Goal: Task Accomplishment & Management: Manage account settings

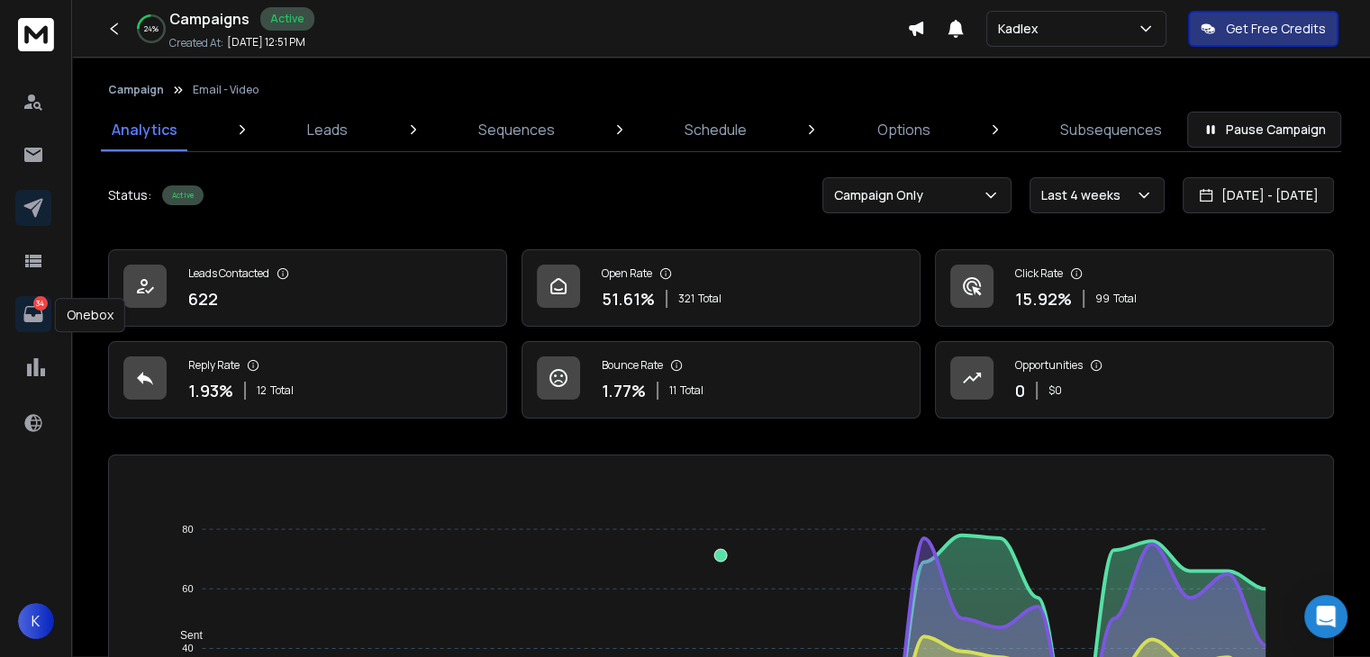
click at [29, 307] on icon at bounding box center [32, 314] width 19 height 16
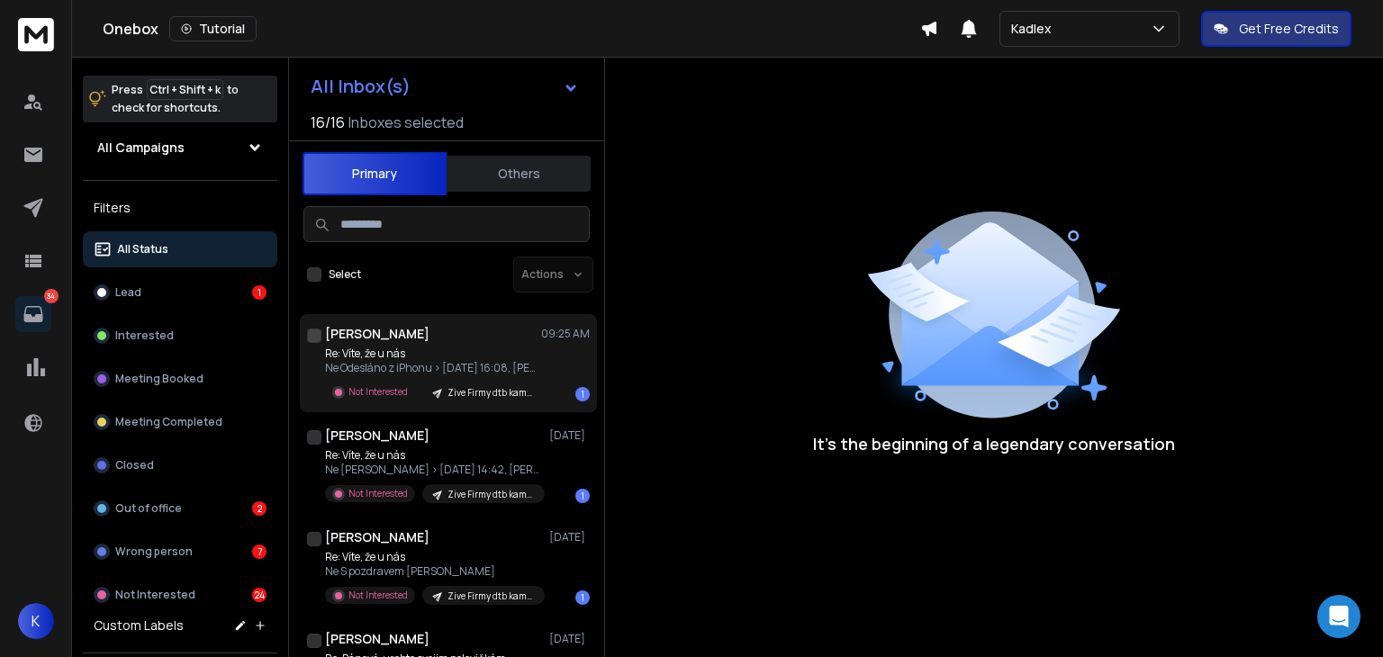
click at [483, 330] on div "[PERSON_NAME] 09:25 AM" at bounding box center [457, 334] width 265 height 18
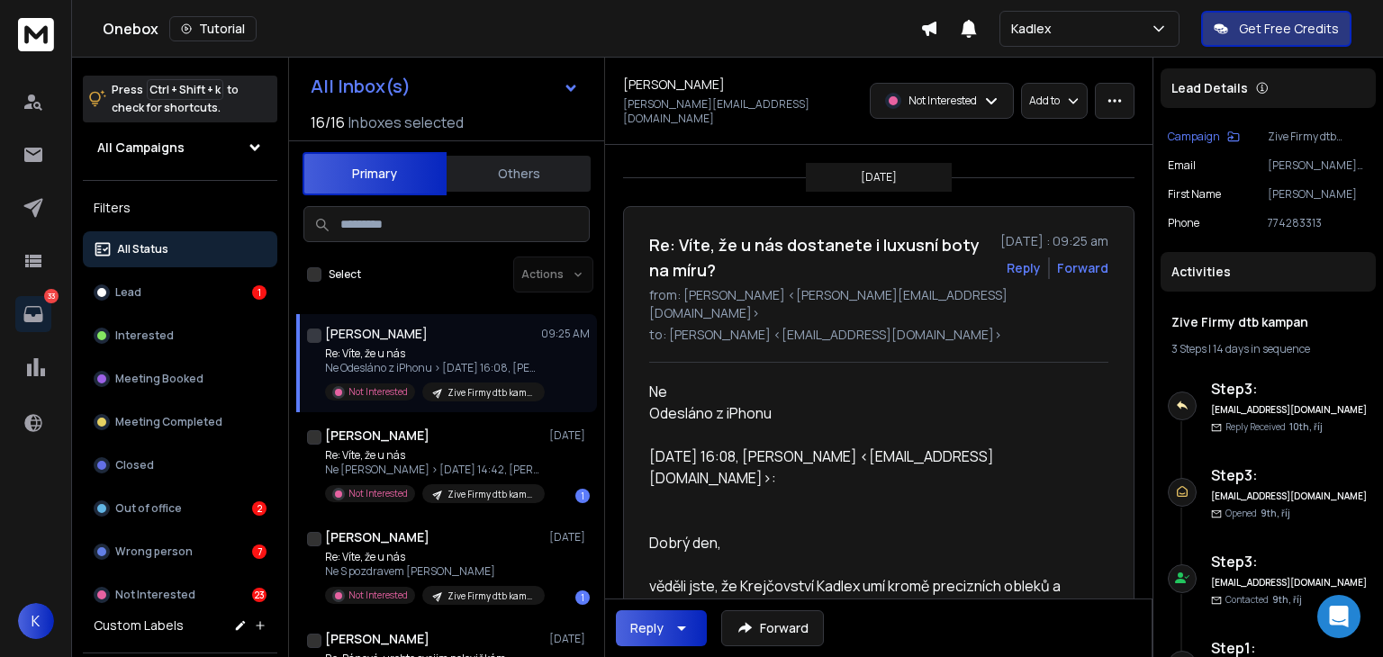
click at [1192, 139] on p "Campaign" at bounding box center [1194, 137] width 52 height 14
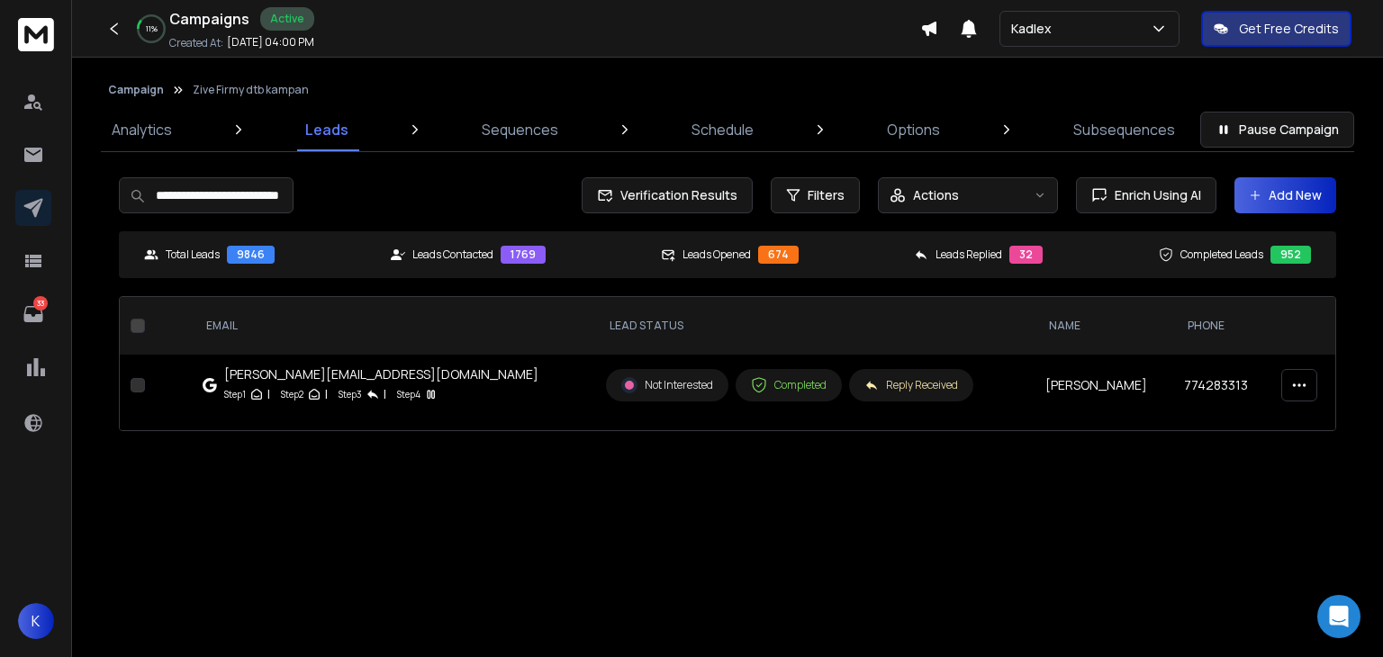
click at [1295, 379] on icon "button" at bounding box center [1300, 385] width 16 height 16
click at [1294, 480] on p "Block Lead" at bounding box center [1266, 481] width 64 height 18
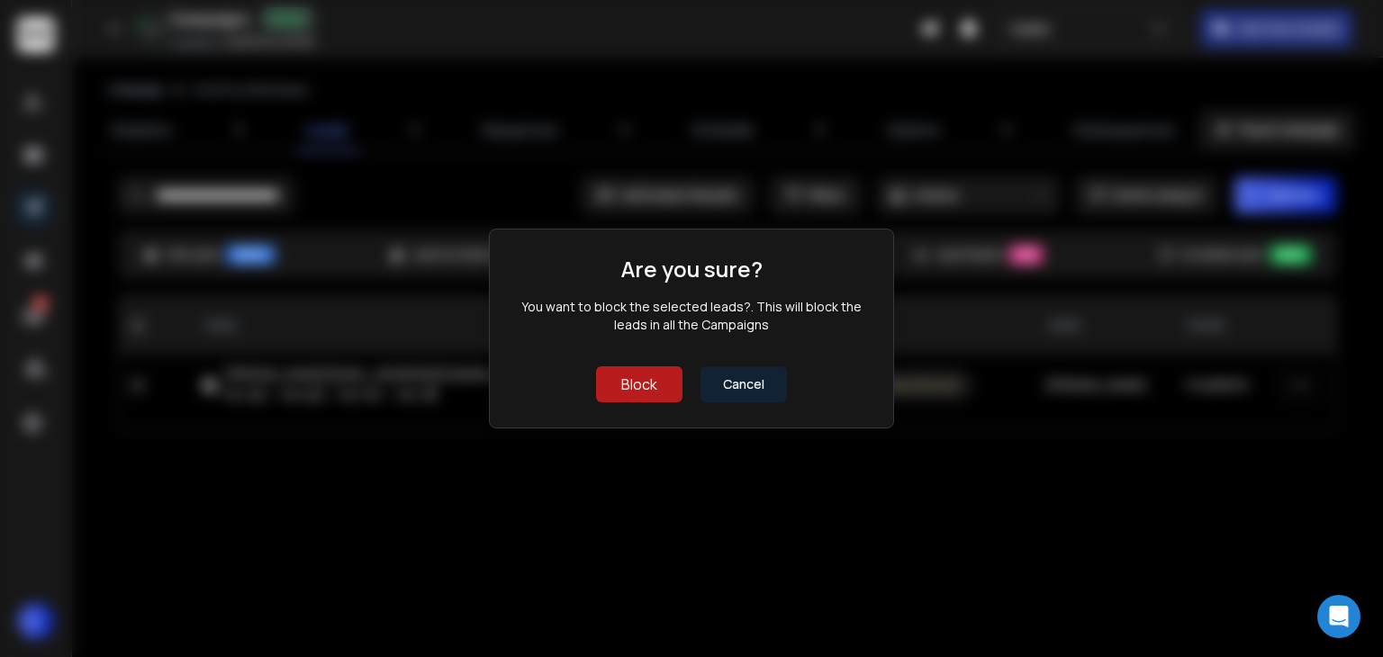
click at [620, 386] on button "Block" at bounding box center [639, 385] width 86 height 36
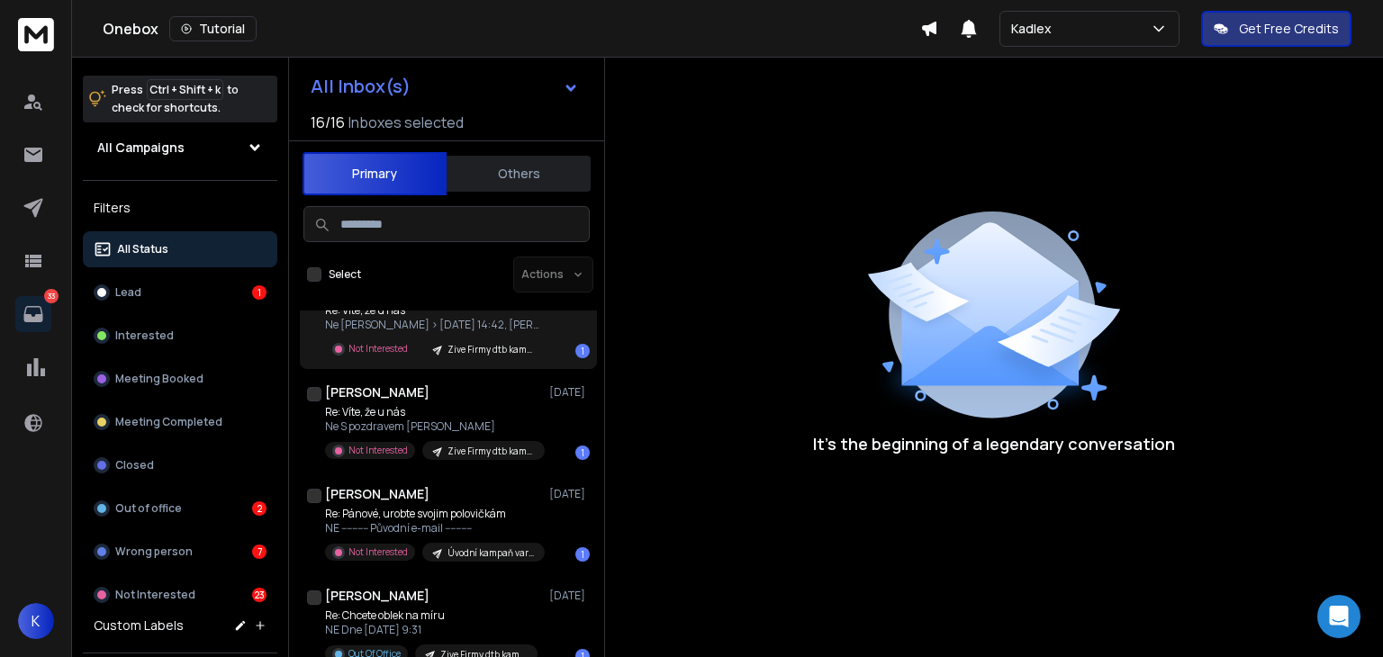
scroll to position [90, 0]
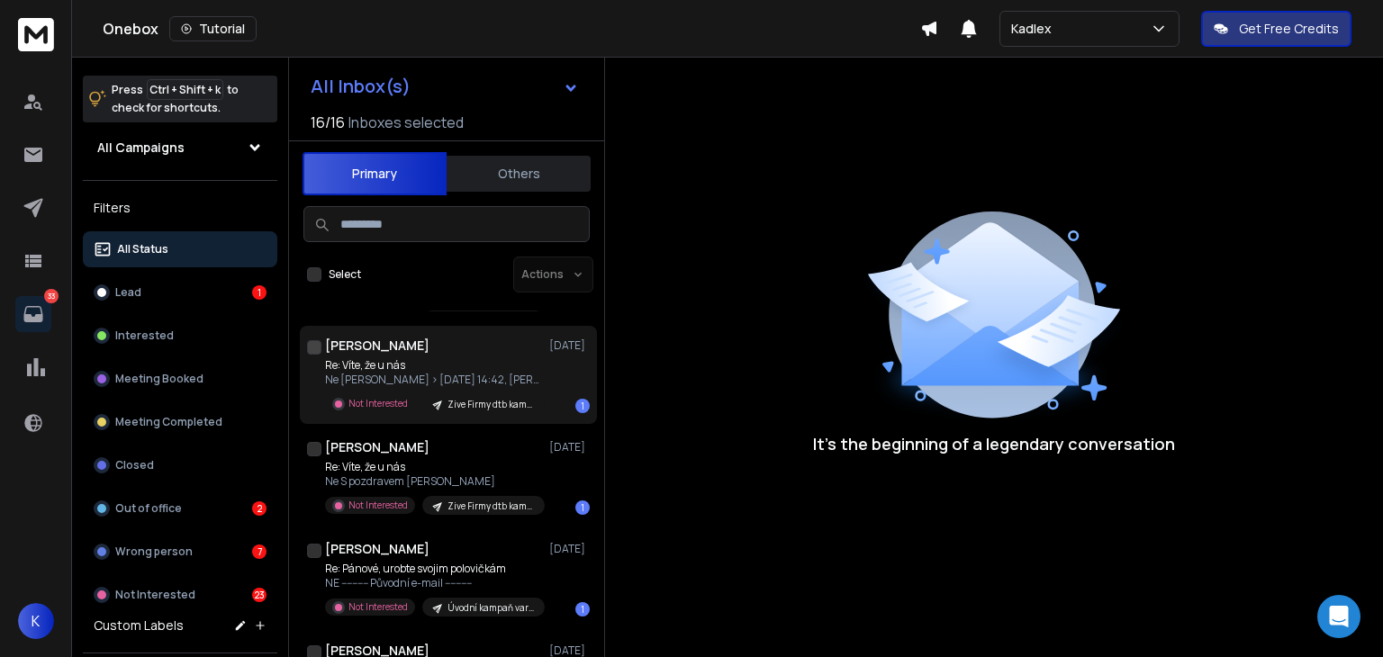
click at [537, 383] on p "Ne [PERSON_NAME] > [DATE] 14:42, [PERSON_NAME]" at bounding box center [433, 380] width 216 height 14
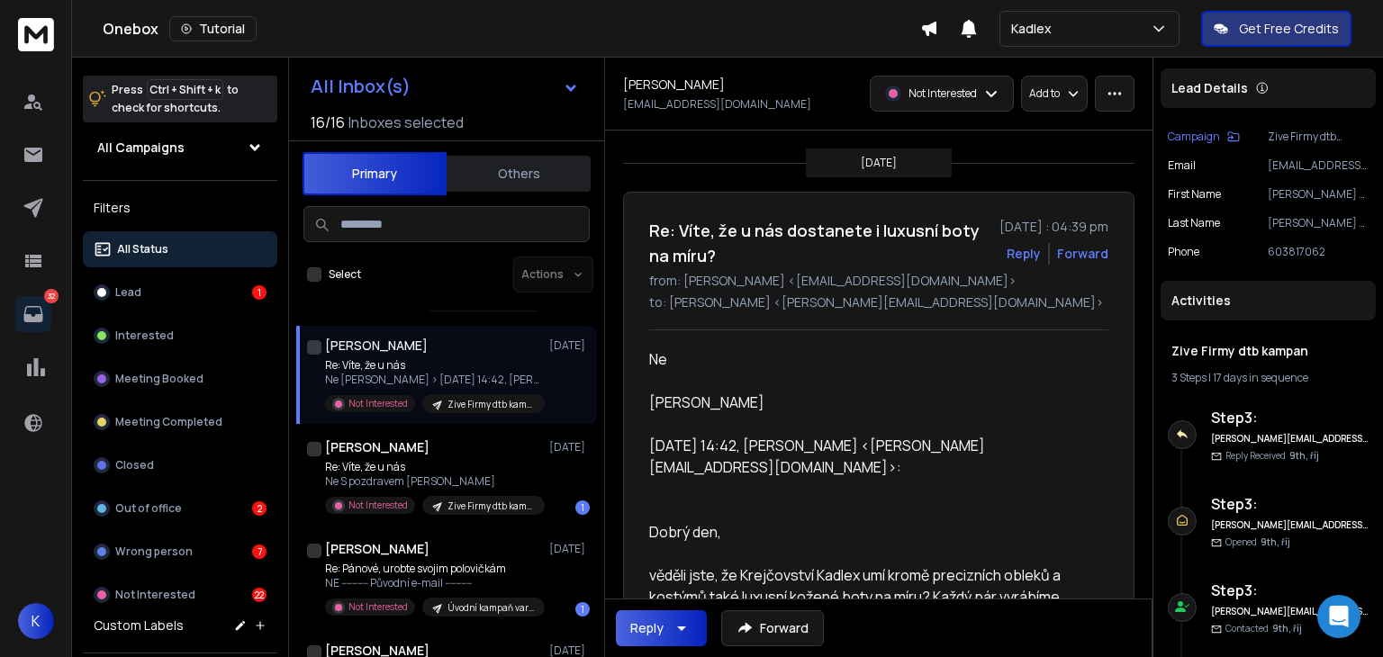
drag, startPoint x: 1195, startPoint y: 136, endPoint x: 1218, endPoint y: 140, distance: 22.8
click at [1218, 140] on p "Campaign" at bounding box center [1194, 137] width 52 height 14
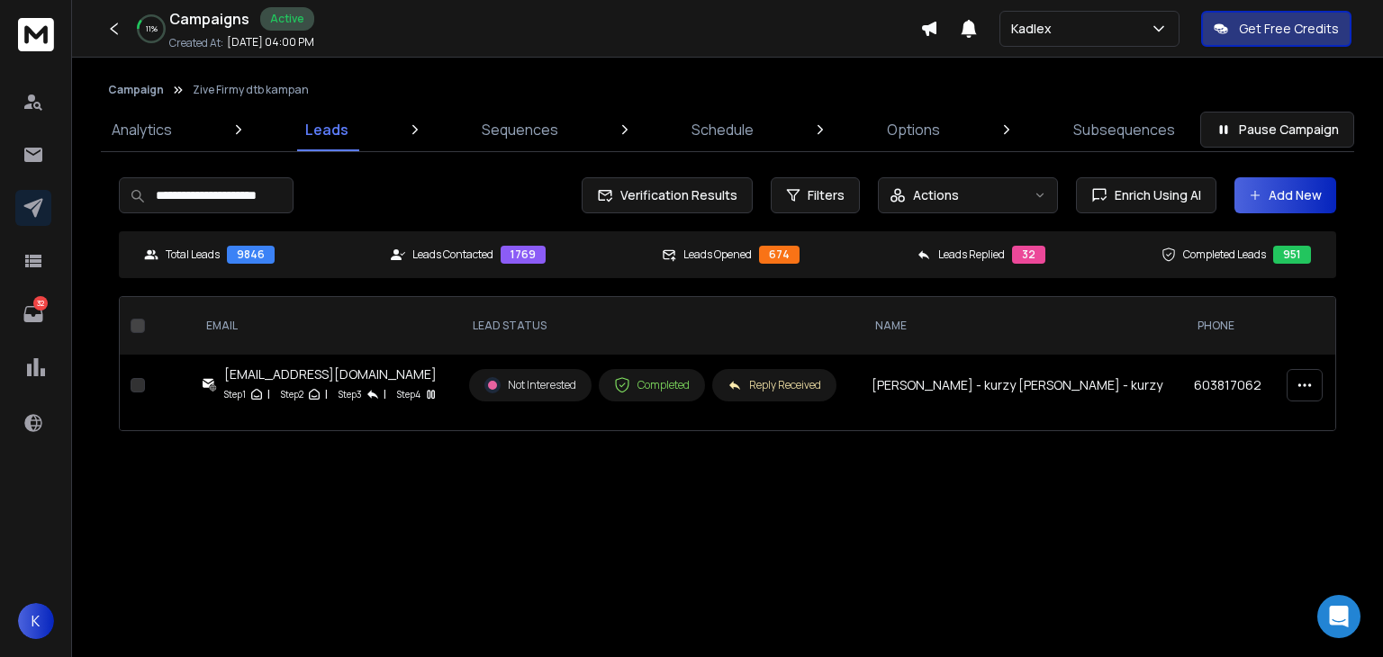
click at [1297, 383] on icon "button" at bounding box center [1305, 385] width 16 height 16
click at [1275, 473] on p "Block Lead" at bounding box center [1269, 481] width 64 height 18
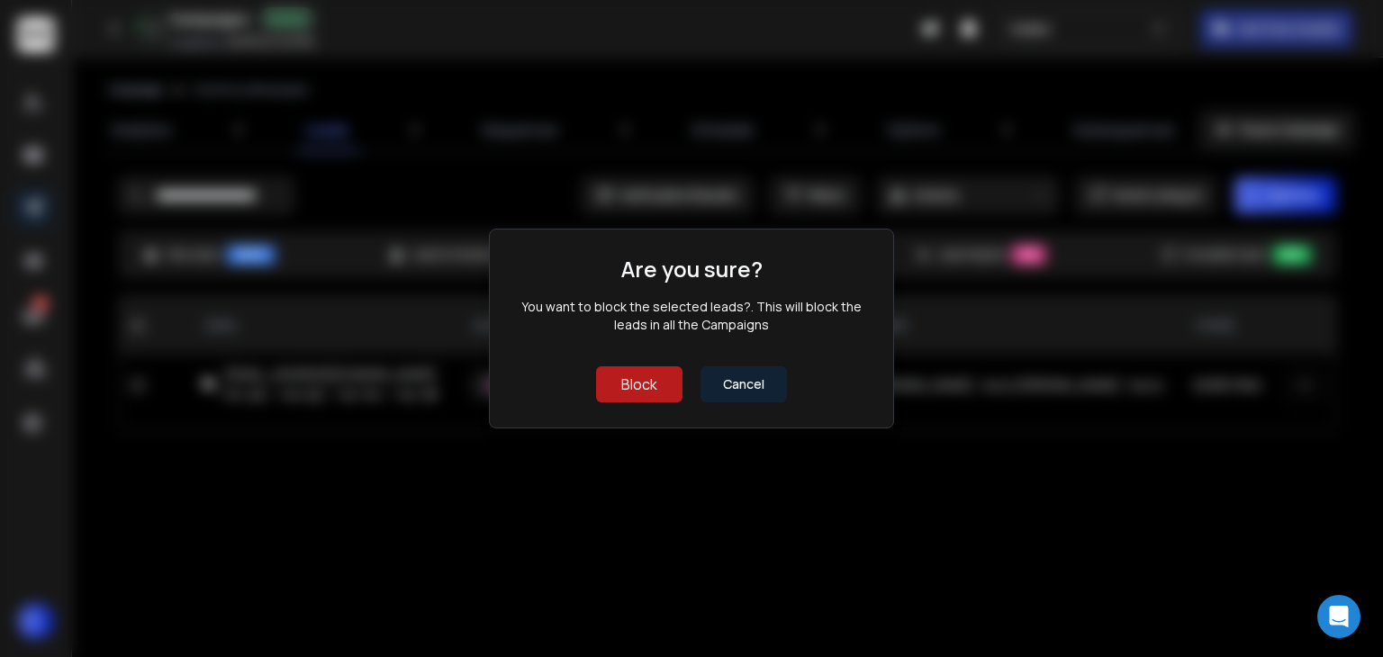
click at [637, 383] on button "Block" at bounding box center [639, 385] width 86 height 36
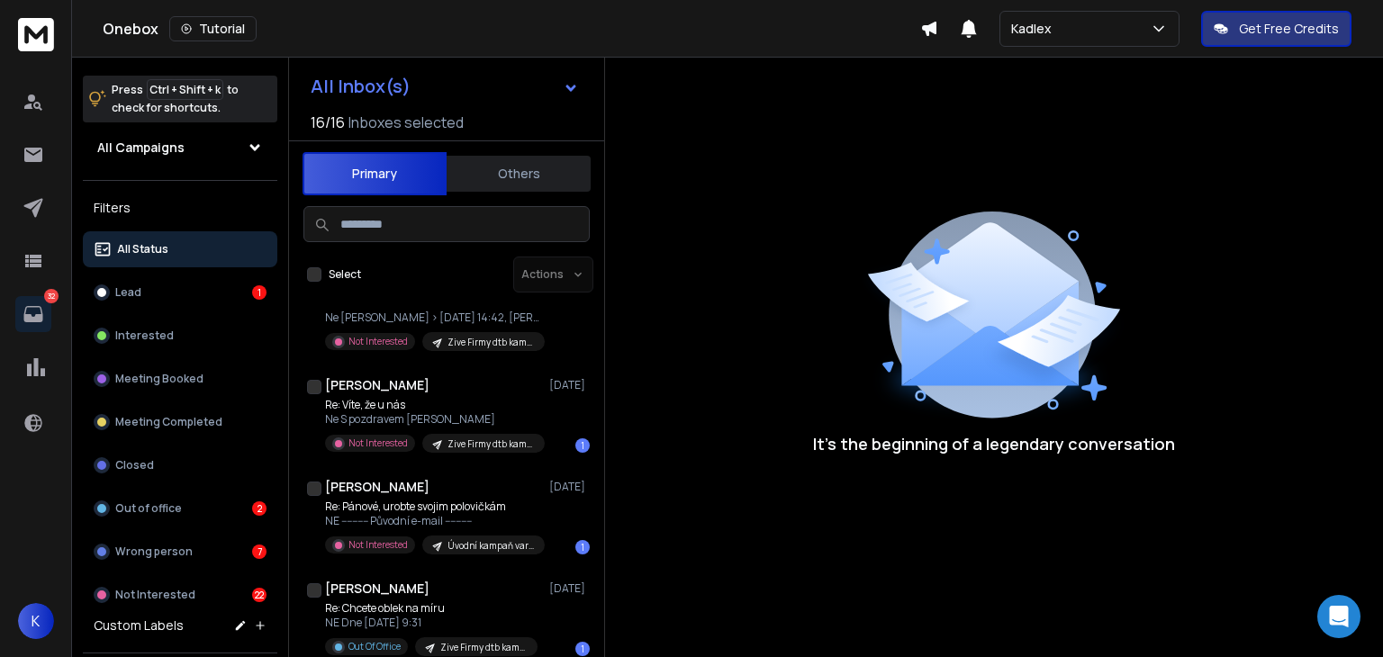
scroll to position [180, 0]
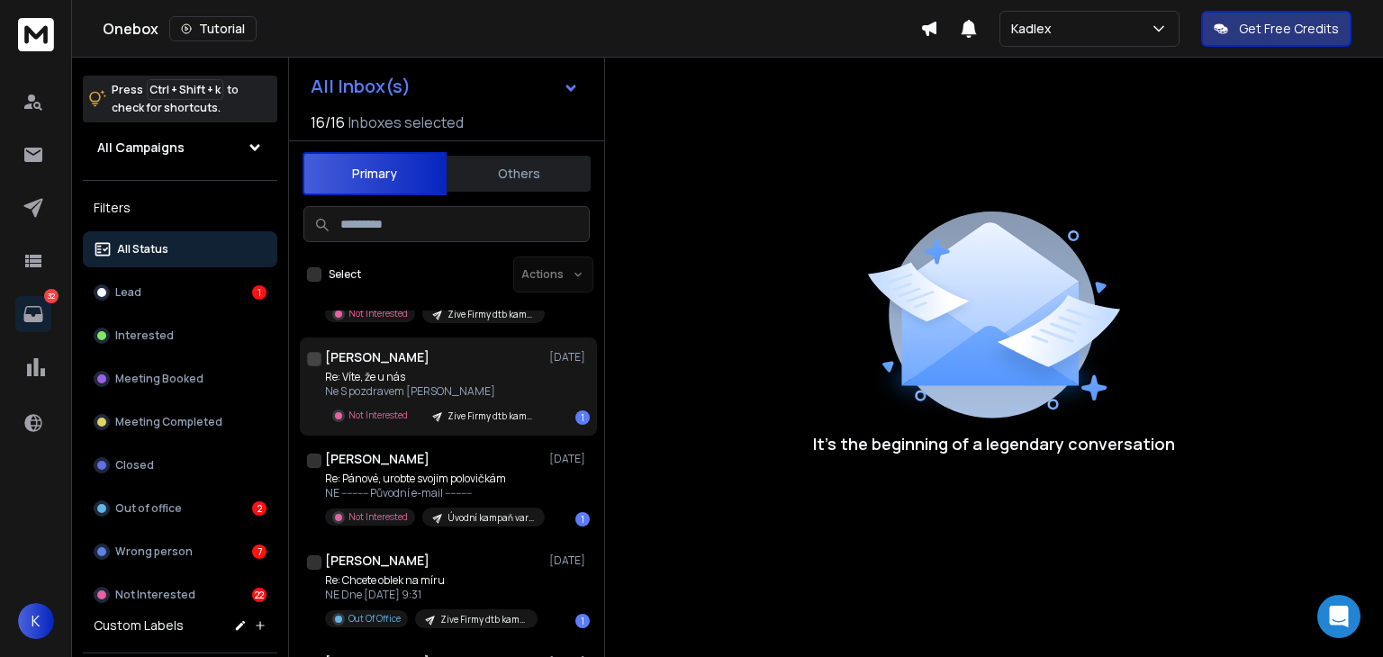
click at [525, 395] on p "Ne S pozdravem [PERSON_NAME]" at bounding box center [433, 392] width 216 height 14
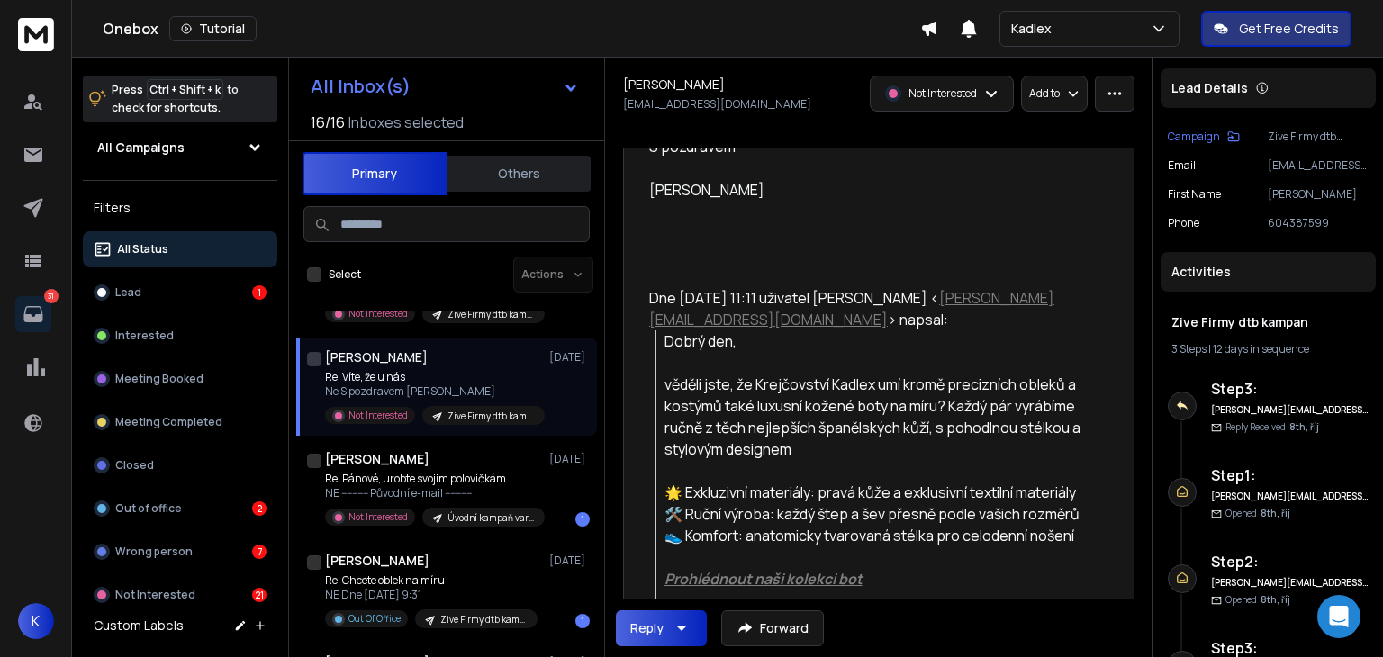
scroll to position [270, 0]
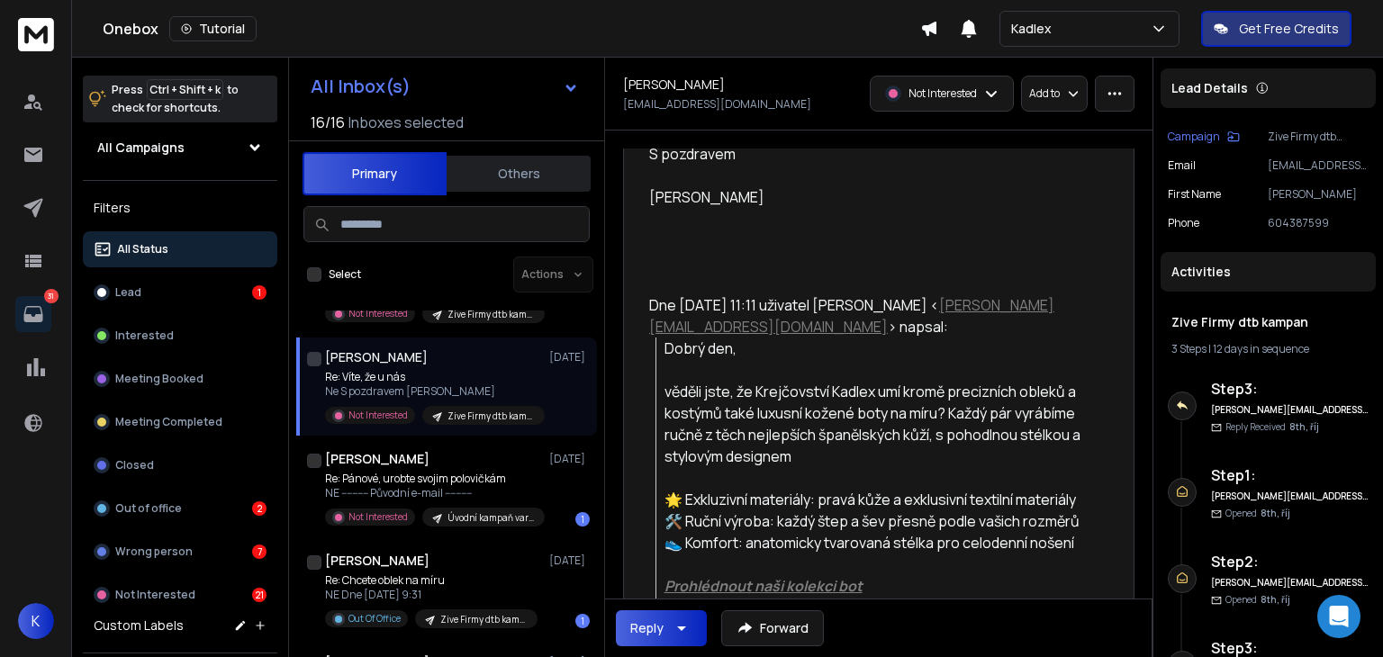
click at [1187, 139] on p "Campaign" at bounding box center [1194, 137] width 52 height 14
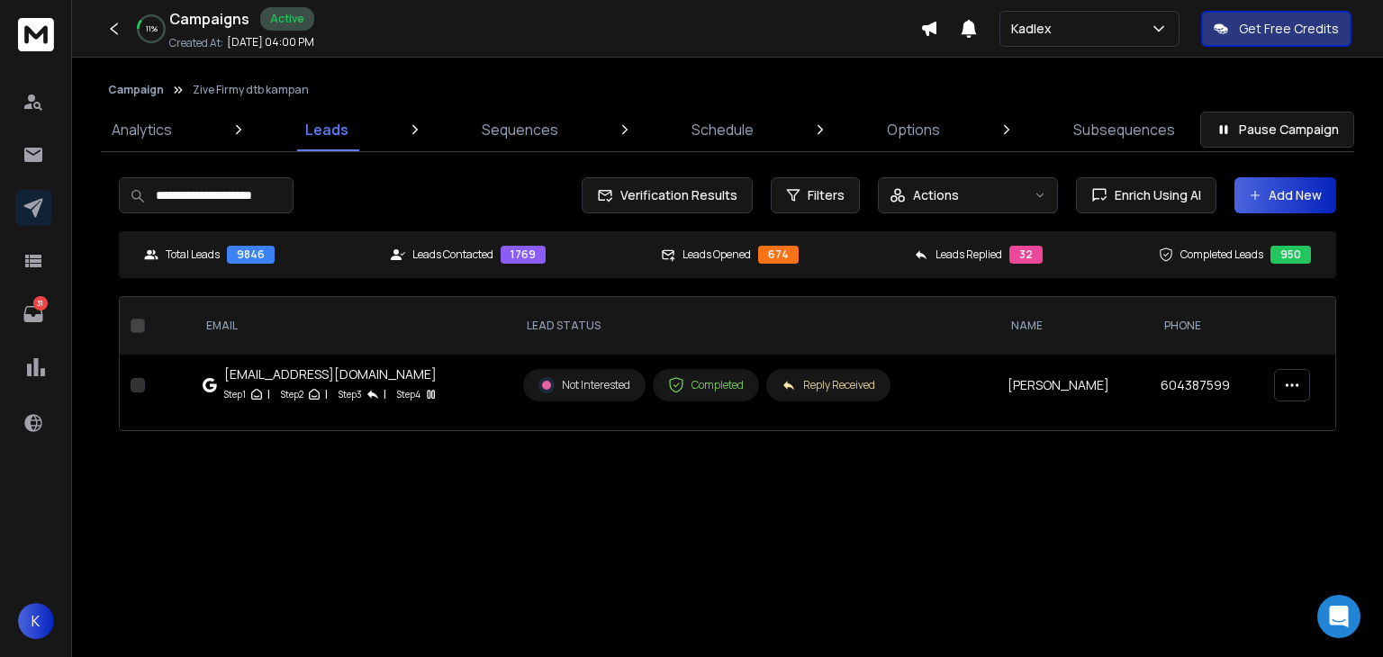
click at [1287, 379] on icon "button" at bounding box center [1292, 385] width 16 height 16
click at [1271, 476] on p "Block Lead" at bounding box center [1261, 481] width 64 height 18
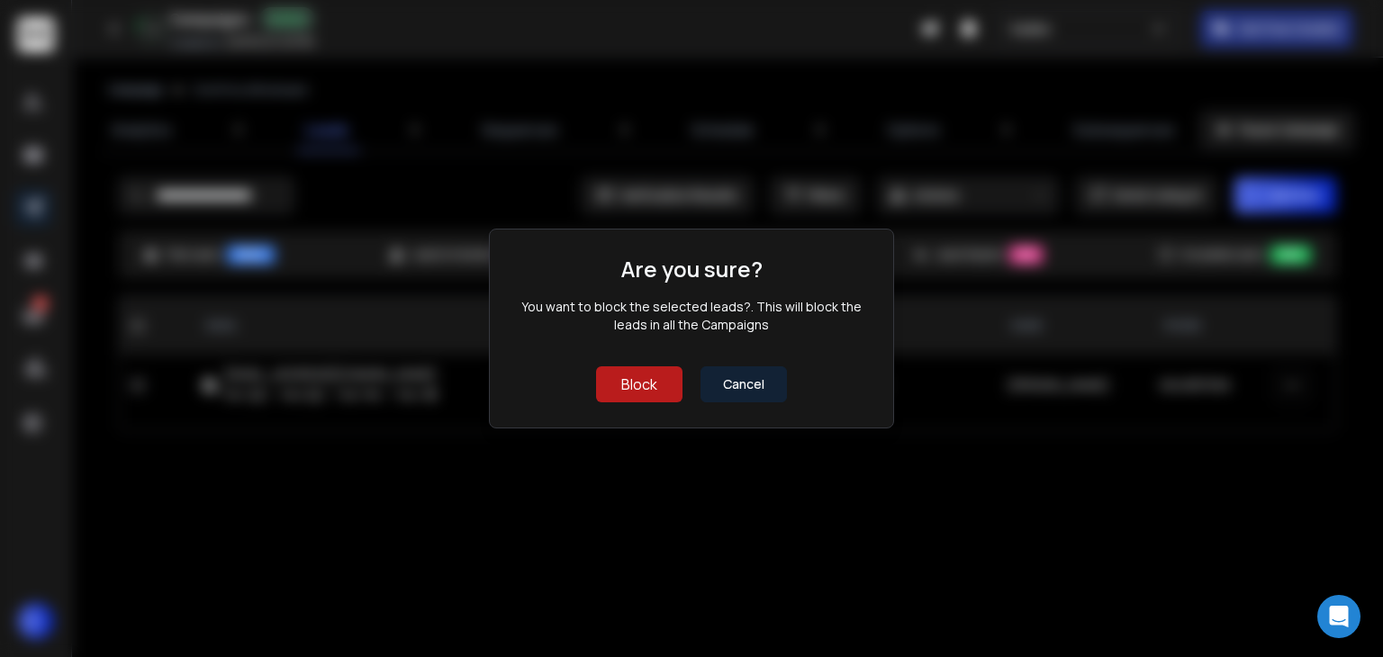
click at [650, 389] on button "Block" at bounding box center [639, 385] width 86 height 36
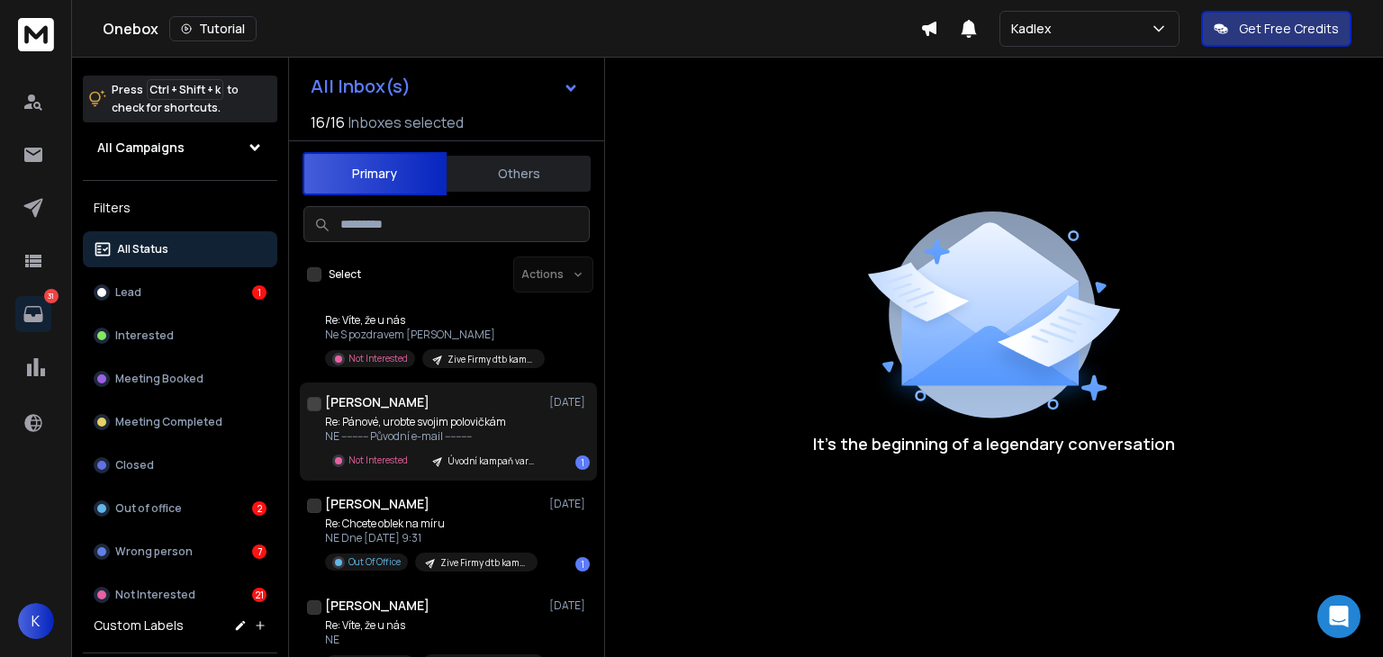
scroll to position [270, 0]
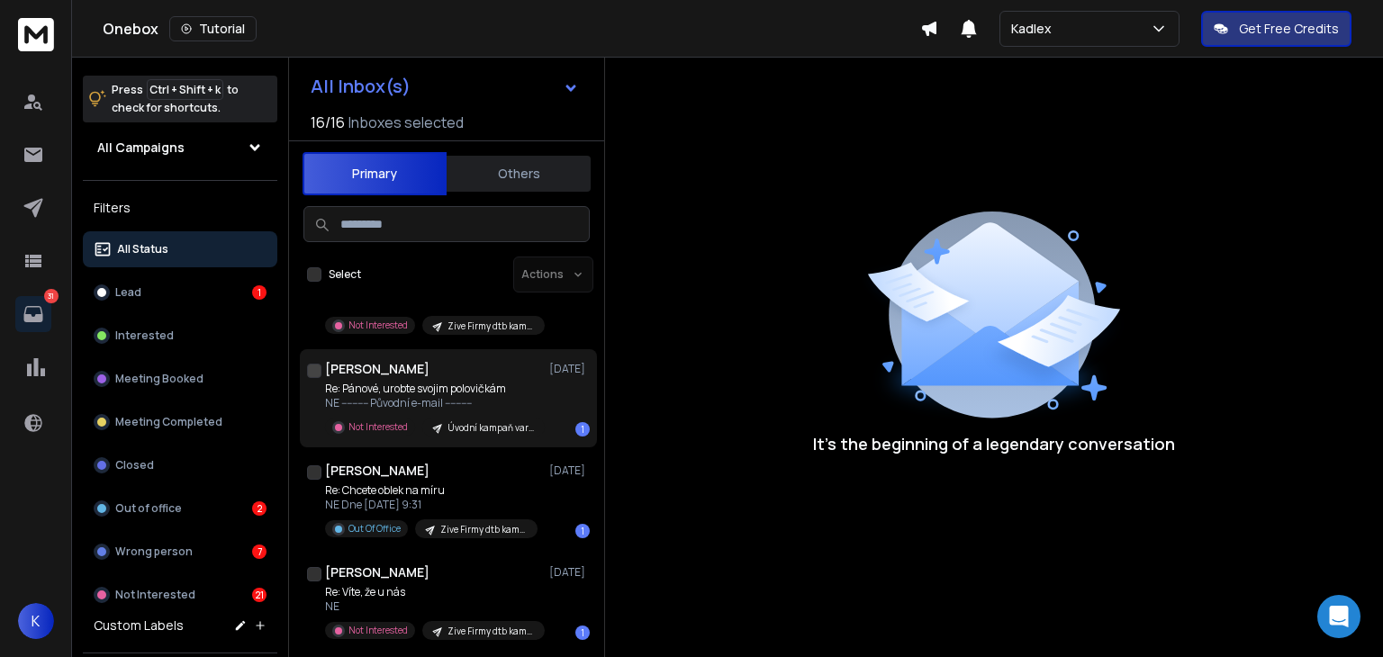
click at [496, 404] on p "NE ---------- Původní e-mail ----------" at bounding box center [433, 403] width 216 height 14
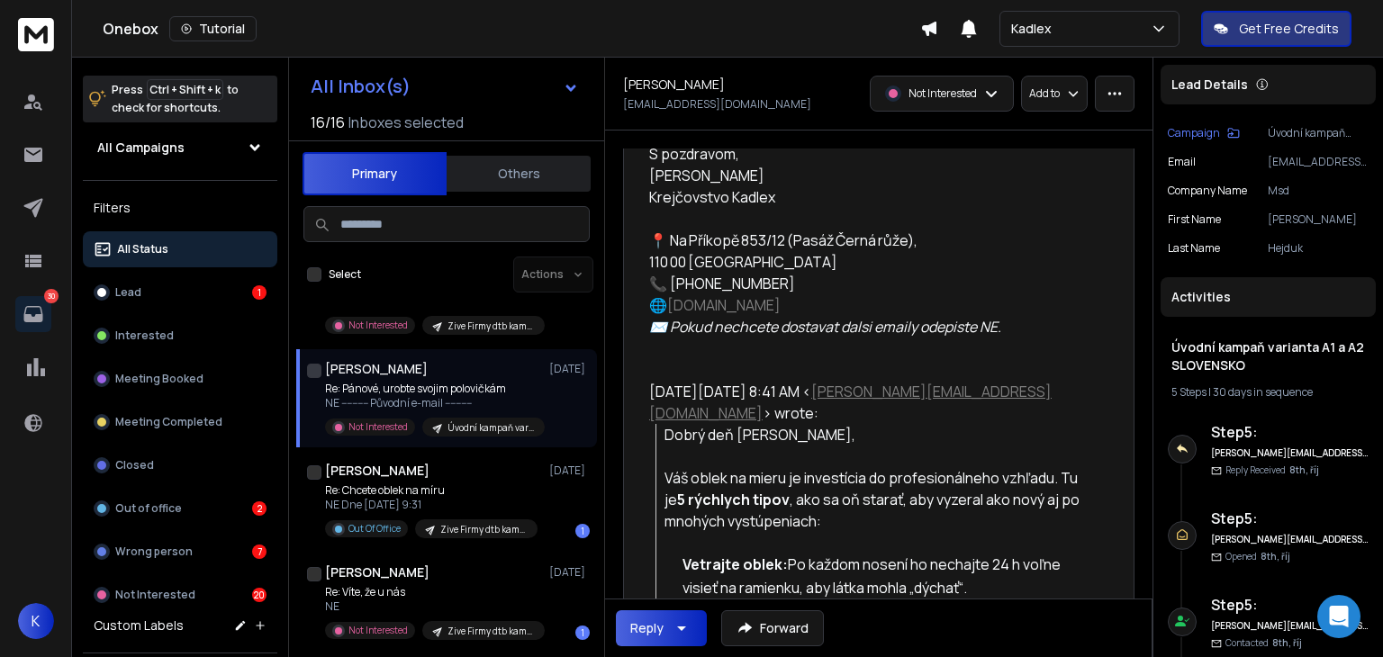
scroll to position [0, 0]
click at [1188, 134] on p "Campaign" at bounding box center [1194, 137] width 52 height 14
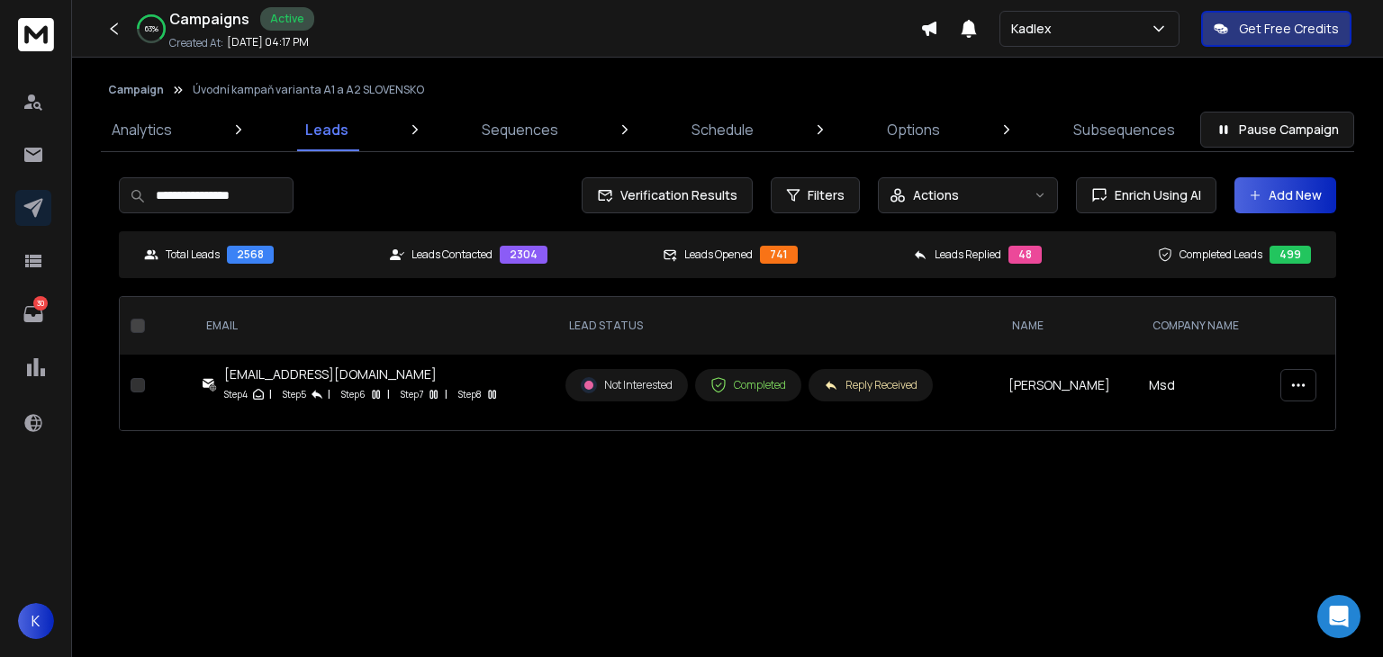
click at [1311, 383] on button "button" at bounding box center [1299, 385] width 36 height 32
click at [1275, 476] on p "Block Lead" at bounding box center [1269, 481] width 64 height 18
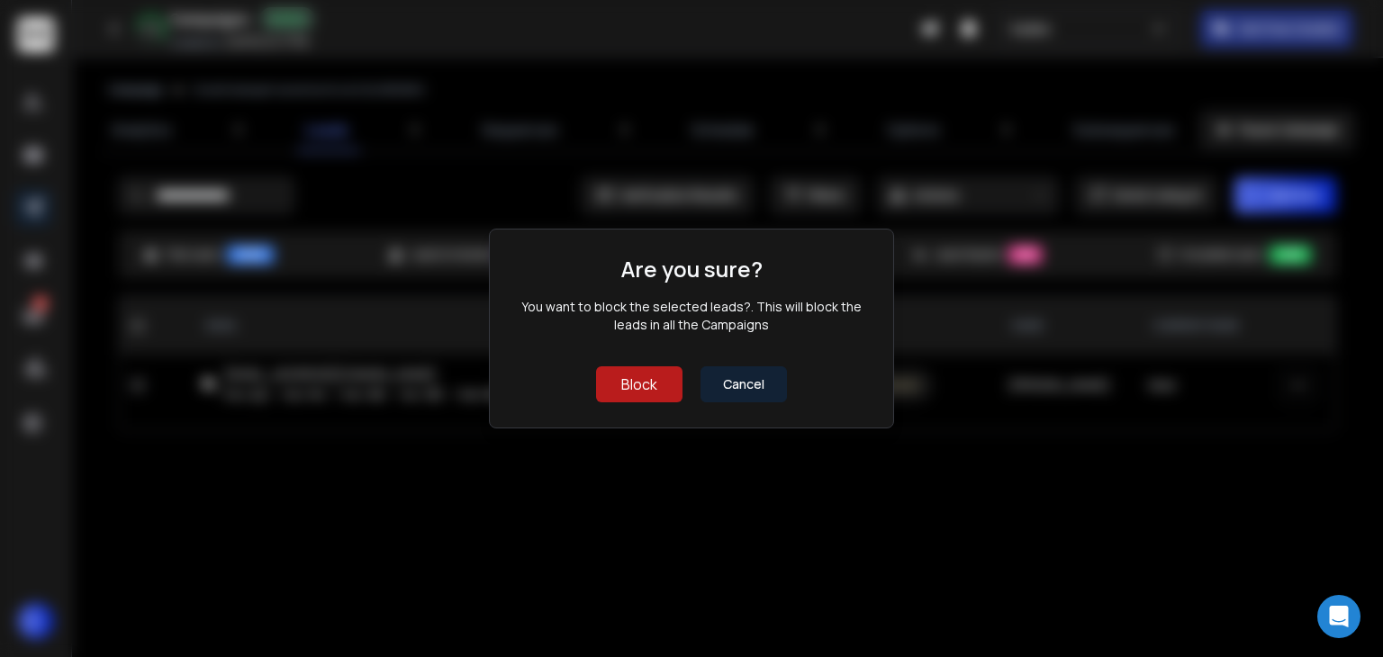
click at [641, 394] on button "Block" at bounding box center [639, 385] width 86 height 36
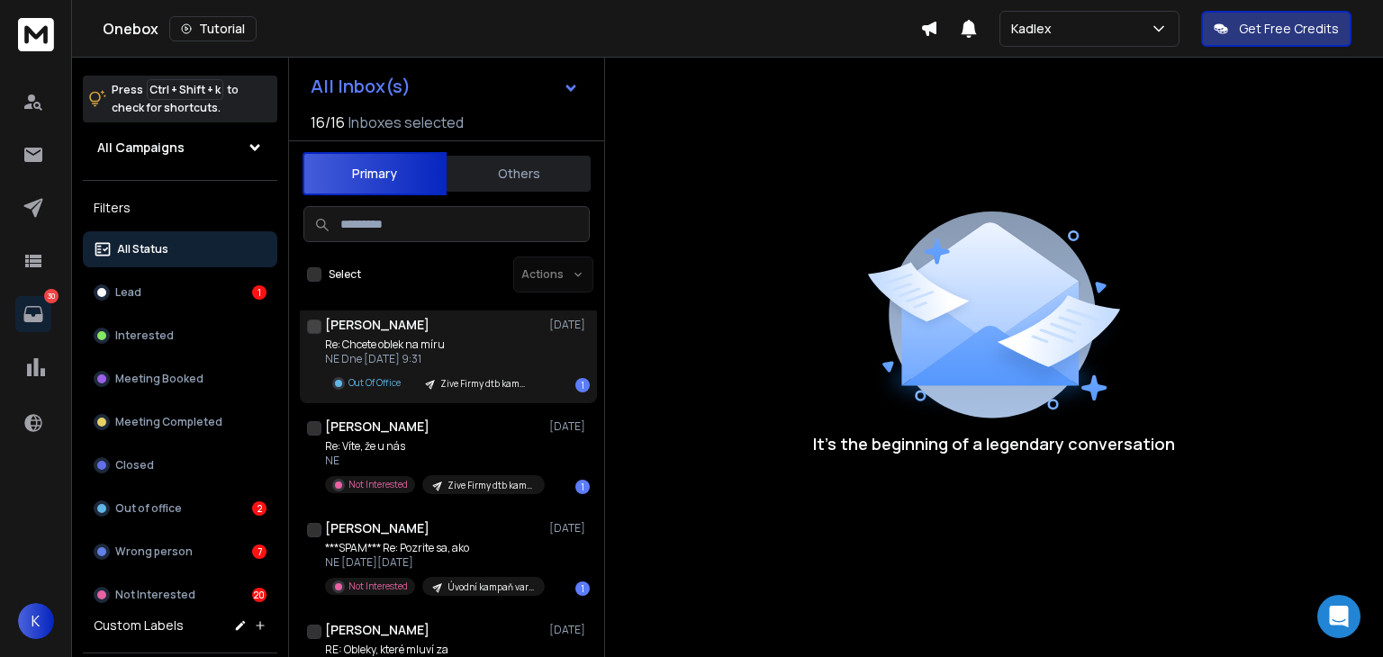
scroll to position [360, 0]
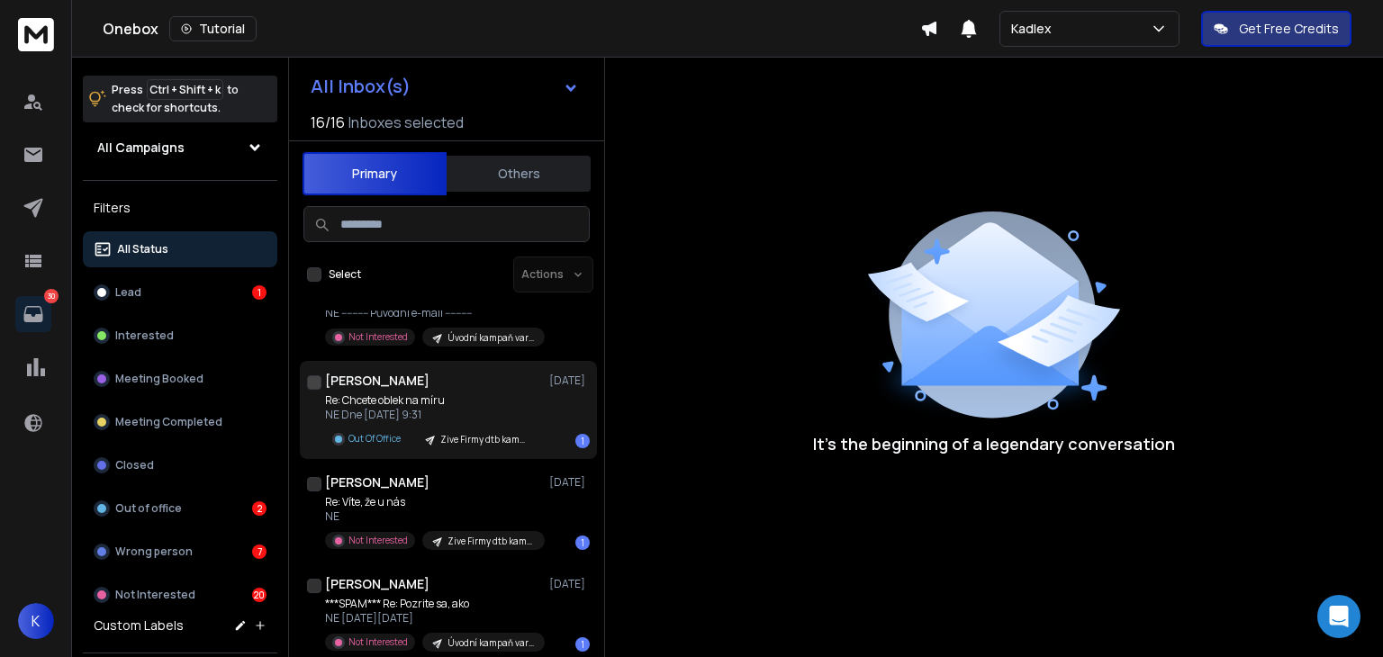
click at [501, 394] on p "Re: Chcete oblek na míru" at bounding box center [431, 401] width 213 height 14
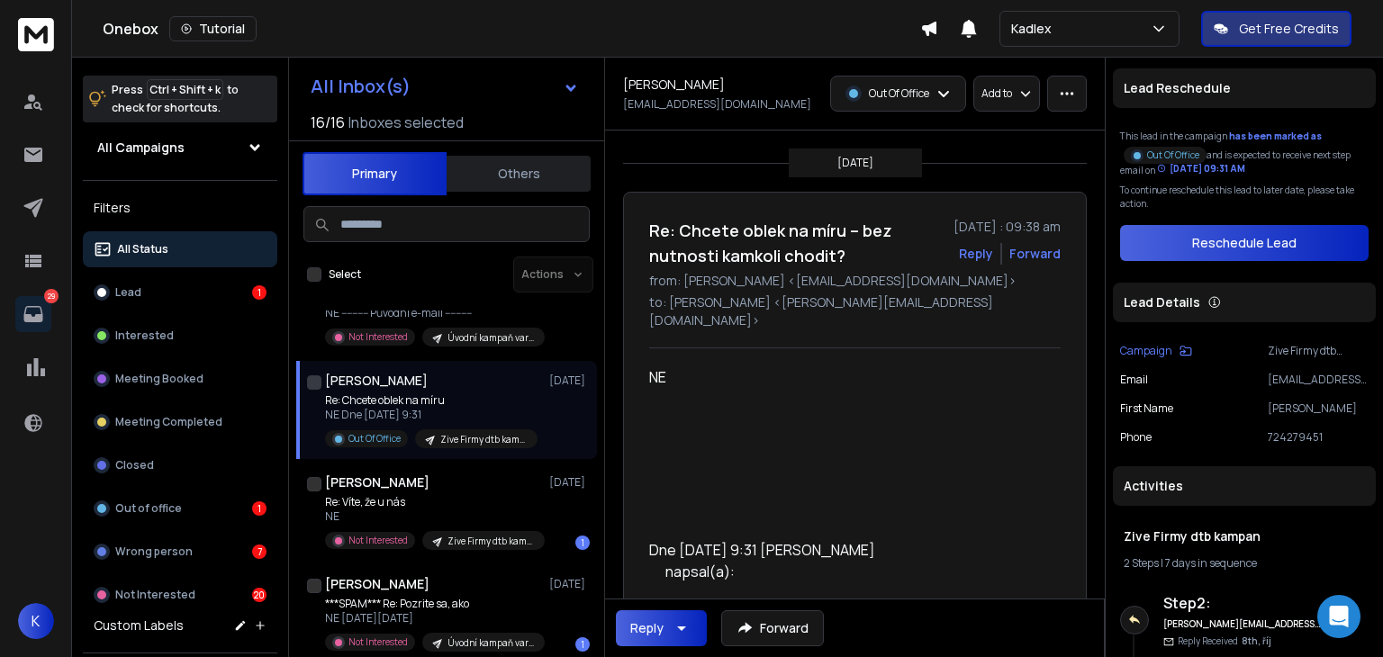
click at [1151, 350] on p "Campaign" at bounding box center [1146, 351] width 52 height 14
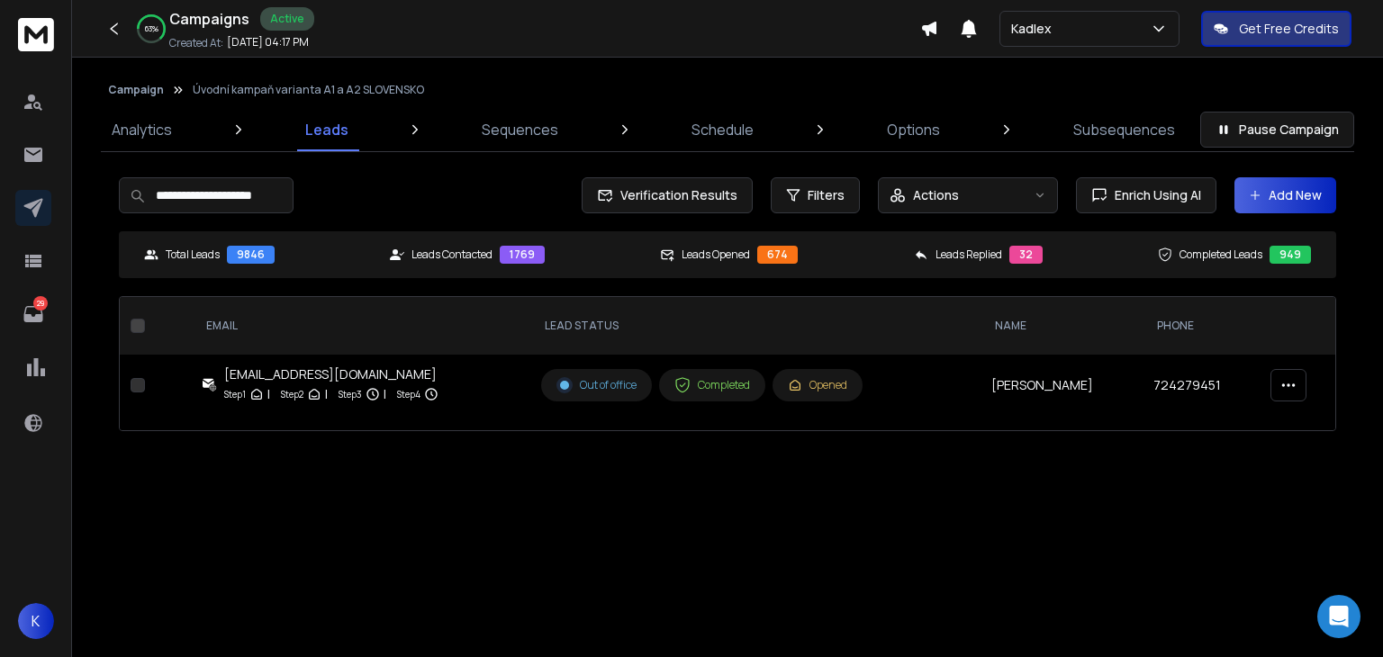
click at [1284, 387] on icon "button" at bounding box center [1289, 385] width 16 height 16
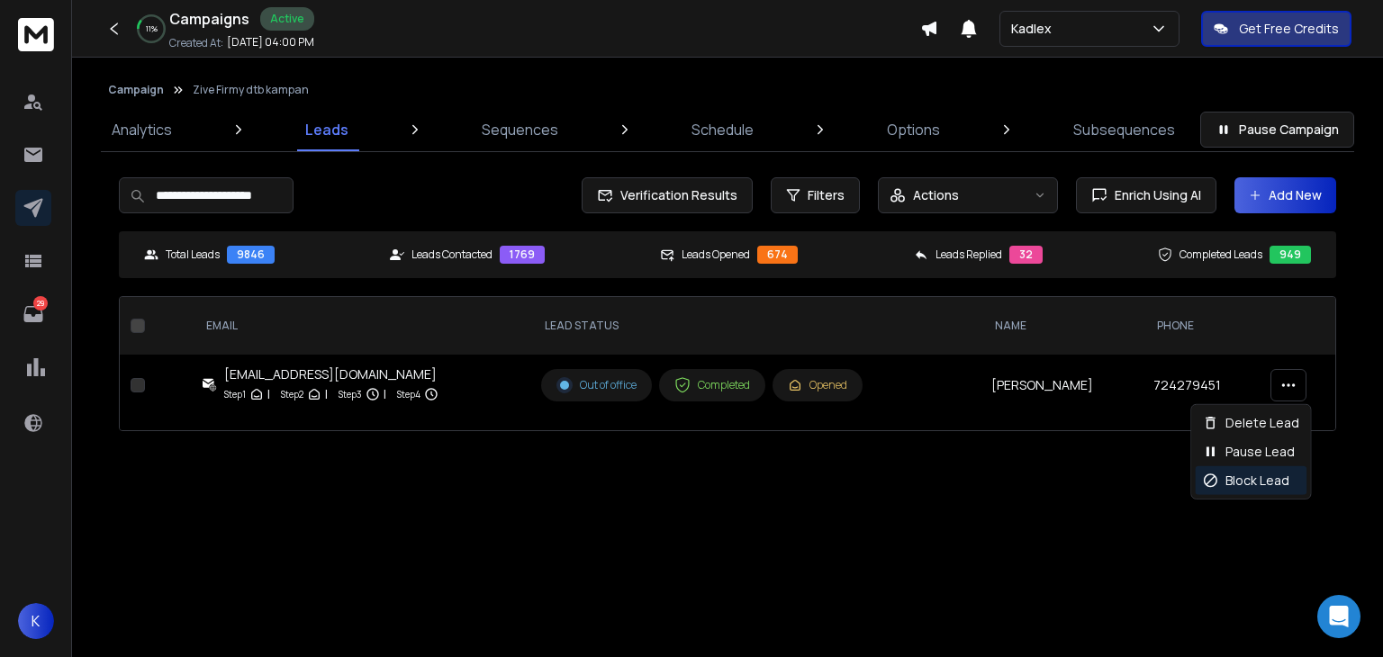
click at [1243, 469] on div "Block Lead" at bounding box center [1251, 481] width 112 height 29
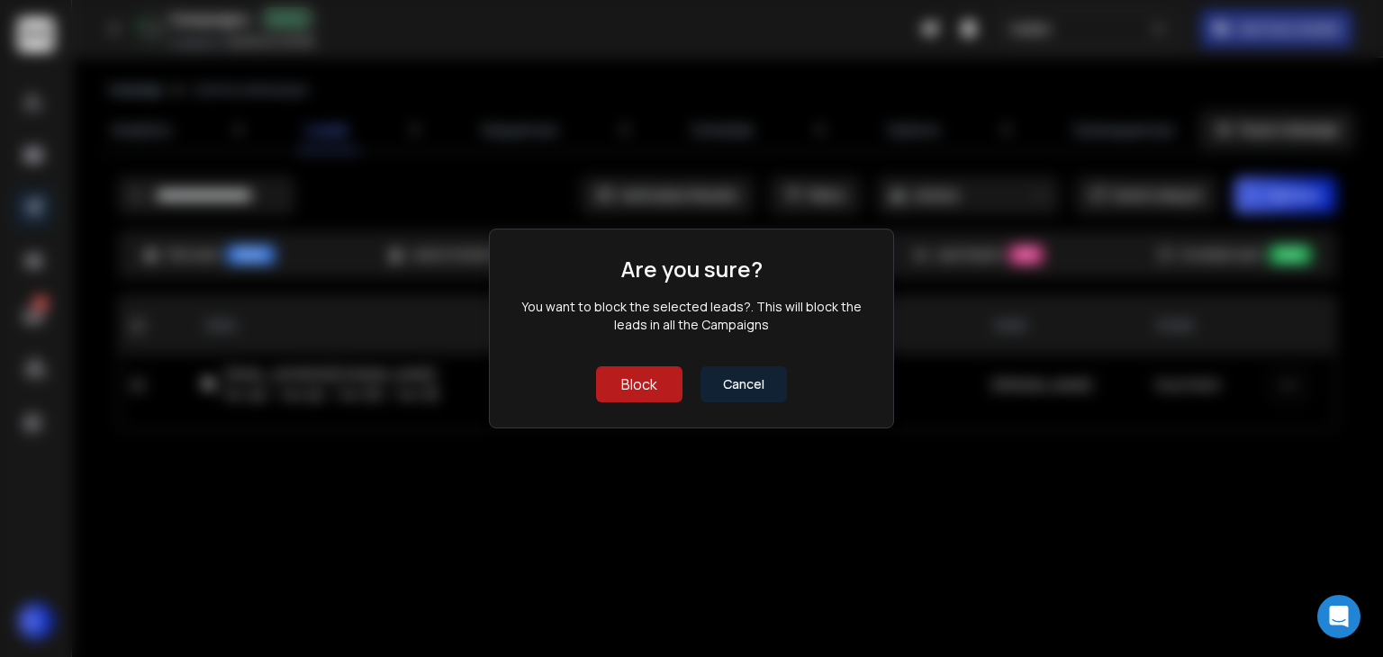
click at [659, 385] on button "Block" at bounding box center [639, 385] width 86 height 36
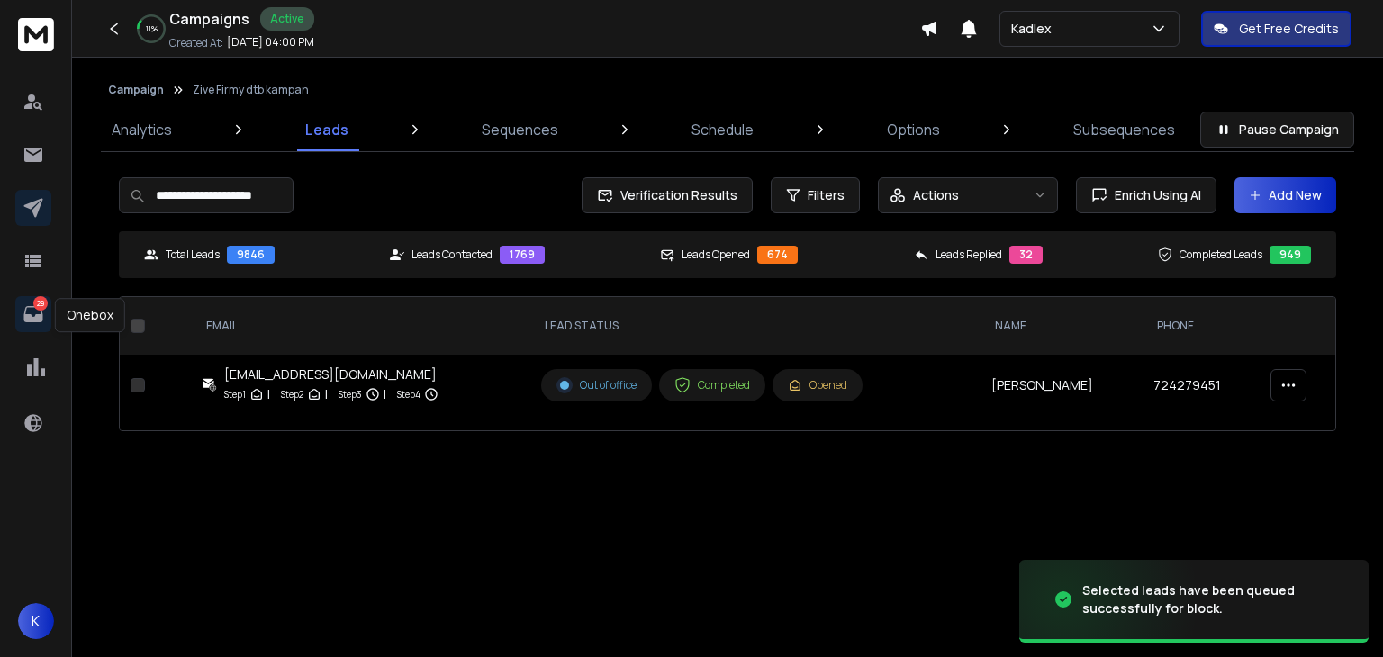
click at [43, 316] on icon at bounding box center [34, 315] width 22 height 22
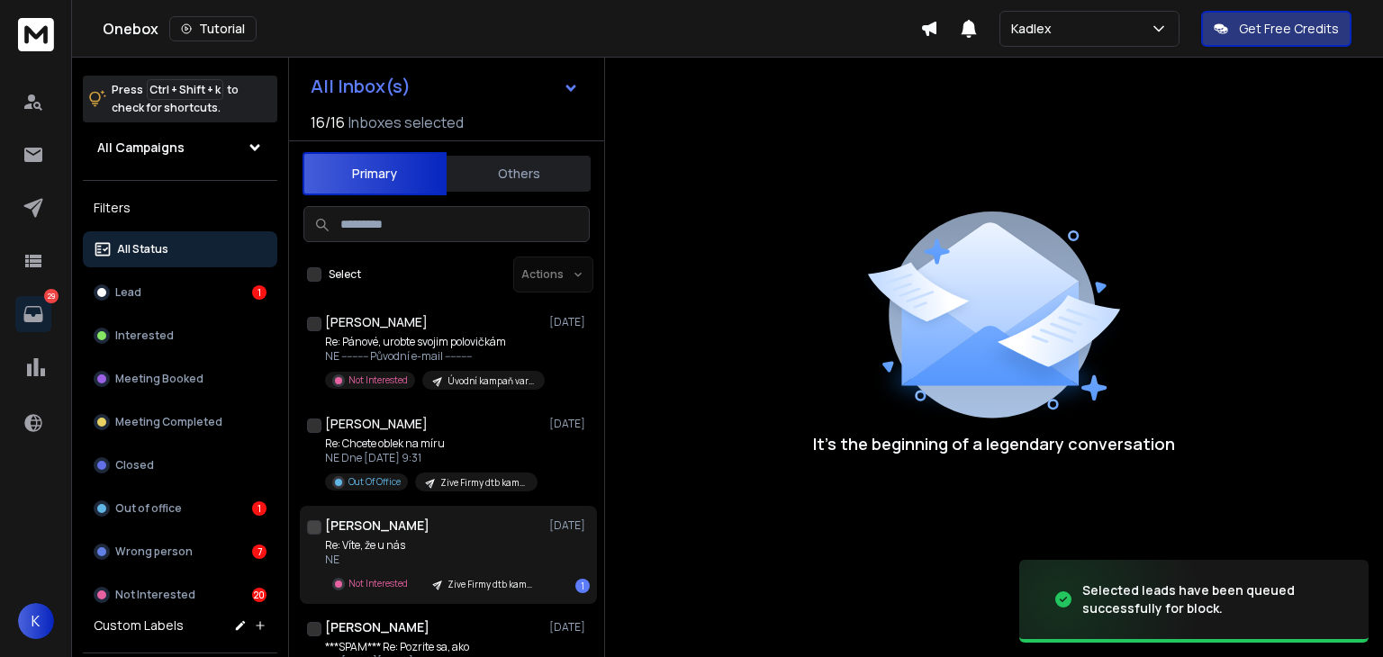
scroll to position [450, 0]
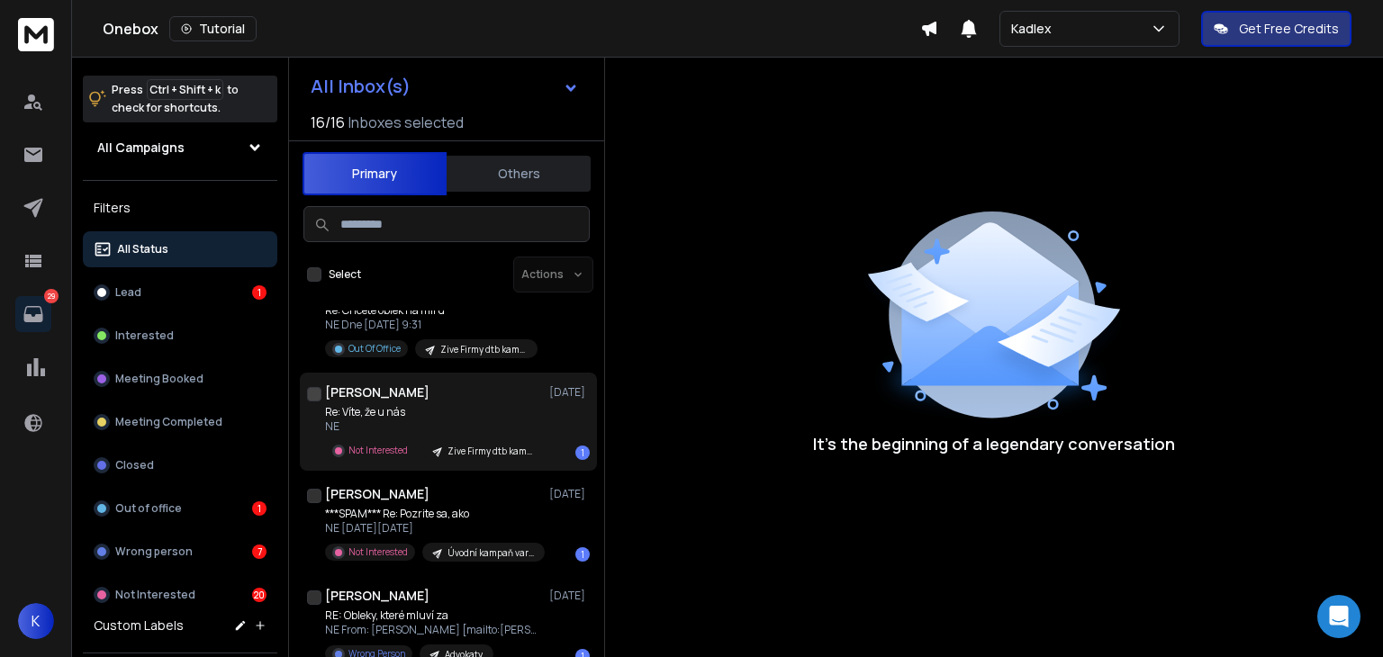
click at [536, 441] on div "Zive Firmy dtb kampan" at bounding box center [483, 450] width 122 height 19
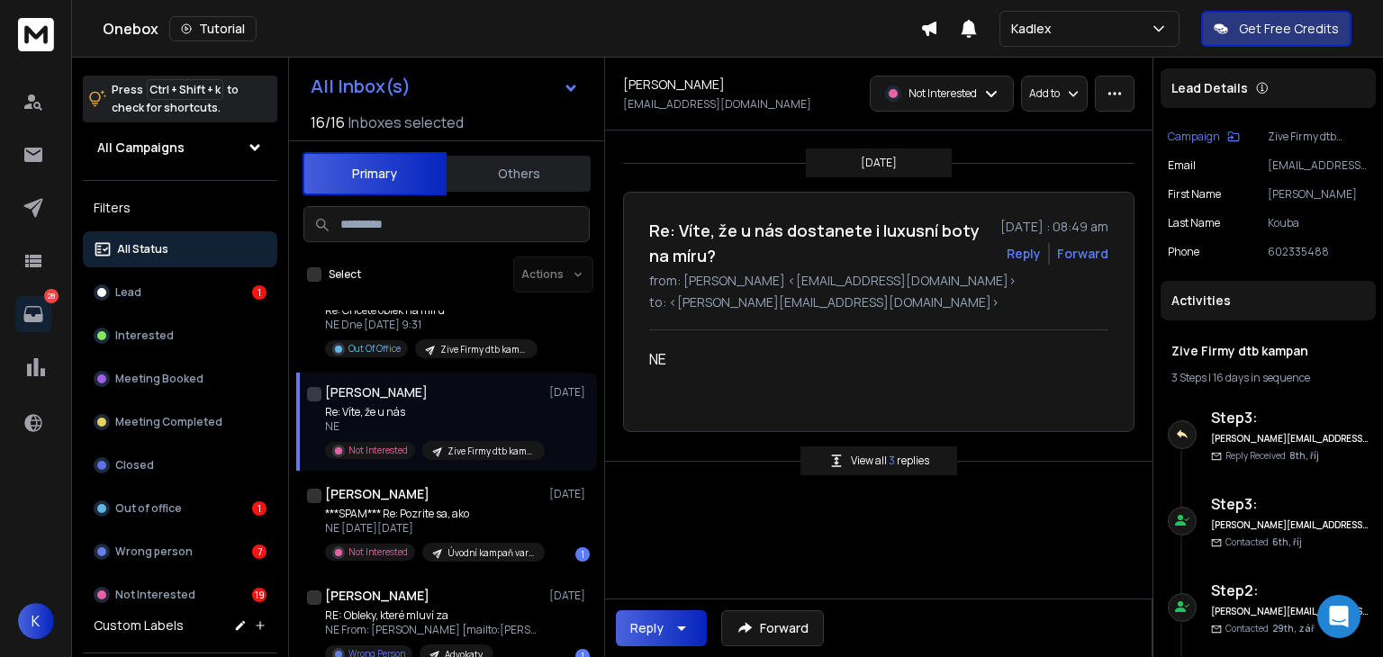
click at [1214, 141] on p "Campaign" at bounding box center [1194, 137] width 52 height 14
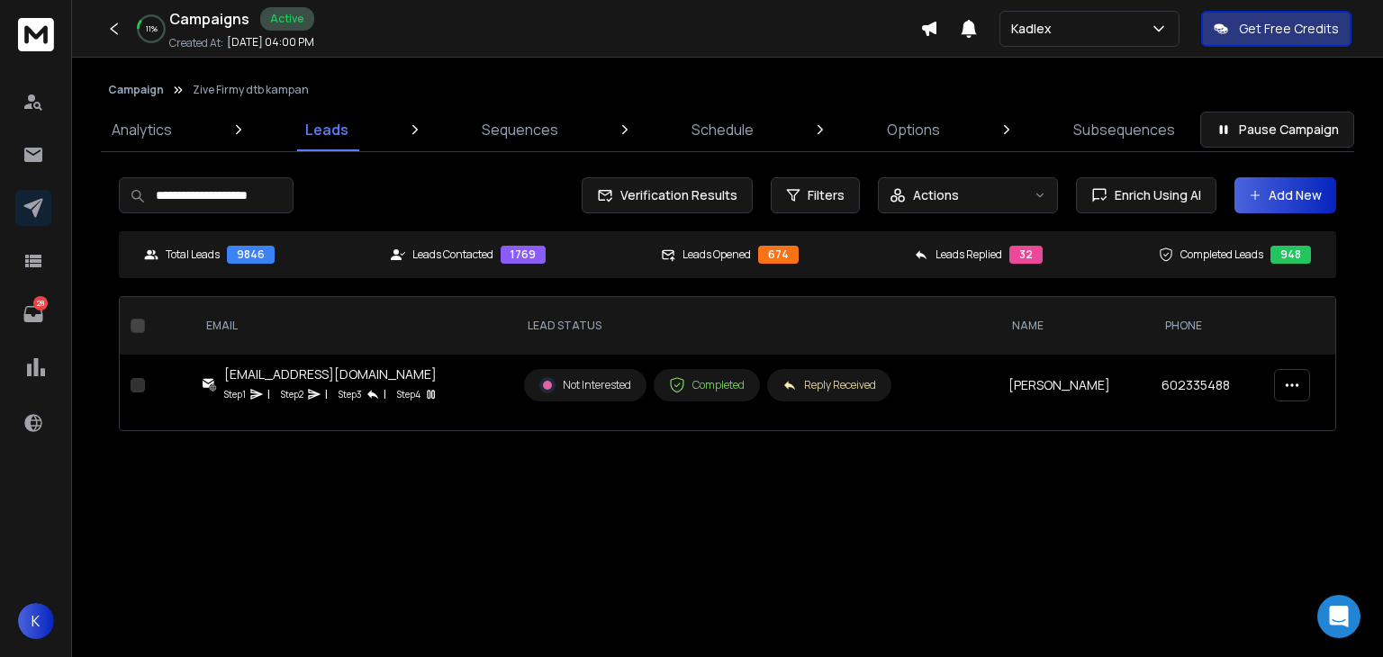
click at [1292, 386] on icon "button" at bounding box center [1292, 385] width 16 height 16
click at [1275, 477] on p "Block Lead" at bounding box center [1264, 481] width 64 height 18
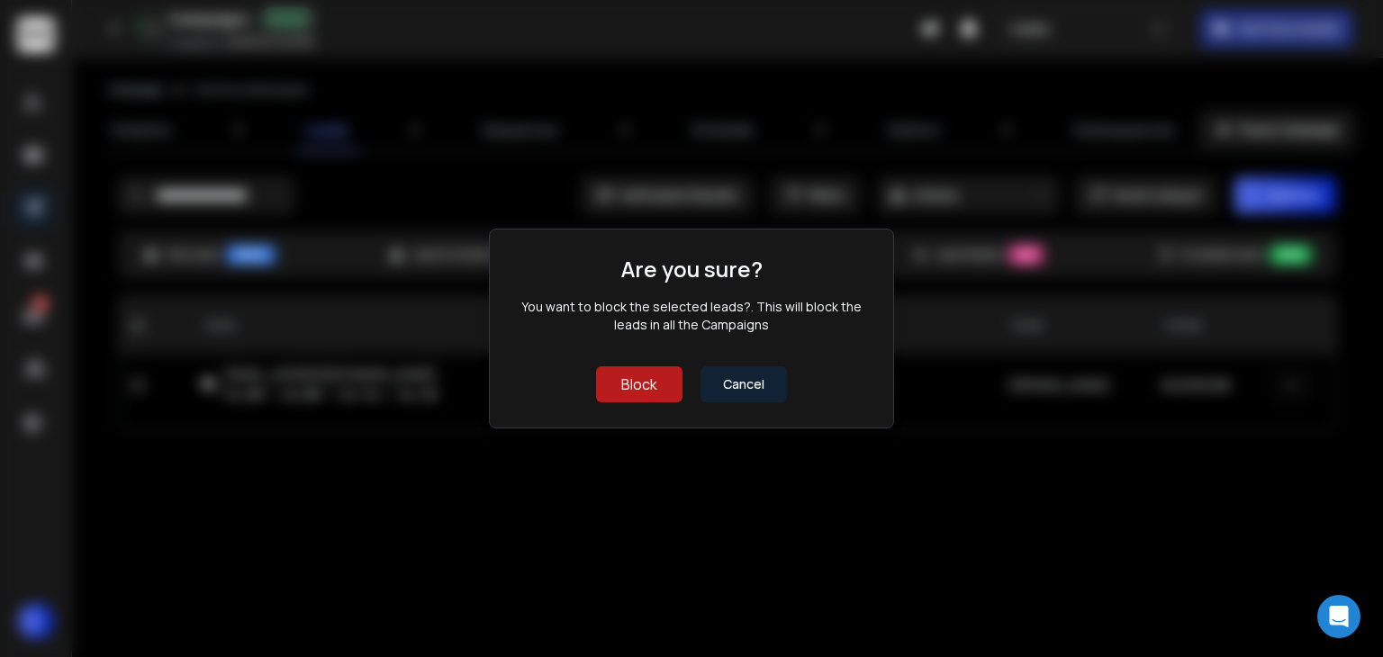
click at [604, 390] on button "Block" at bounding box center [639, 385] width 86 height 36
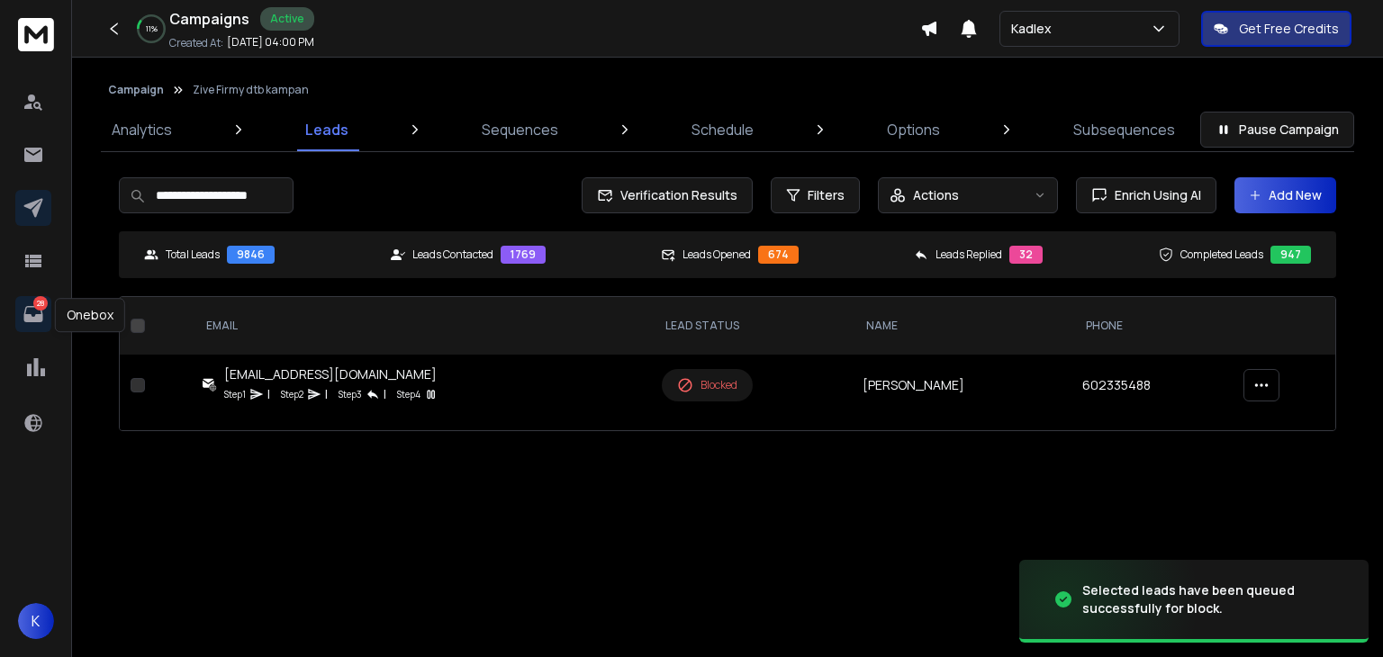
click at [34, 308] on p "28" at bounding box center [40, 303] width 14 height 14
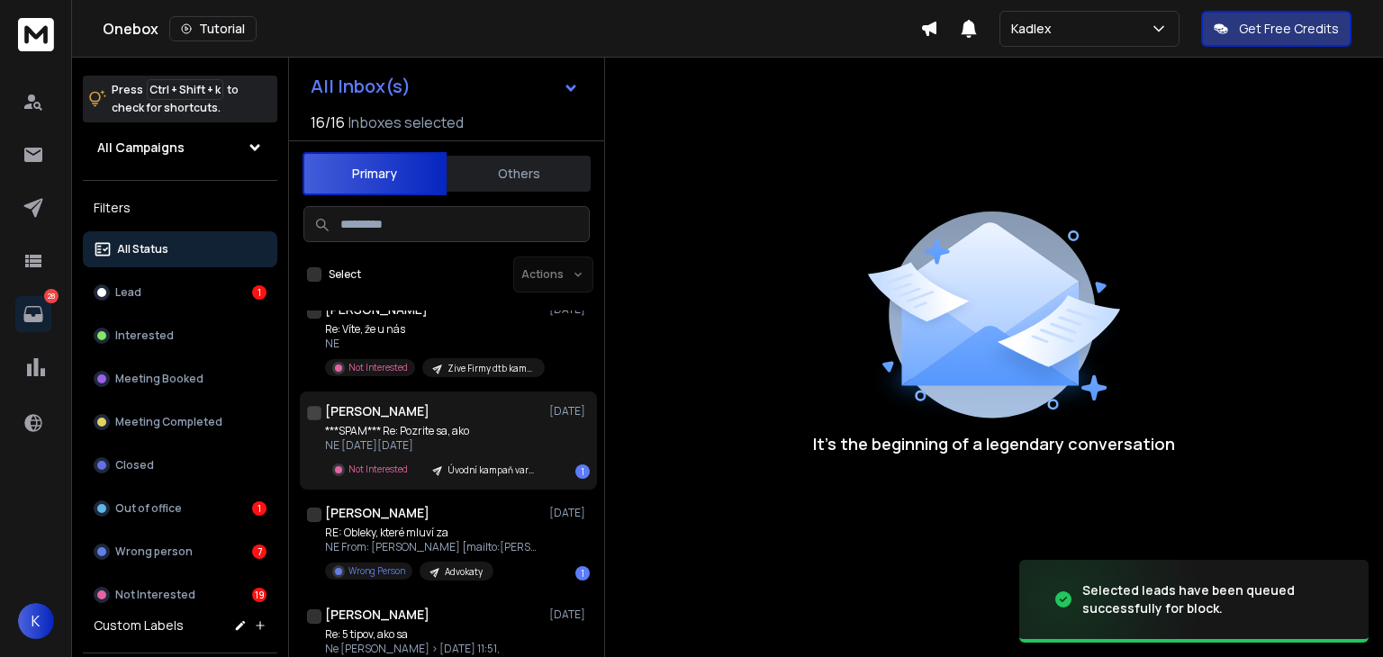
scroll to position [540, 0]
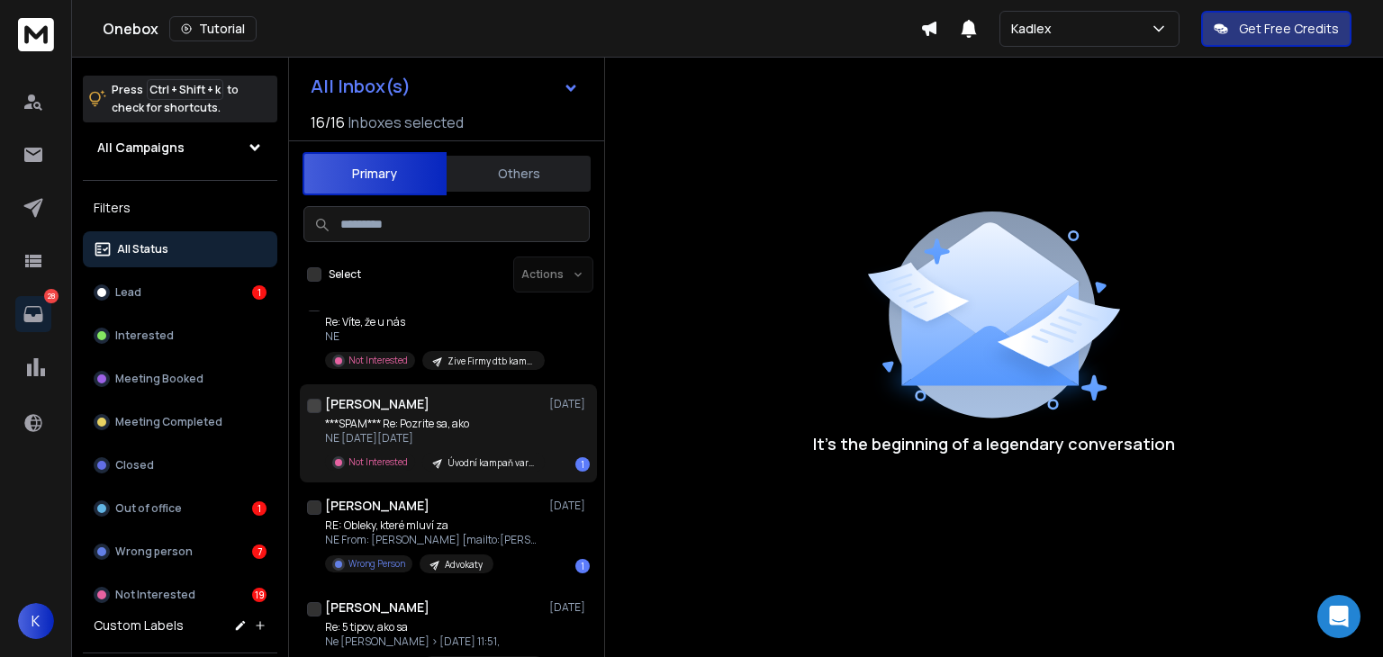
click at [540, 450] on div "***SPAM*** Re: Pozrite sa, ako NE [DATE][DATE] Not Interested Úvodní kampaň var…" at bounding box center [435, 444] width 220 height 55
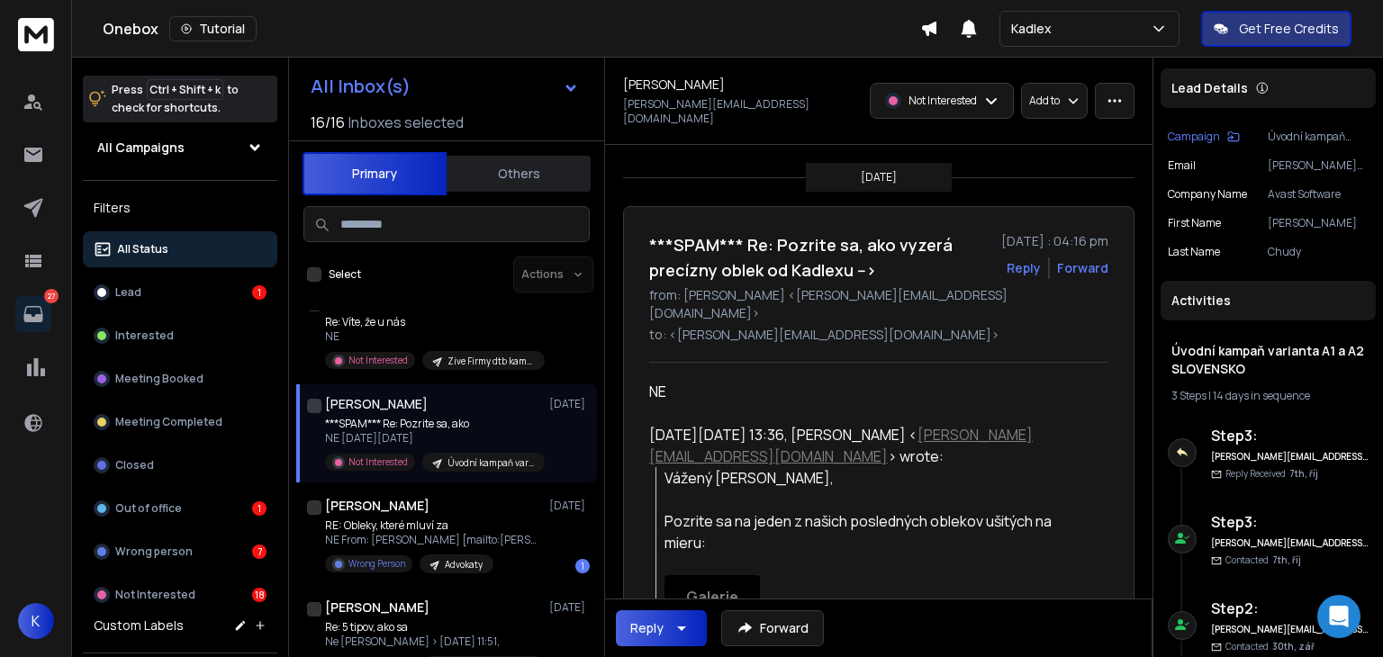
click at [1206, 131] on p "Campaign" at bounding box center [1194, 137] width 52 height 14
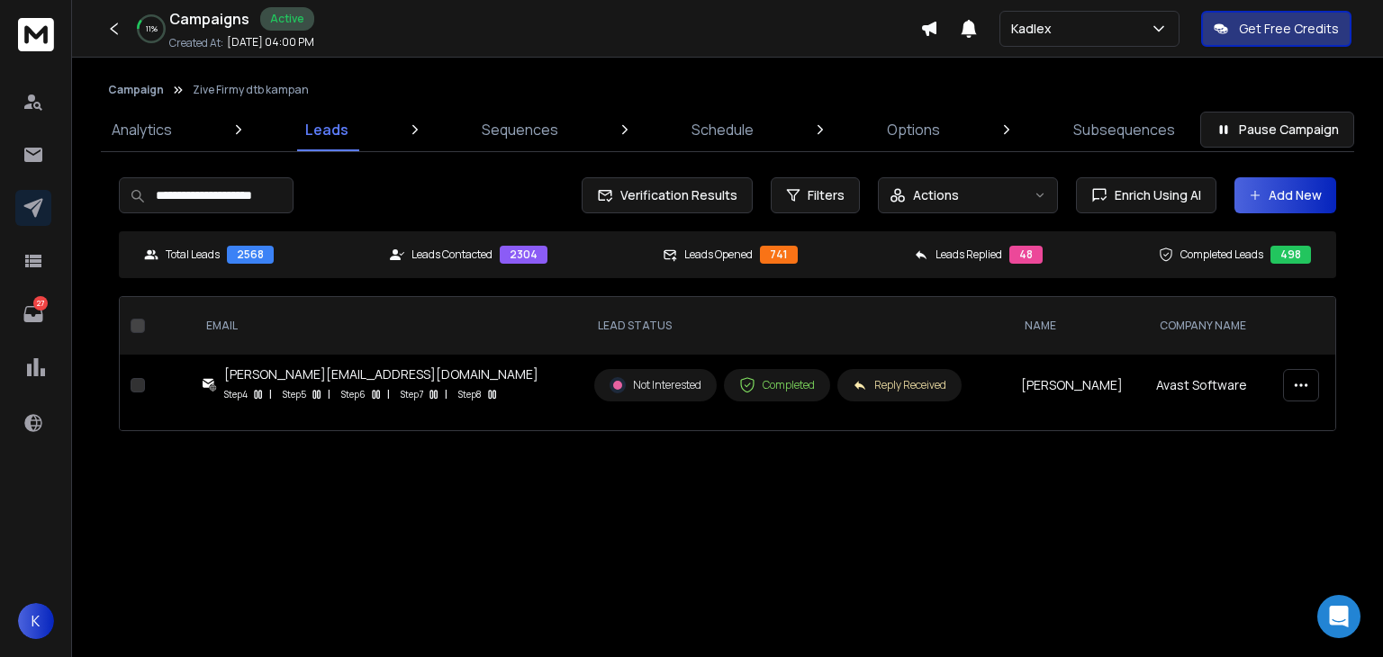
click at [1309, 383] on button "button" at bounding box center [1301, 385] width 36 height 32
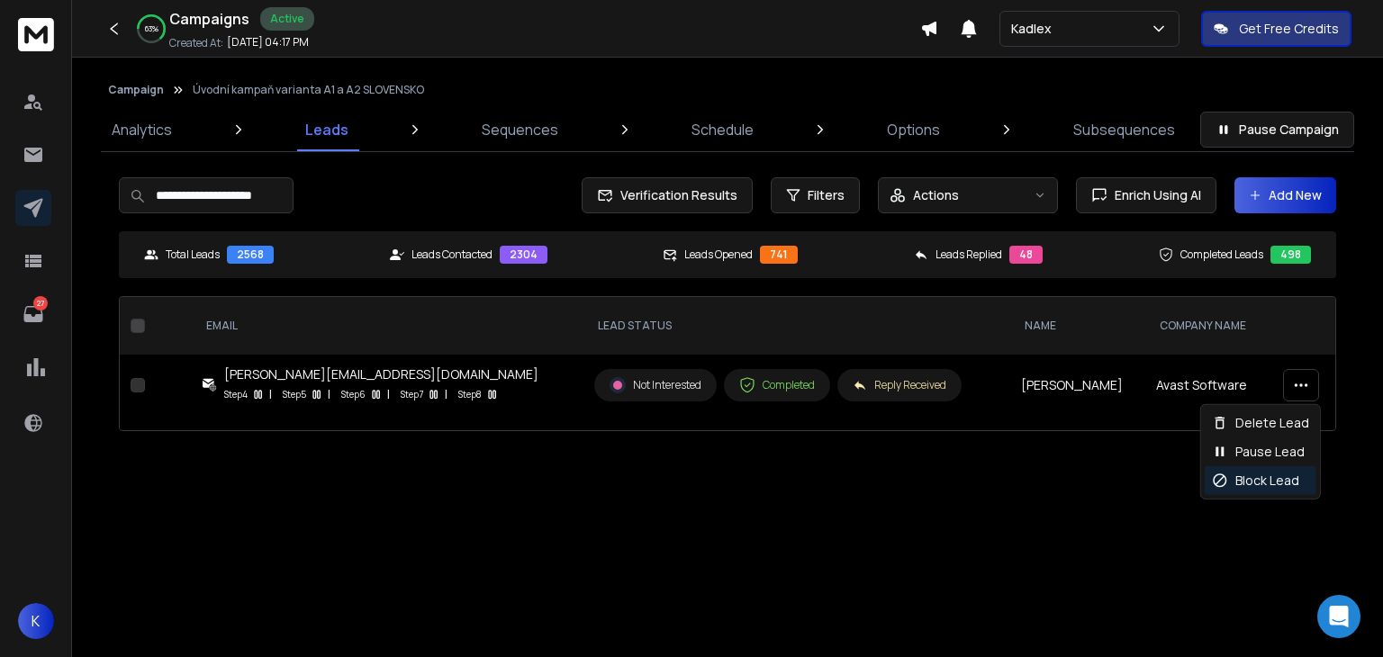
click at [1256, 472] on p "Block Lead" at bounding box center [1268, 481] width 64 height 18
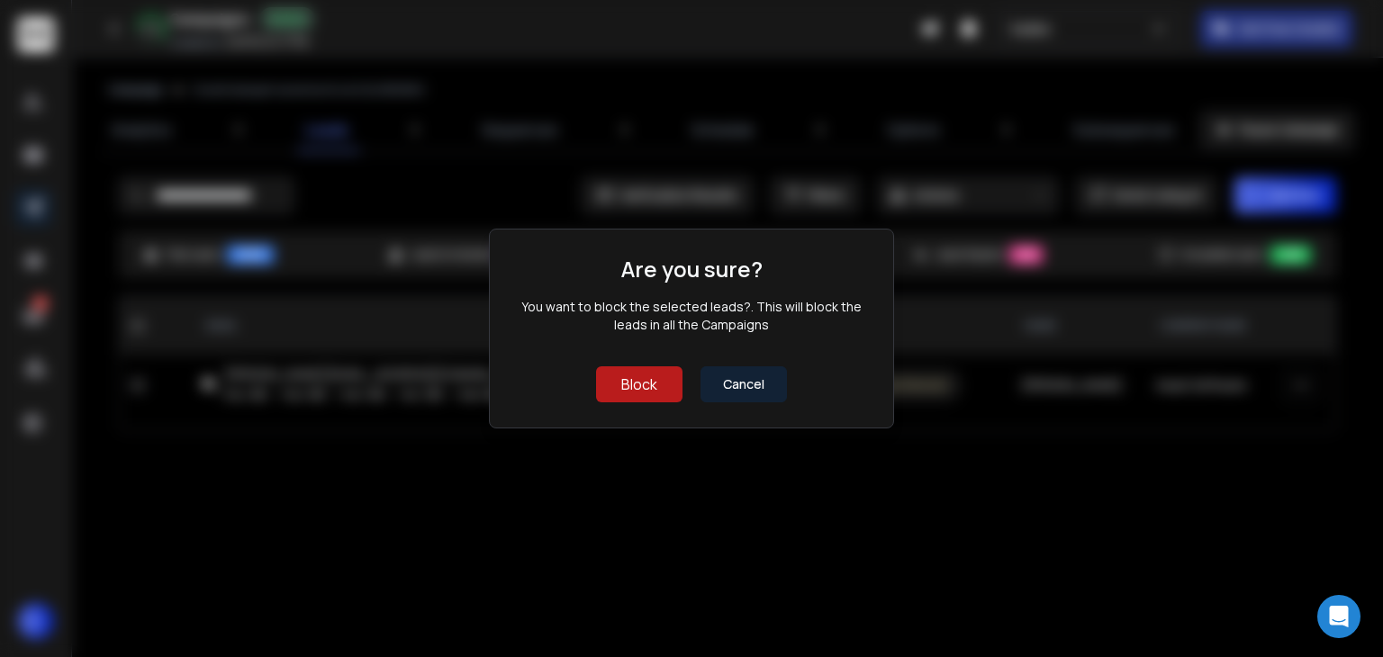
click at [650, 387] on button "Block" at bounding box center [639, 385] width 86 height 36
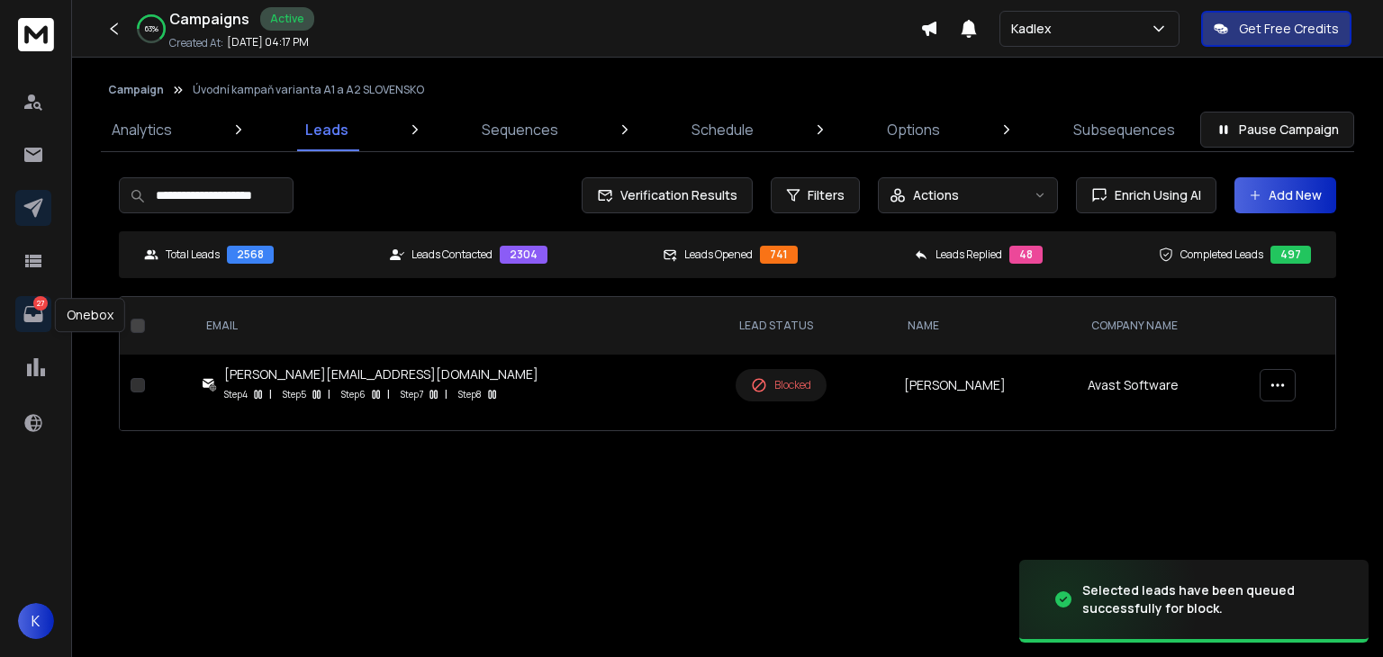
click at [36, 311] on p "27" at bounding box center [40, 303] width 14 height 14
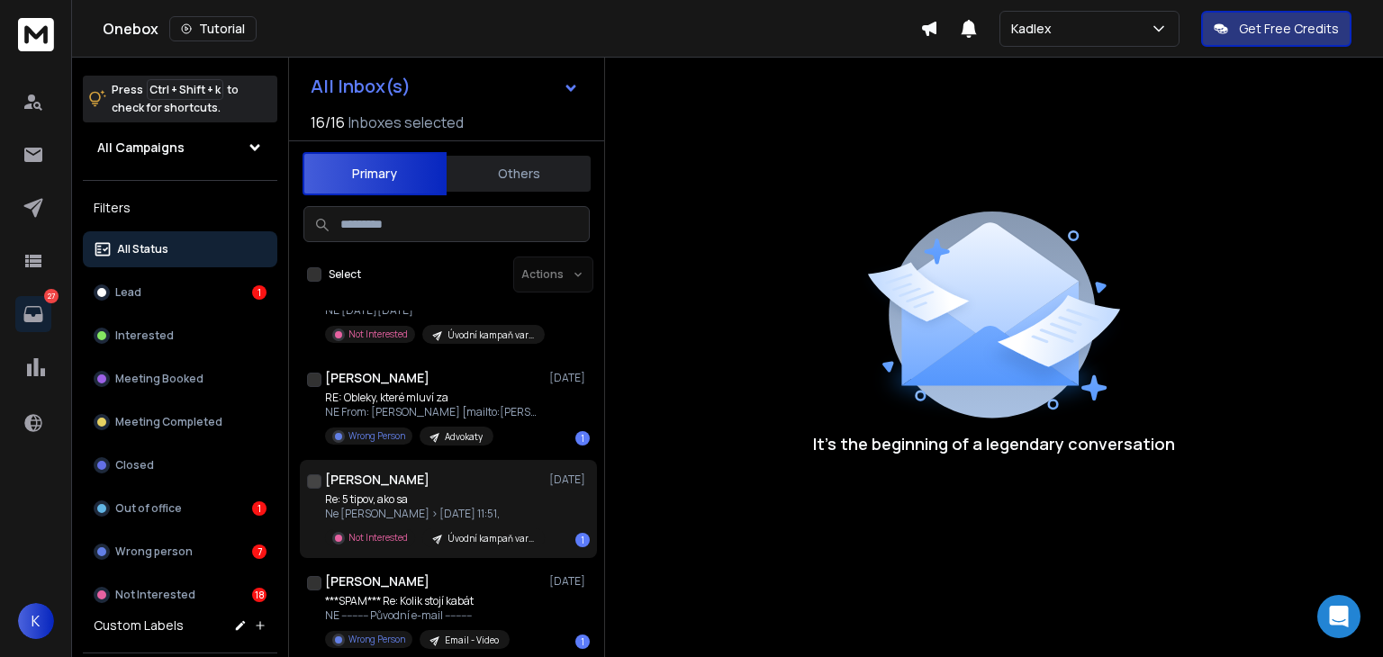
scroll to position [721, 0]
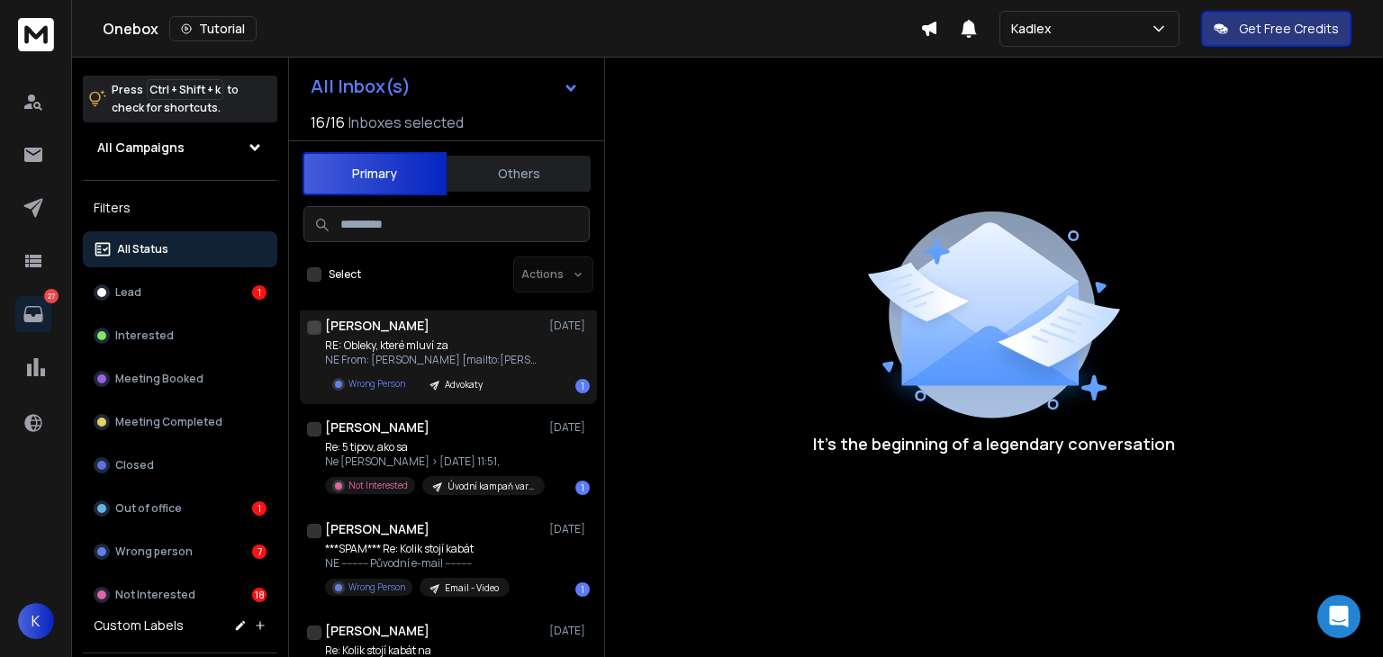
click at [523, 391] on div "Wrong Person Advokaty" at bounding box center [433, 384] width 216 height 19
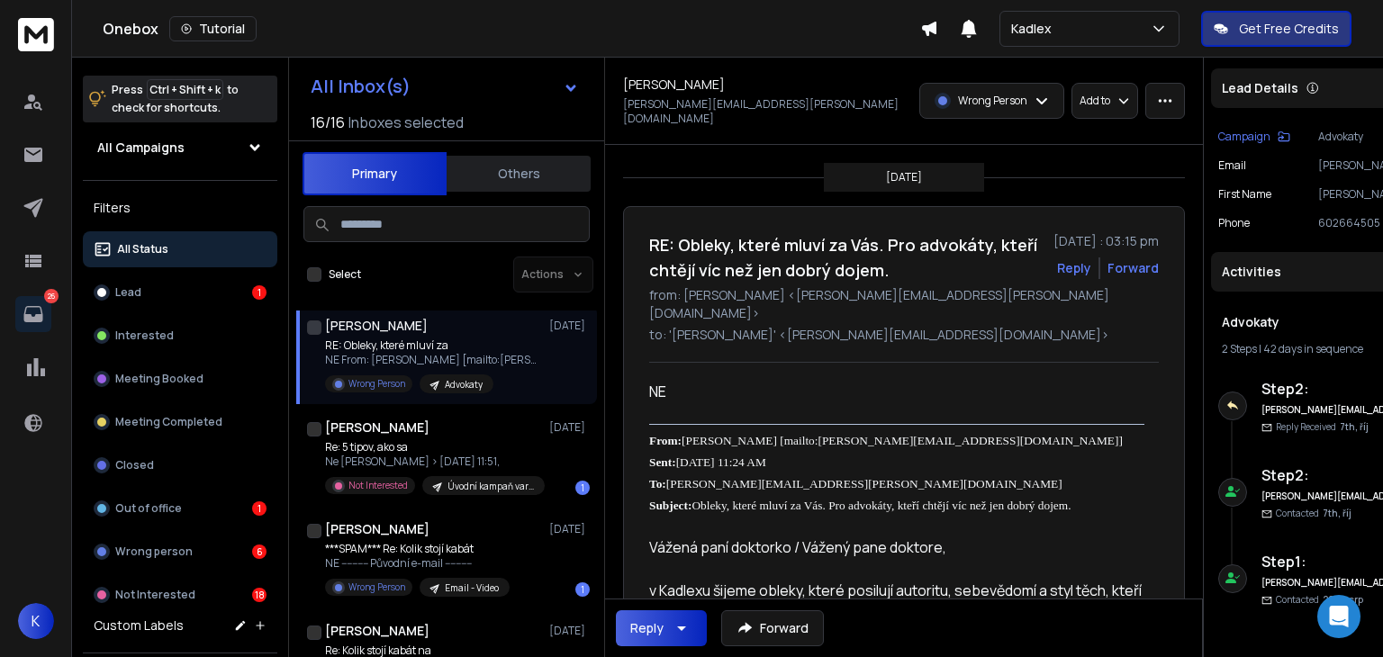
click at [1271, 134] on p "Campaign" at bounding box center [1245, 137] width 52 height 14
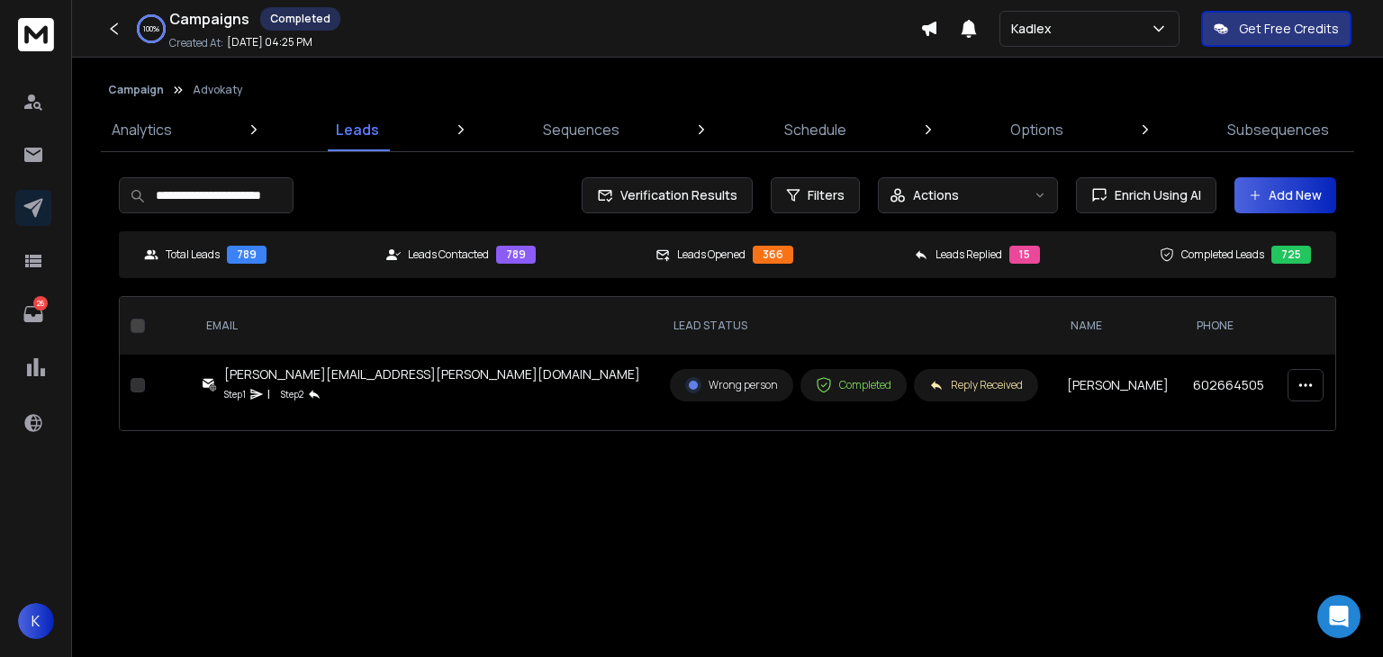
click at [1298, 390] on icon "button" at bounding box center [1306, 385] width 16 height 16
click at [1243, 484] on p "Block Lead" at bounding box center [1257, 481] width 64 height 18
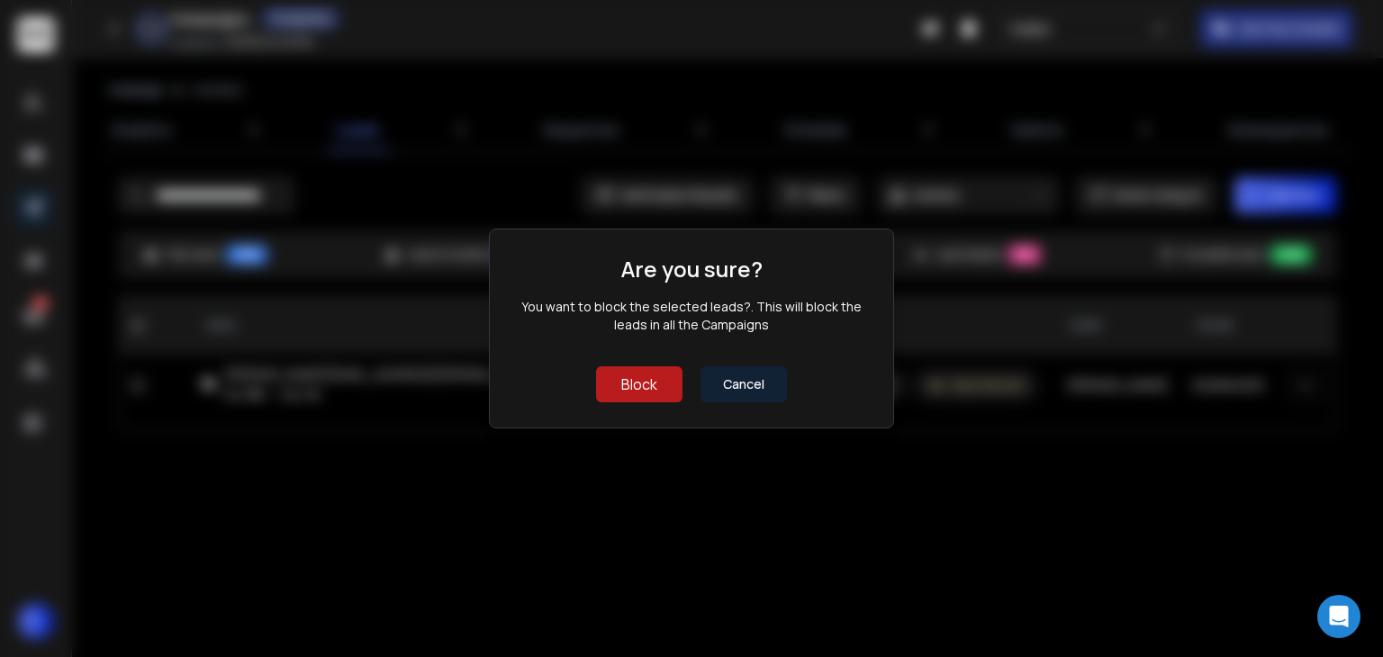
click at [638, 385] on button "Block" at bounding box center [639, 385] width 86 height 36
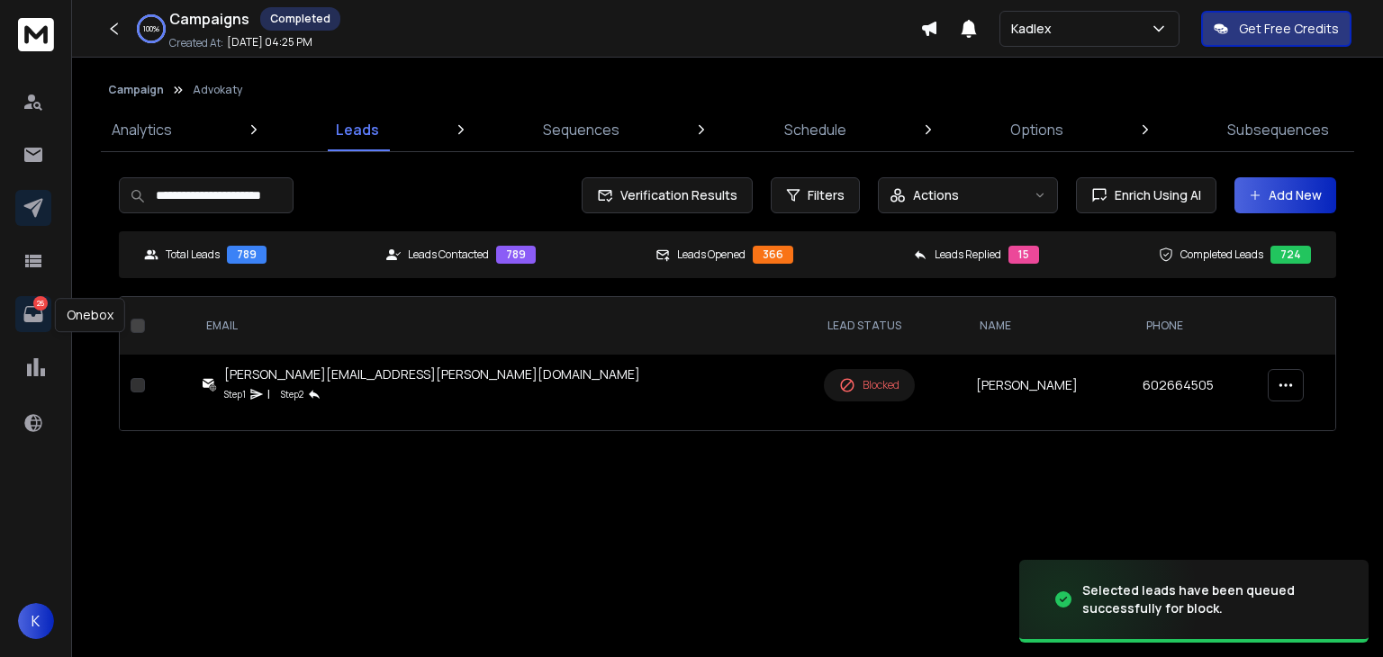
click at [33, 314] on icon at bounding box center [34, 315] width 22 height 22
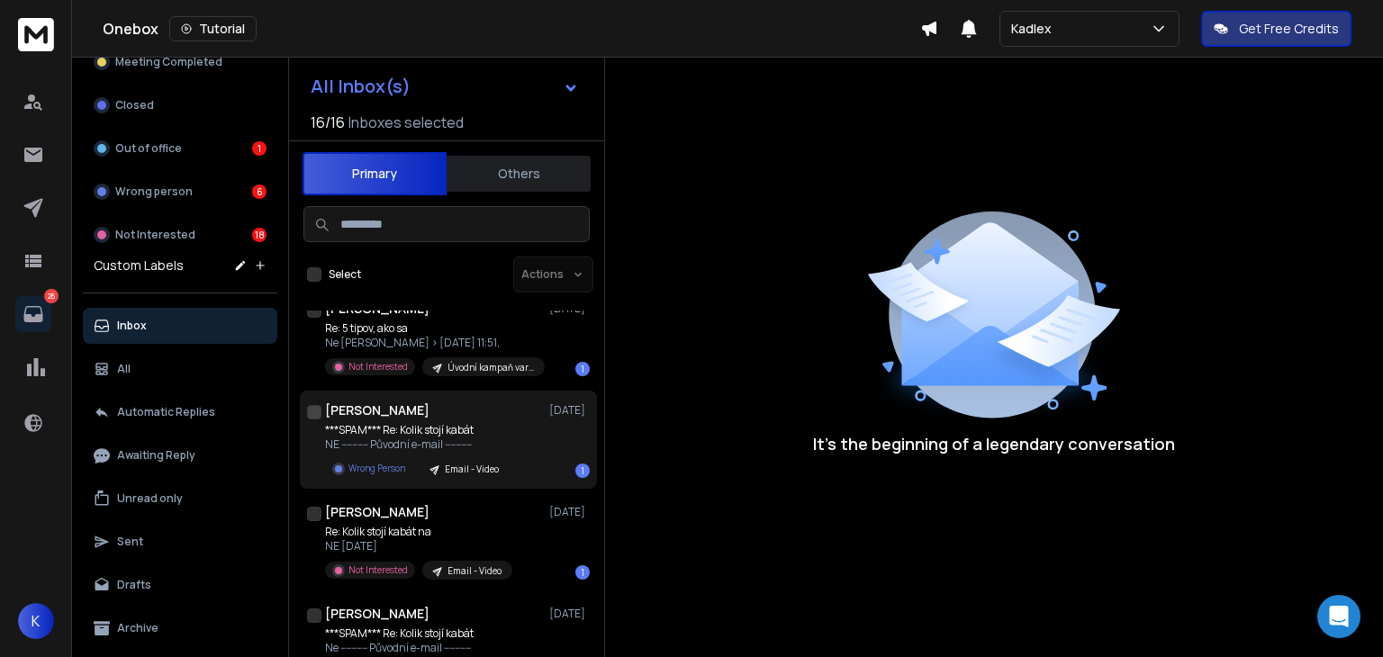
scroll to position [811, 0]
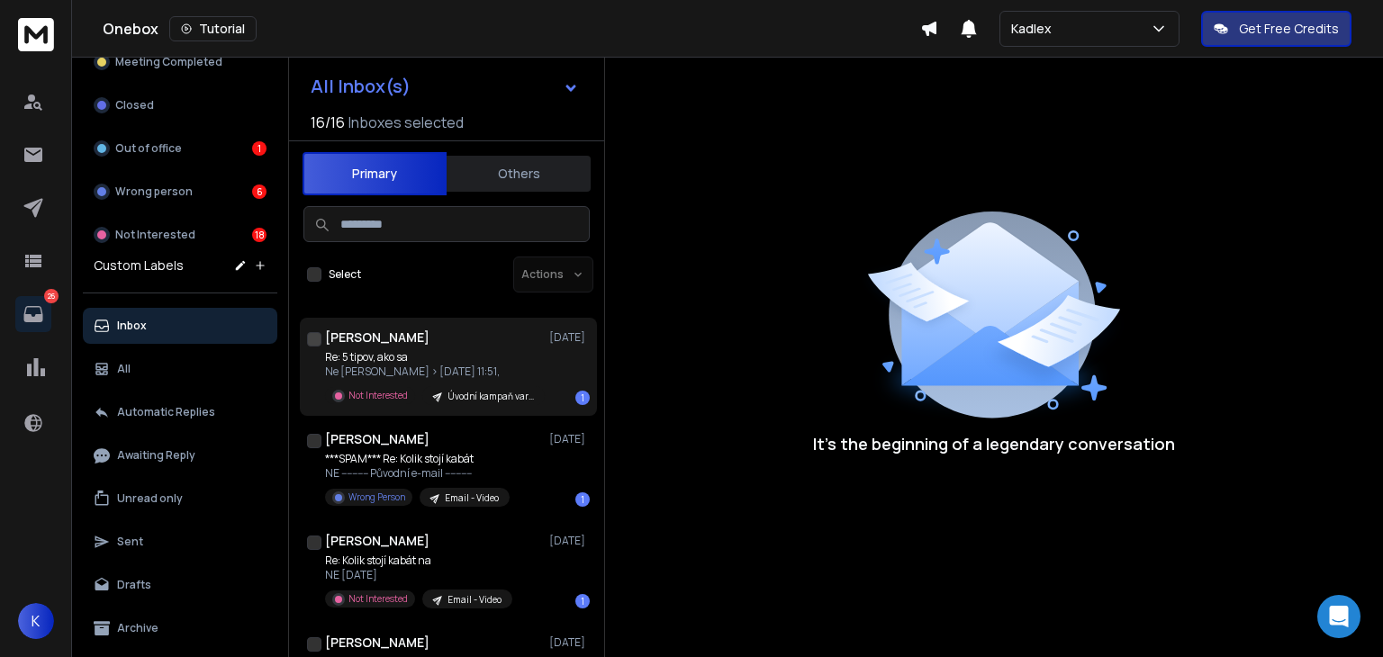
click at [557, 391] on div "Re: 5 tipov, ako sa Ne [PERSON_NAME] > [DATE] 11:51, Not Interested Úvodní kamp…" at bounding box center [457, 377] width 265 height 55
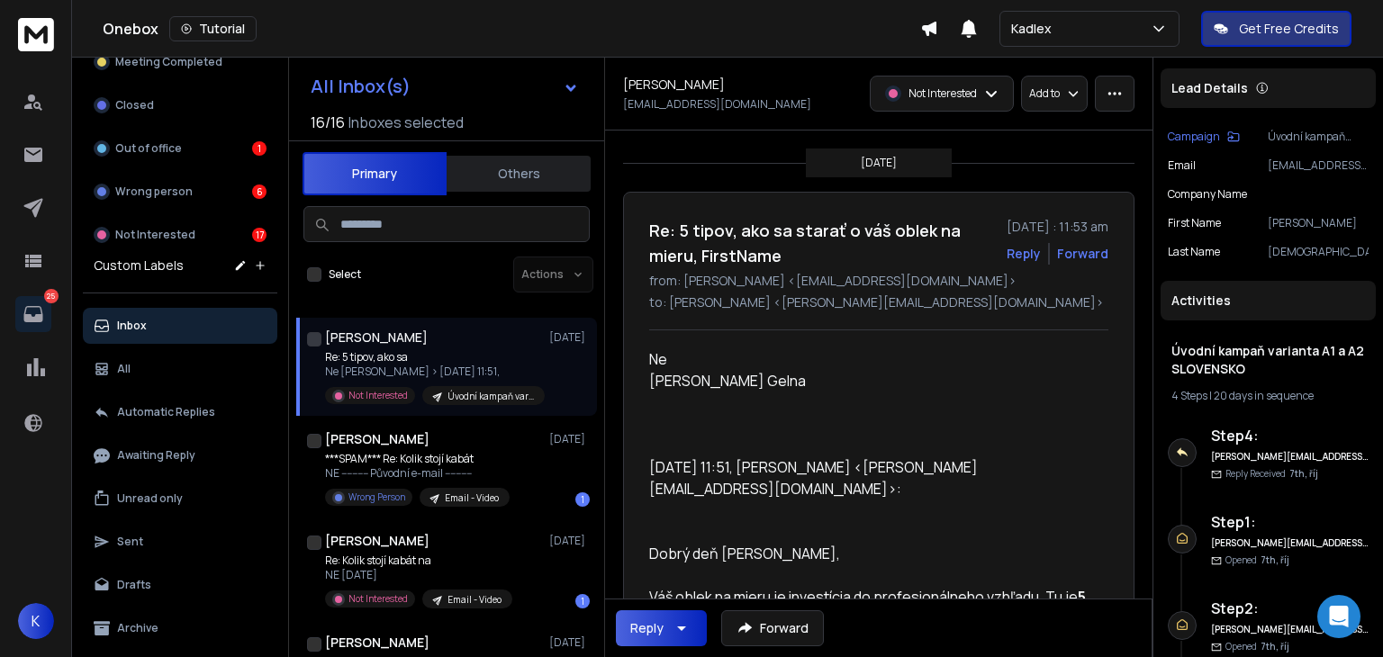
click at [1196, 134] on p "Campaign" at bounding box center [1194, 137] width 52 height 14
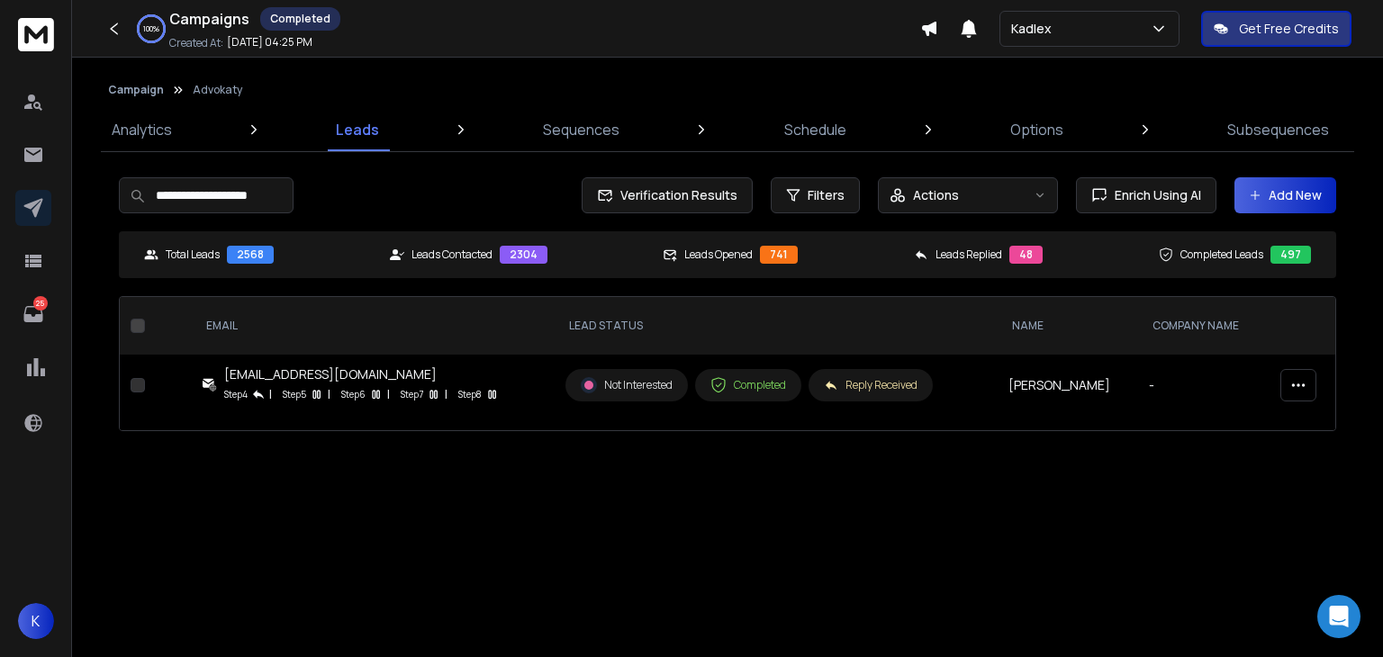
click at [1296, 388] on icon "button" at bounding box center [1299, 385] width 16 height 16
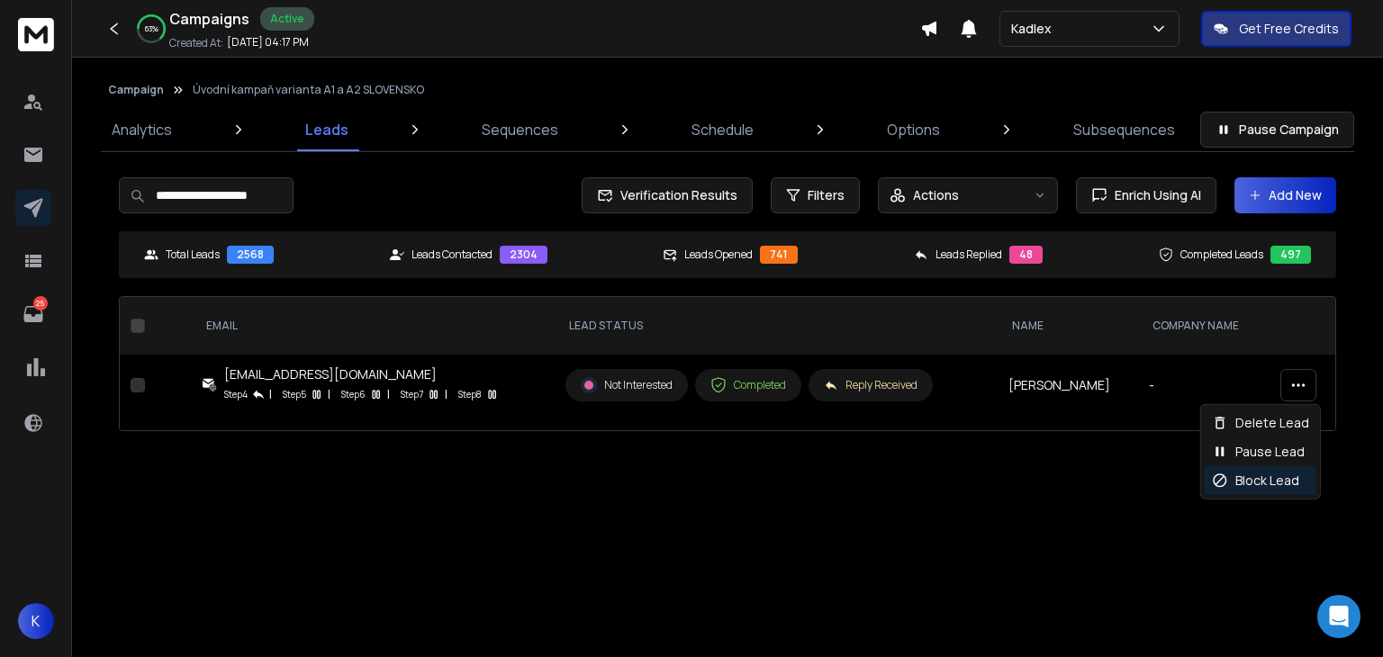
click at [1263, 483] on p "Block Lead" at bounding box center [1268, 481] width 64 height 18
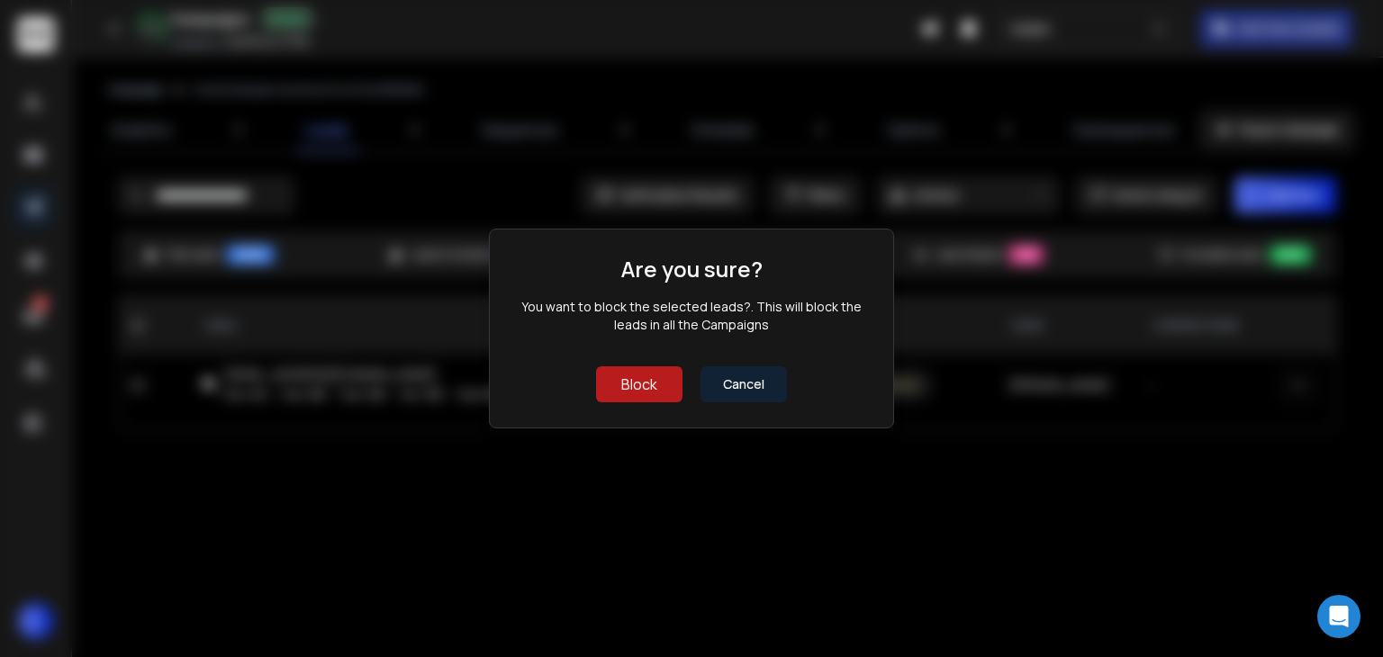
click at [630, 384] on button "Block" at bounding box center [639, 385] width 86 height 36
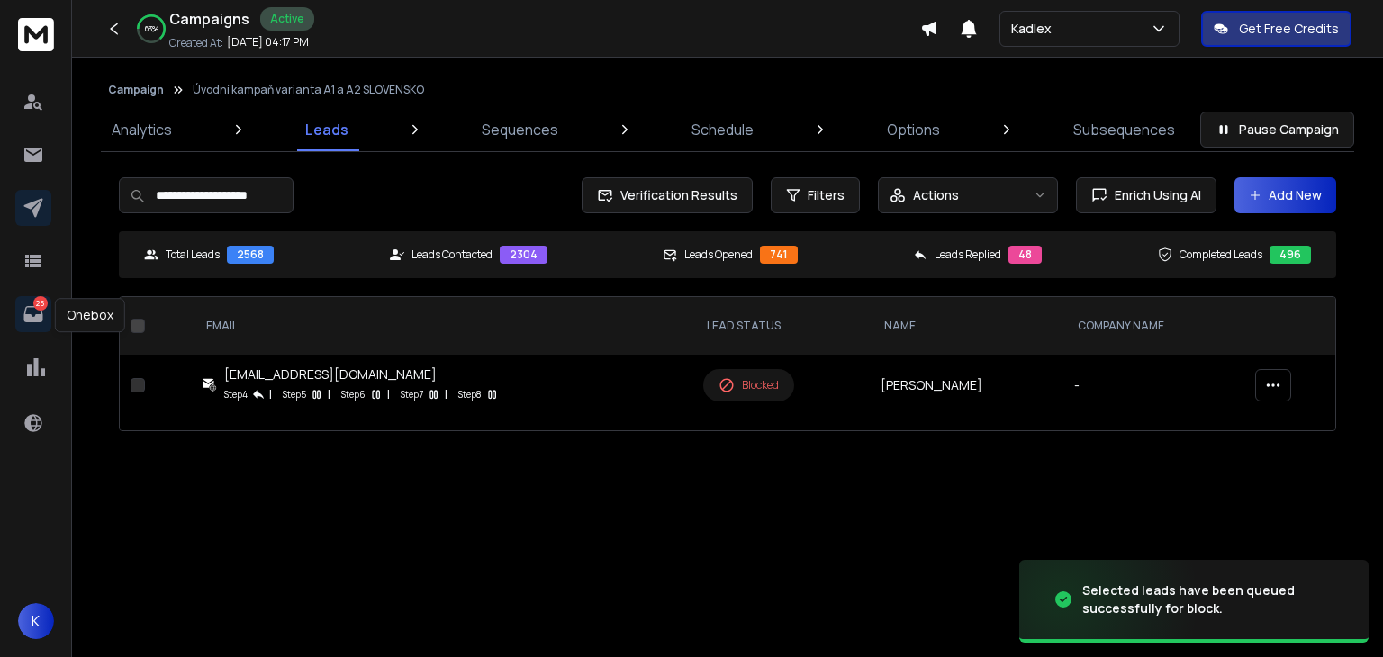
click at [32, 317] on icon at bounding box center [34, 315] width 22 height 22
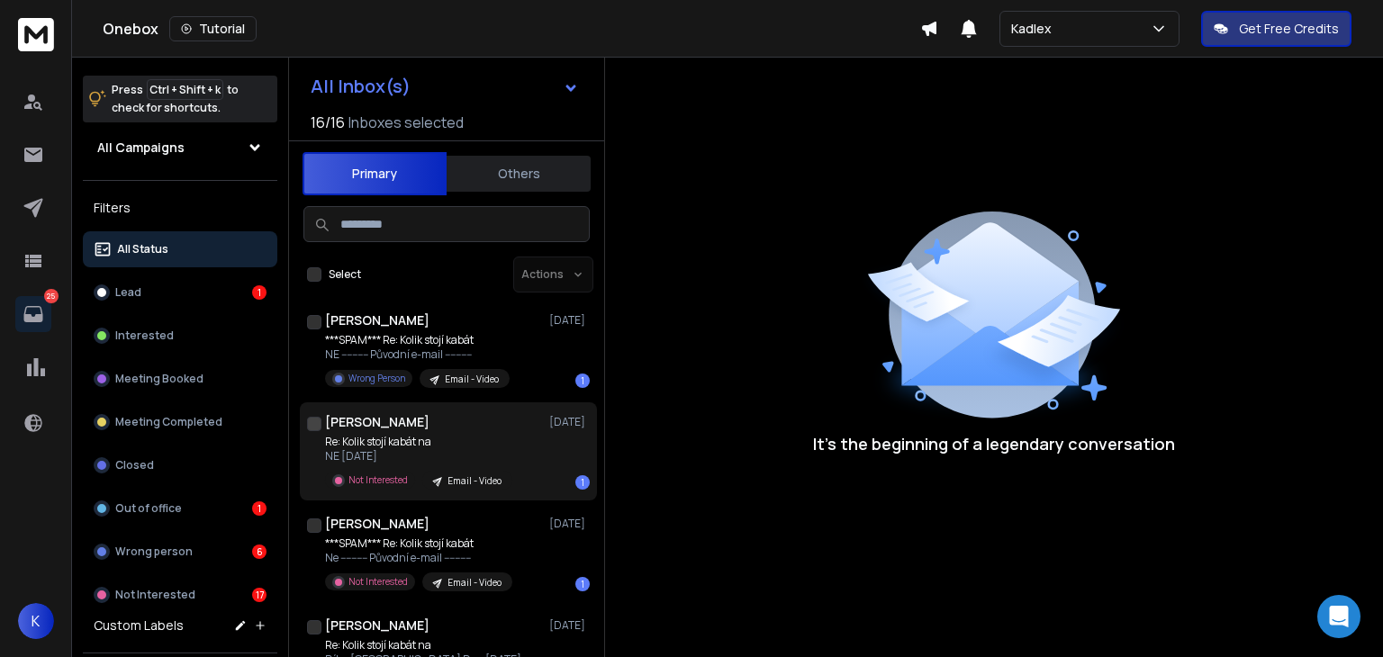
scroll to position [901, 0]
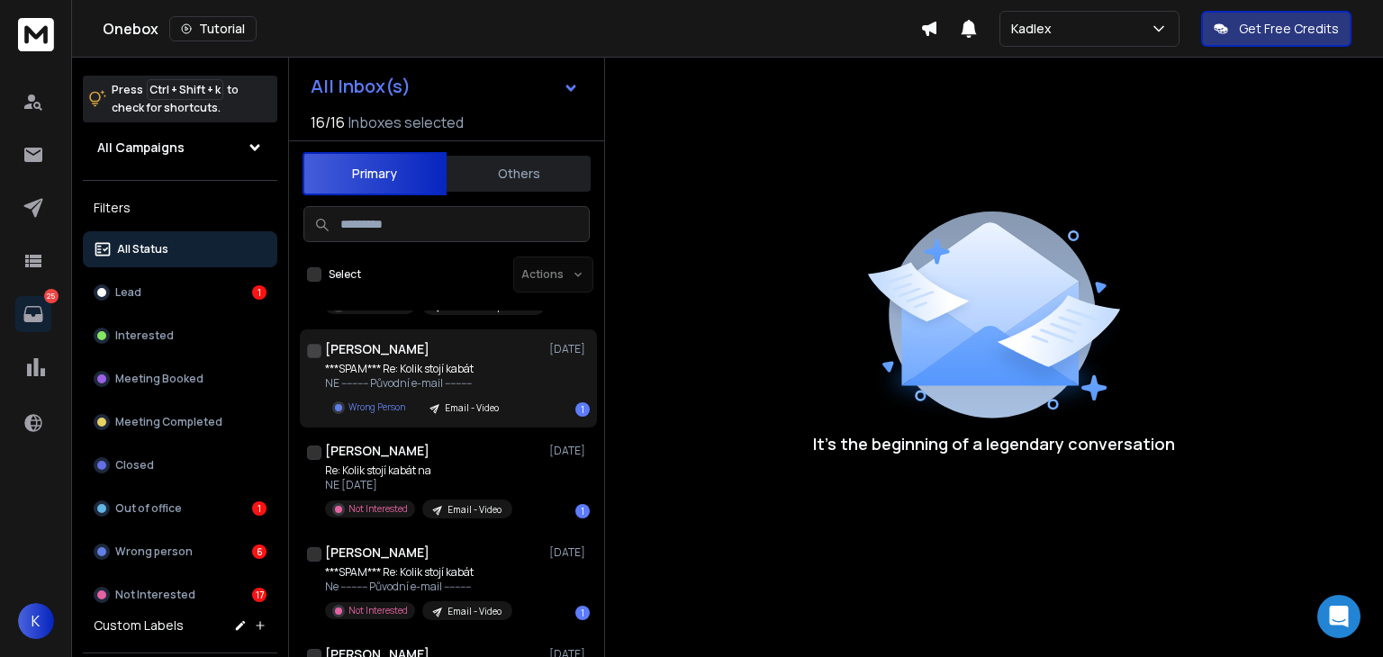
click at [543, 407] on div "***SPAM*** Re: Kolik stojí kabát NE ---------- Původní e-mail ---------- Wrong …" at bounding box center [457, 389] width 265 height 55
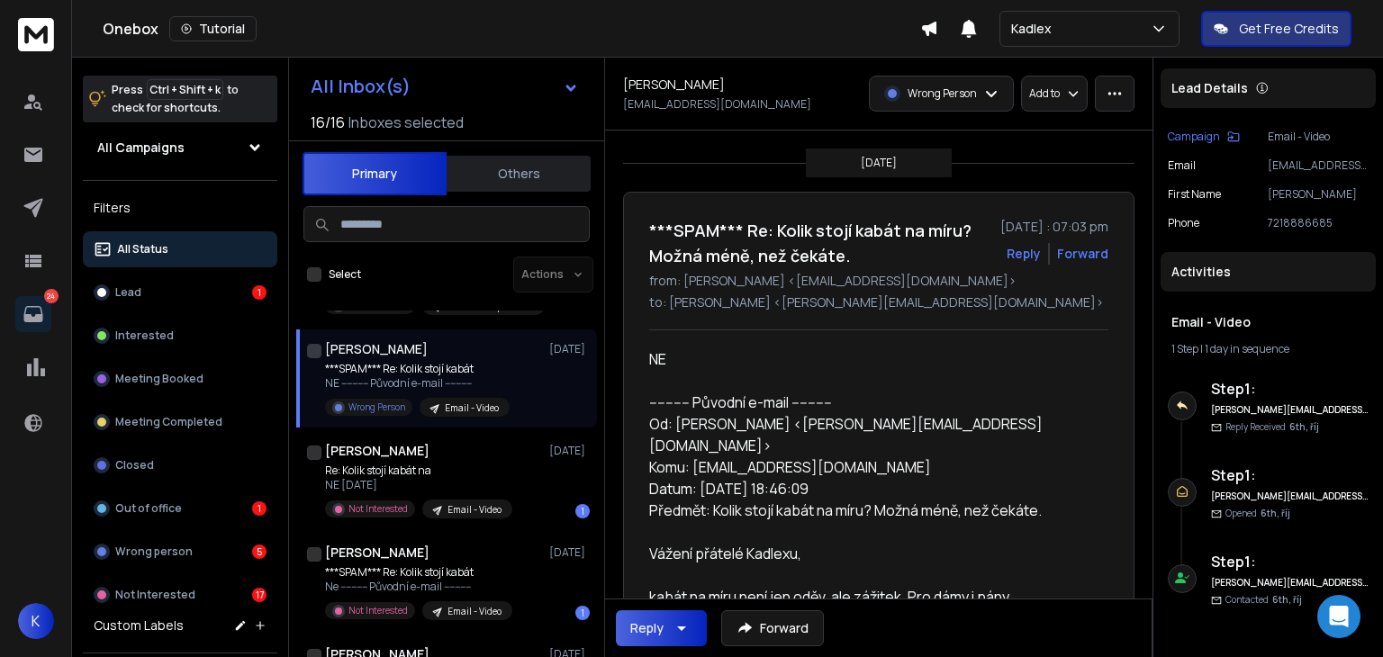
click at [1208, 138] on p "Campaign" at bounding box center [1194, 137] width 52 height 14
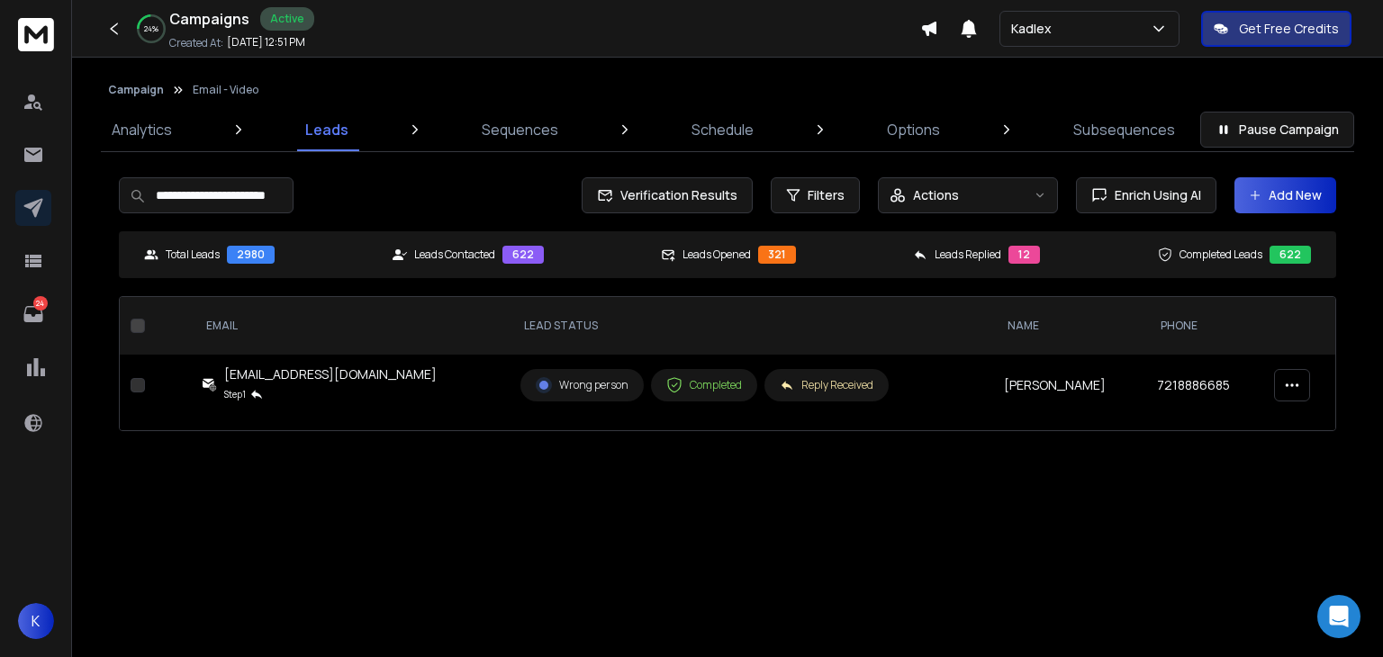
click at [1293, 384] on button "button" at bounding box center [1292, 385] width 36 height 32
click at [1236, 476] on p "Block Lead" at bounding box center [1255, 481] width 64 height 18
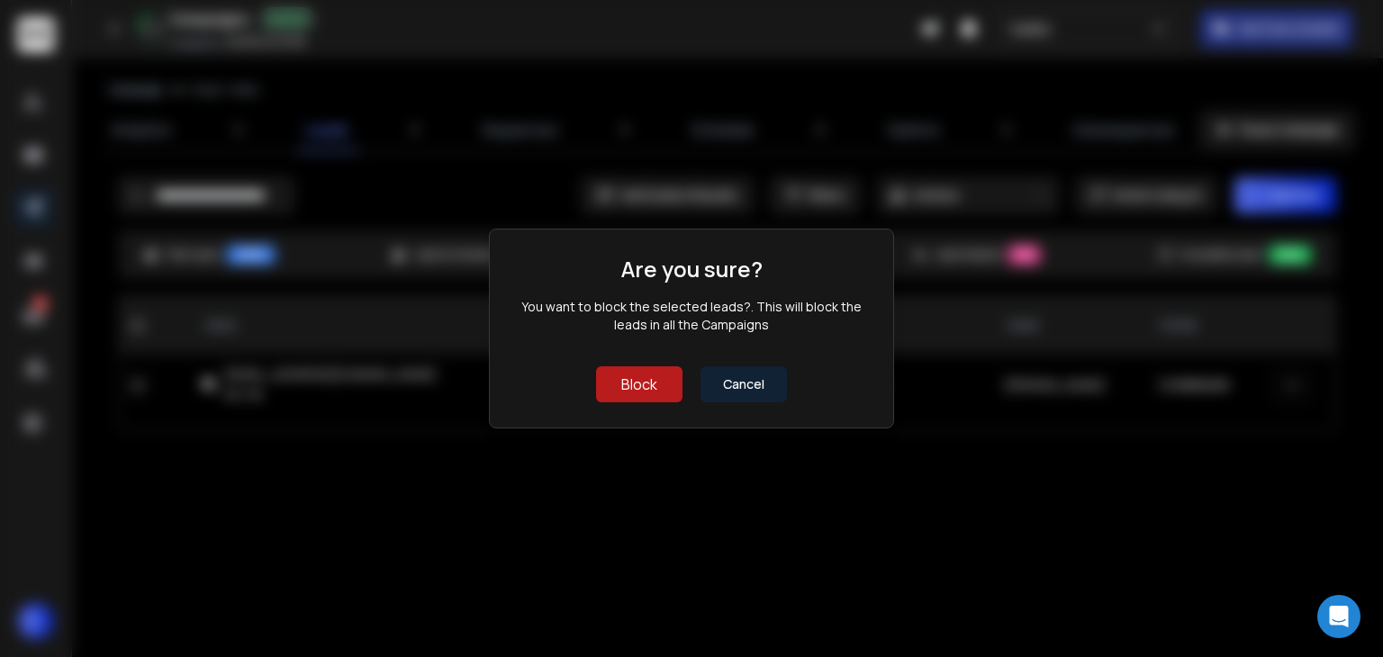
click at [641, 387] on button "Block" at bounding box center [639, 385] width 86 height 36
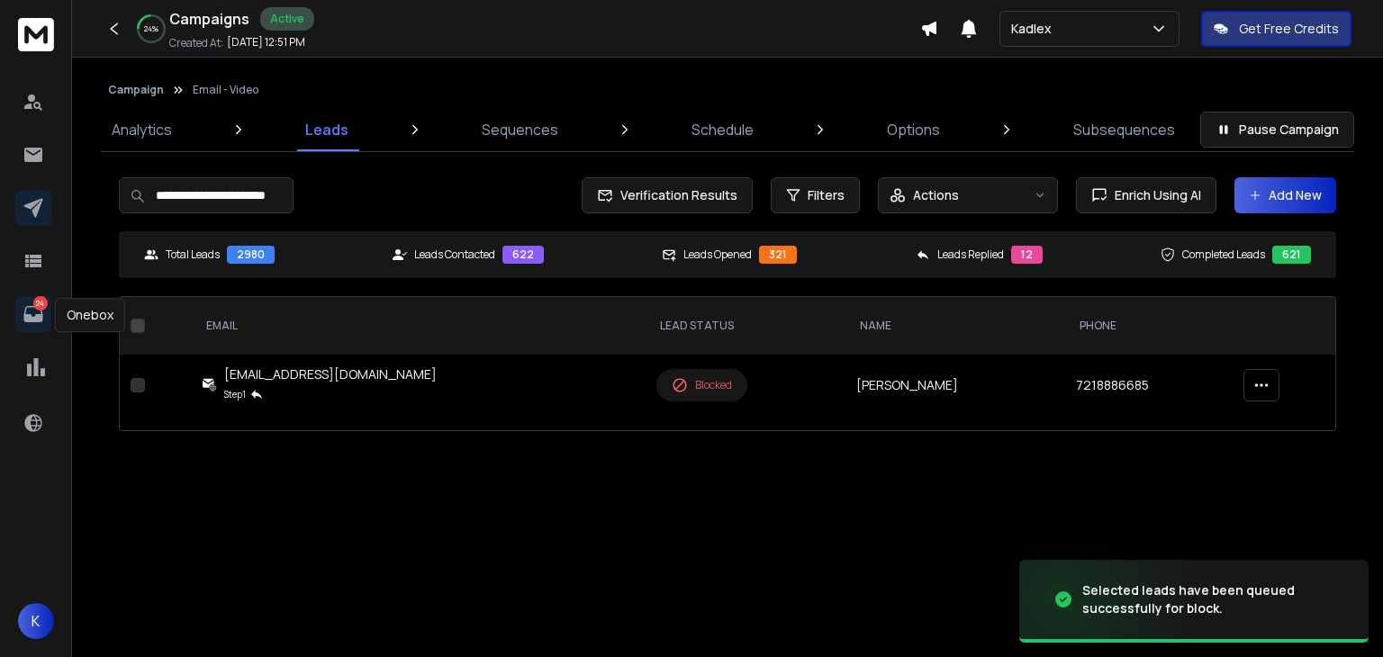
click at [43, 314] on link "24" at bounding box center [33, 314] width 36 height 36
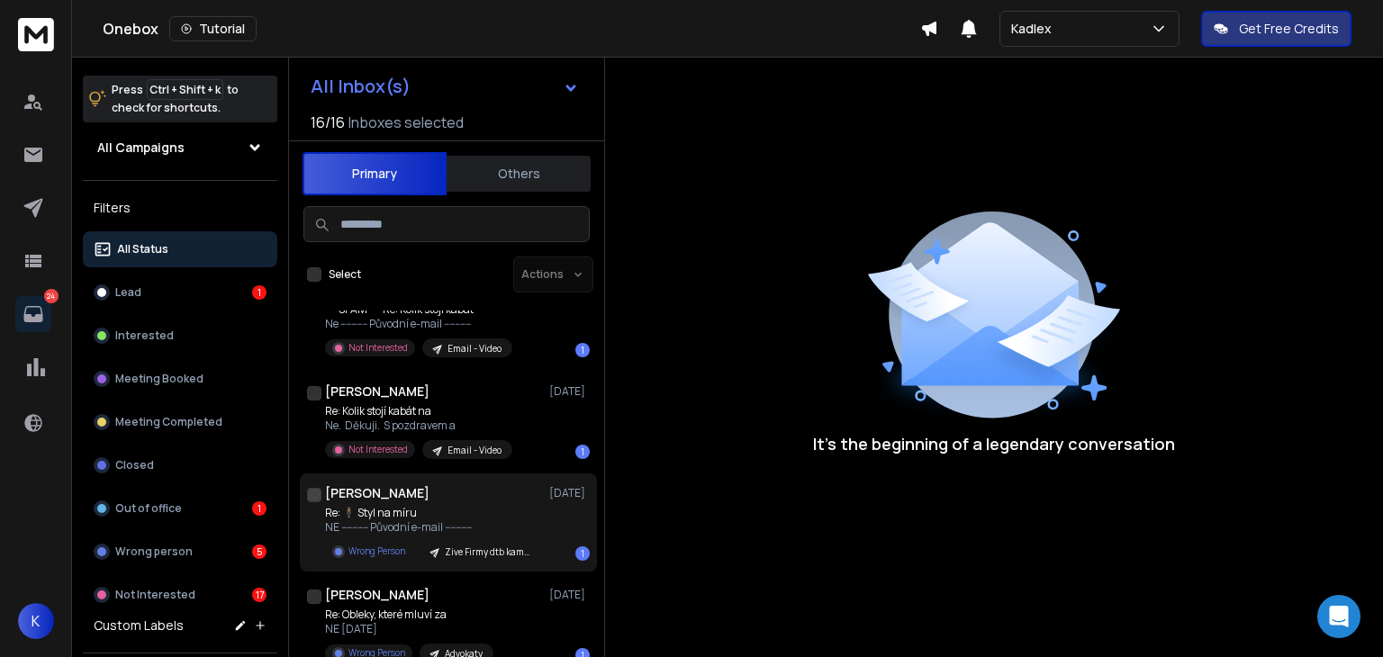
scroll to position [1081, 0]
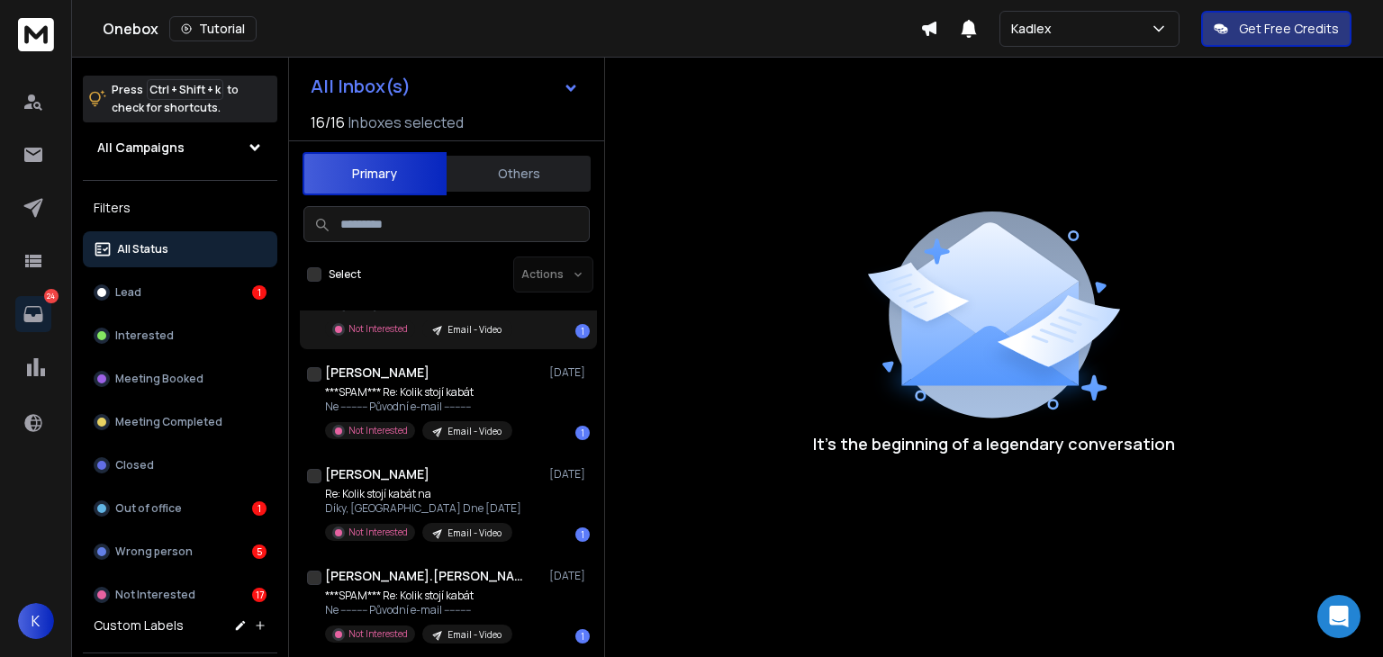
click at [540, 340] on div "[PERSON_NAME] [DATE] Re: Kolik stojí kabát na NE [DATE] Not Interested Email - …" at bounding box center [448, 300] width 297 height 98
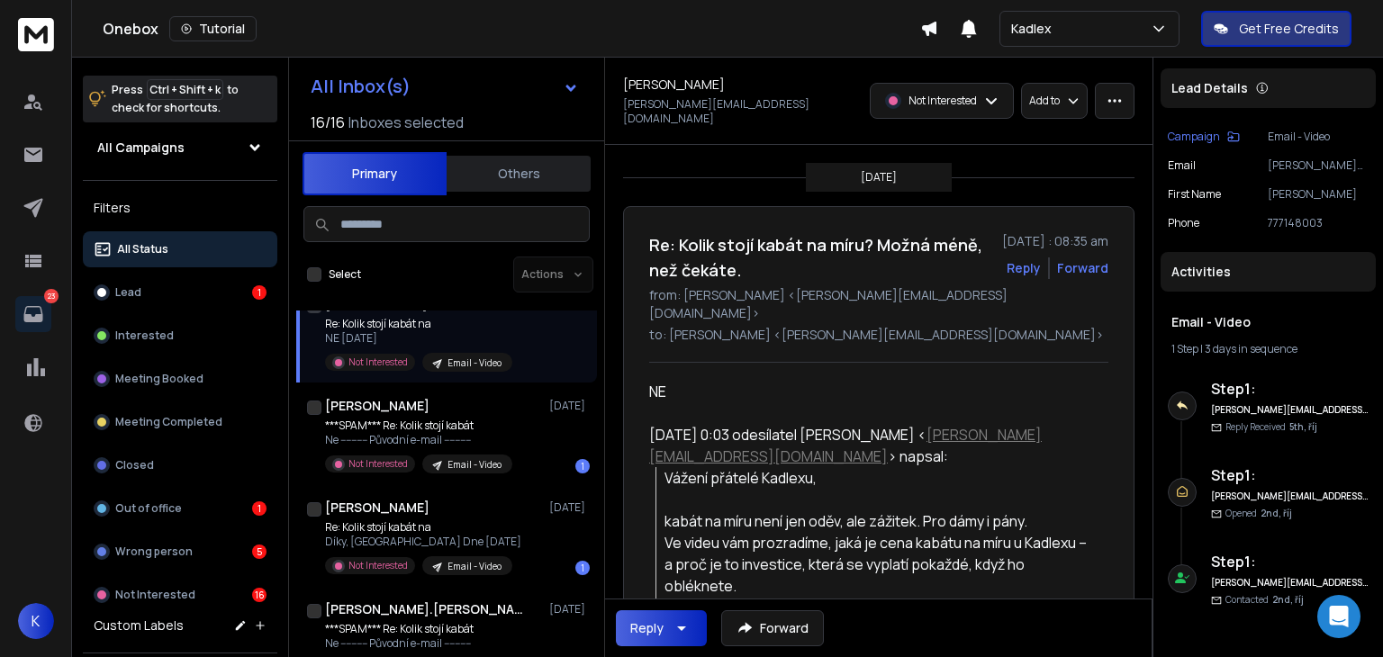
scroll to position [991, 0]
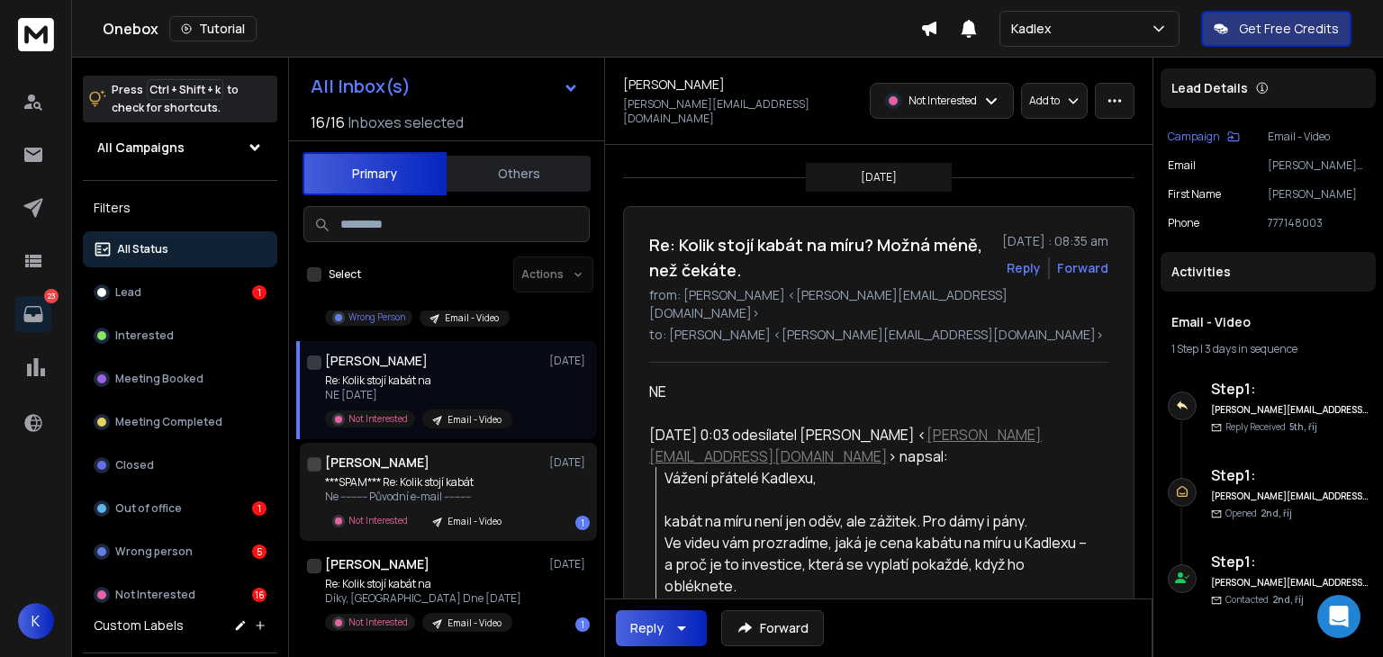
click at [548, 503] on div "***SPAM*** Re: Kolik stojí kabát Ne ---------- Původní e-mail ---------- Not In…" at bounding box center [457, 503] width 265 height 55
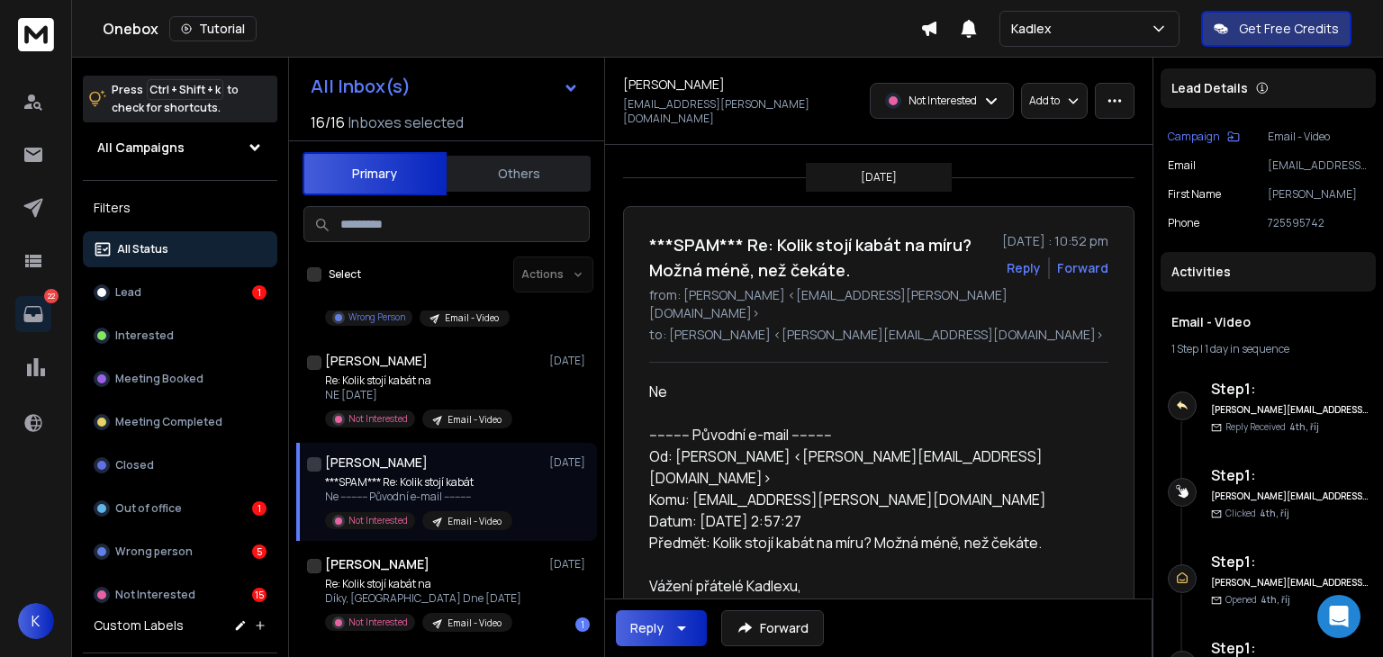
click at [1182, 135] on p "Campaign" at bounding box center [1194, 137] width 52 height 14
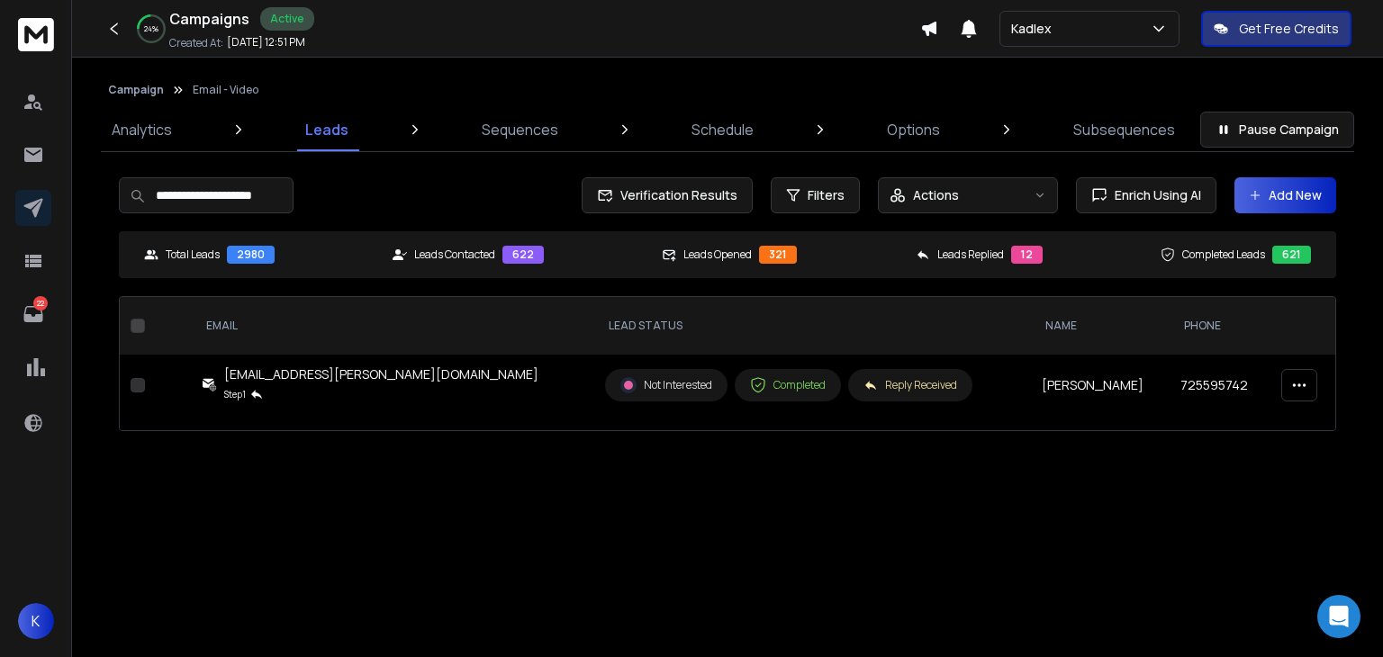
click at [1299, 383] on button "button" at bounding box center [1300, 385] width 36 height 32
click at [1246, 485] on p "Block Lead" at bounding box center [1254, 481] width 64 height 18
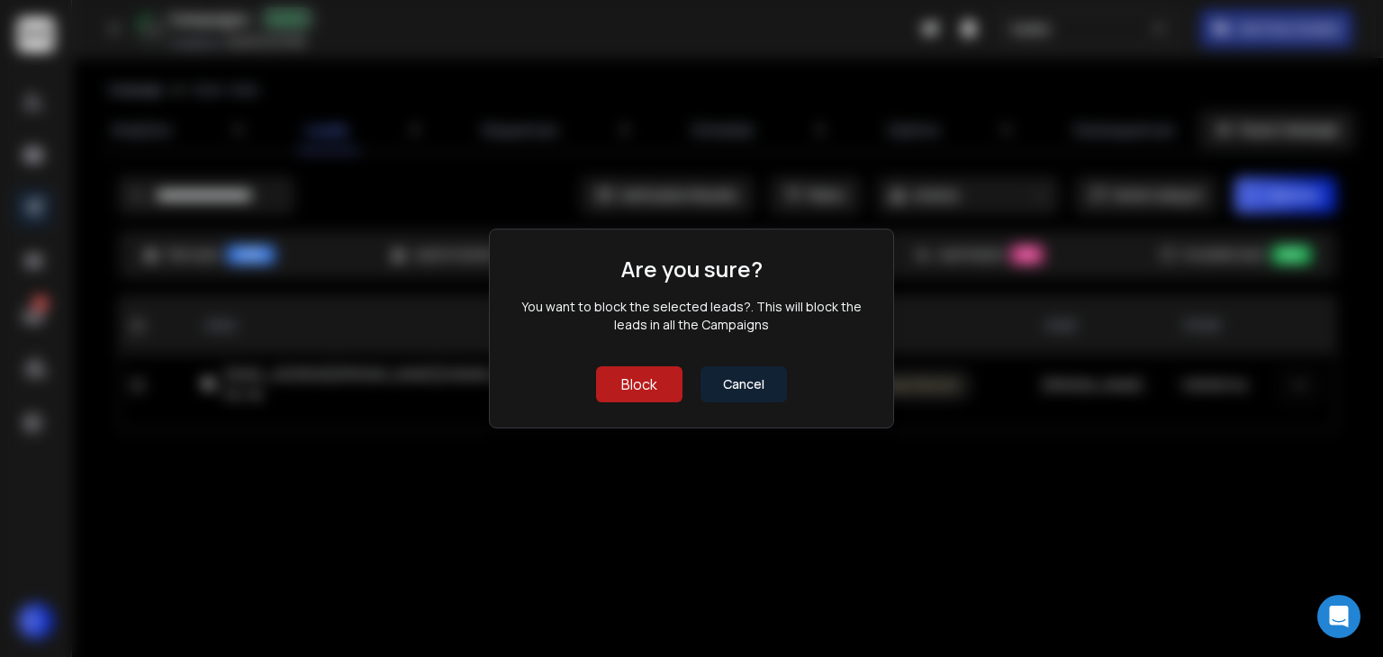
click at [648, 386] on button "Block" at bounding box center [639, 385] width 86 height 36
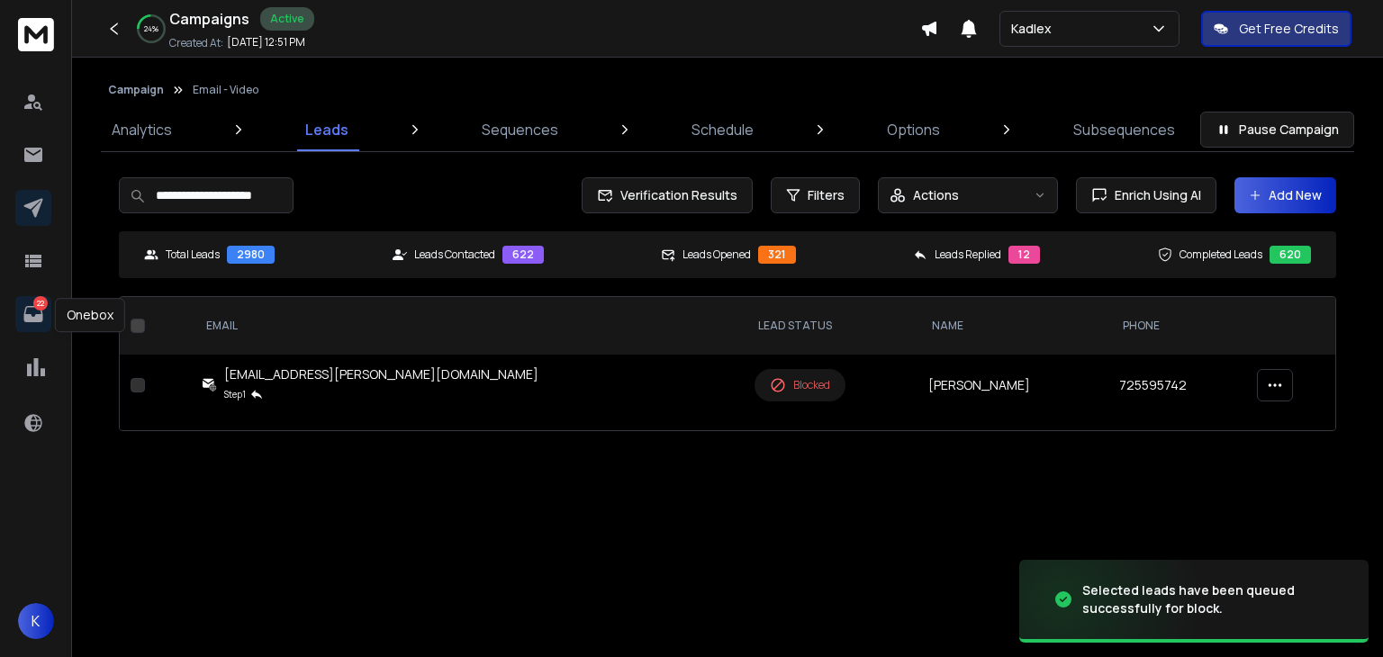
click at [32, 308] on icon at bounding box center [34, 315] width 22 height 22
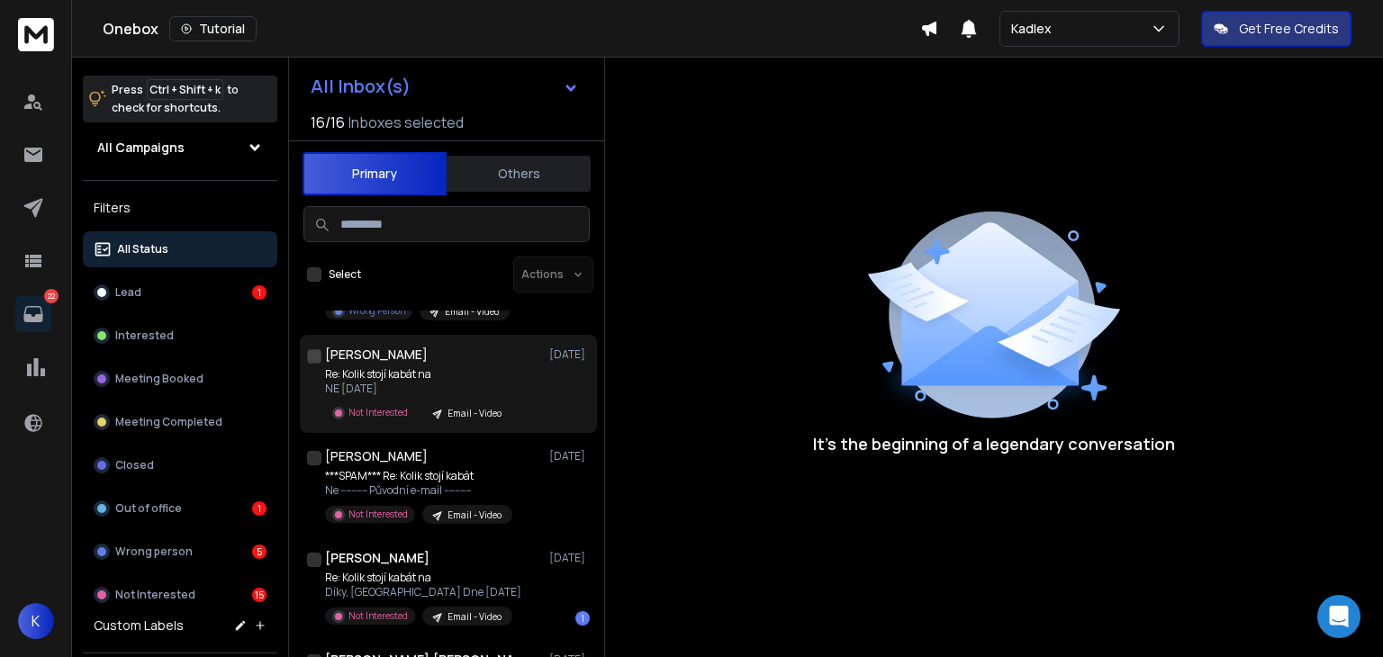
scroll to position [991, 0]
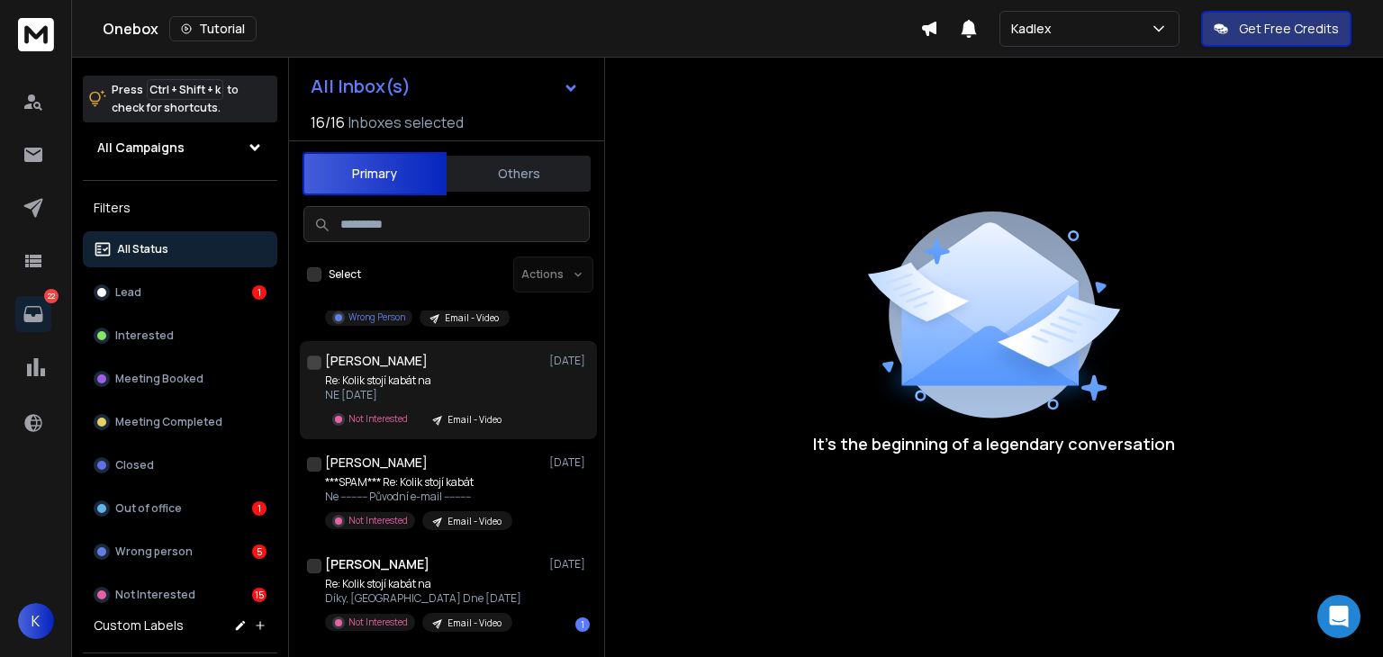
click at [561, 415] on div "Re: Kolik stojí kabát na NE [DATE] Not Interested Email - Video" at bounding box center [457, 401] width 265 height 55
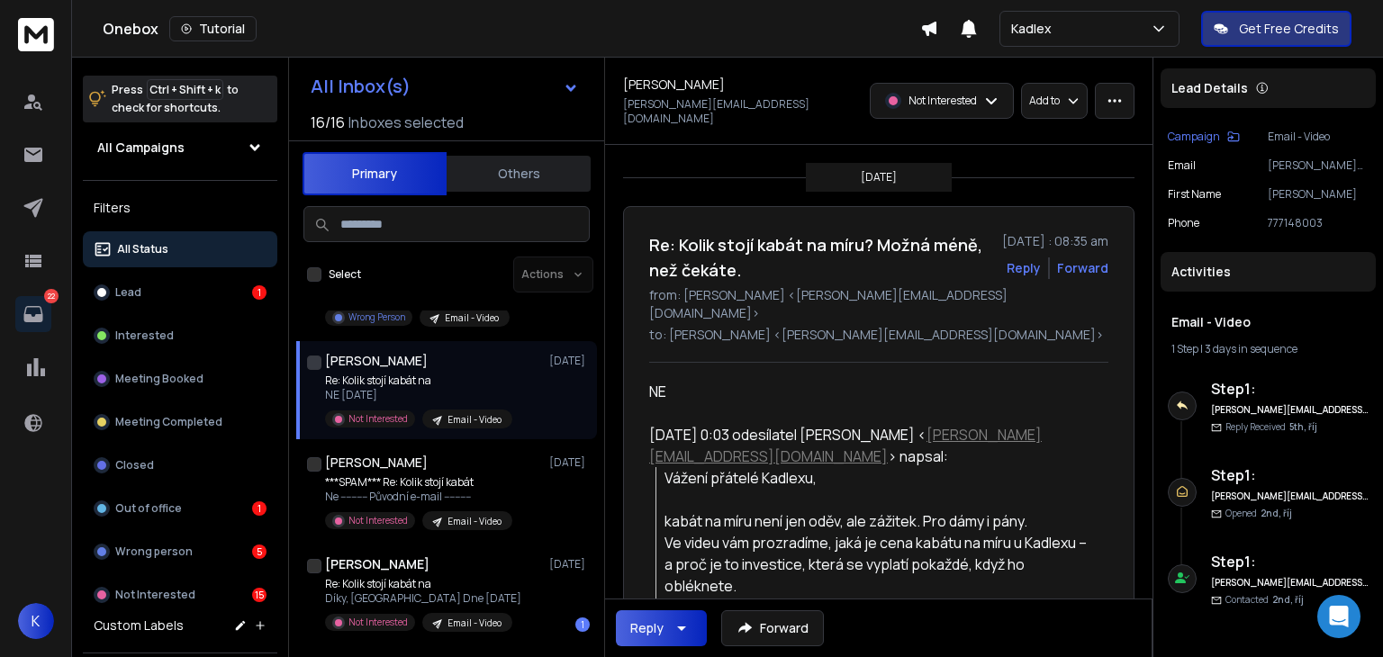
click at [1186, 141] on p "Campaign" at bounding box center [1194, 137] width 52 height 14
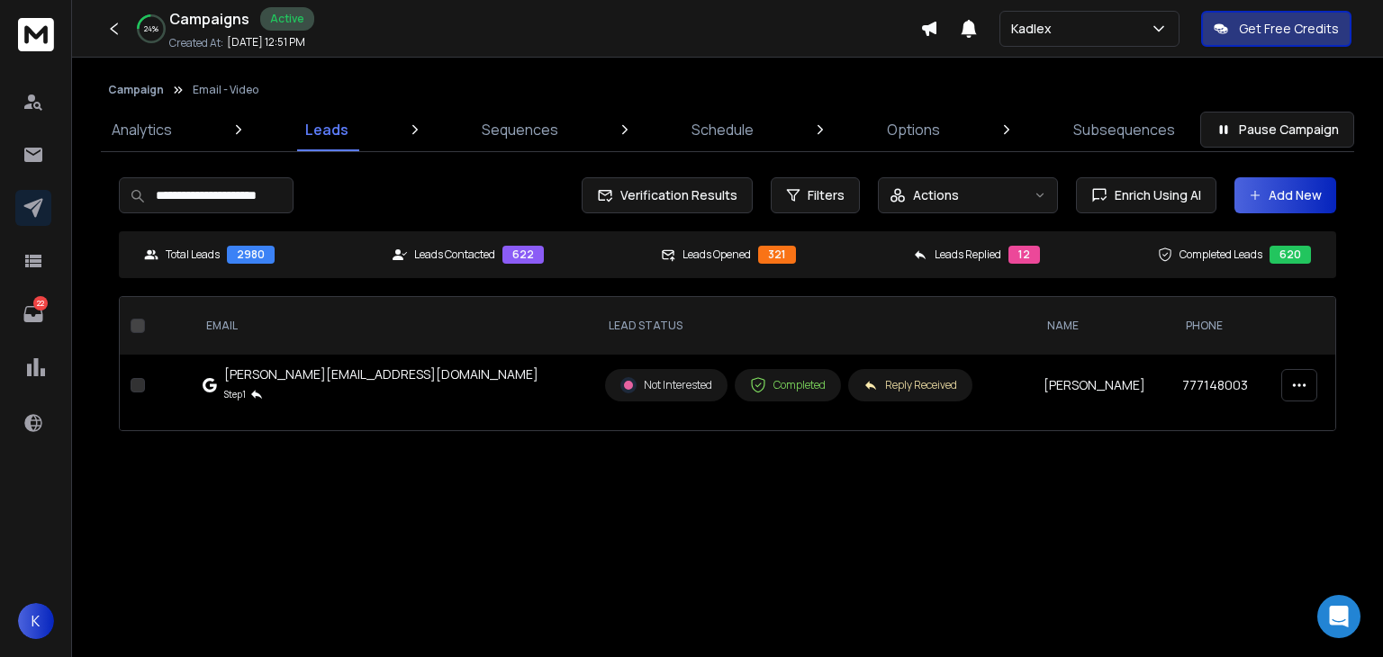
click at [1292, 384] on icon "button" at bounding box center [1299, 385] width 14 height 3
click at [1268, 484] on p "Block Lead" at bounding box center [1254, 481] width 64 height 18
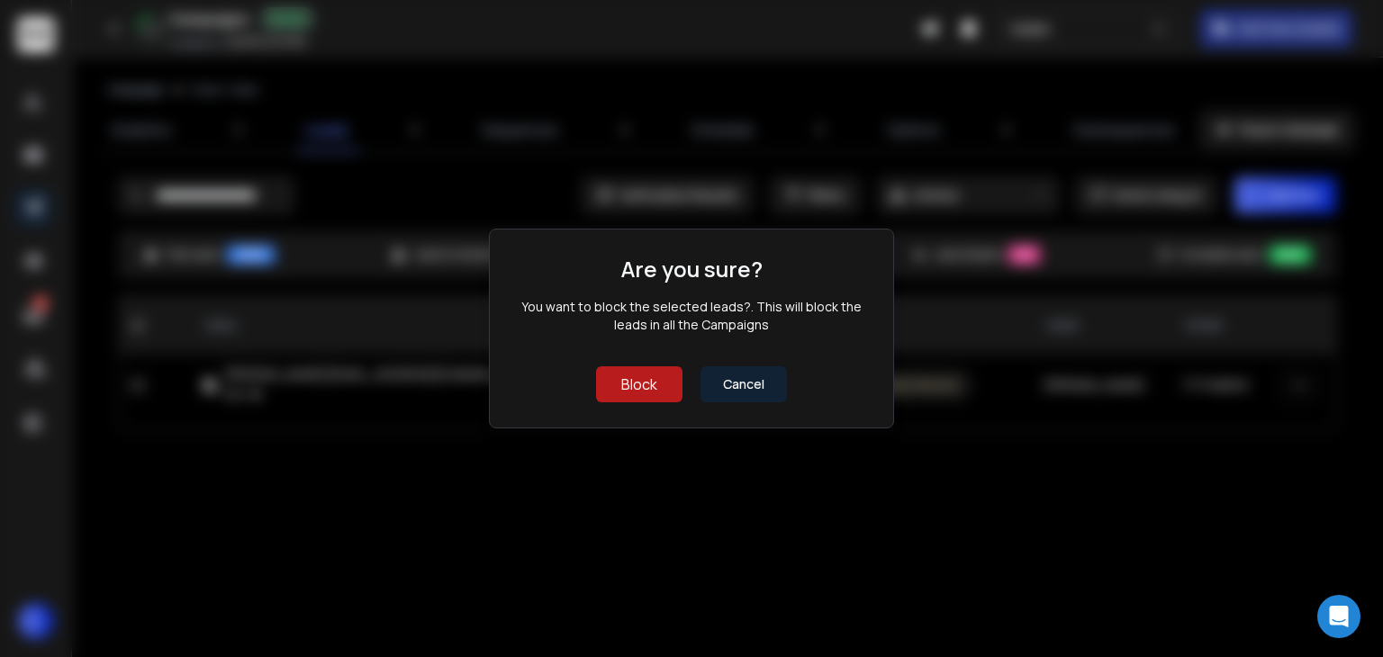
click at [634, 392] on button "Block" at bounding box center [639, 385] width 86 height 36
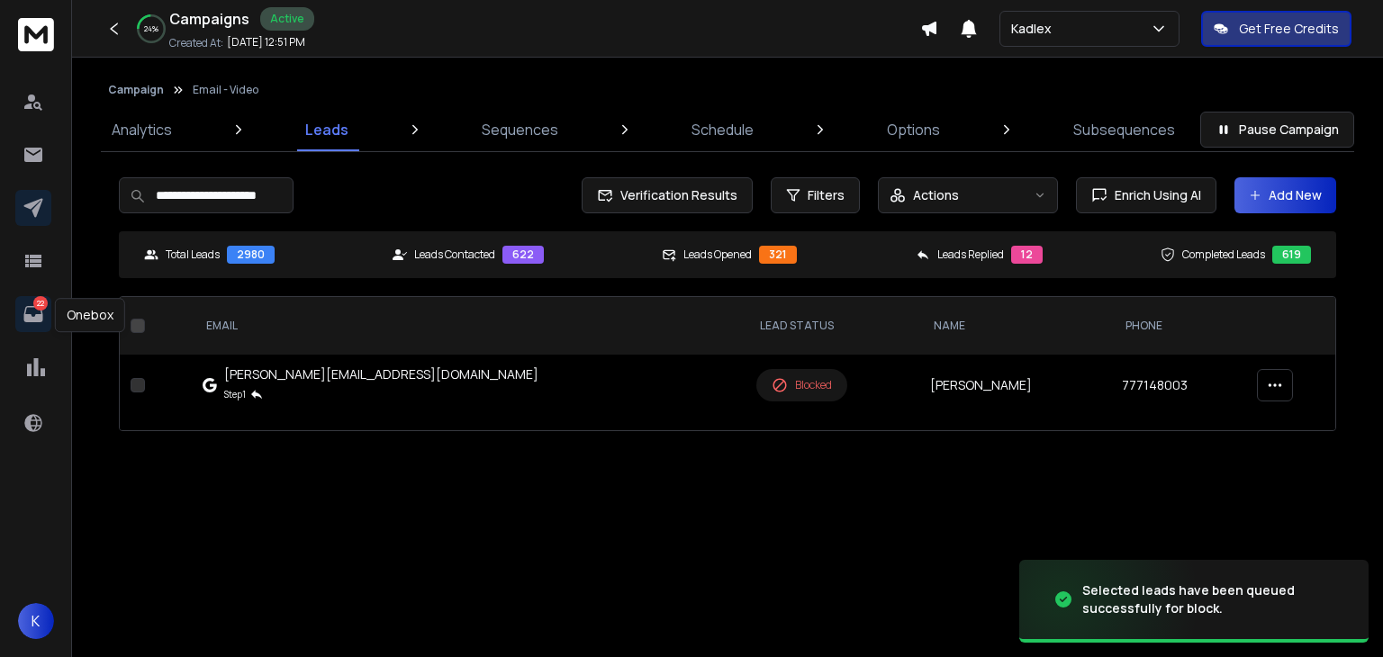
click at [41, 307] on p "22" at bounding box center [40, 303] width 14 height 14
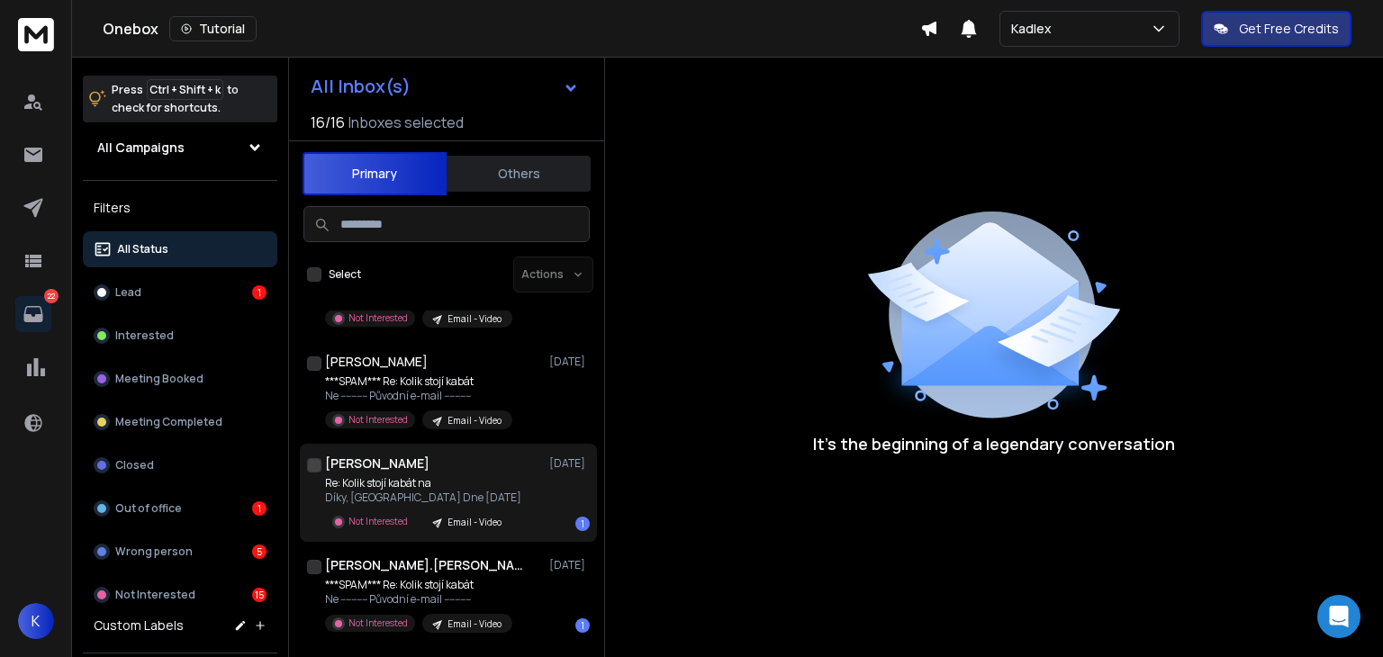
scroll to position [1081, 0]
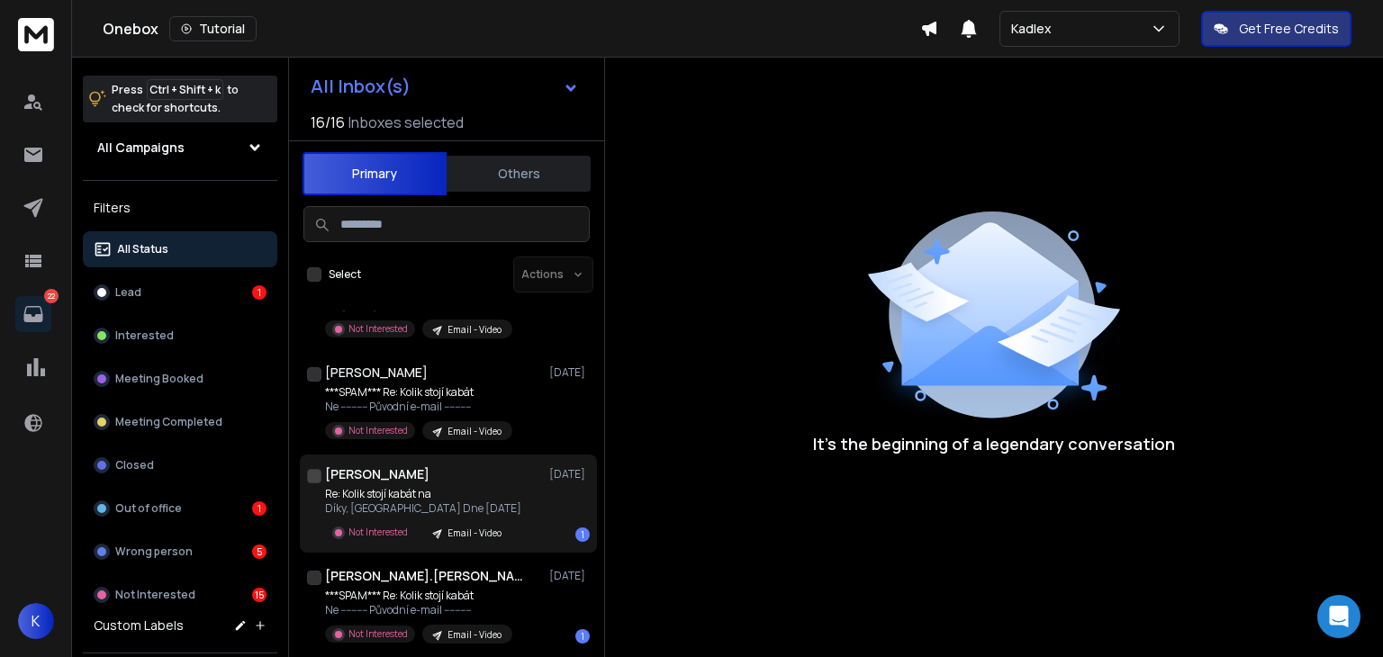
click at [545, 518] on div "Re: Kolik stojí kabát na Díky, [GEOGRAPHIC_DATA] Dne [DATE] Not Interested Emai…" at bounding box center [457, 514] width 265 height 55
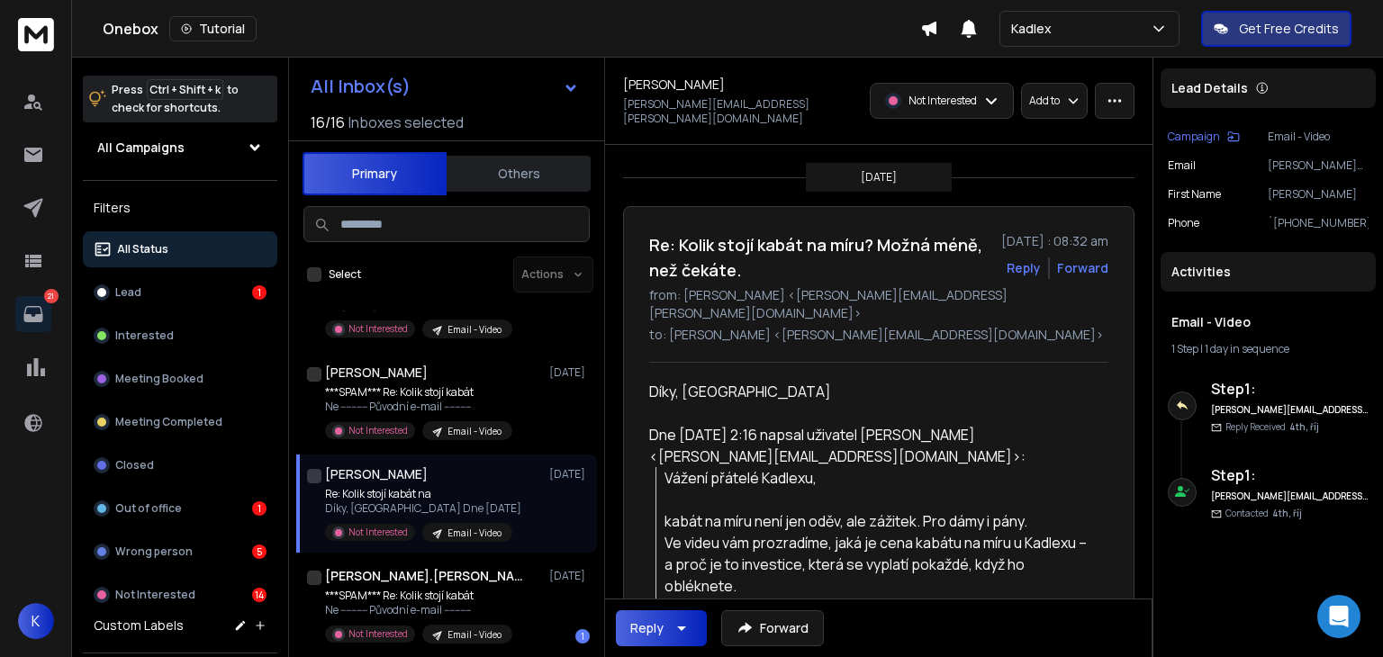
click at [1210, 137] on p "Campaign" at bounding box center [1194, 137] width 52 height 14
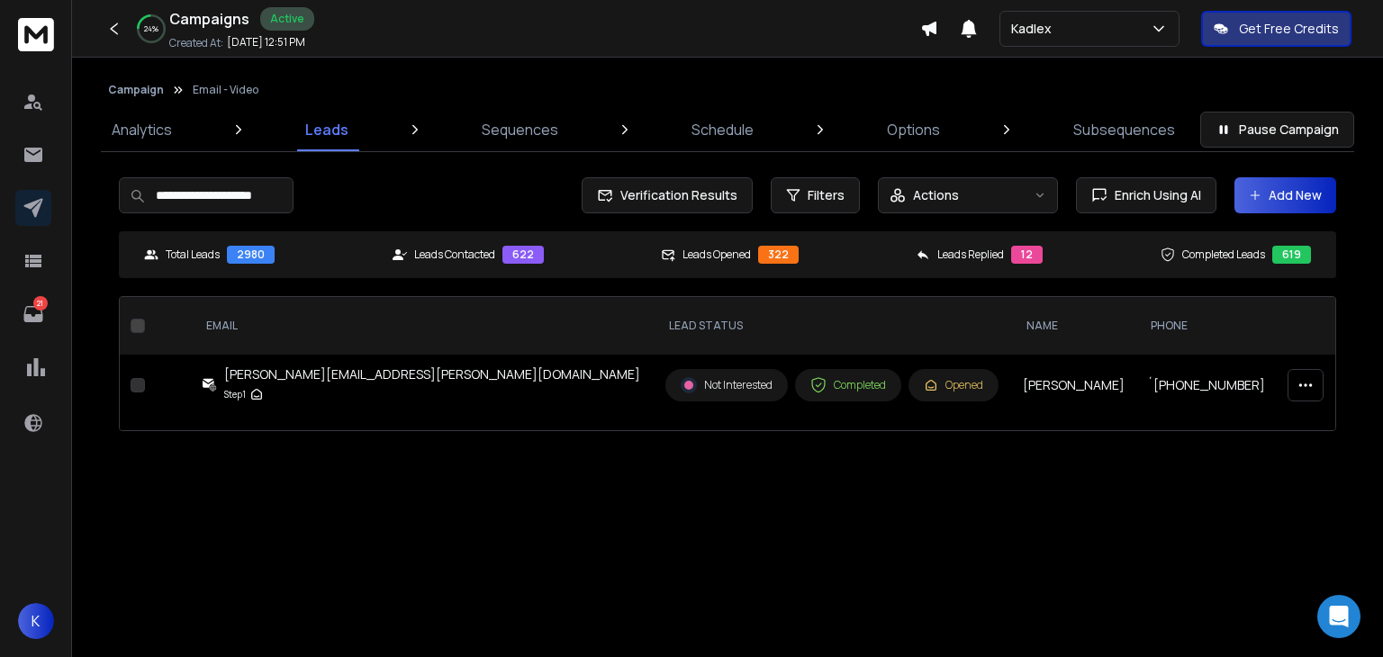
click at [1298, 381] on icon "button" at bounding box center [1306, 385] width 16 height 16
click at [1243, 485] on p "Block Lead" at bounding box center [1251, 481] width 64 height 18
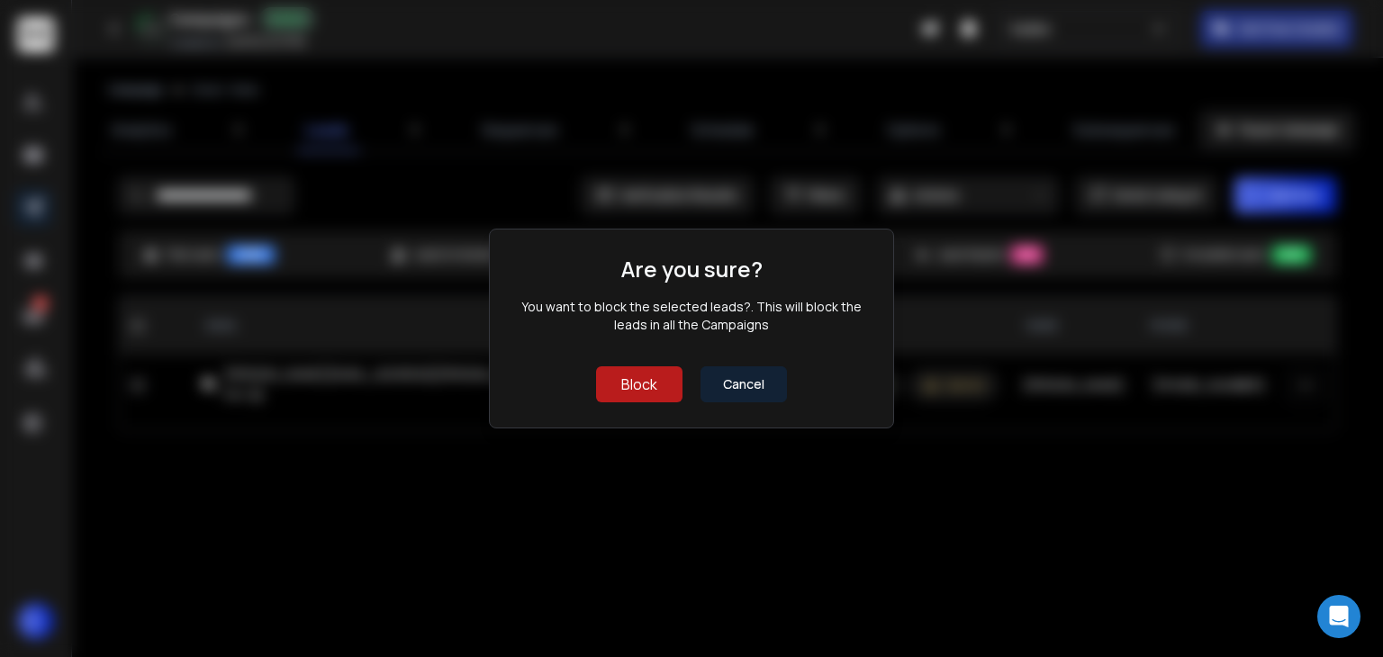
click at [647, 394] on button "Block" at bounding box center [639, 385] width 86 height 36
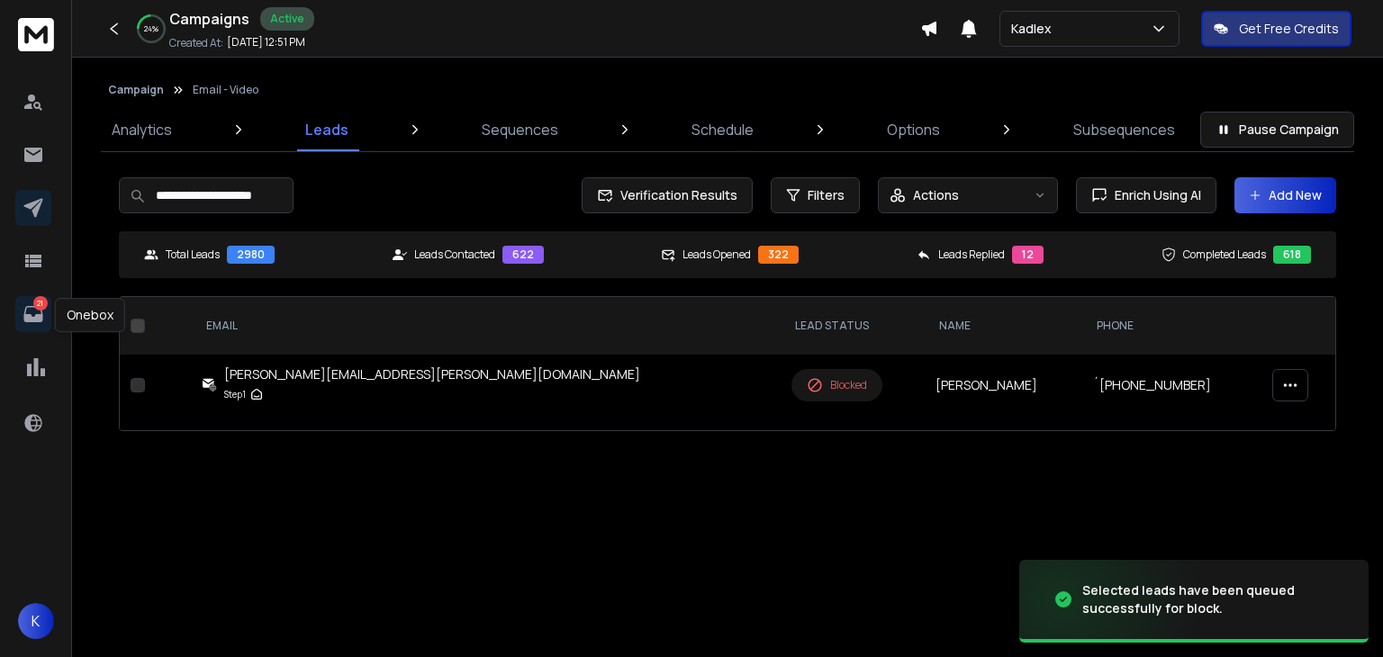
click at [36, 311] on p "21" at bounding box center [40, 303] width 14 height 14
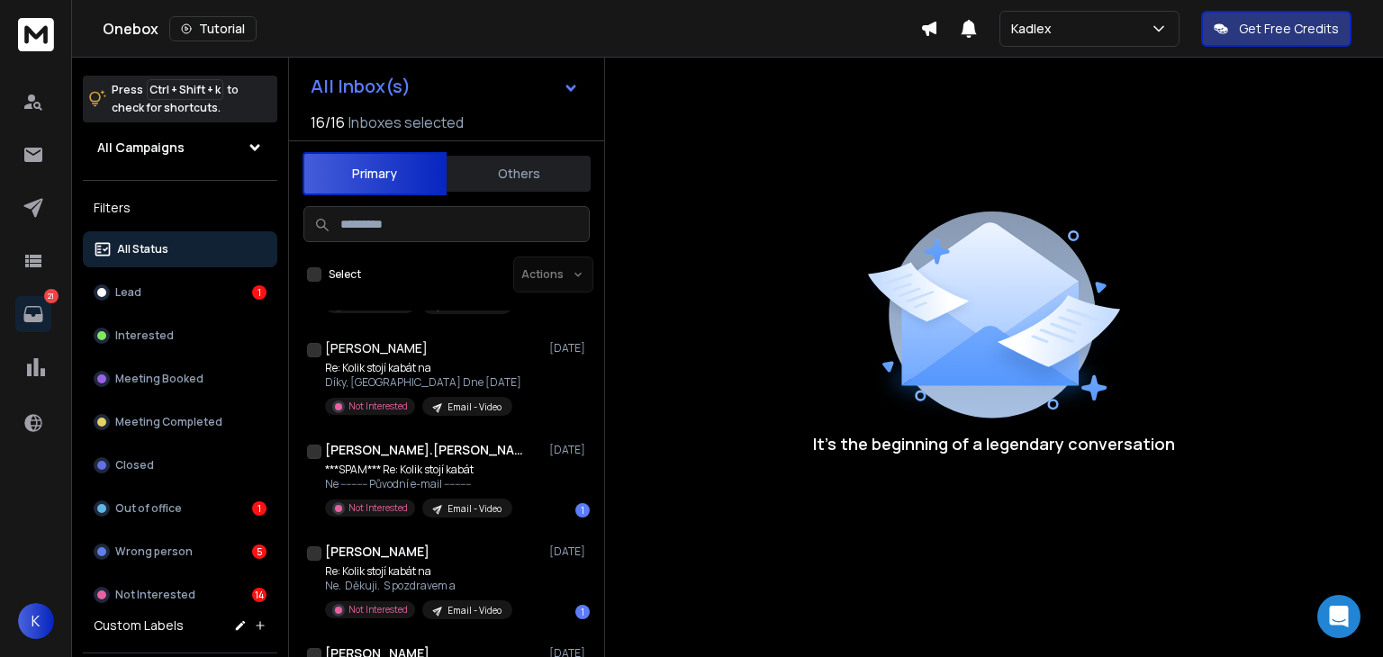
scroll to position [1261, 0]
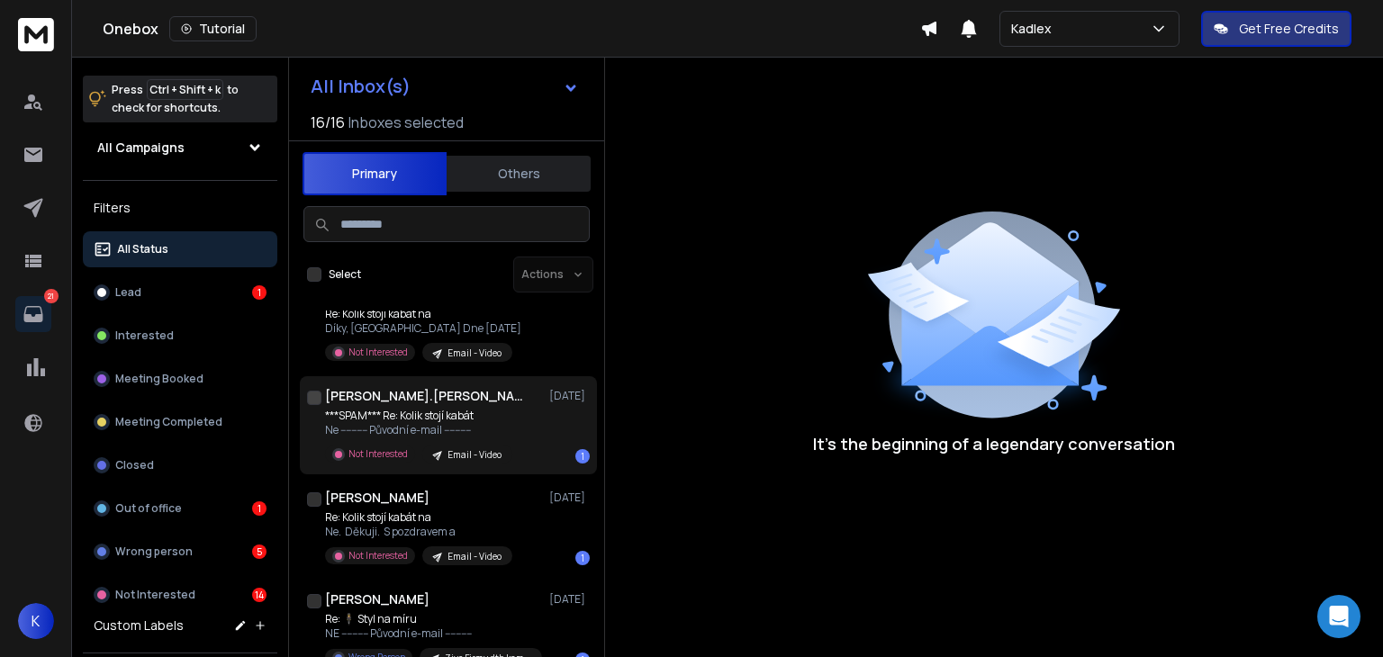
click at [522, 425] on div "***SPAM*** Re: Kolik stojí kabát Ne ---------- Původní e-mail ---------- Not In…" at bounding box center [457, 436] width 265 height 55
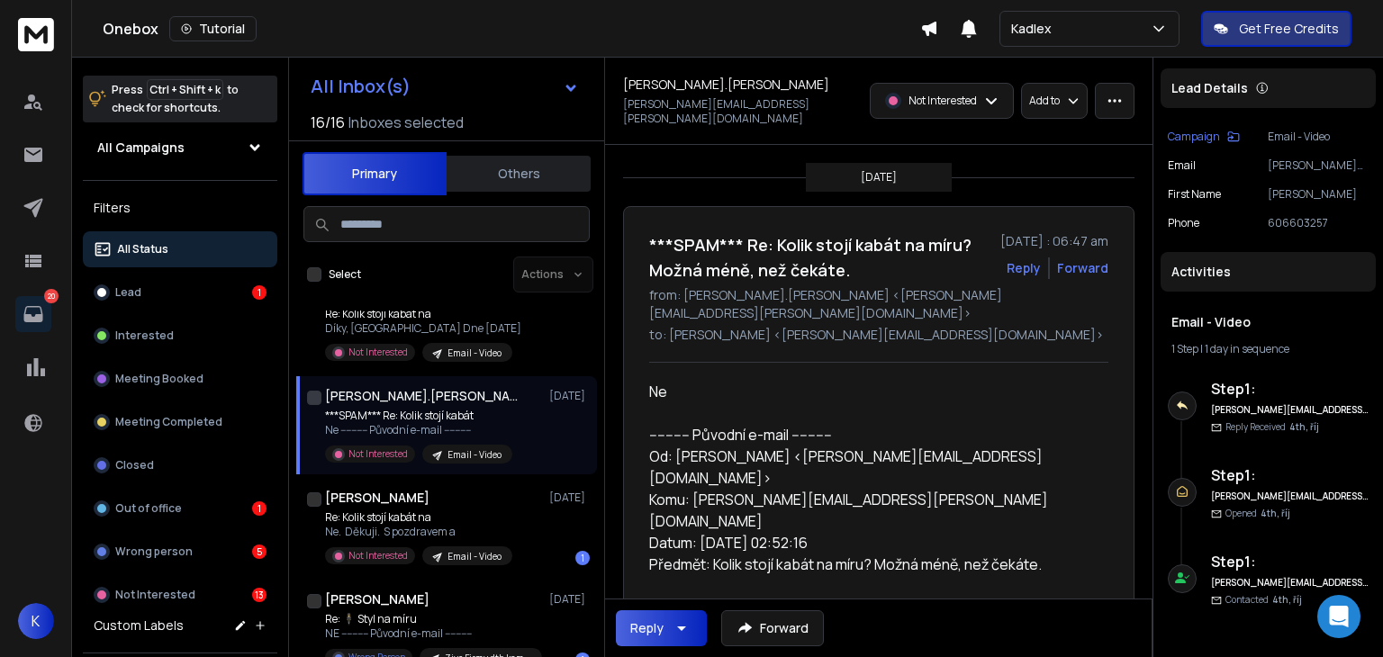
click at [1207, 141] on p "Campaign" at bounding box center [1194, 137] width 52 height 14
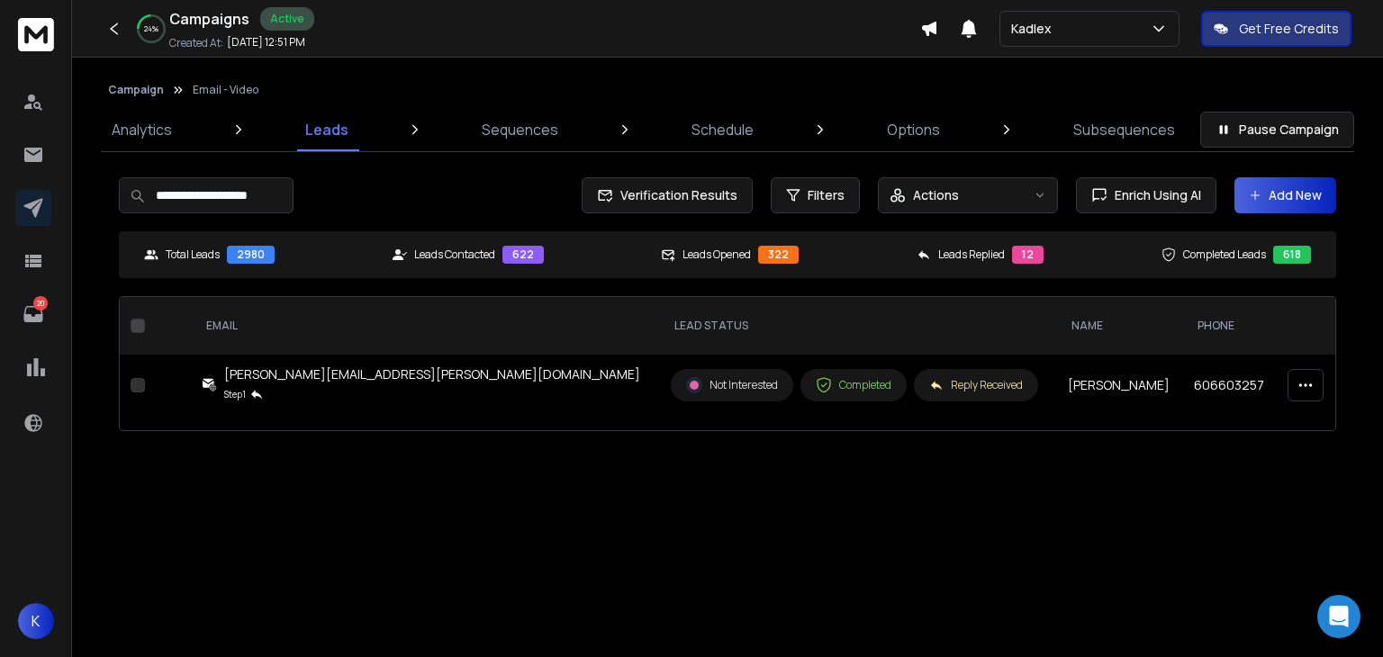
click at [1298, 390] on icon "button" at bounding box center [1306, 385] width 16 height 16
click at [1279, 477] on p "Block Lead" at bounding box center [1255, 481] width 64 height 18
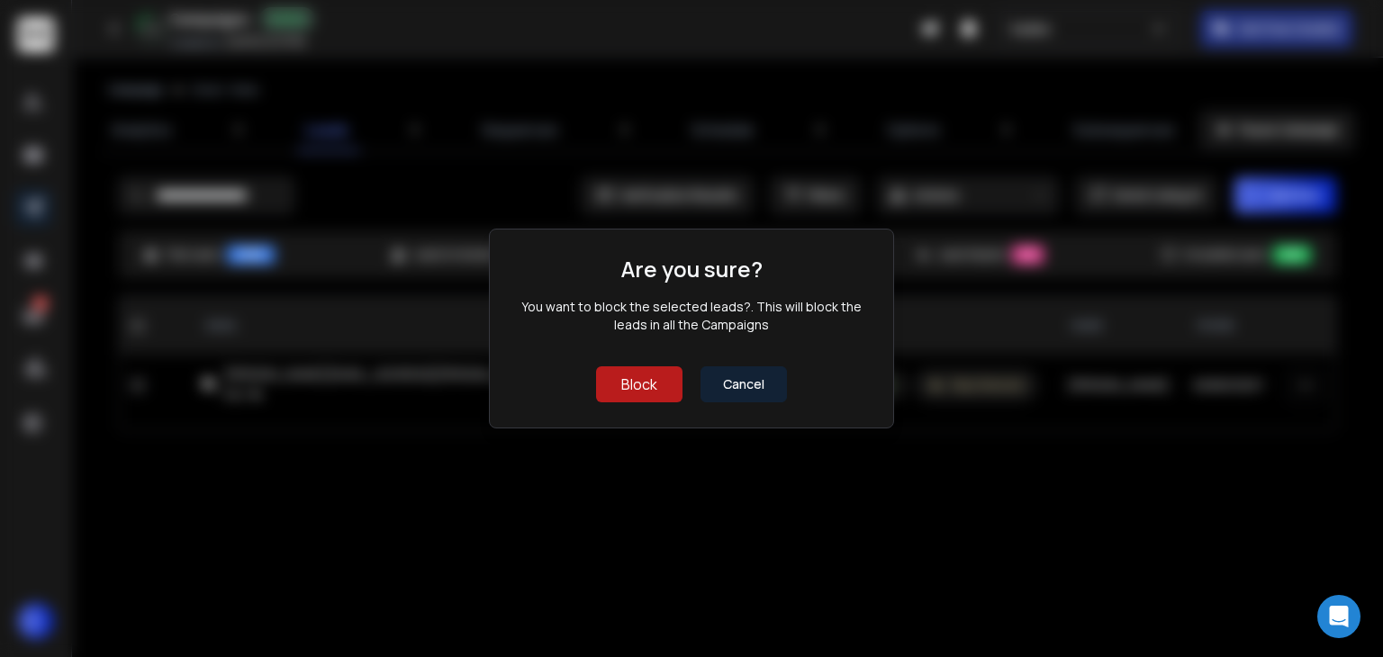
click at [620, 388] on button "Block" at bounding box center [639, 385] width 86 height 36
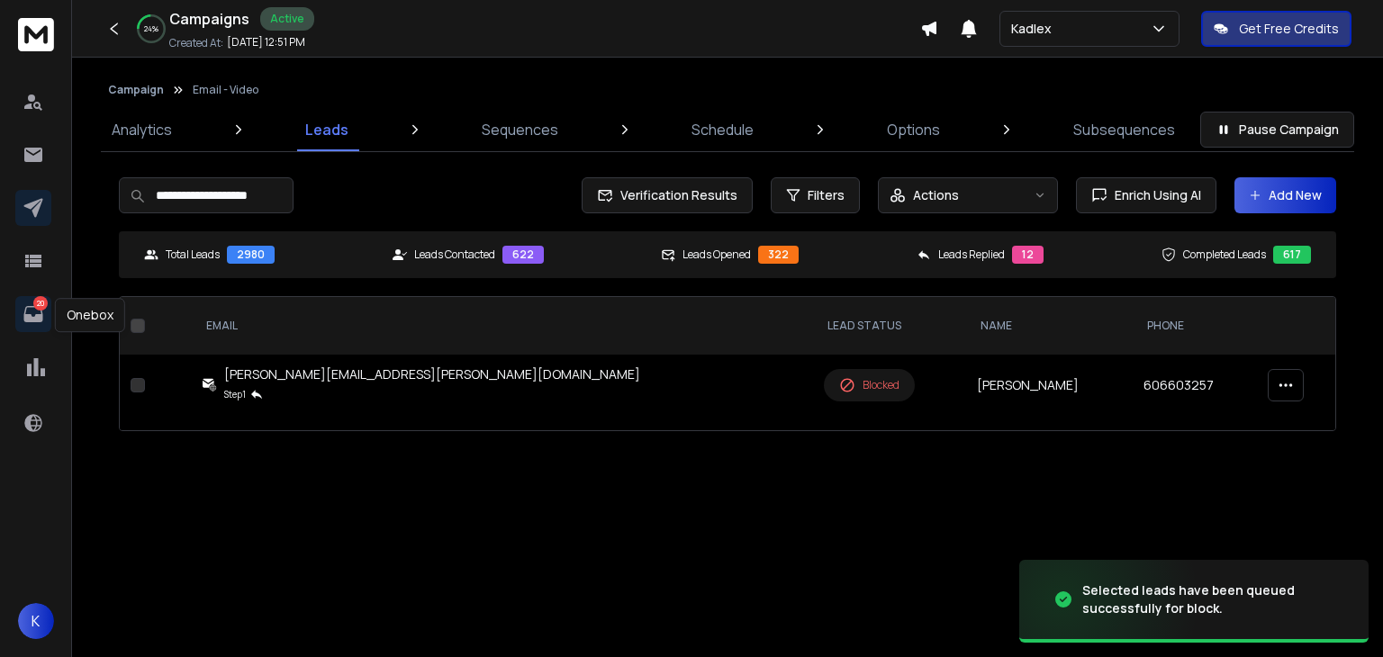
click at [37, 314] on icon at bounding box center [34, 315] width 22 height 22
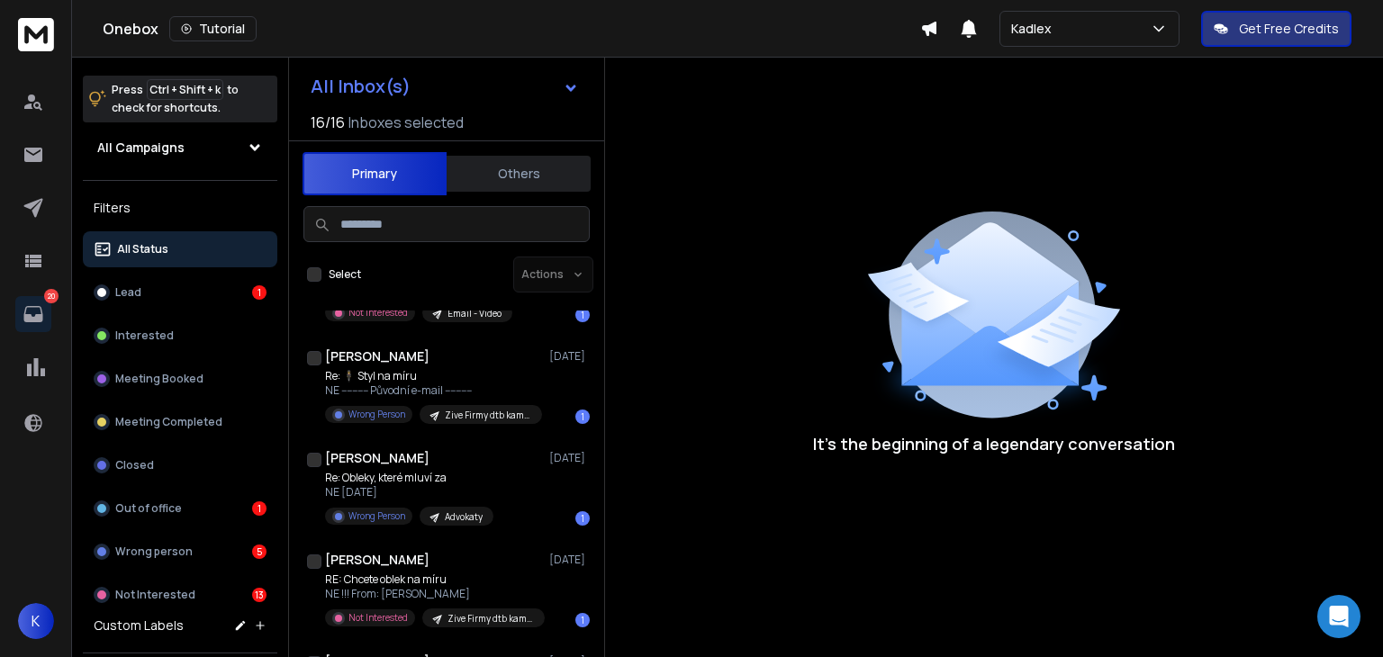
scroll to position [1531, 0]
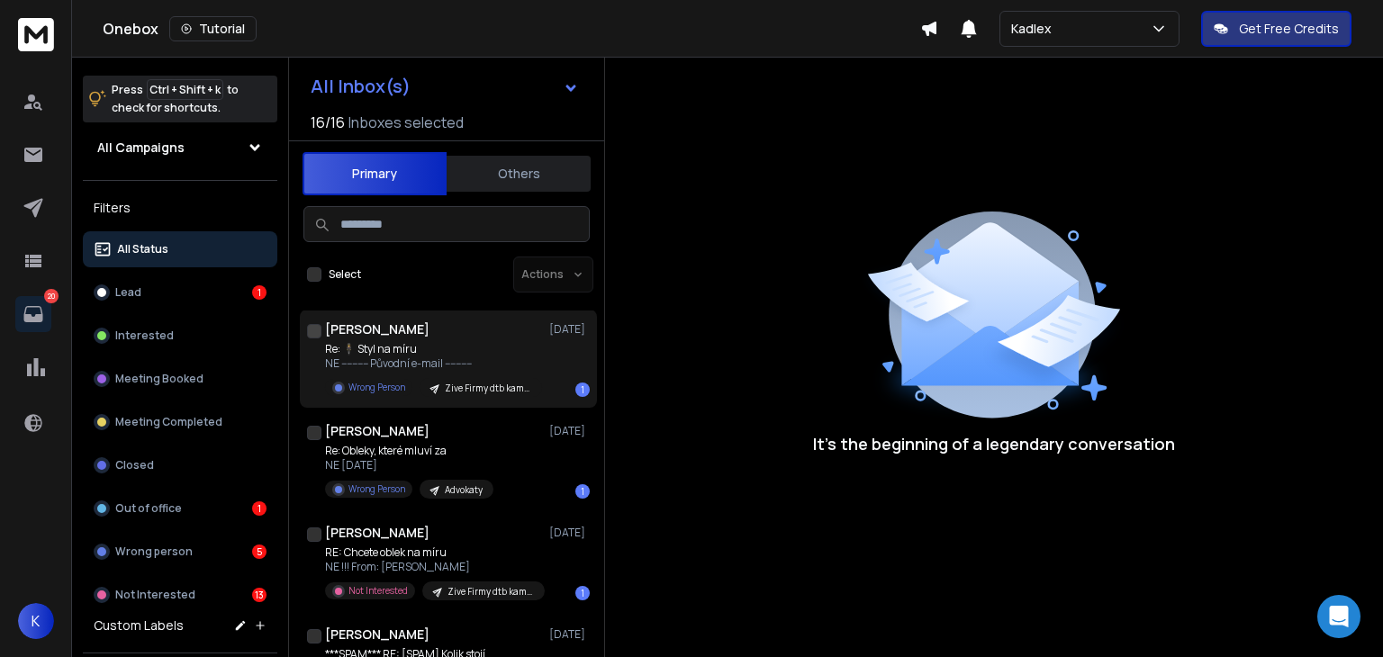
click at [521, 379] on div "Zive Firmy dtb kampan" at bounding box center [481, 387] width 122 height 19
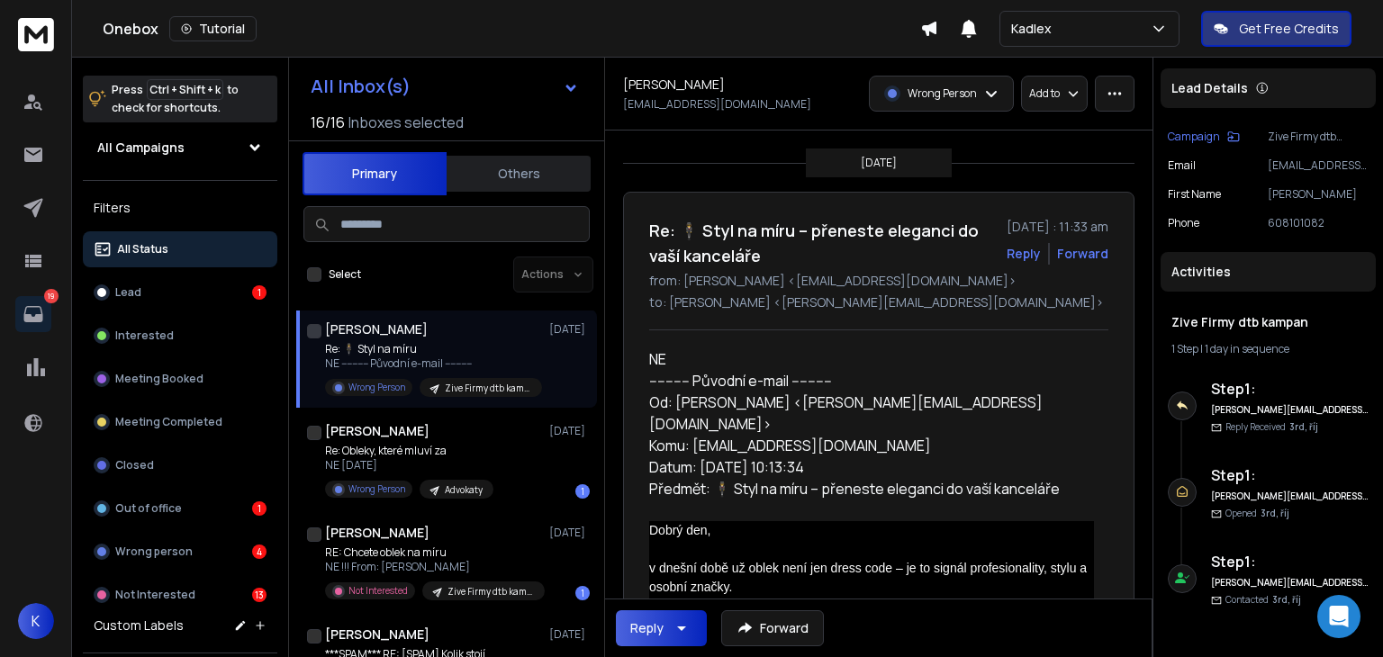
click at [1189, 131] on p "Campaign" at bounding box center [1194, 137] width 52 height 14
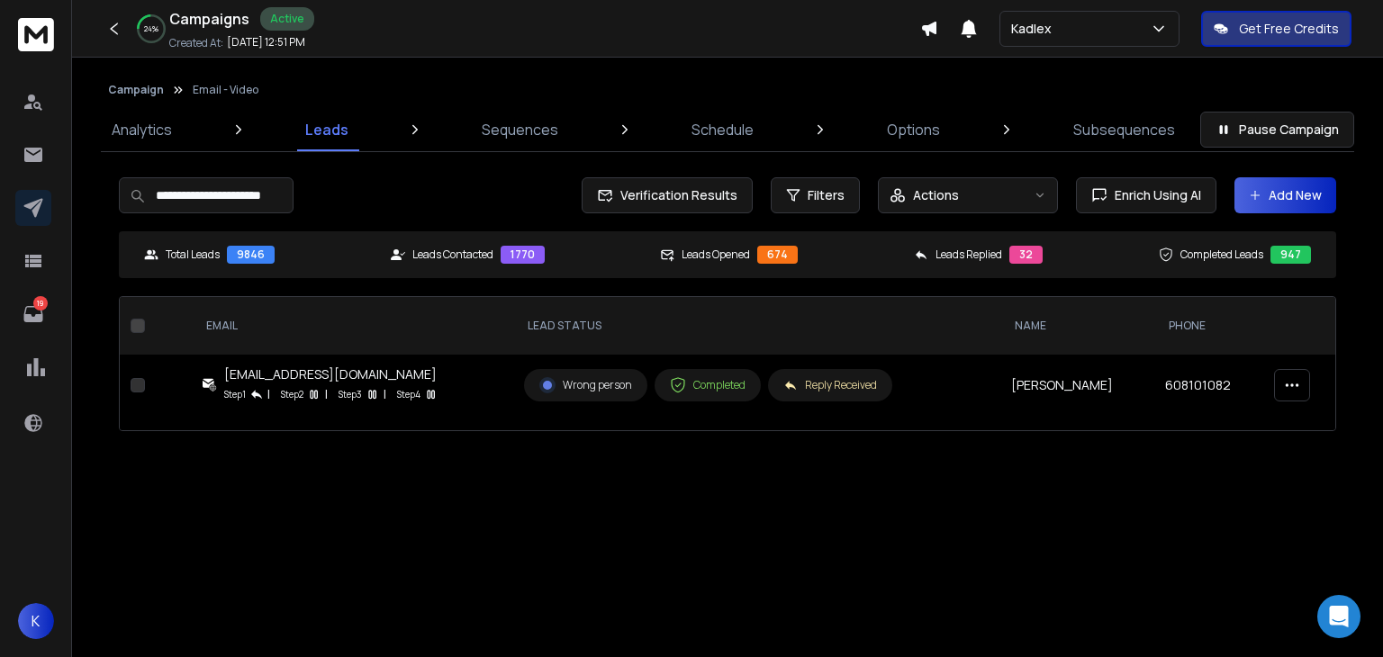
click at [1288, 382] on icon "button" at bounding box center [1292, 385] width 16 height 16
click at [1246, 485] on p "Block Lead" at bounding box center [1261, 481] width 64 height 18
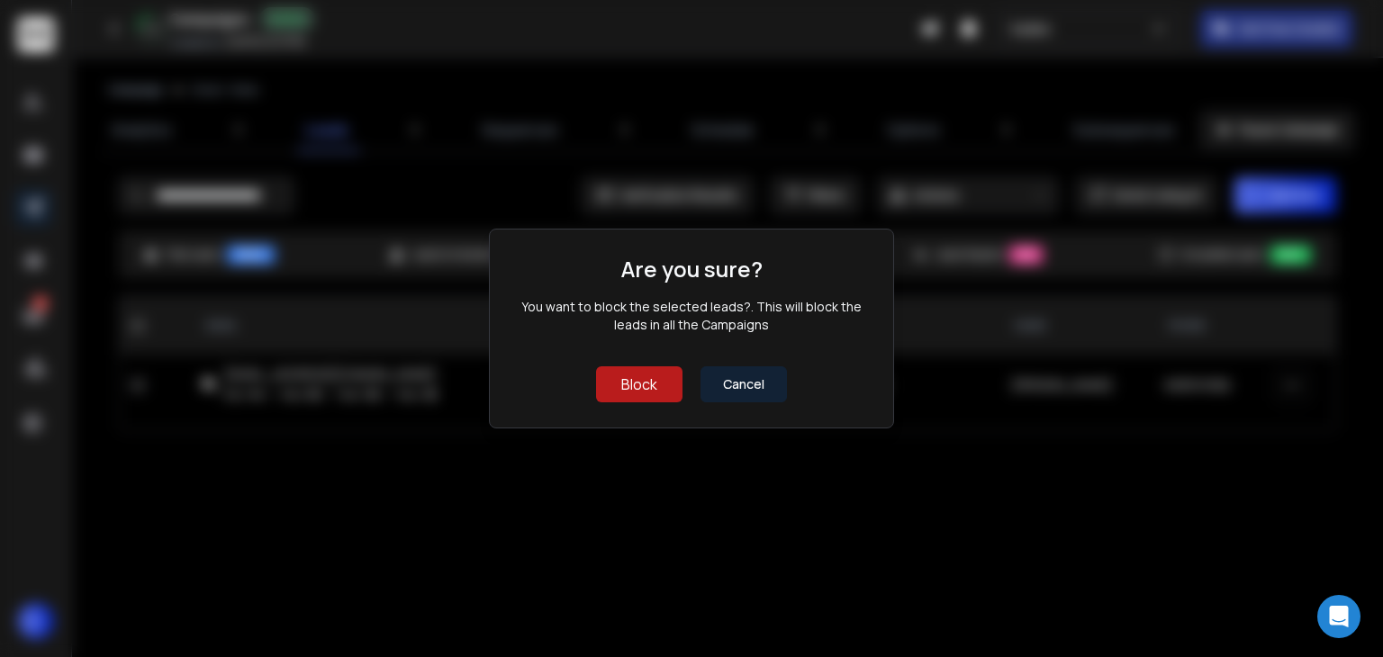
click at [621, 376] on button "Block" at bounding box center [639, 385] width 86 height 36
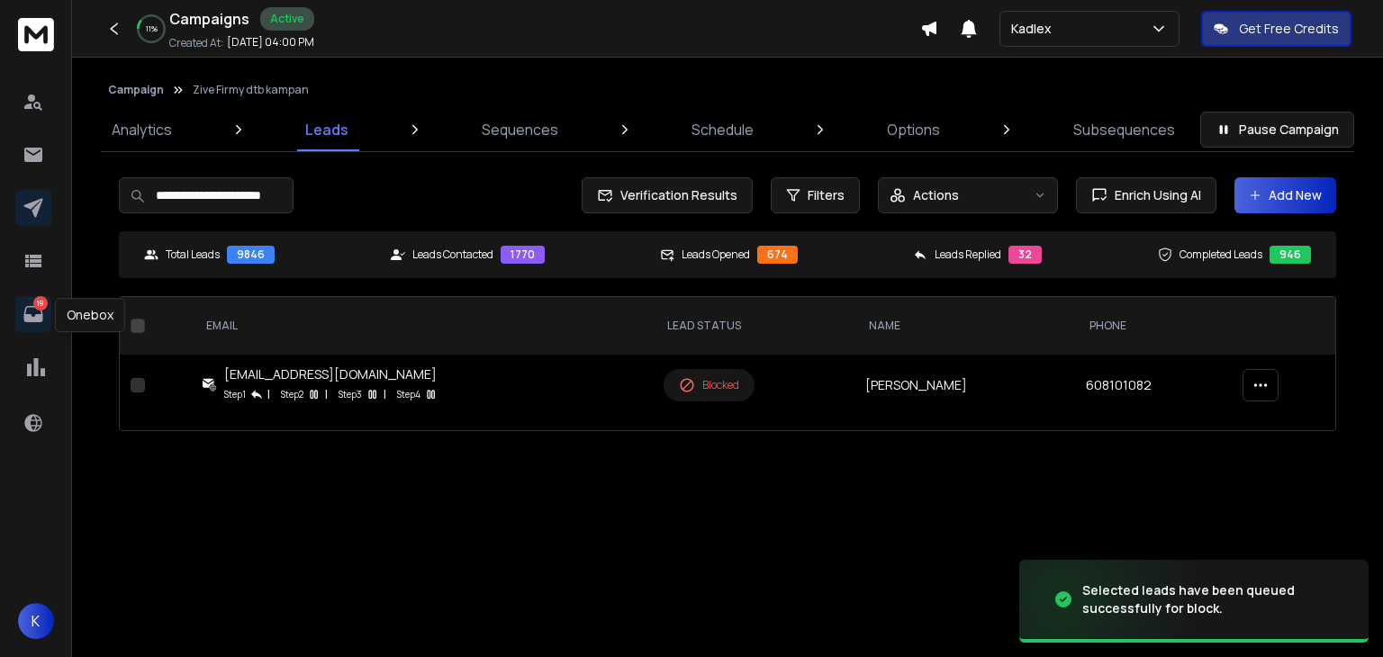
click at [39, 317] on icon at bounding box center [32, 314] width 19 height 16
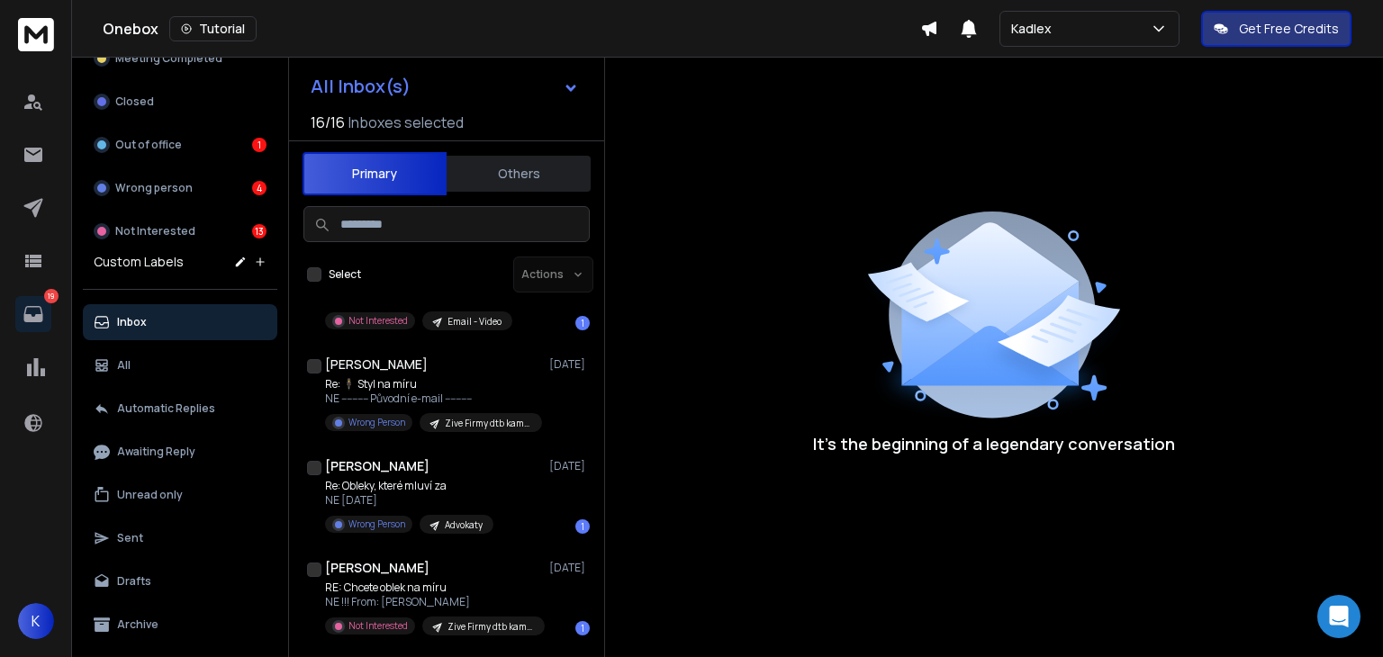
scroll to position [1531, 0]
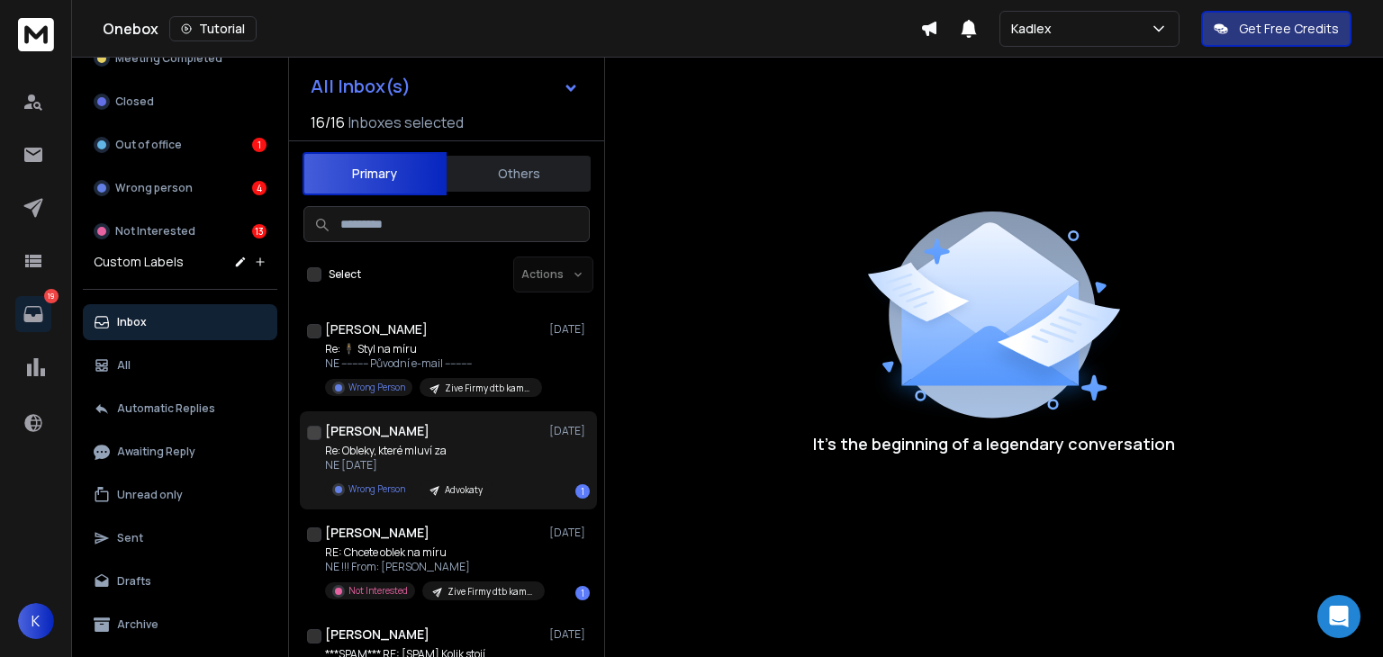
click at [537, 471] on div "Re: Obleky, které mluví za NE [DATE] Wrong Person Advokaty 1" at bounding box center [457, 471] width 265 height 55
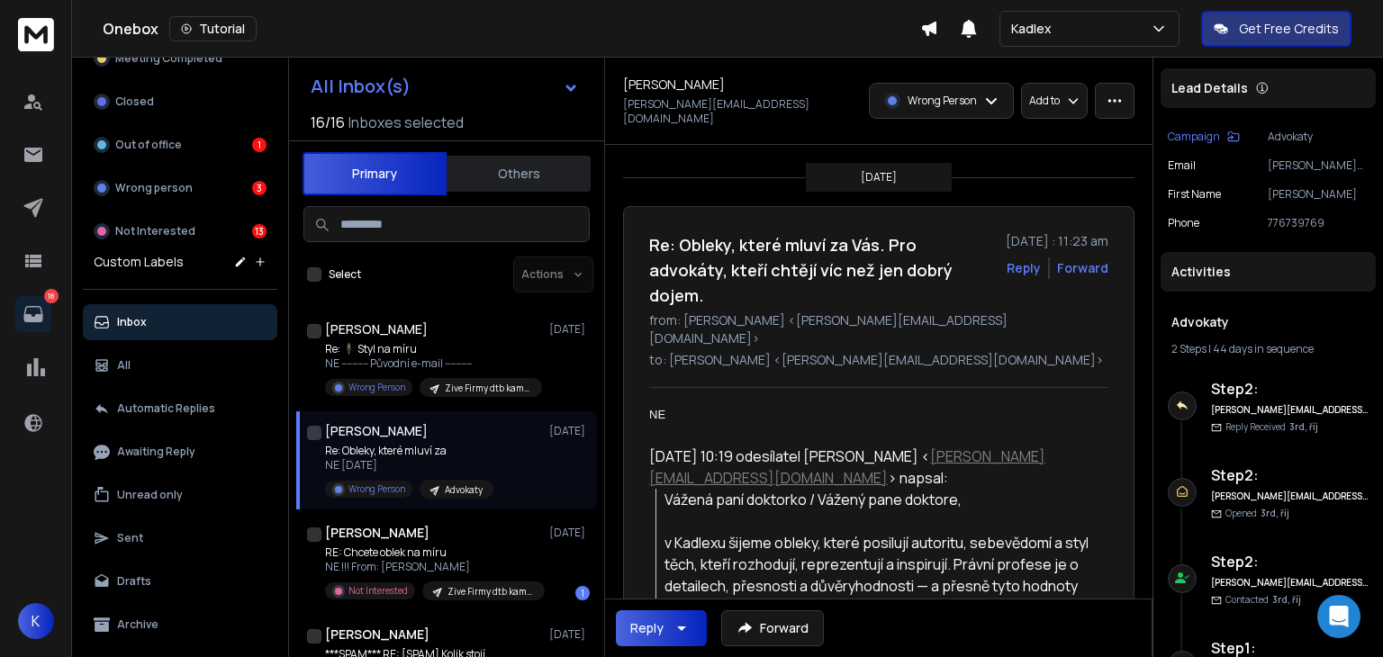
click at [1199, 140] on p "Campaign" at bounding box center [1194, 137] width 52 height 14
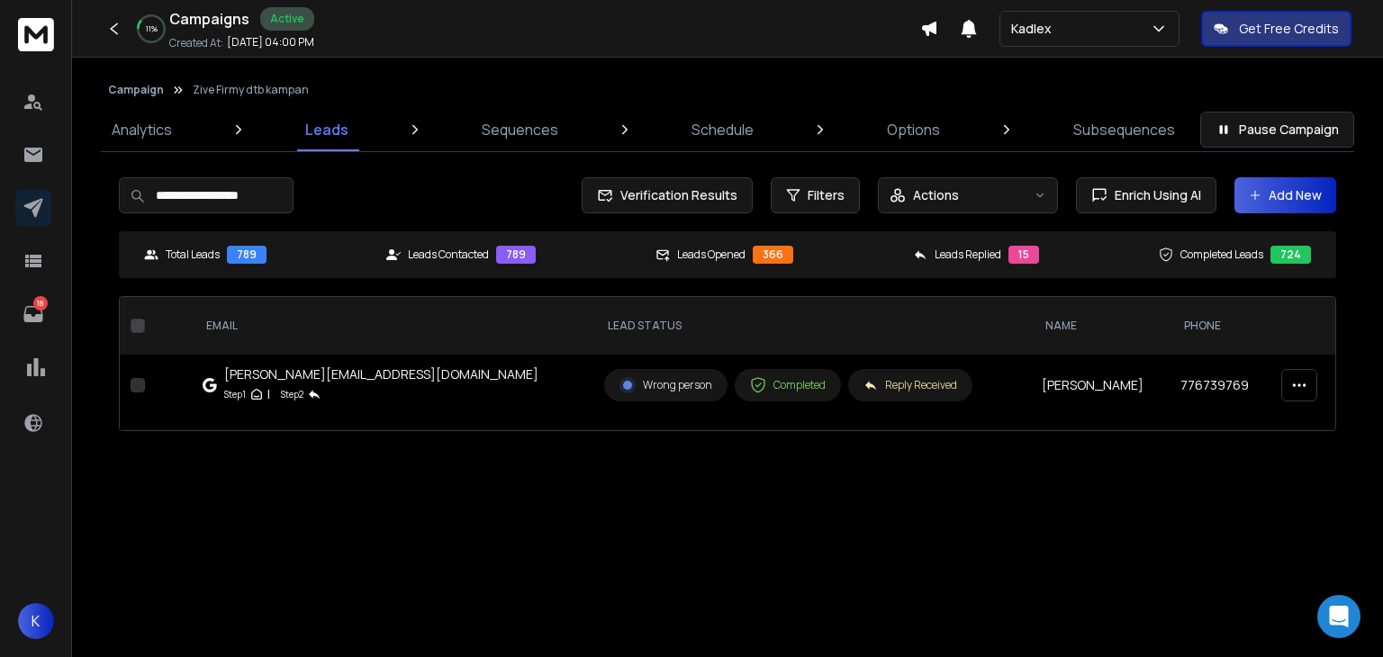
click at [1293, 380] on button "button" at bounding box center [1300, 385] width 36 height 32
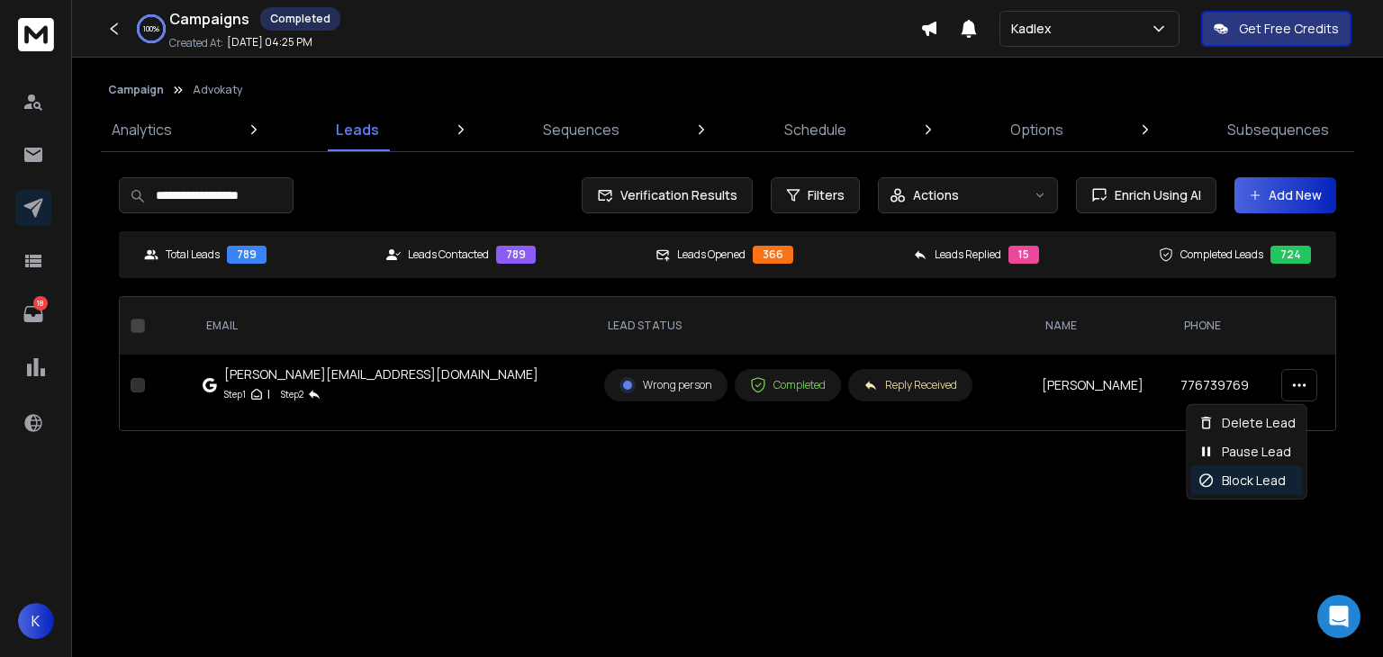
click at [1251, 480] on p "Block Lead" at bounding box center [1254, 481] width 64 height 18
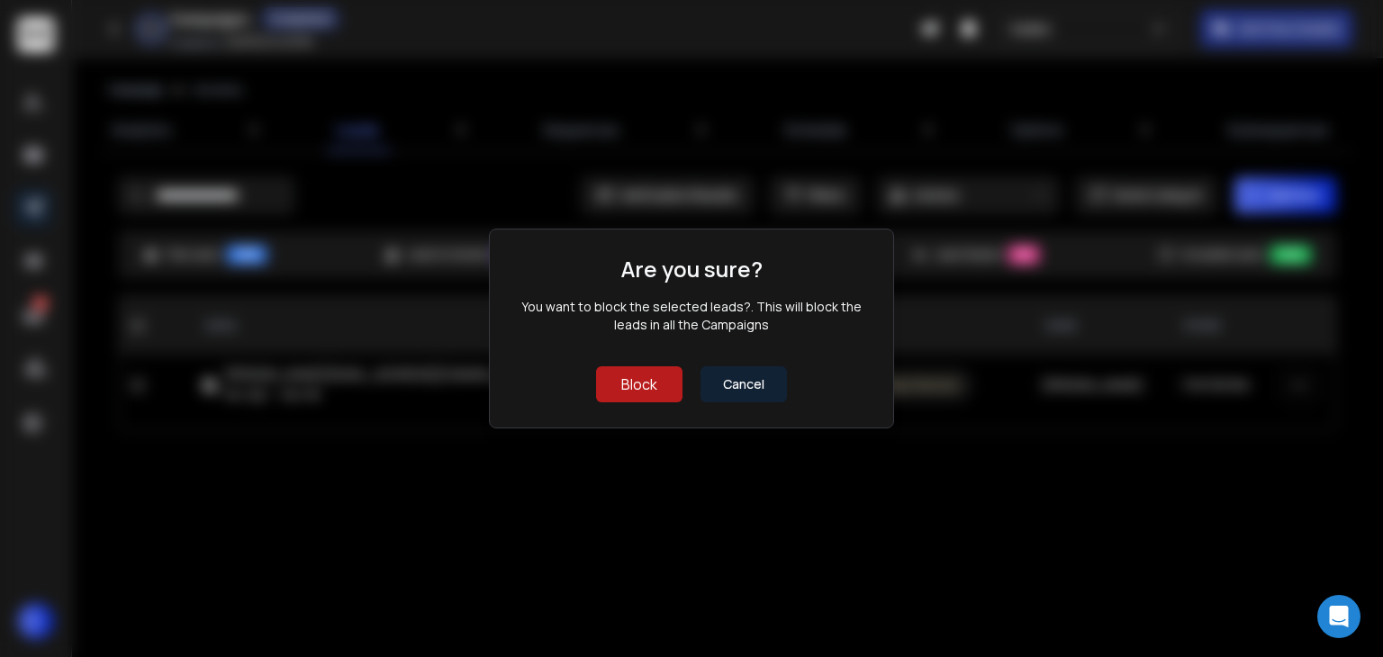
click at [639, 389] on button "Block" at bounding box center [639, 385] width 86 height 36
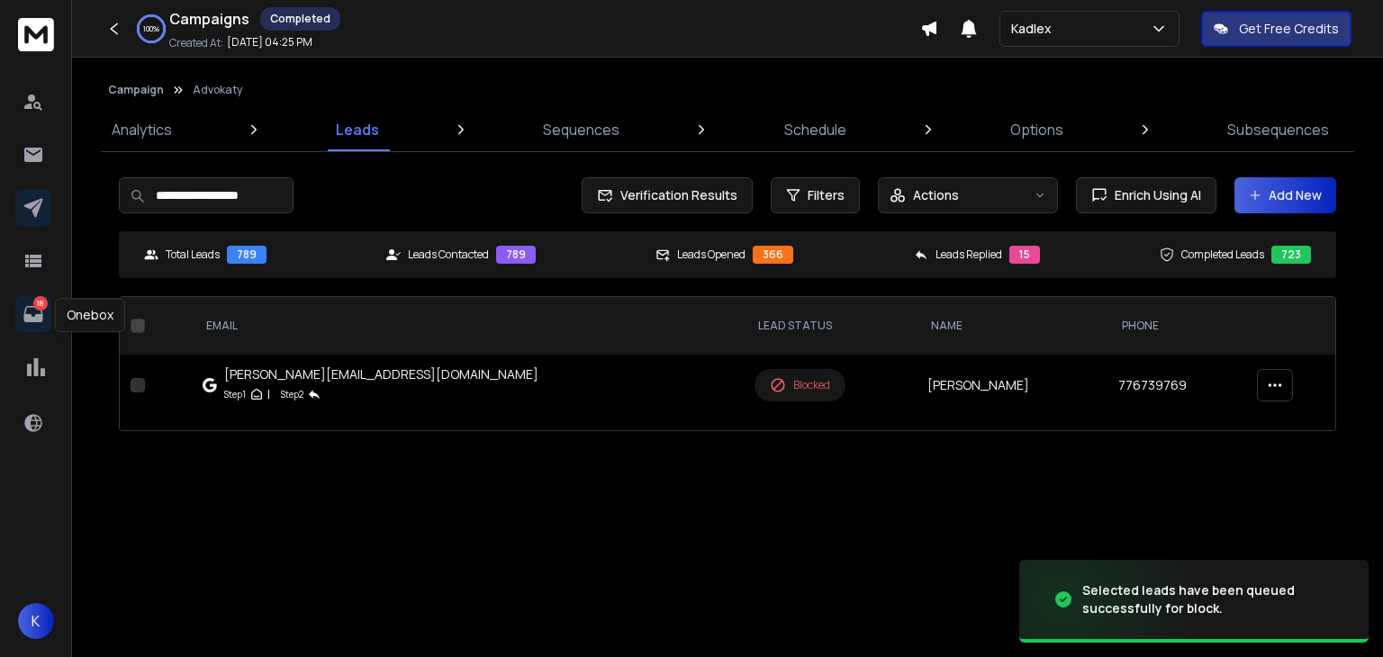
click at [34, 318] on icon at bounding box center [32, 314] width 19 height 16
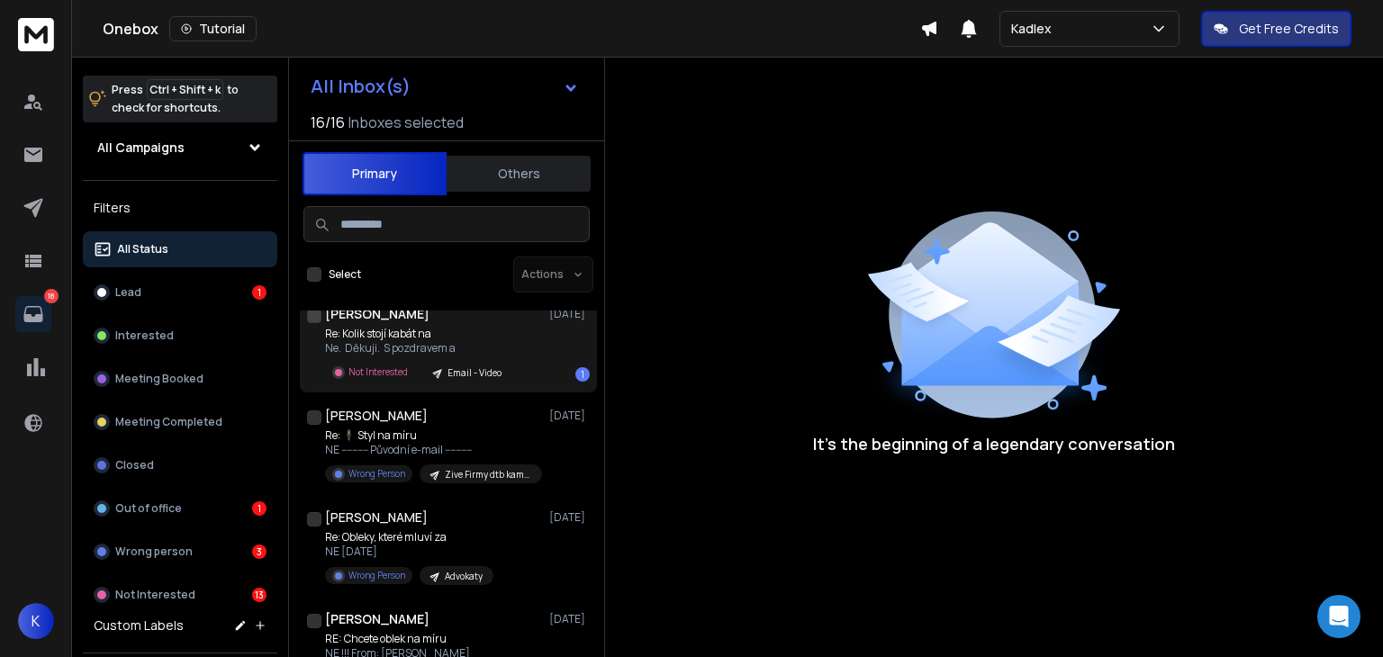
scroll to position [1441, 0]
click at [530, 365] on div "Re: Kolik stojí kabát na Ne. Děkuji. S pozdravem a Not Interested Email - Video…" at bounding box center [457, 358] width 265 height 55
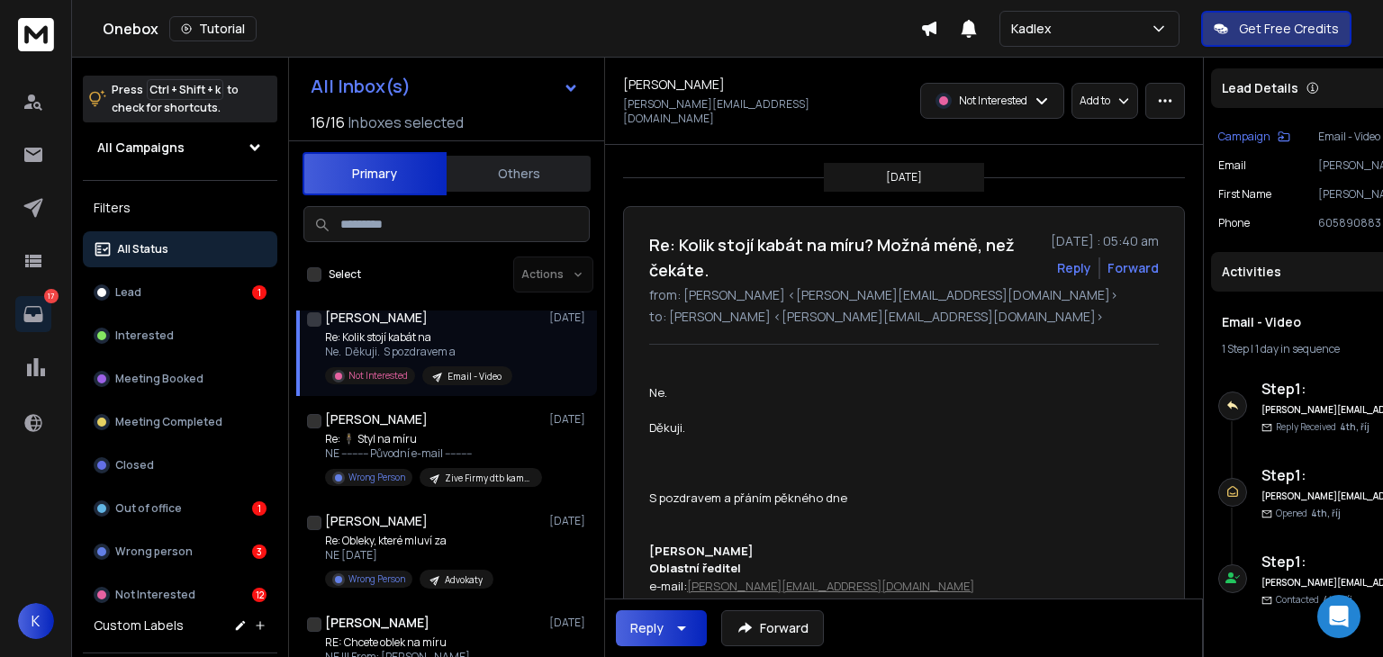
click at [1259, 131] on p "Campaign" at bounding box center [1245, 137] width 52 height 14
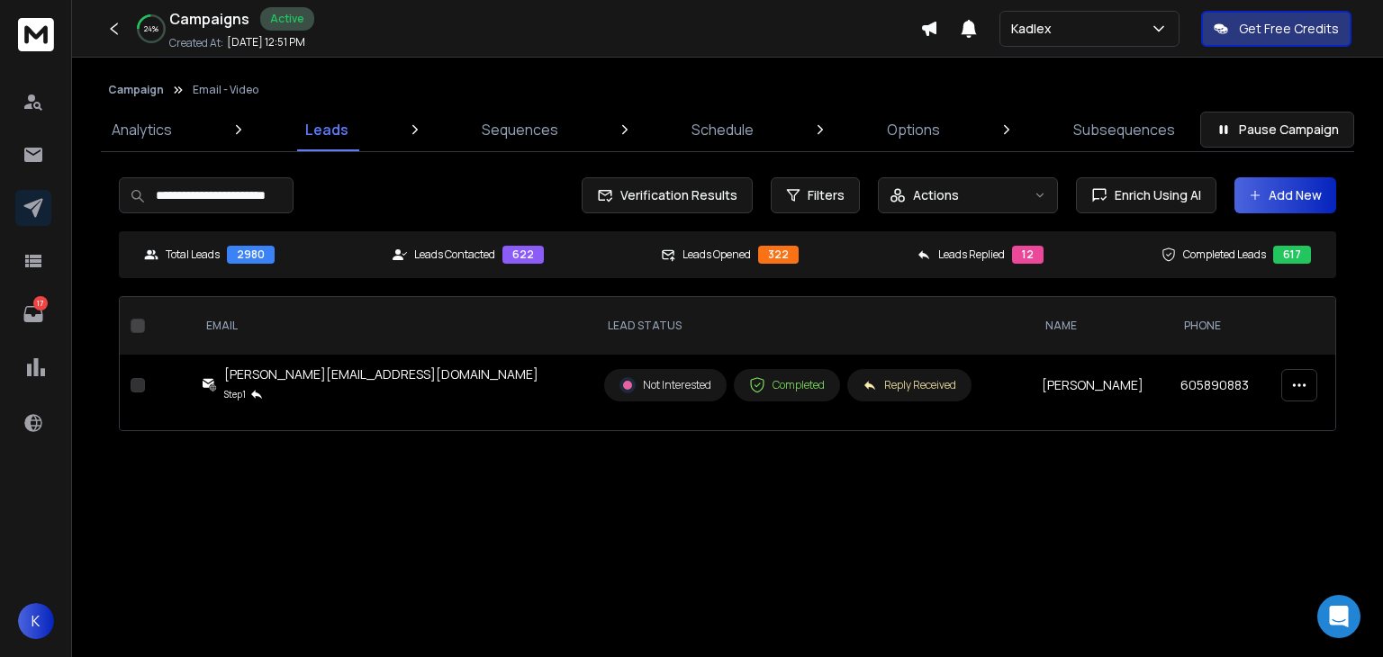
click at [1292, 383] on icon "button" at bounding box center [1300, 385] width 16 height 16
click at [1254, 475] on p "Block Lead" at bounding box center [1257, 481] width 64 height 18
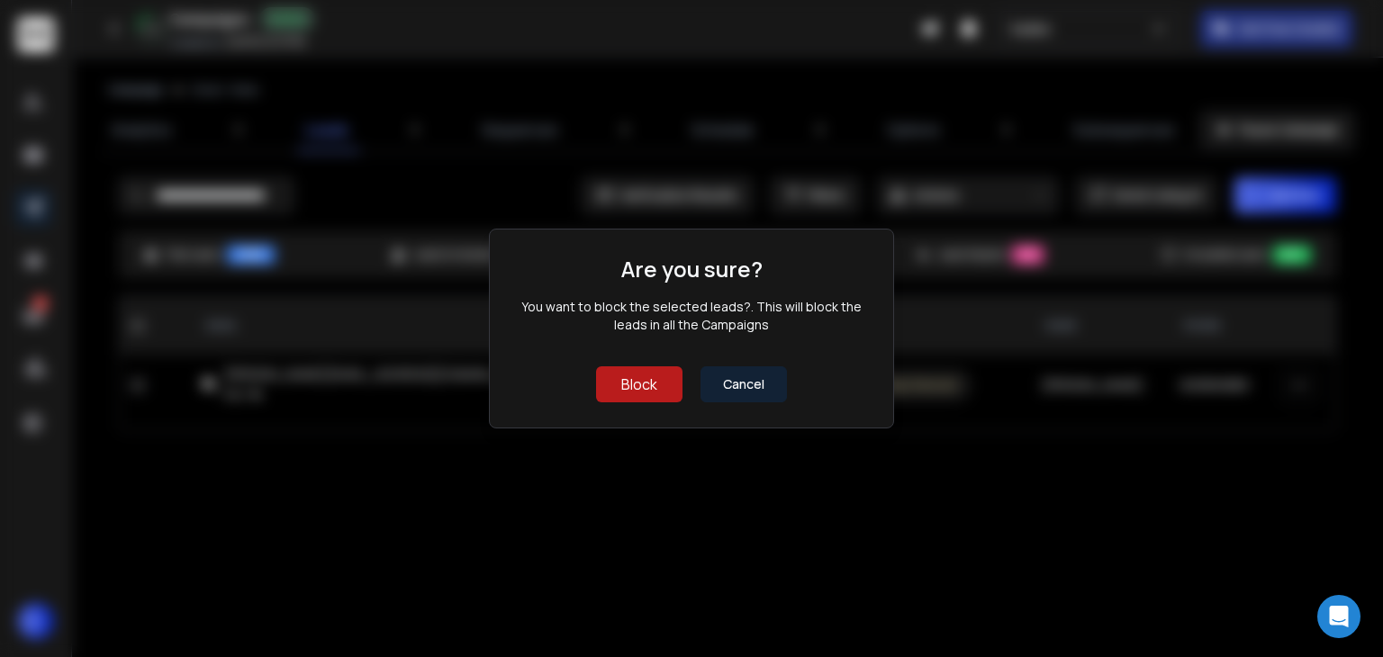
click at [605, 380] on button "Block" at bounding box center [639, 385] width 86 height 36
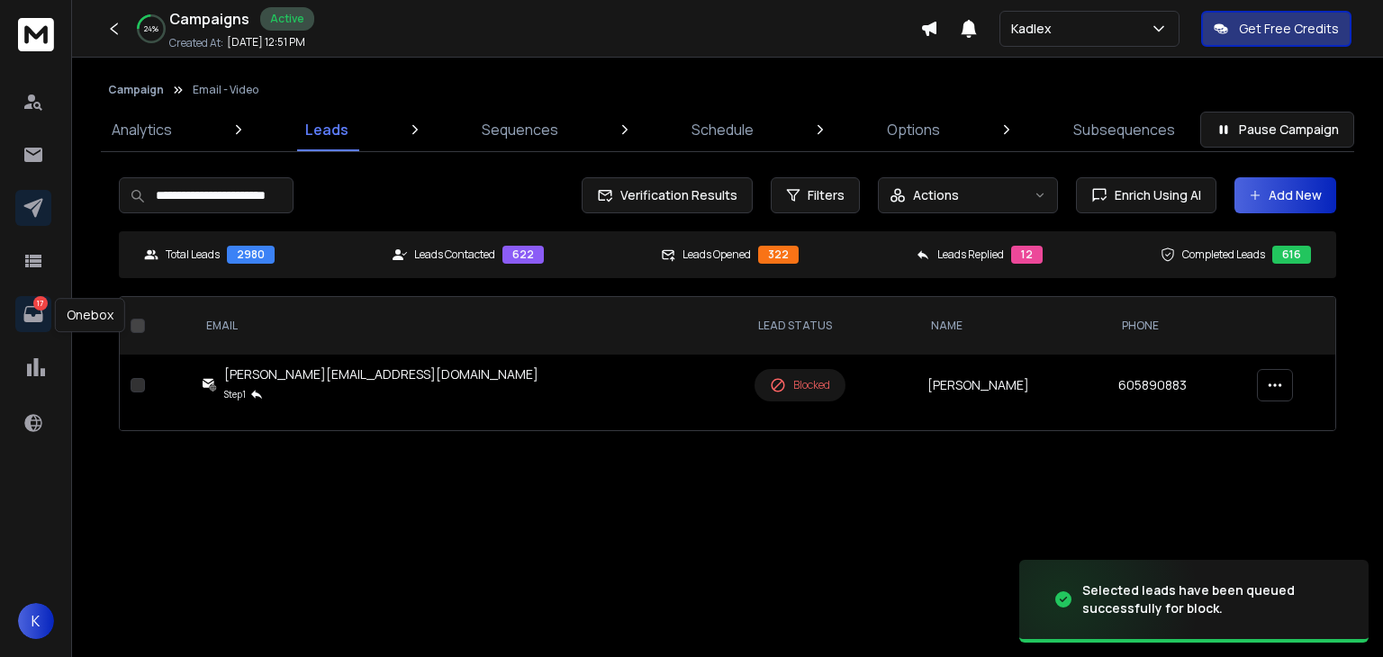
click at [37, 311] on p "17" at bounding box center [40, 303] width 14 height 14
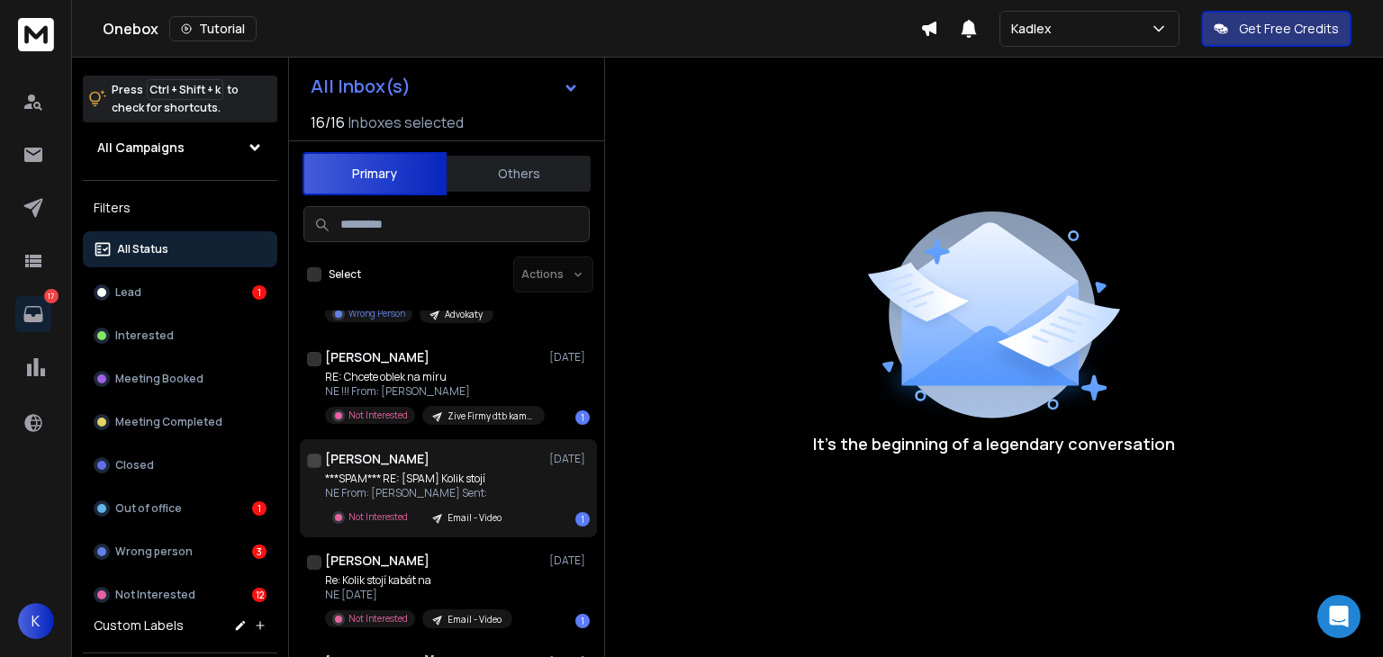
scroll to position [1621, 0]
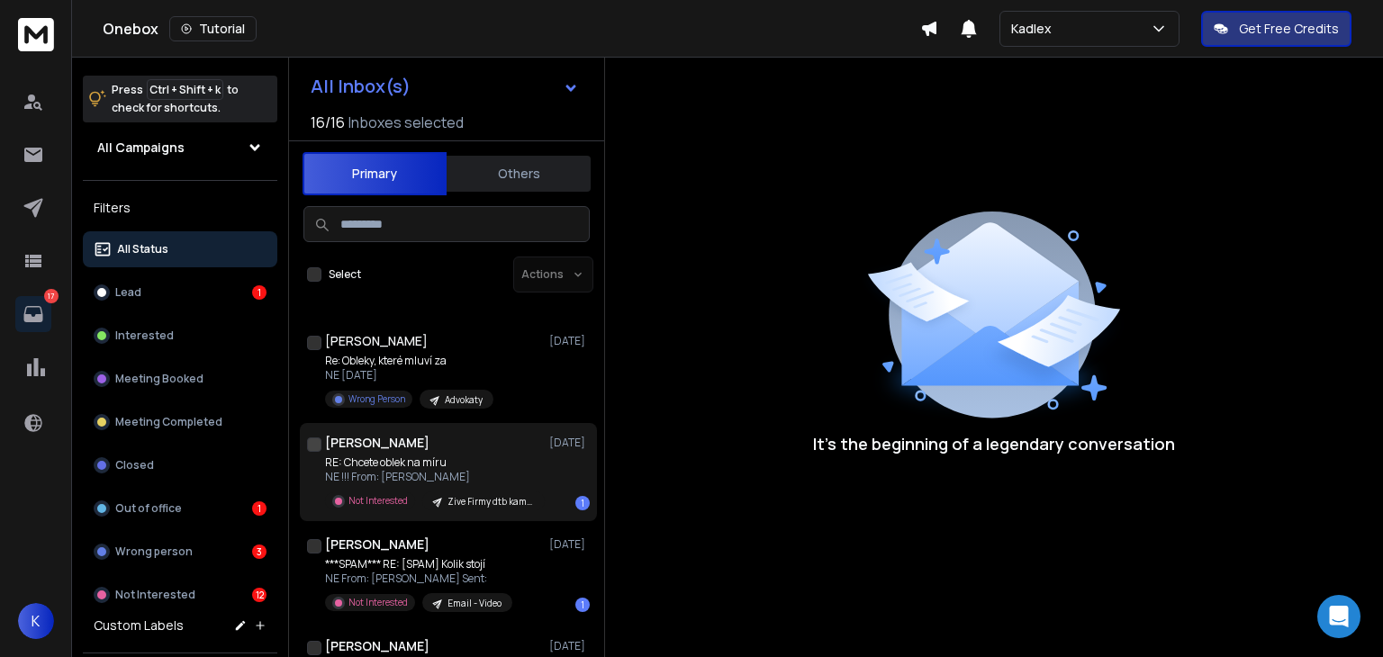
click at [540, 466] on div "RE: Chcete oblek na míru NE !!! From: [PERSON_NAME] Not Interested Zive Firmy d…" at bounding box center [435, 483] width 220 height 55
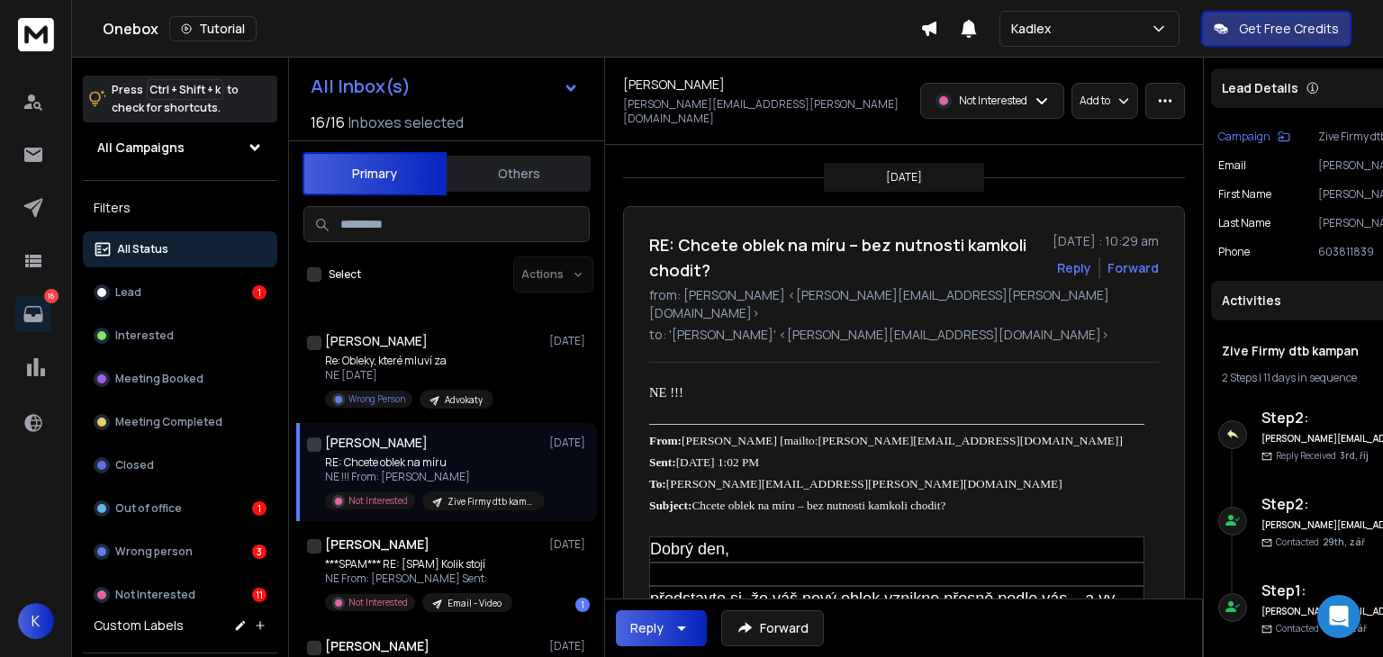
click at [1261, 138] on p "Campaign" at bounding box center [1245, 137] width 52 height 14
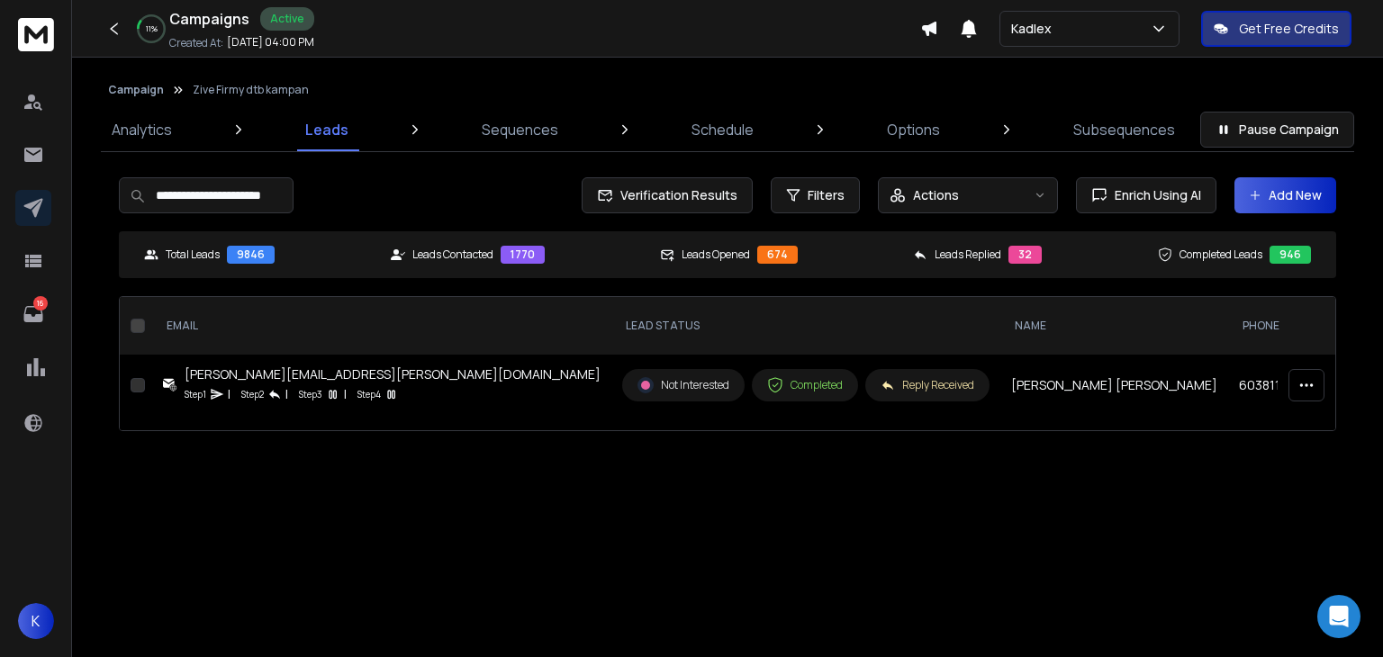
click at [1299, 383] on icon "button" at bounding box center [1307, 385] width 16 height 16
click at [1254, 486] on p "Block Lead" at bounding box center [1265, 481] width 64 height 18
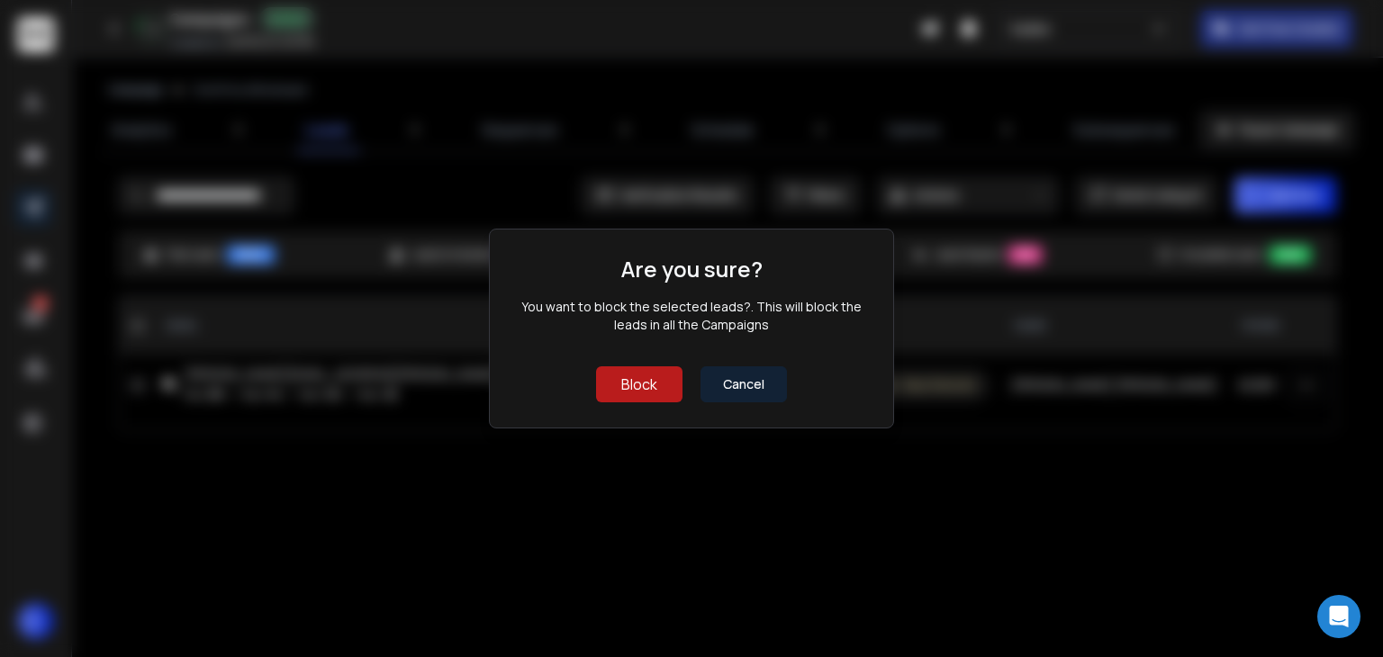
click at [650, 393] on button "Block" at bounding box center [639, 385] width 86 height 36
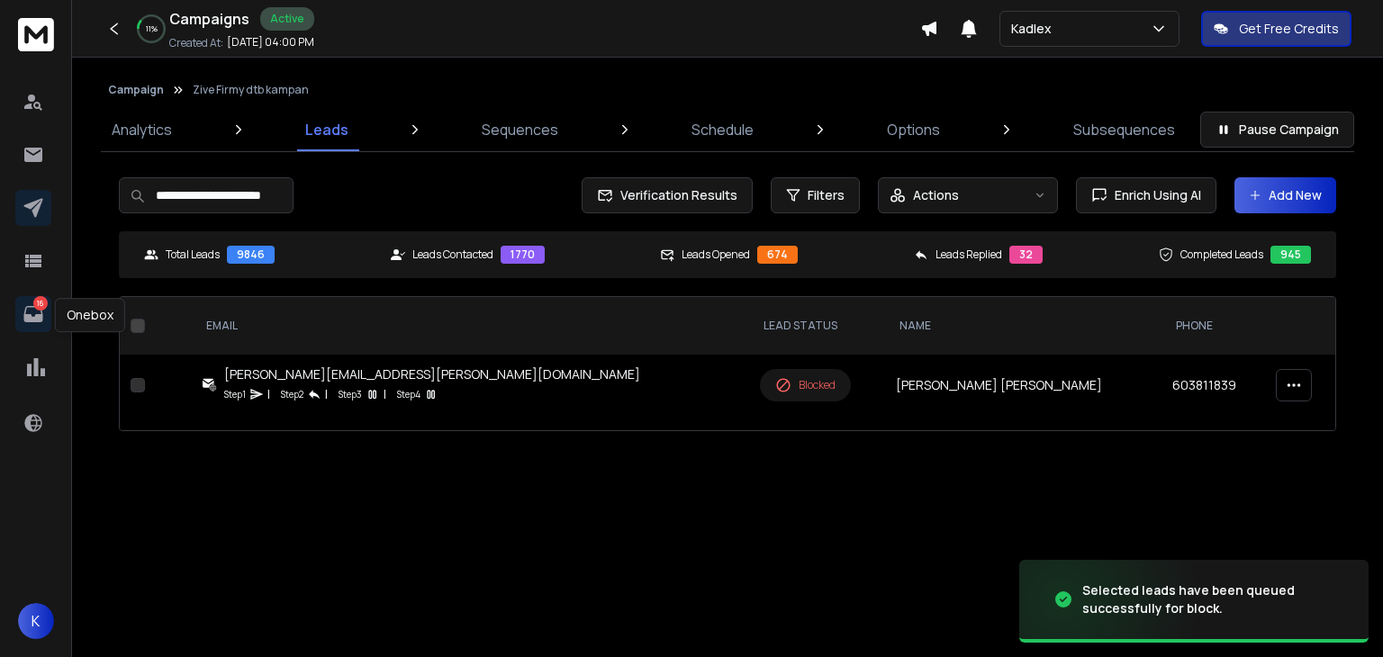
click at [32, 314] on icon at bounding box center [34, 315] width 22 height 22
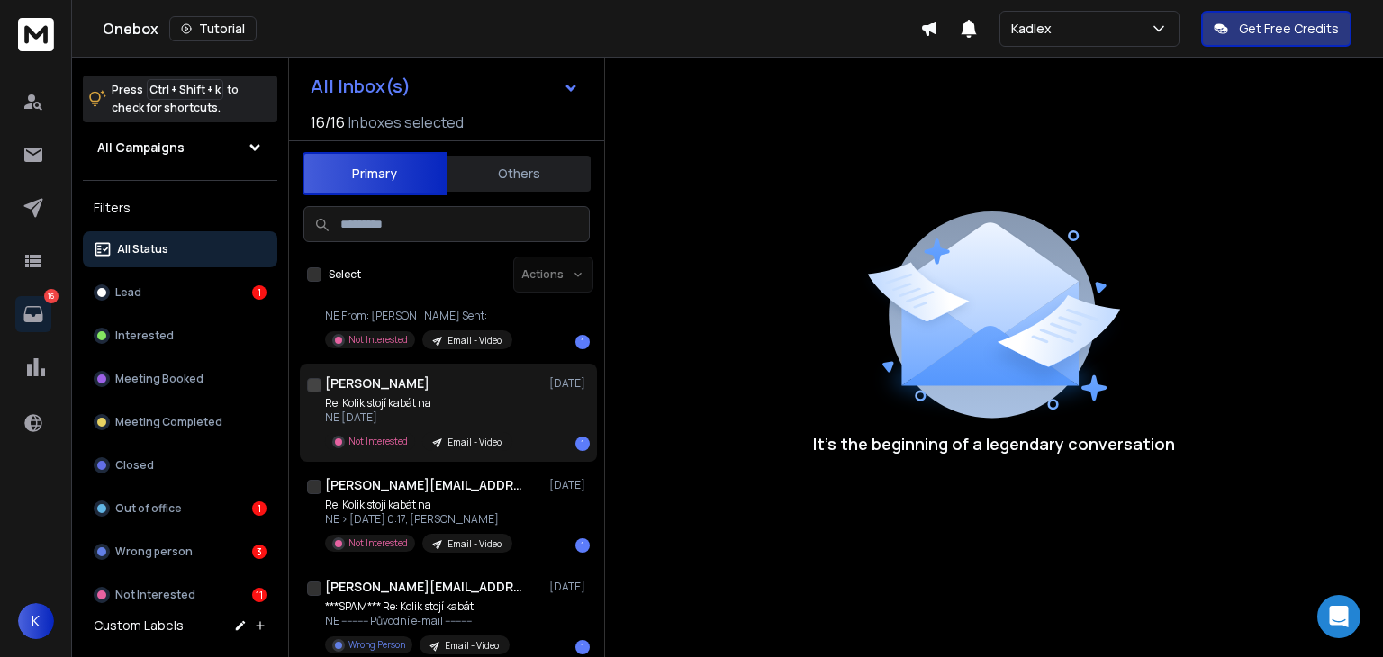
scroll to position [1891, 0]
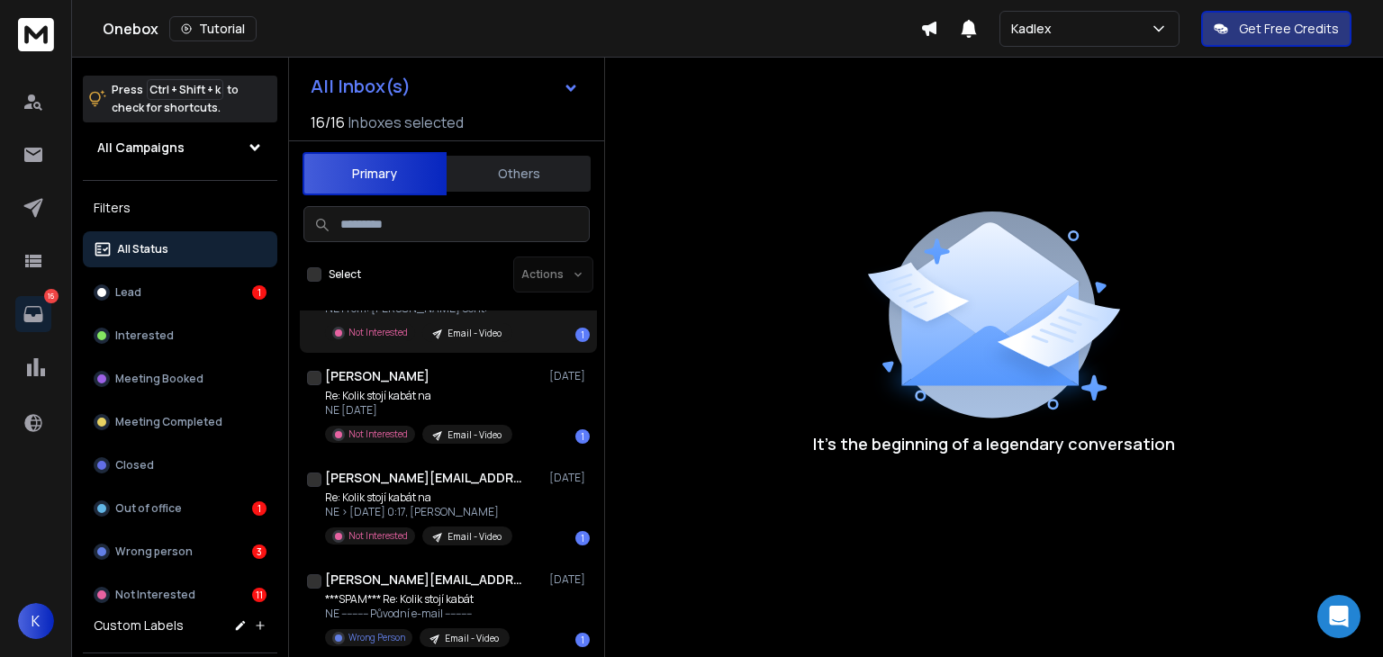
click at [548, 330] on div "***SPAM*** RE: [SPAM] Kolik stojí NE From: [PERSON_NAME] Sent: Not Interested E…" at bounding box center [457, 314] width 265 height 55
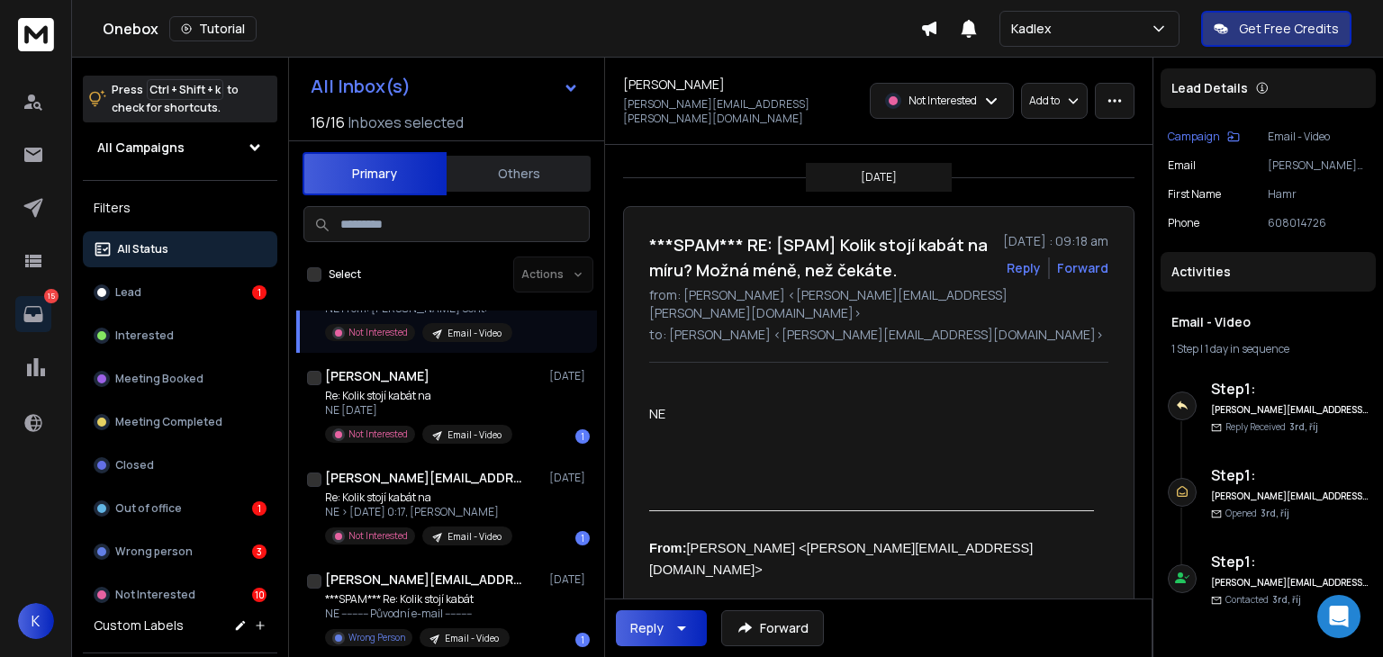
click at [1197, 139] on p "Campaign" at bounding box center [1194, 137] width 52 height 14
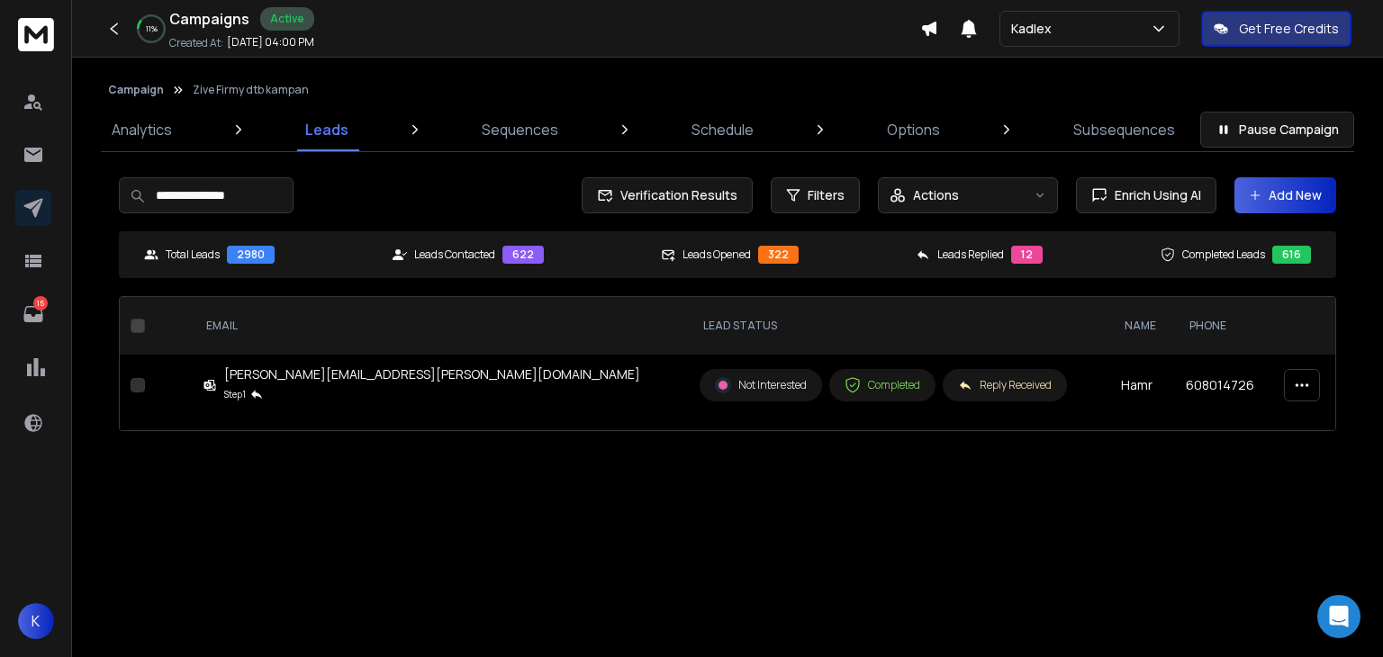
click at [1294, 387] on icon "button" at bounding box center [1302, 385] width 16 height 16
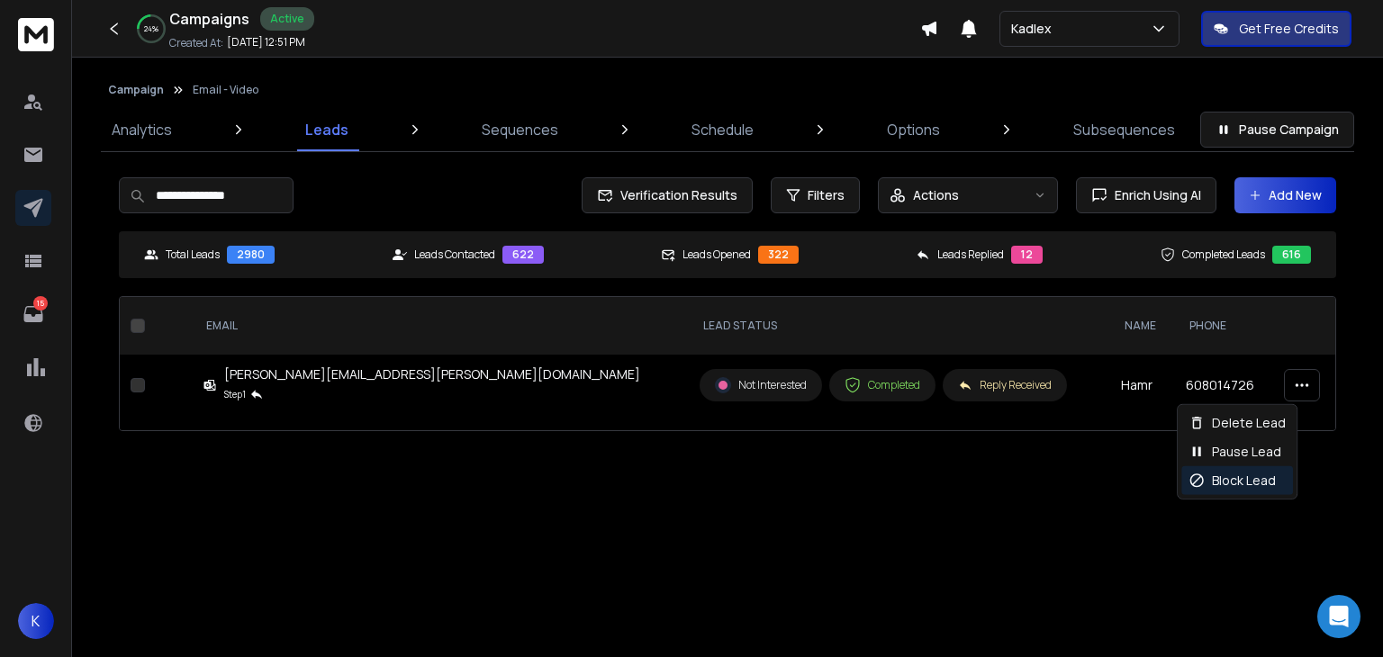
click at [1250, 488] on p "Block Lead" at bounding box center [1244, 481] width 64 height 18
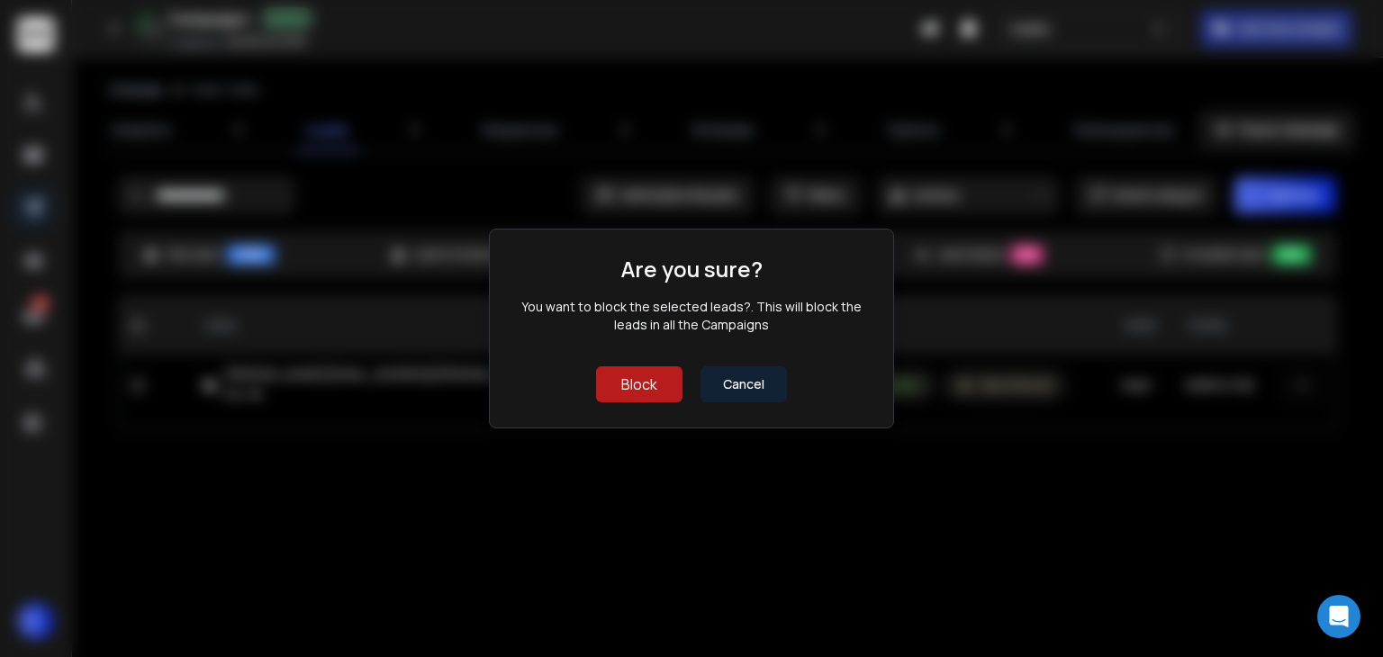
click at [657, 396] on button "Block" at bounding box center [639, 385] width 86 height 36
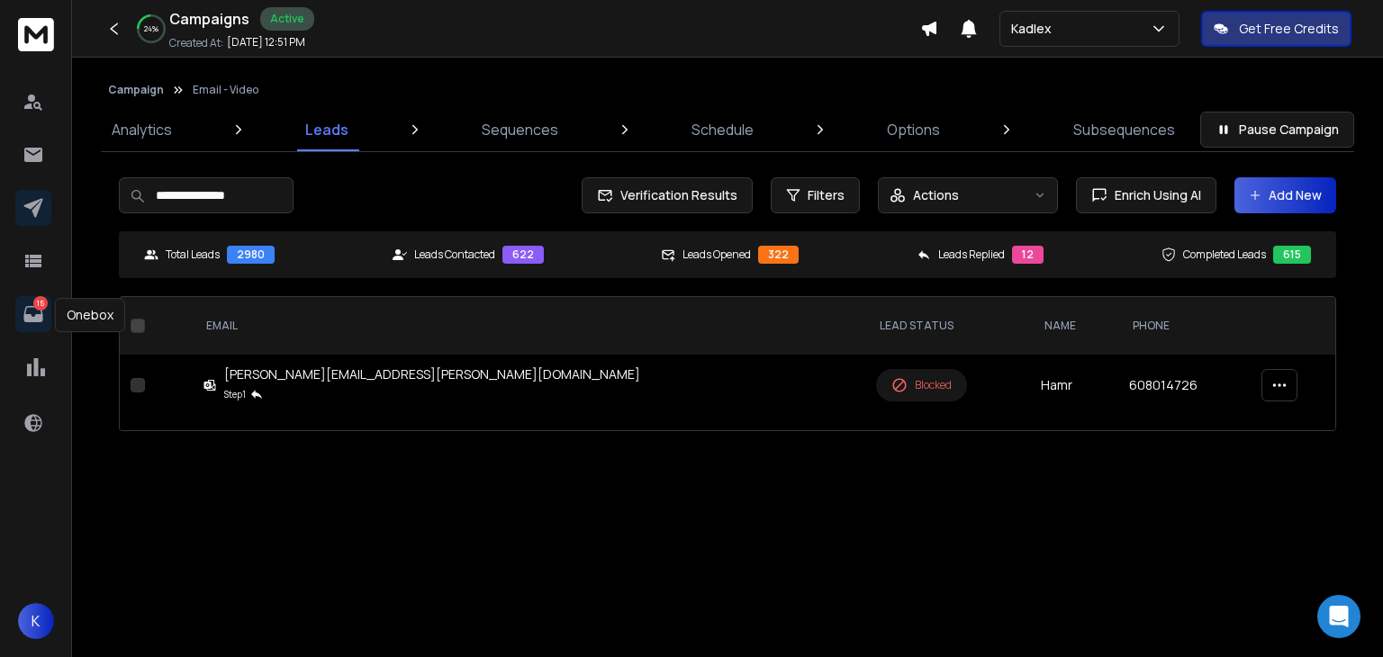
click at [36, 314] on icon at bounding box center [34, 315] width 22 height 22
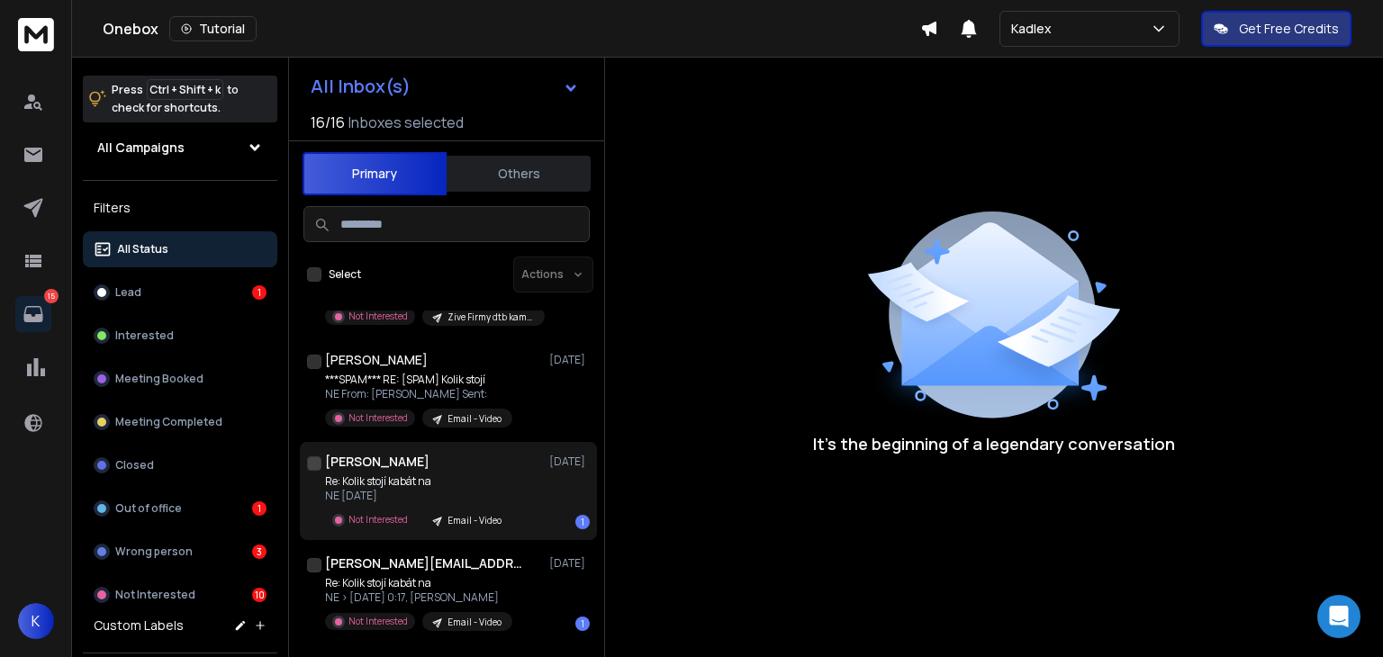
scroll to position [1801, 0]
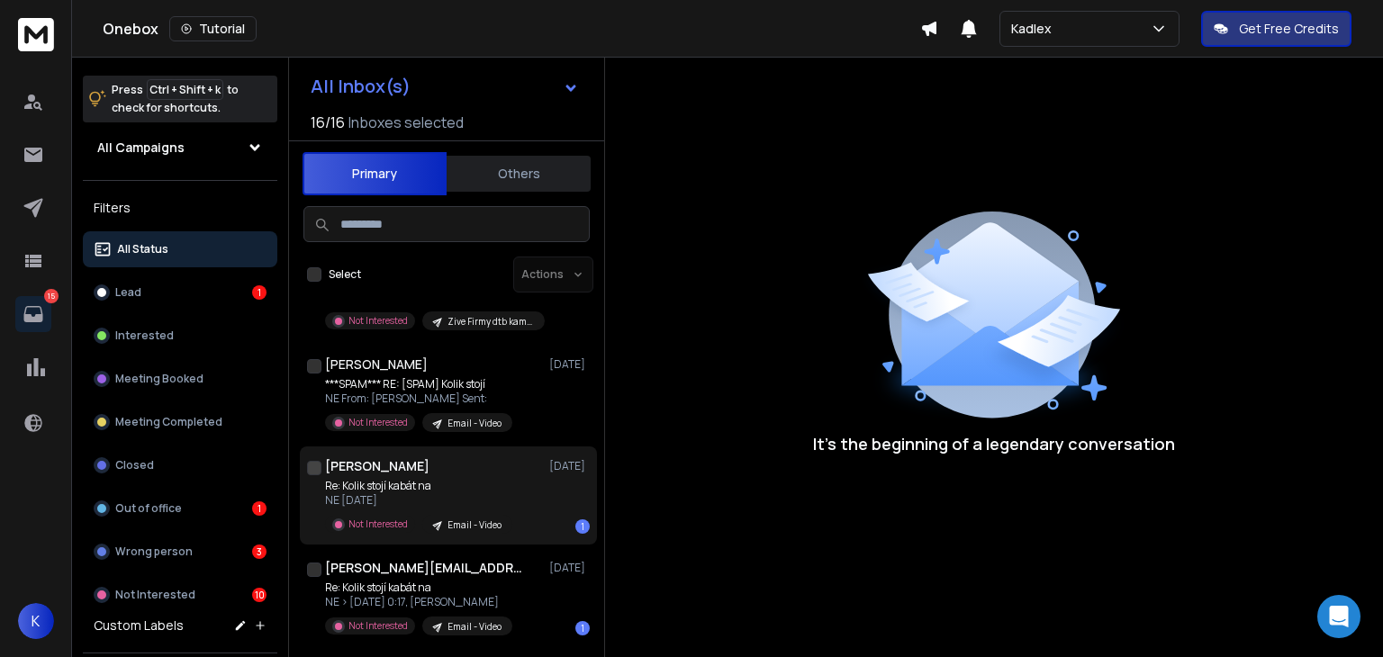
click at [519, 494] on div "Re: Kolik stojí kabát na NE [DATE] Not Interested Email - Video 1" at bounding box center [457, 506] width 265 height 55
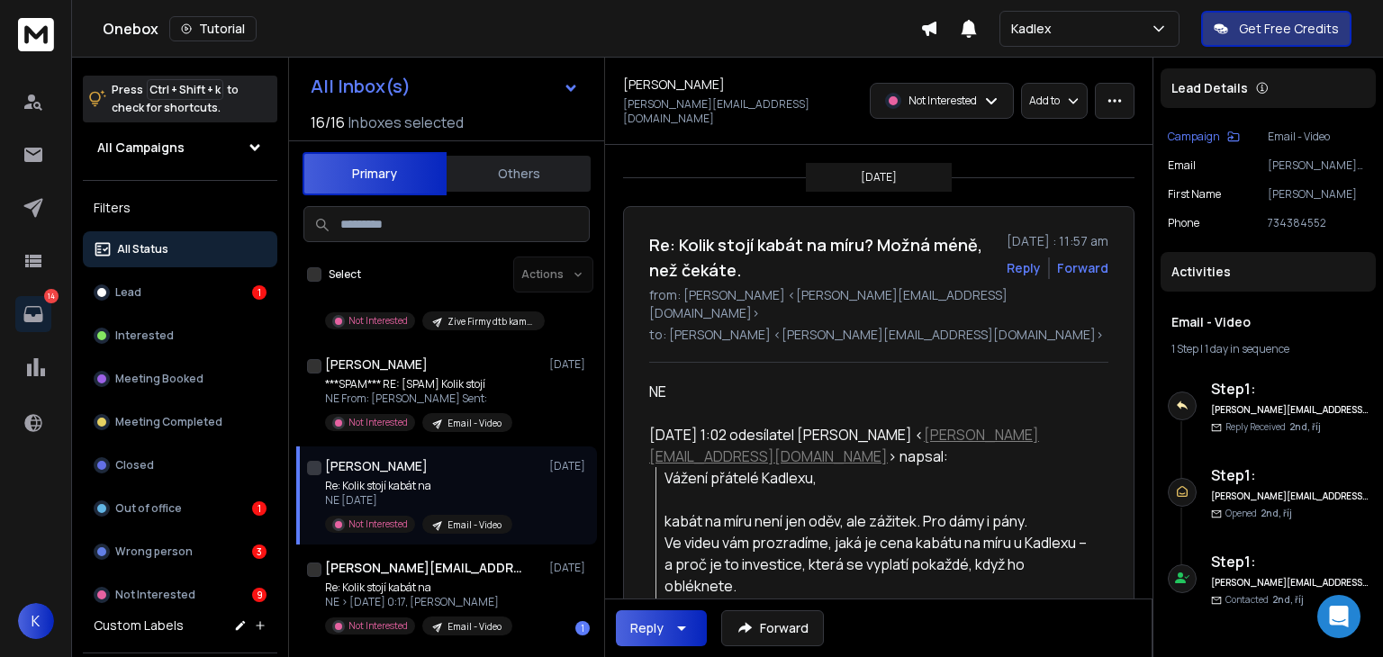
click at [1208, 135] on p "Campaign" at bounding box center [1194, 137] width 52 height 14
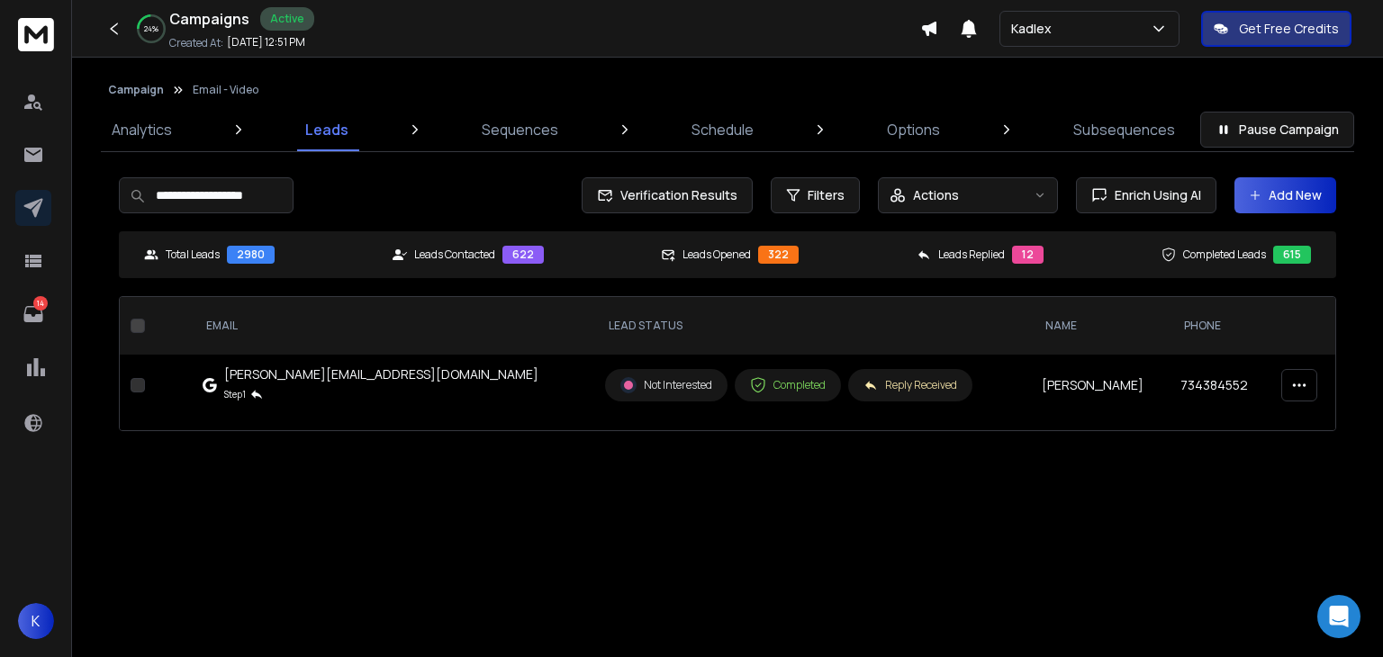
click at [1293, 384] on icon "button" at bounding box center [1300, 385] width 14 height 3
click at [1236, 487] on p "Block Lead" at bounding box center [1254, 481] width 64 height 18
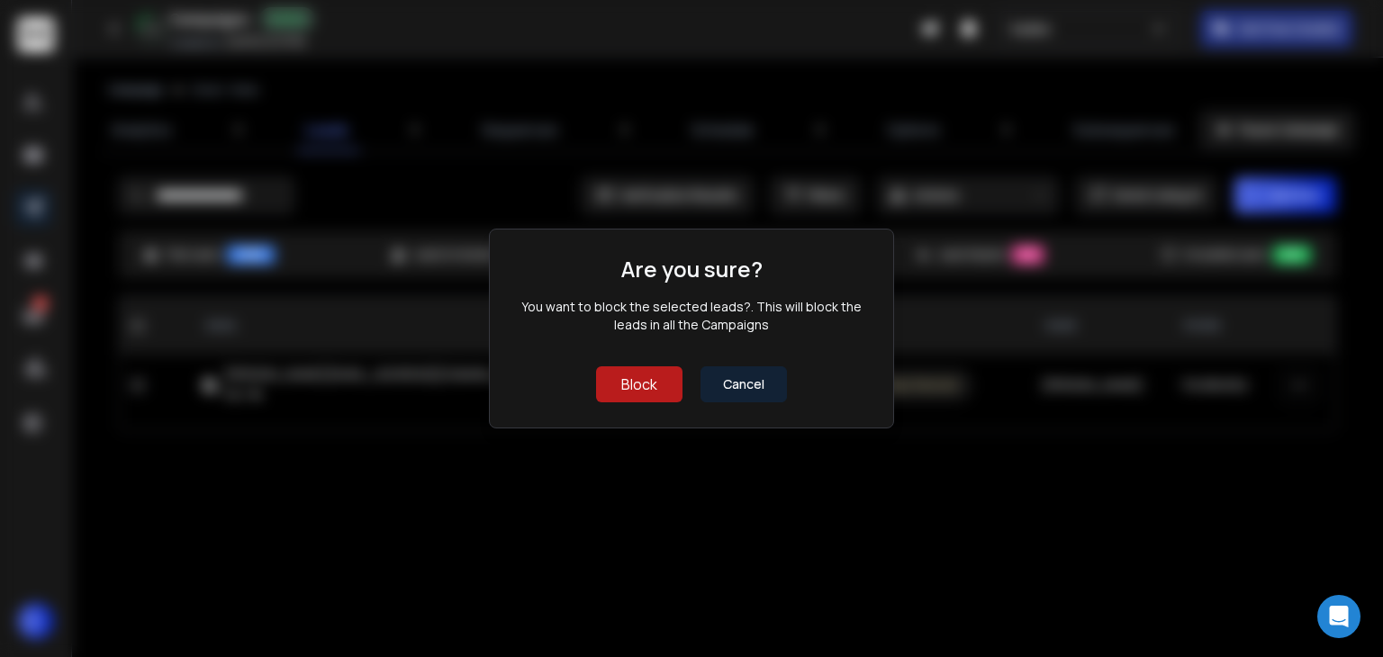
click at [673, 385] on button "Block" at bounding box center [639, 385] width 86 height 36
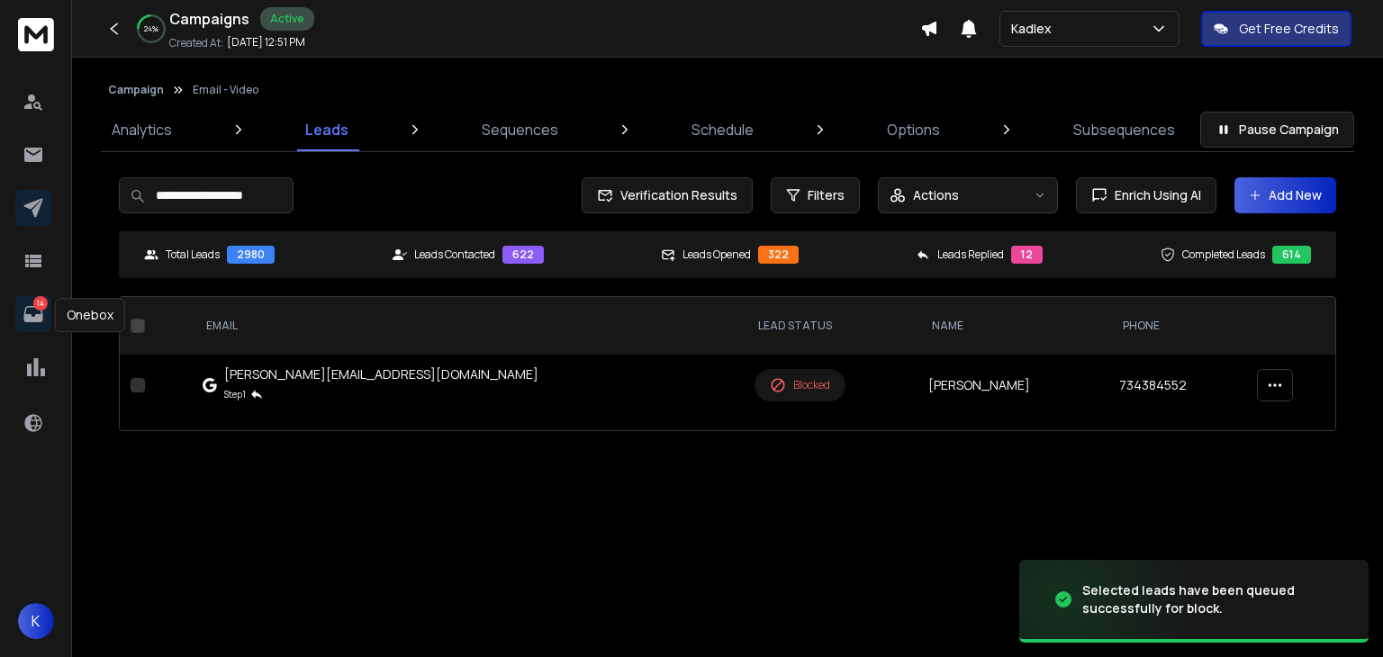
click at [47, 311] on link "14" at bounding box center [33, 314] width 36 height 36
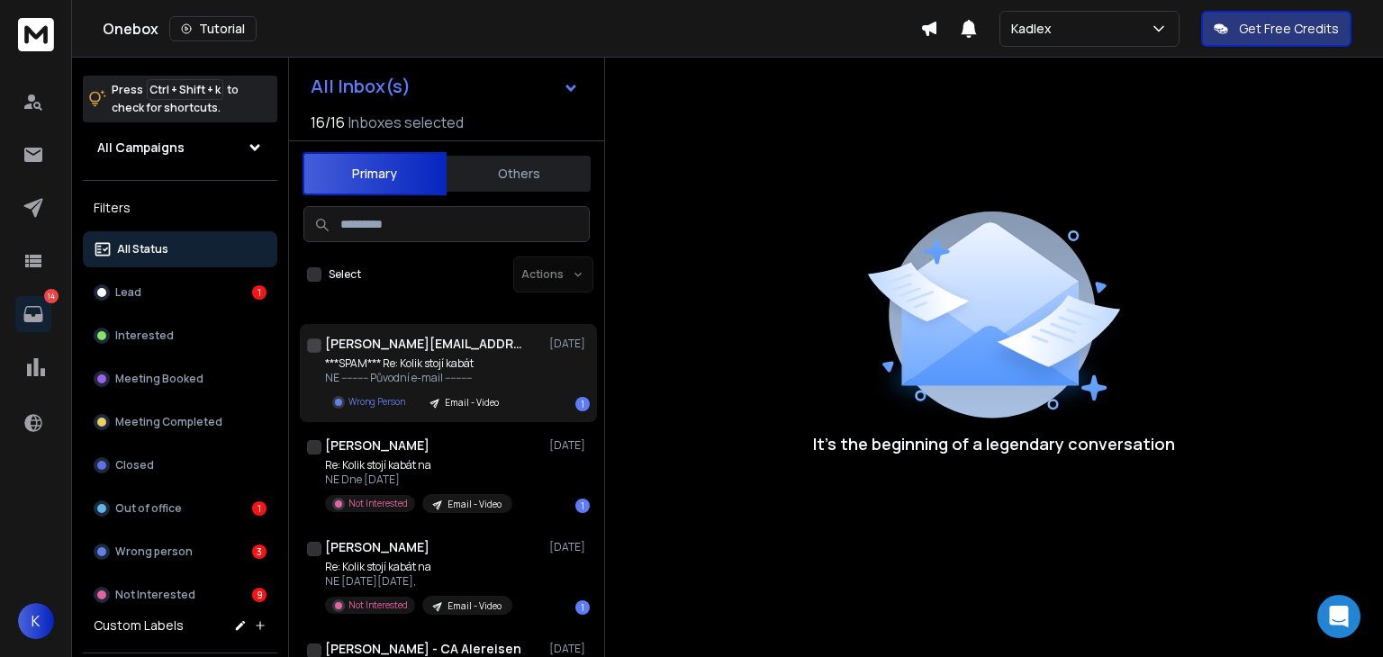
scroll to position [2071, 0]
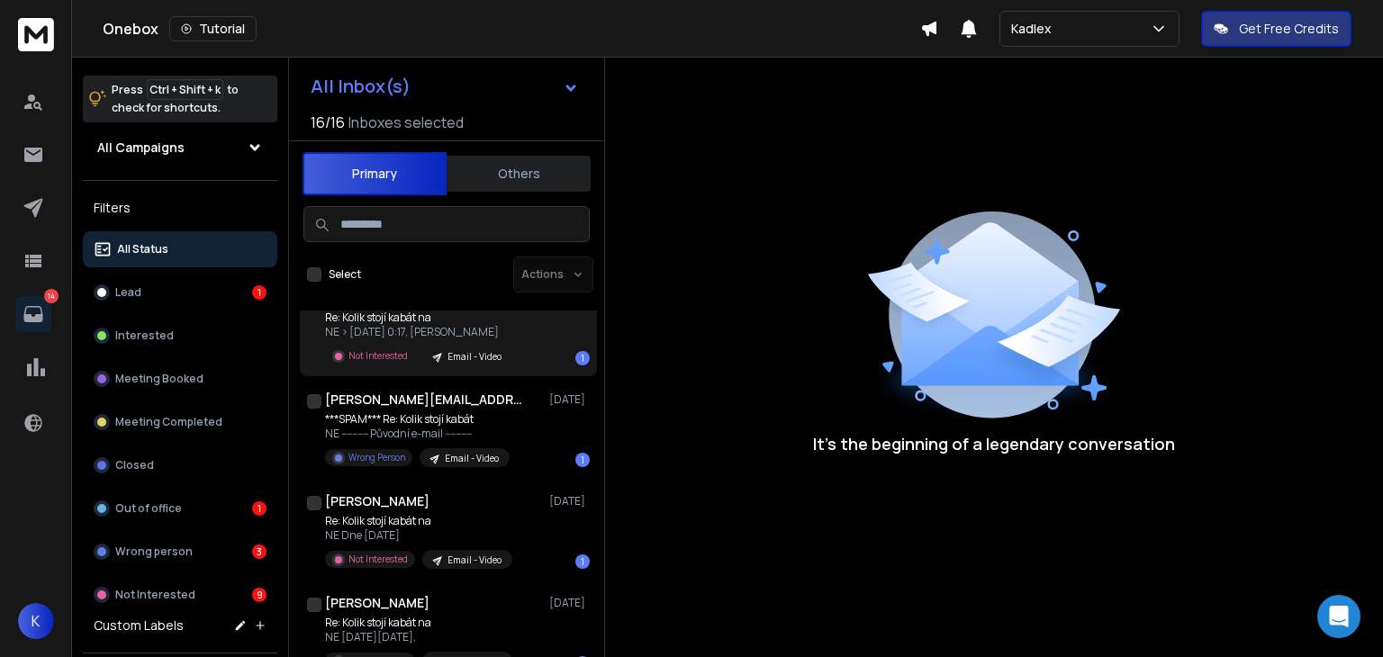
click at [523, 354] on div "Re: Kolik stojí kabát na NE > [DATE] 0:17, [PERSON_NAME] Not Interested Email -…" at bounding box center [457, 338] width 265 height 55
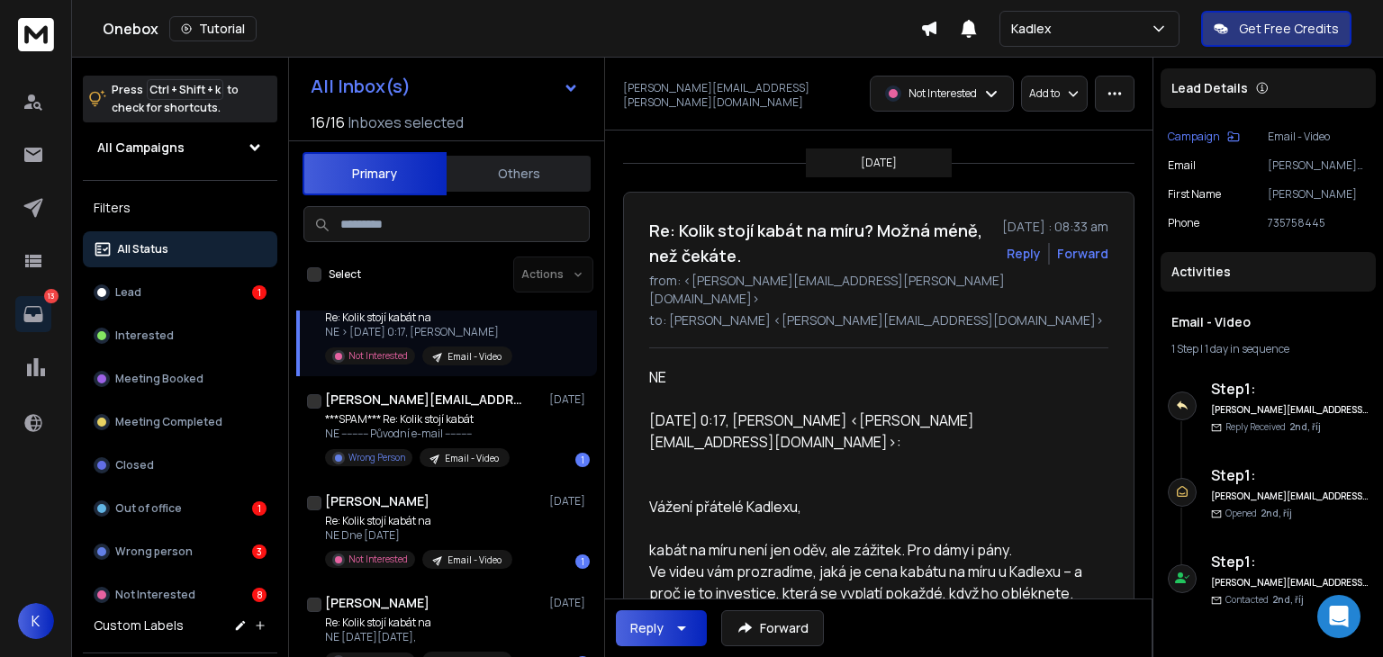
click at [1199, 138] on p "Campaign" at bounding box center [1194, 137] width 52 height 14
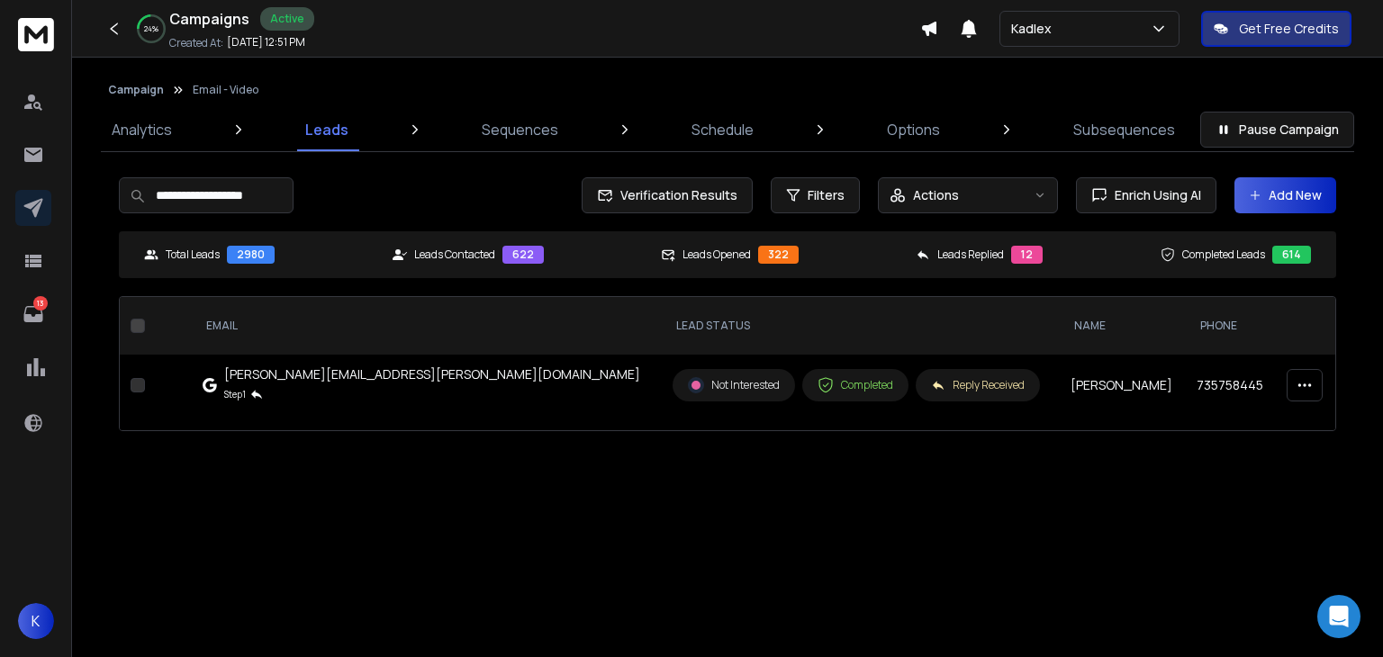
click at [1287, 377] on button "button" at bounding box center [1305, 385] width 36 height 32
click at [1247, 480] on p "Block Lead" at bounding box center [1253, 481] width 64 height 18
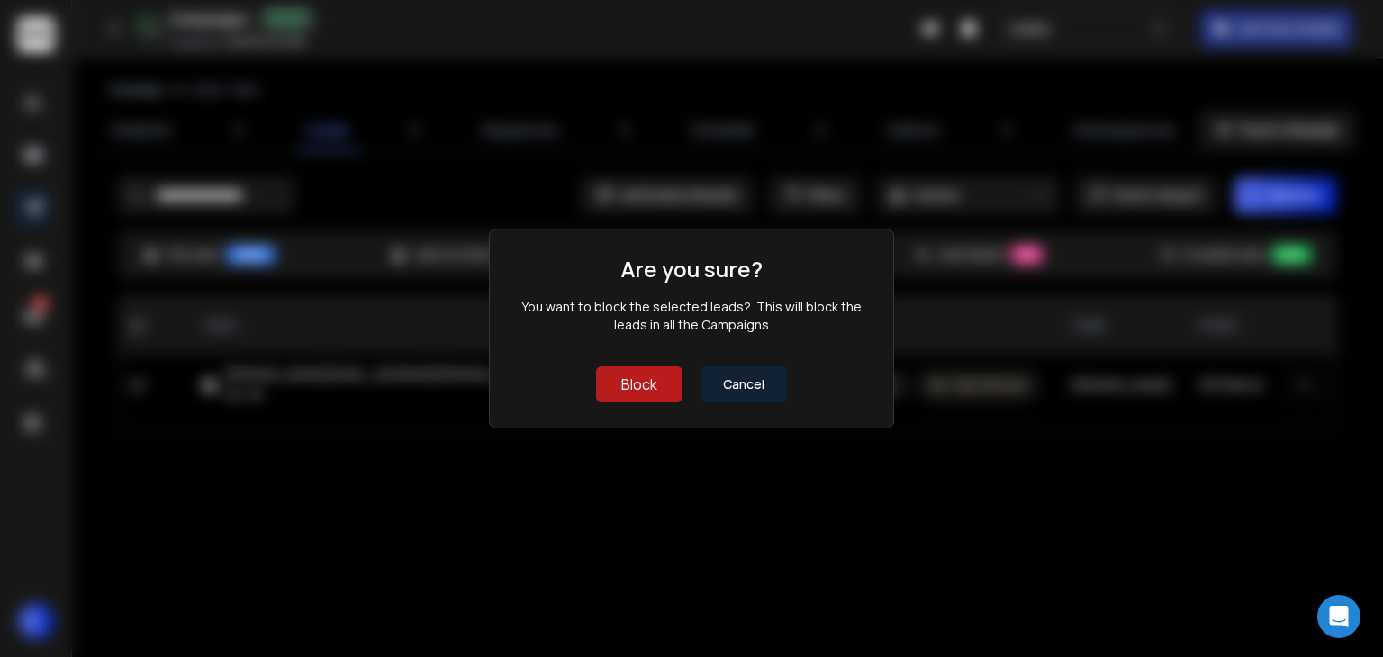
click at [612, 373] on button "Block" at bounding box center [639, 385] width 86 height 36
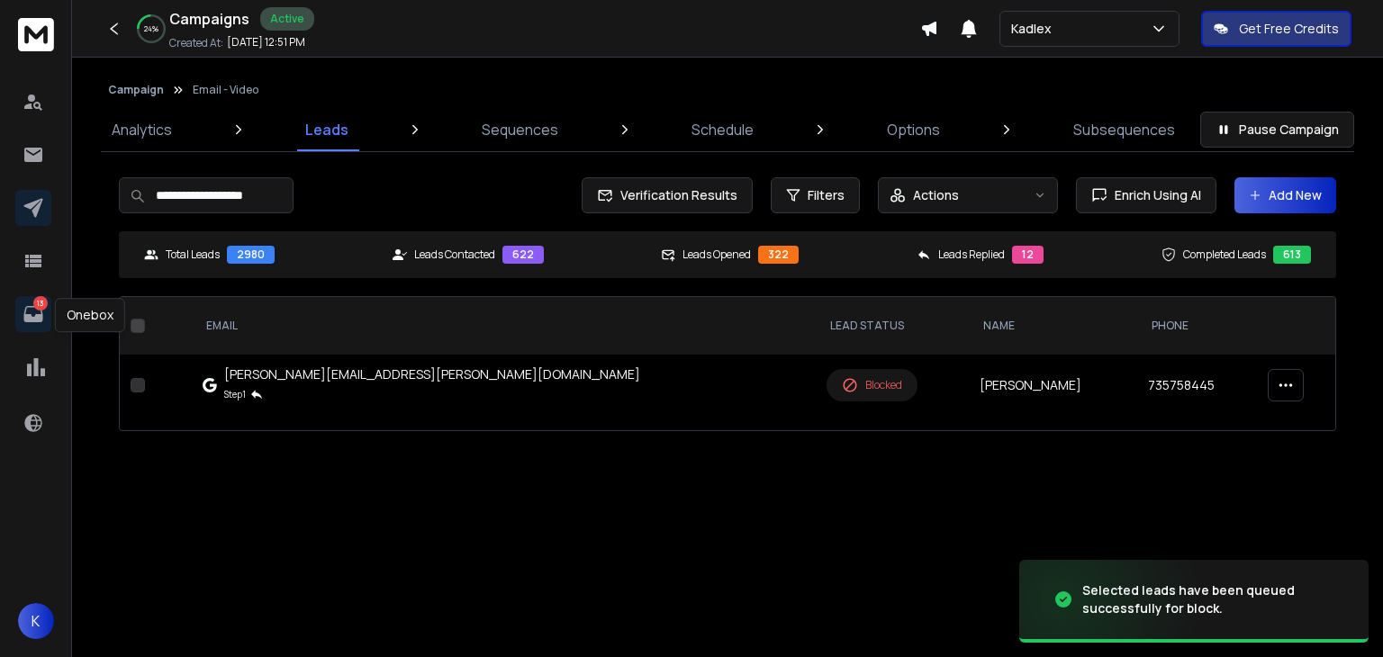
click at [47, 317] on link "13" at bounding box center [33, 314] width 36 height 36
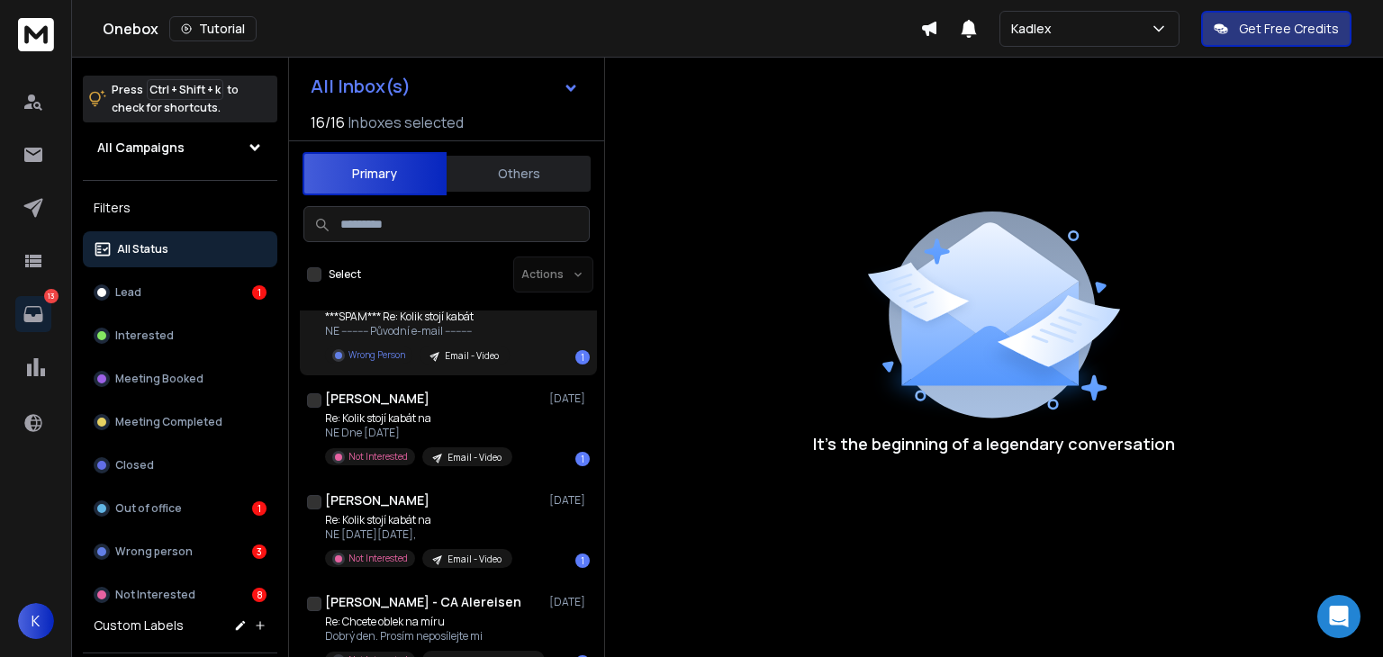
scroll to position [2162, 0]
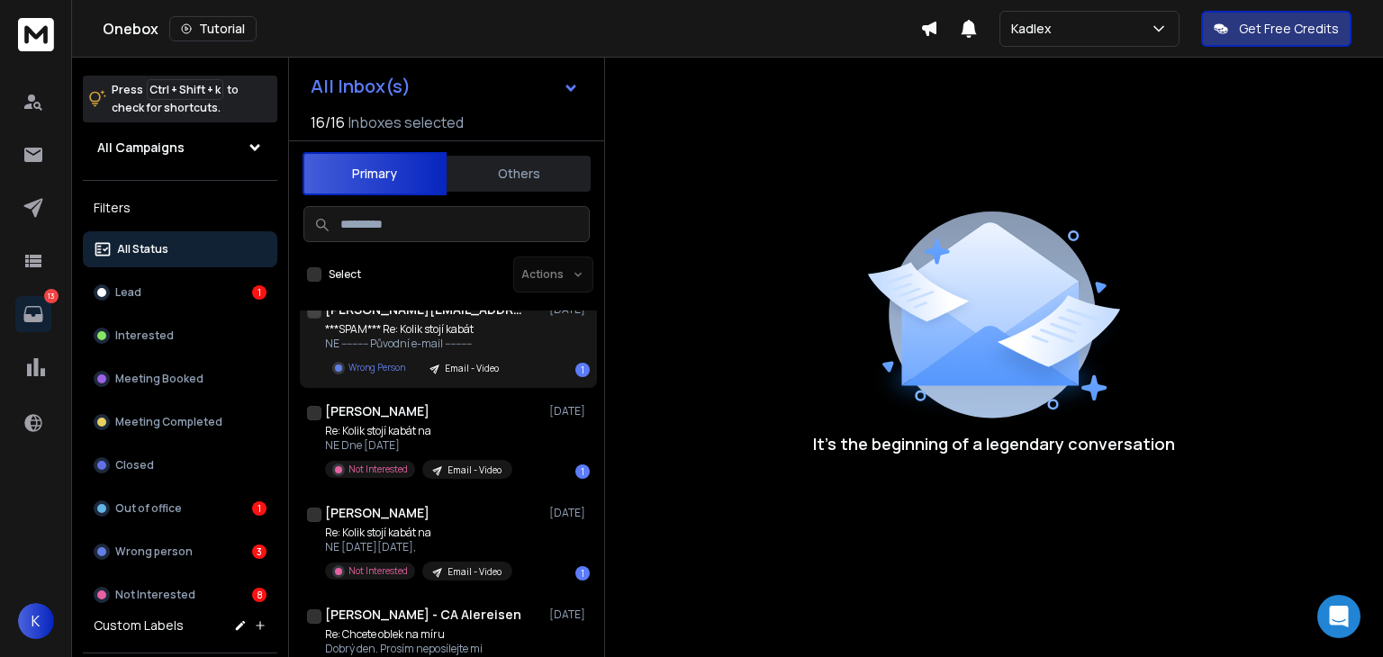
click at [553, 368] on div "***SPAM*** Re: Kolik stojí kabát NE ---------- Původní e-mail ---------- Wrong …" at bounding box center [457, 349] width 265 height 55
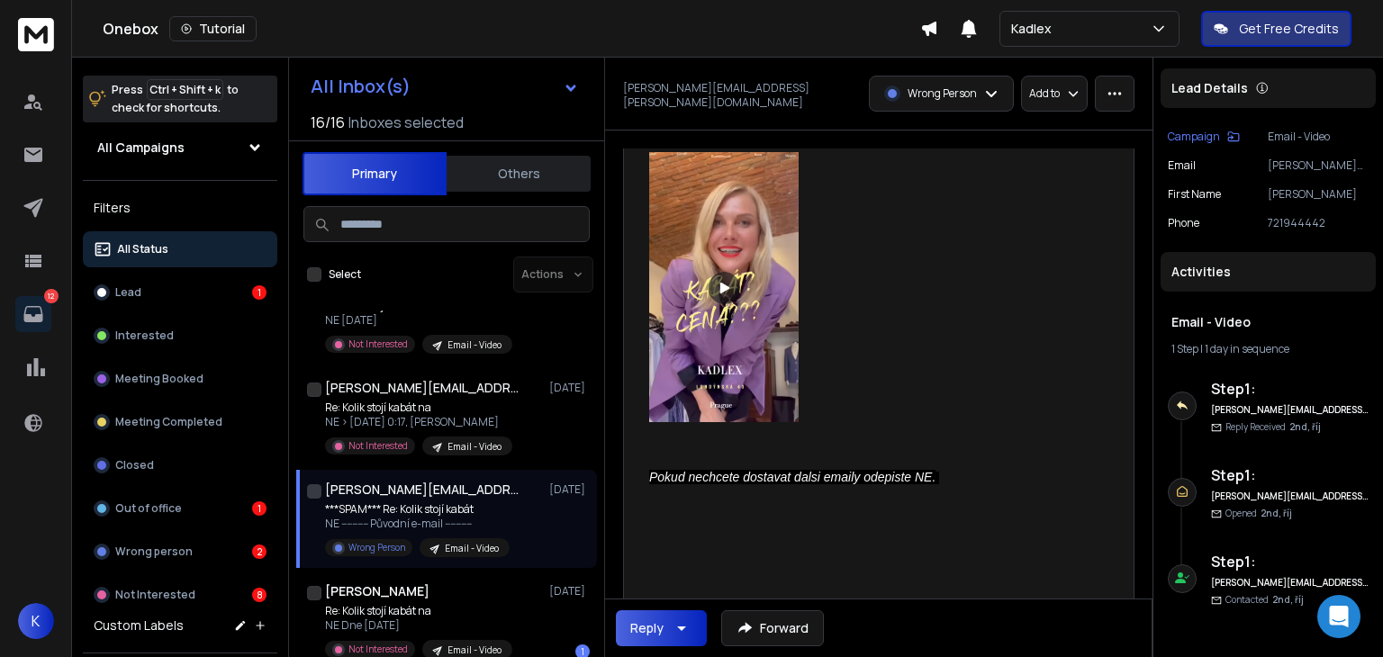
scroll to position [837, 0]
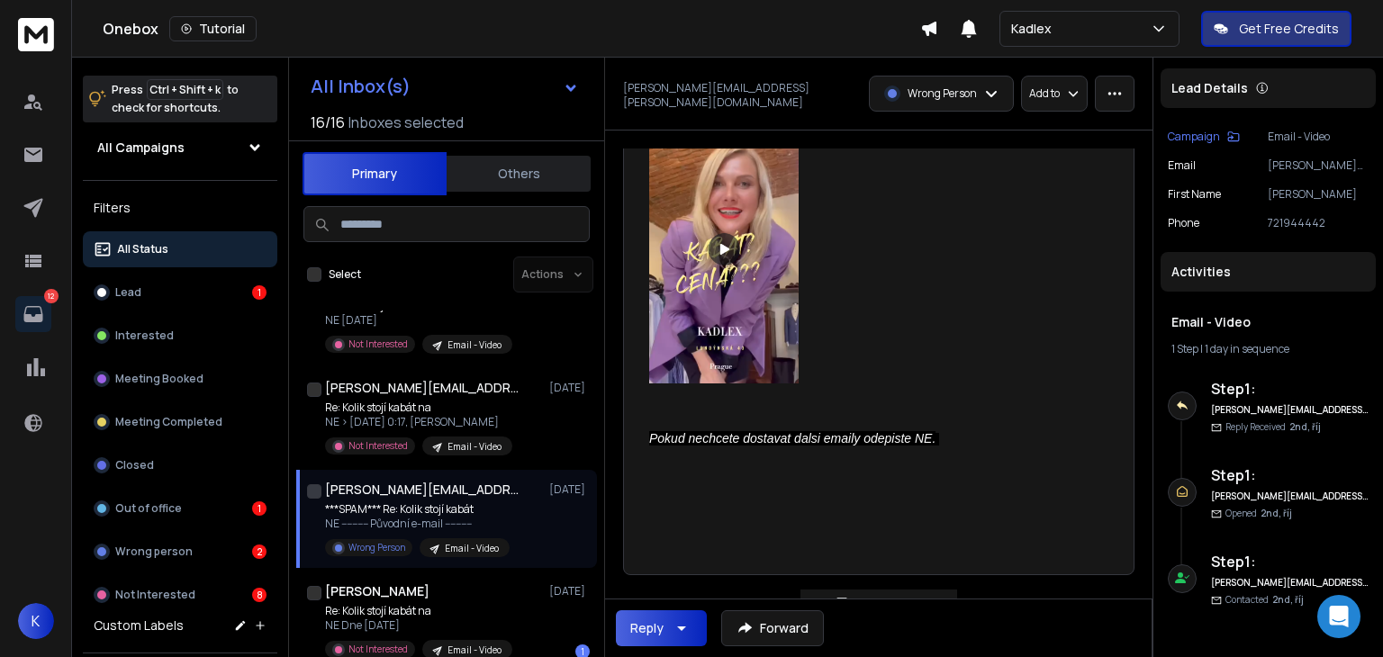
click at [1196, 140] on p "Campaign" at bounding box center [1194, 137] width 52 height 14
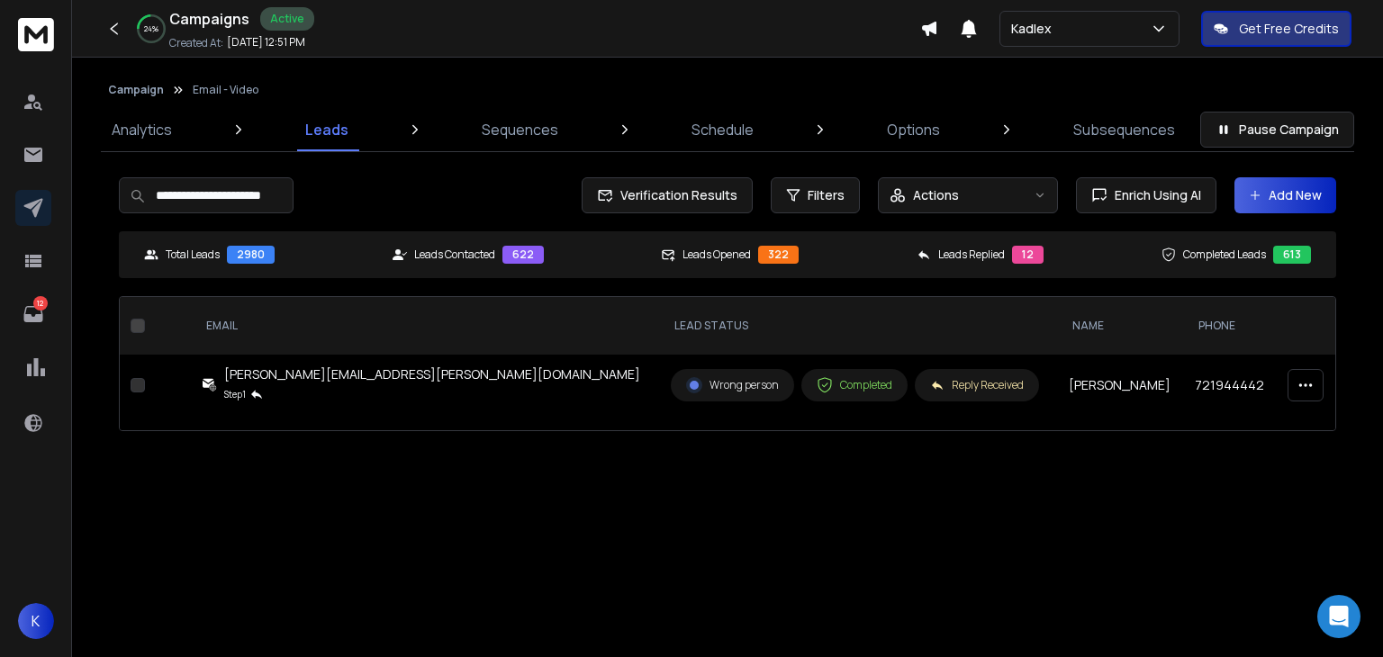
click at [1298, 385] on icon "button" at bounding box center [1306, 385] width 16 height 16
click at [1255, 474] on p "Block Lead" at bounding box center [1255, 481] width 64 height 18
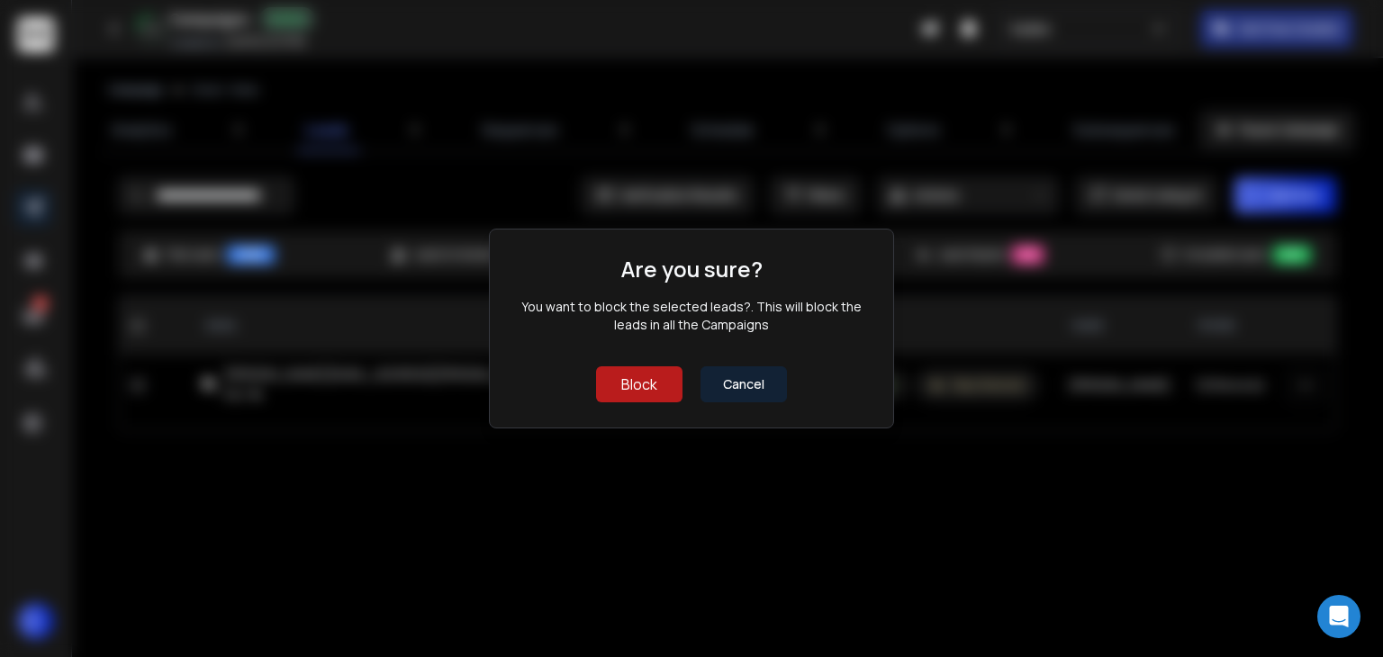
click at [632, 394] on button "Block" at bounding box center [639, 385] width 86 height 36
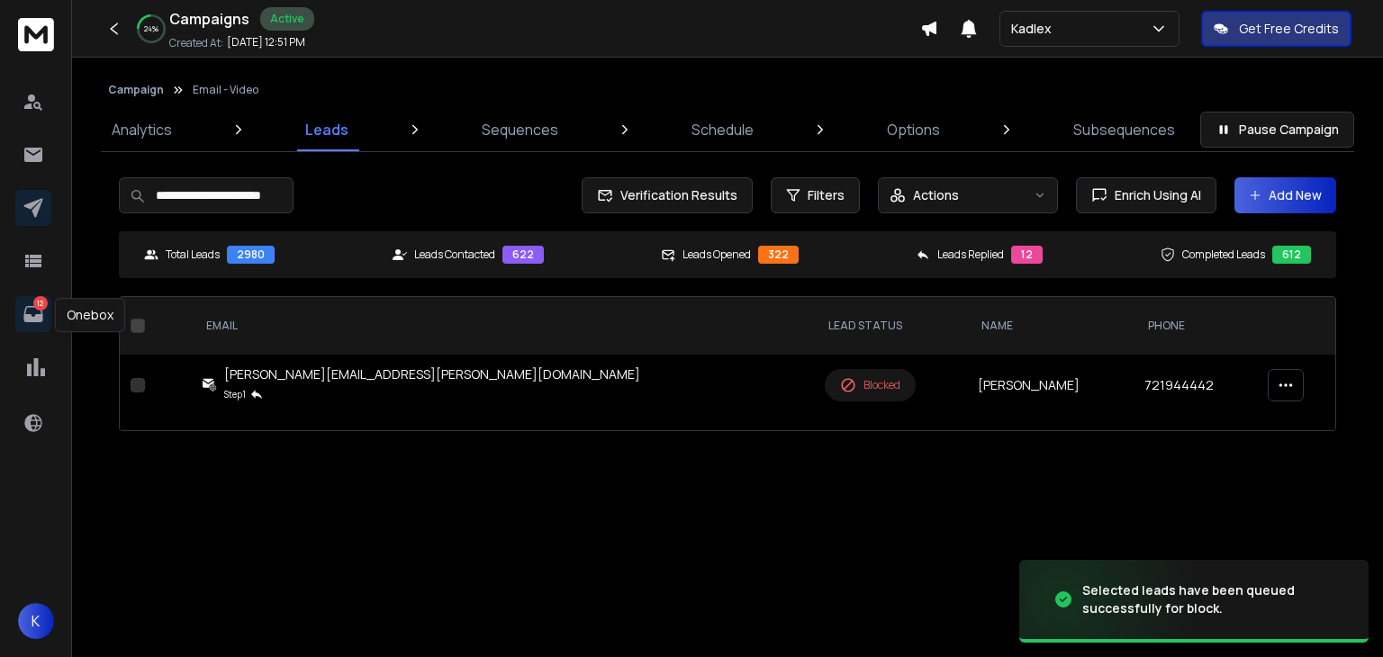
click at [37, 310] on p "12" at bounding box center [40, 303] width 14 height 14
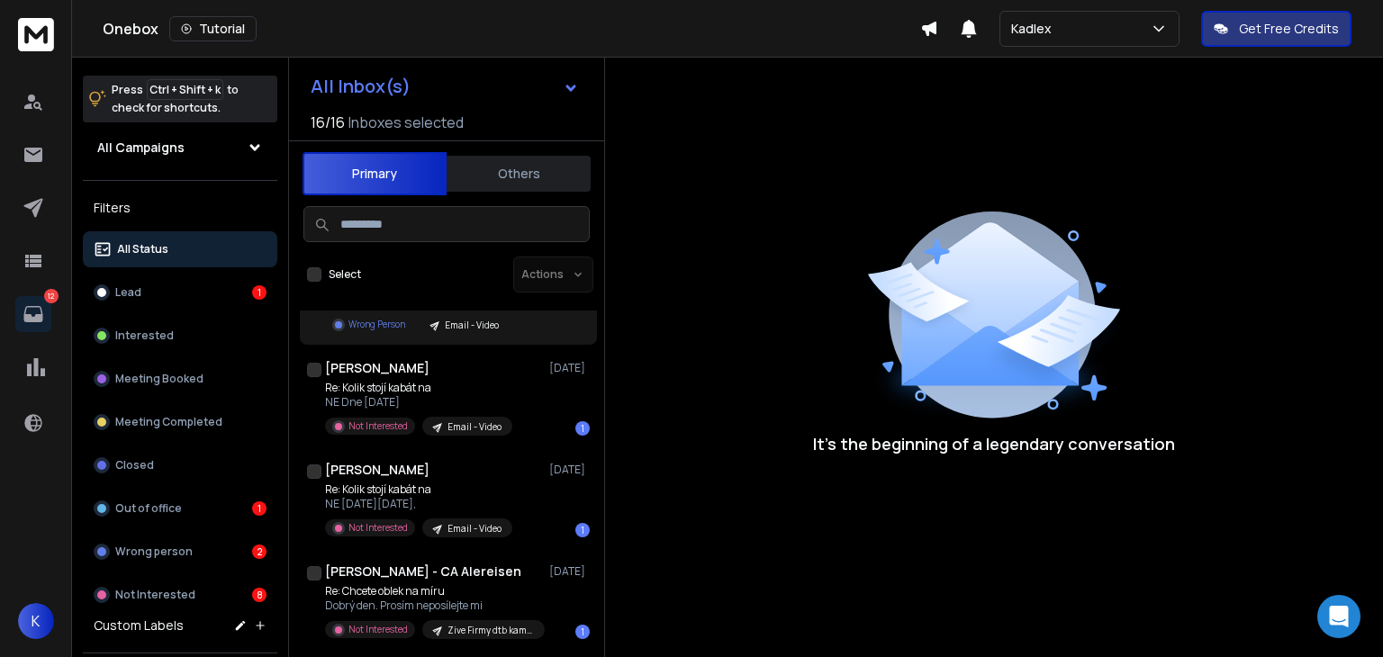
scroll to position [2162, 0]
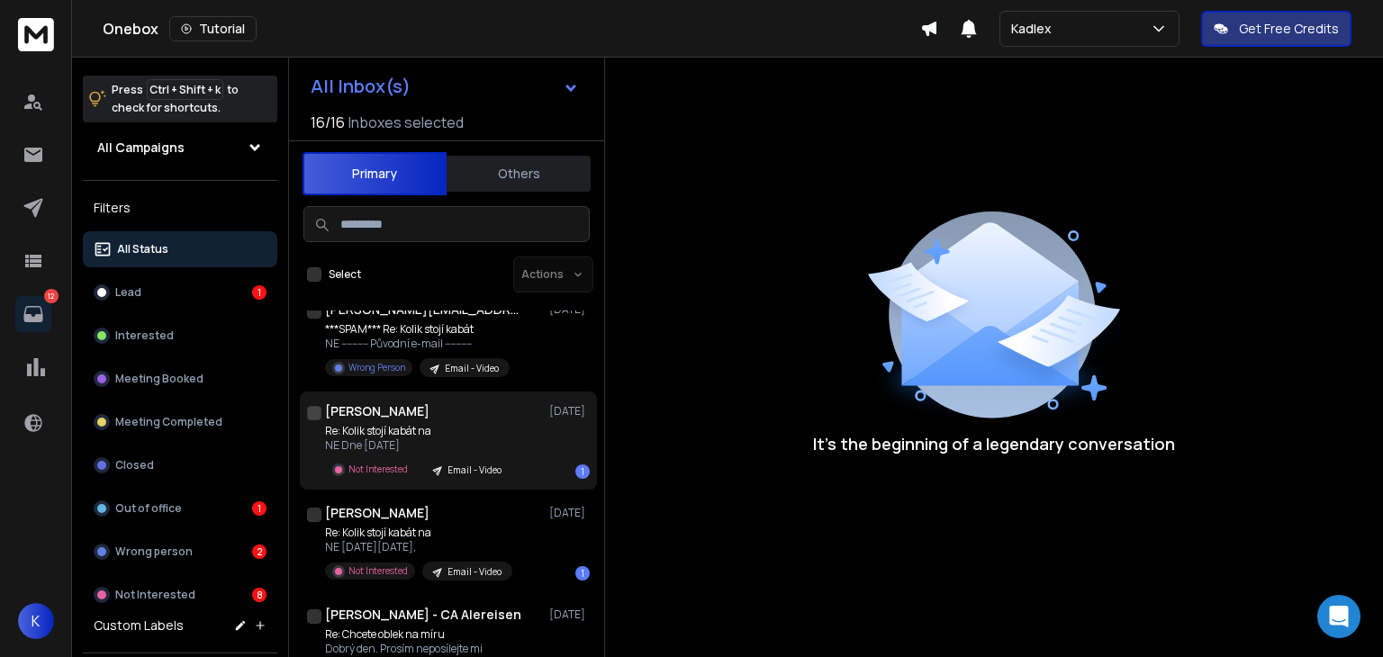
click at [547, 440] on div "Re: Kolik stojí kabát na NE Dne [DATE] Not Interested Email - Video 1" at bounding box center [457, 451] width 265 height 55
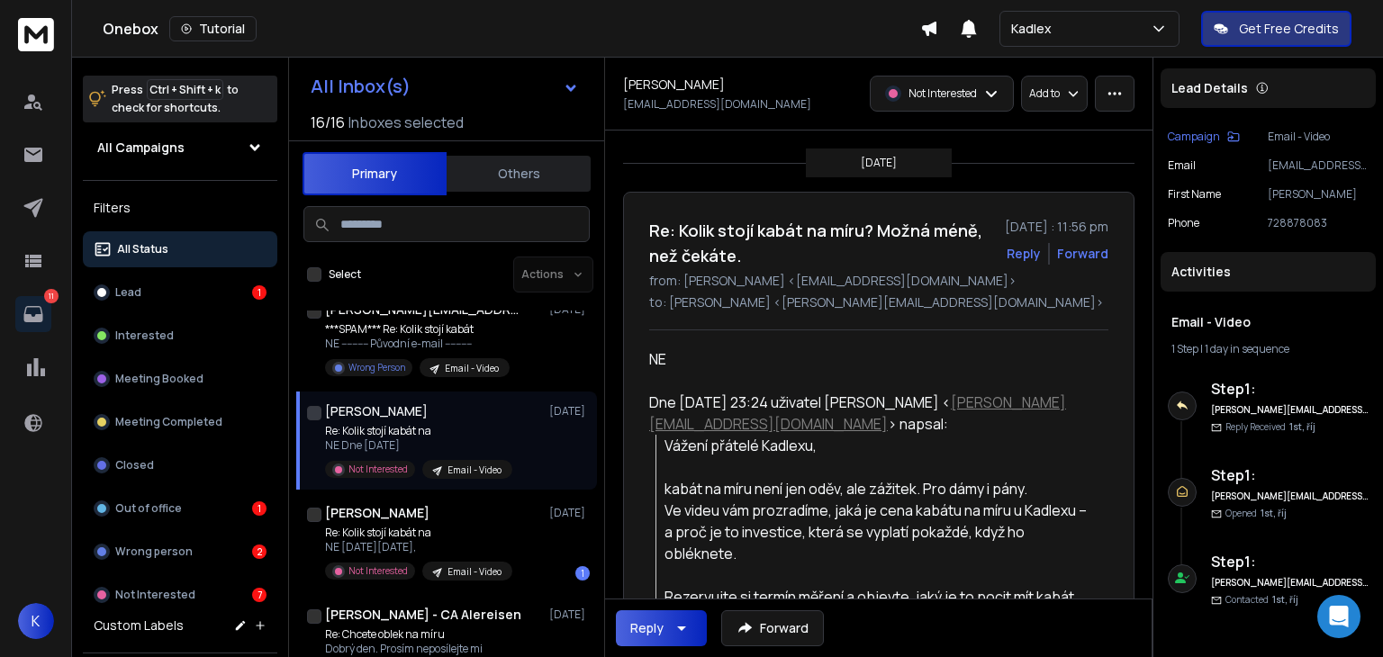
click at [1204, 134] on p "Campaign" at bounding box center [1194, 137] width 52 height 14
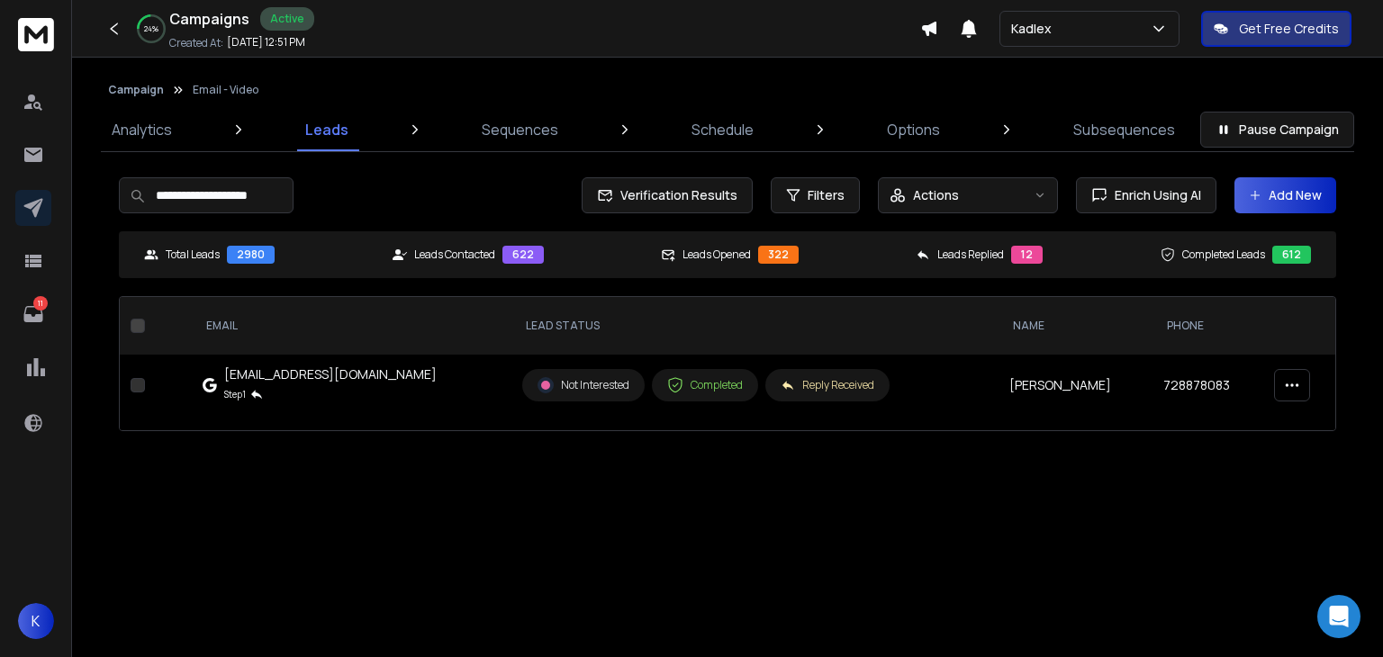
click at [1287, 388] on icon "button" at bounding box center [1292, 385] width 16 height 16
click at [1250, 484] on p "Block Lead" at bounding box center [1253, 481] width 64 height 18
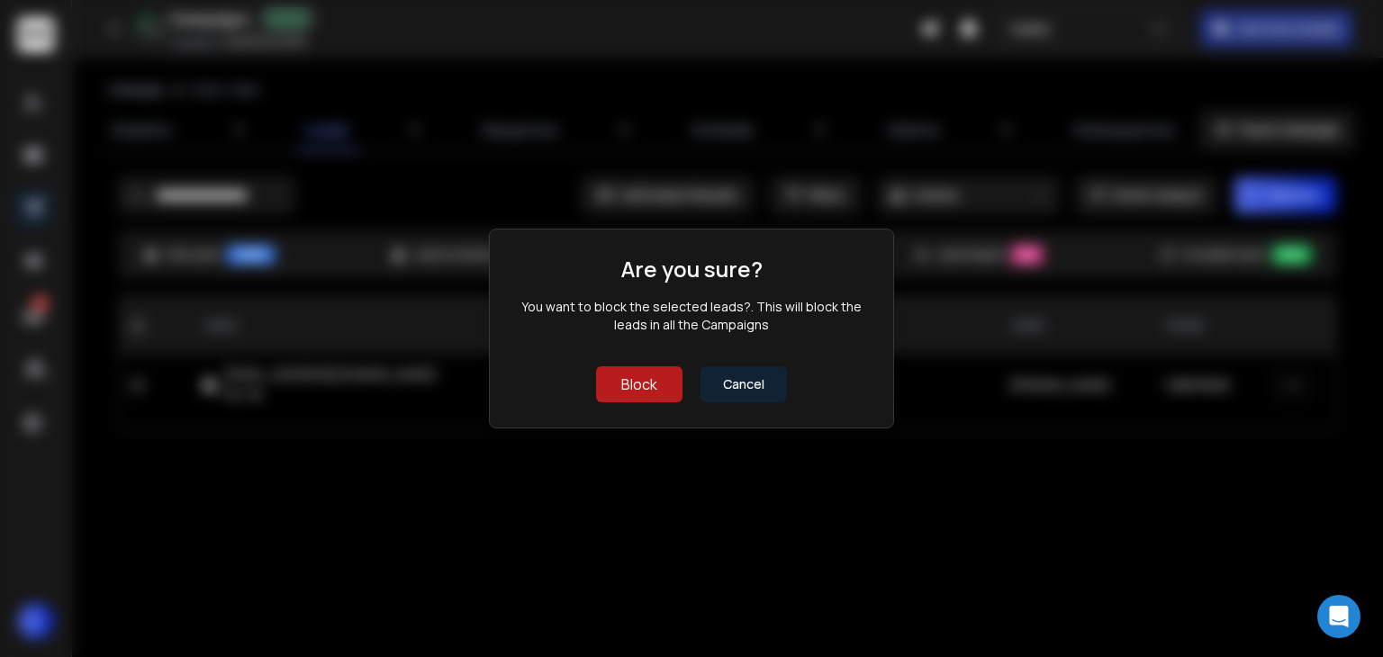
click at [647, 376] on button "Block" at bounding box center [639, 385] width 86 height 36
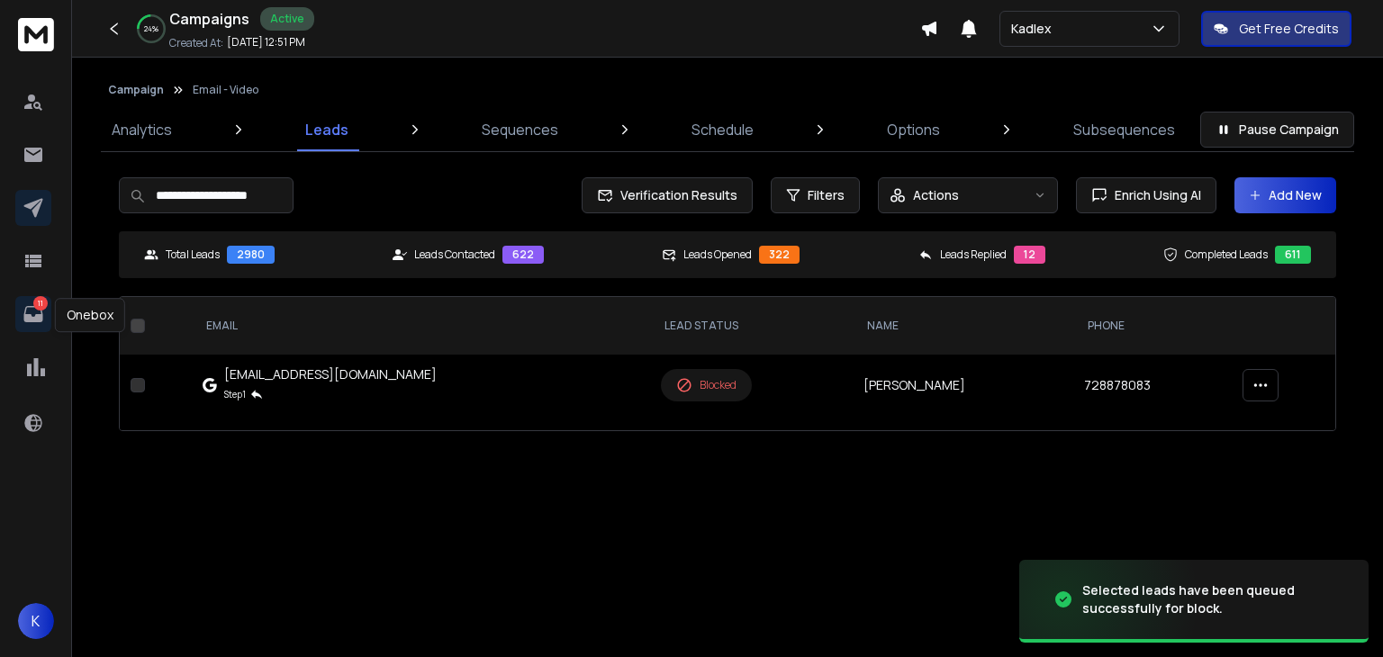
click at [32, 315] on icon at bounding box center [34, 315] width 22 height 22
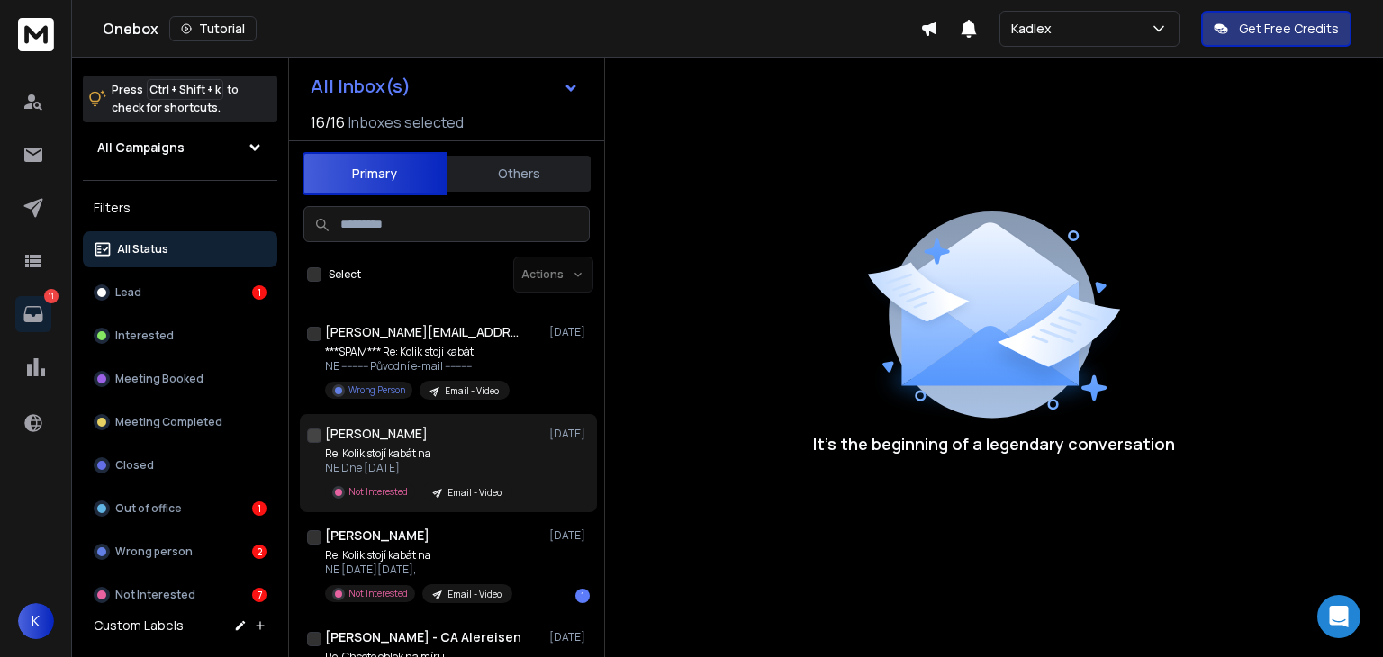
scroll to position [2162, 0]
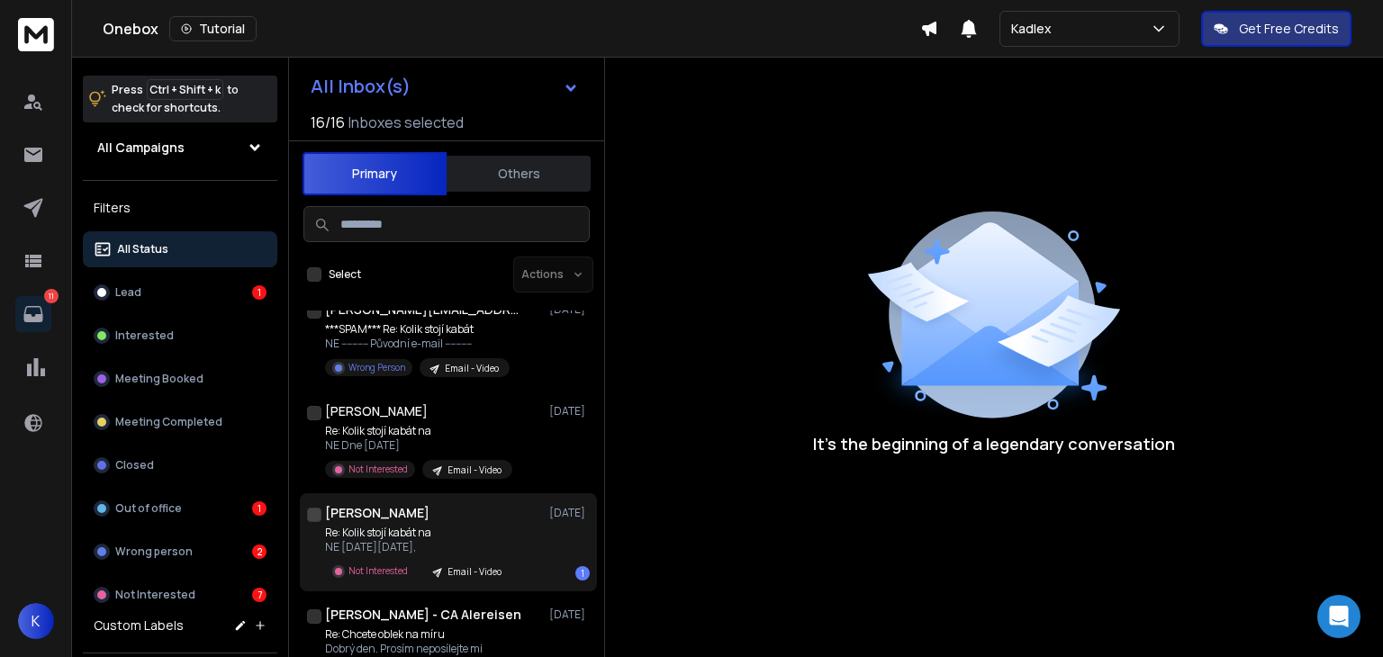
click at [515, 554] on div "Re: Kolik stojí kabát na NE [DATE][DATE], Not Interested Email - Video 1" at bounding box center [457, 553] width 265 height 55
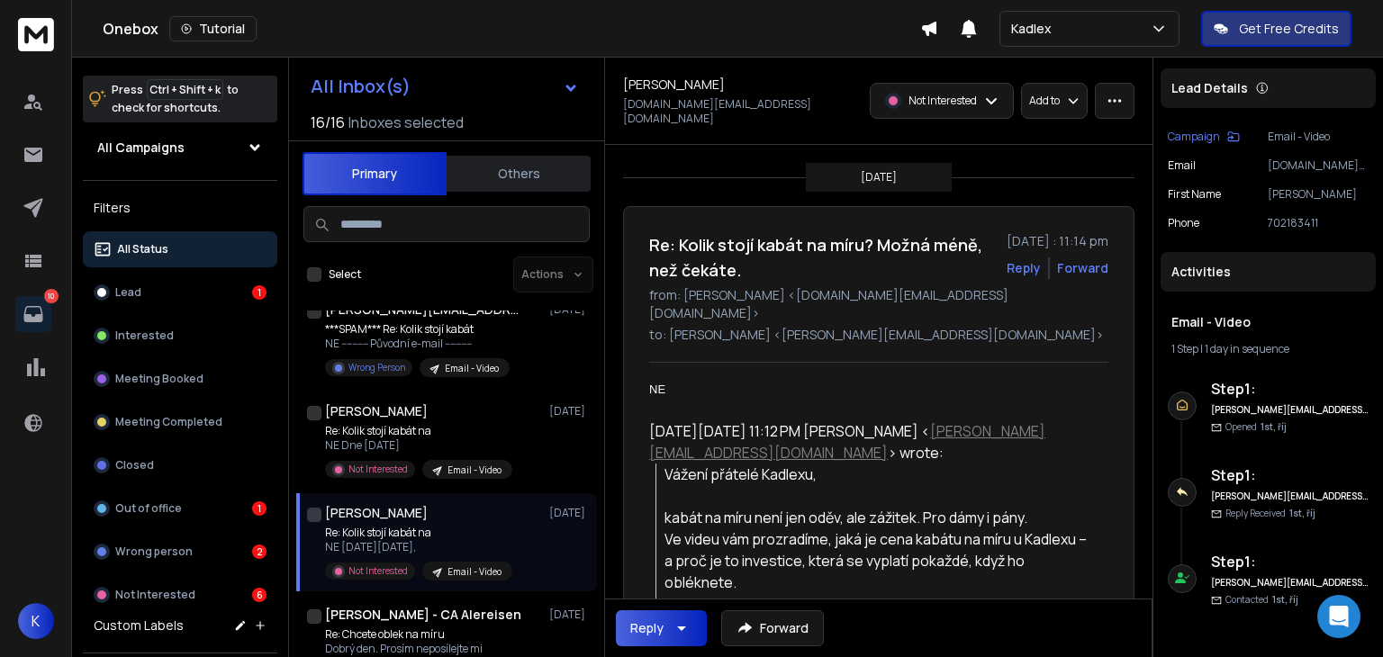
scroll to position [2252, 0]
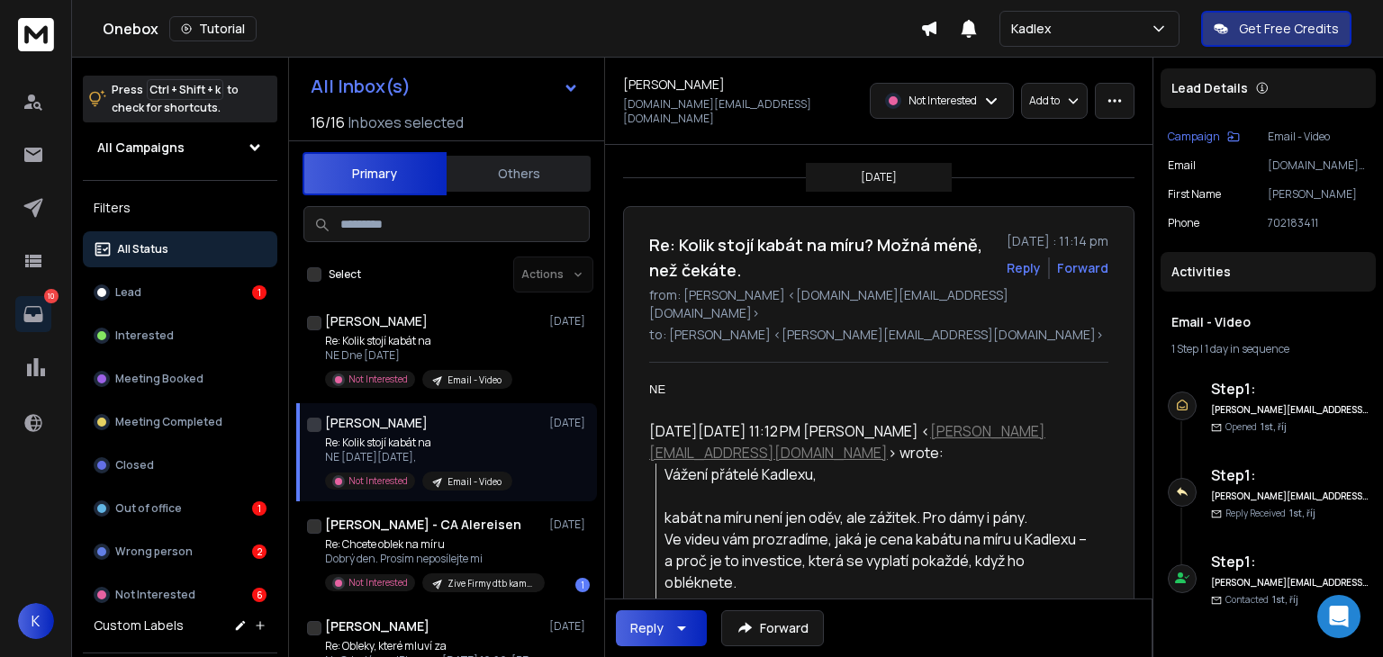
click at [1174, 141] on p "Campaign" at bounding box center [1194, 137] width 52 height 14
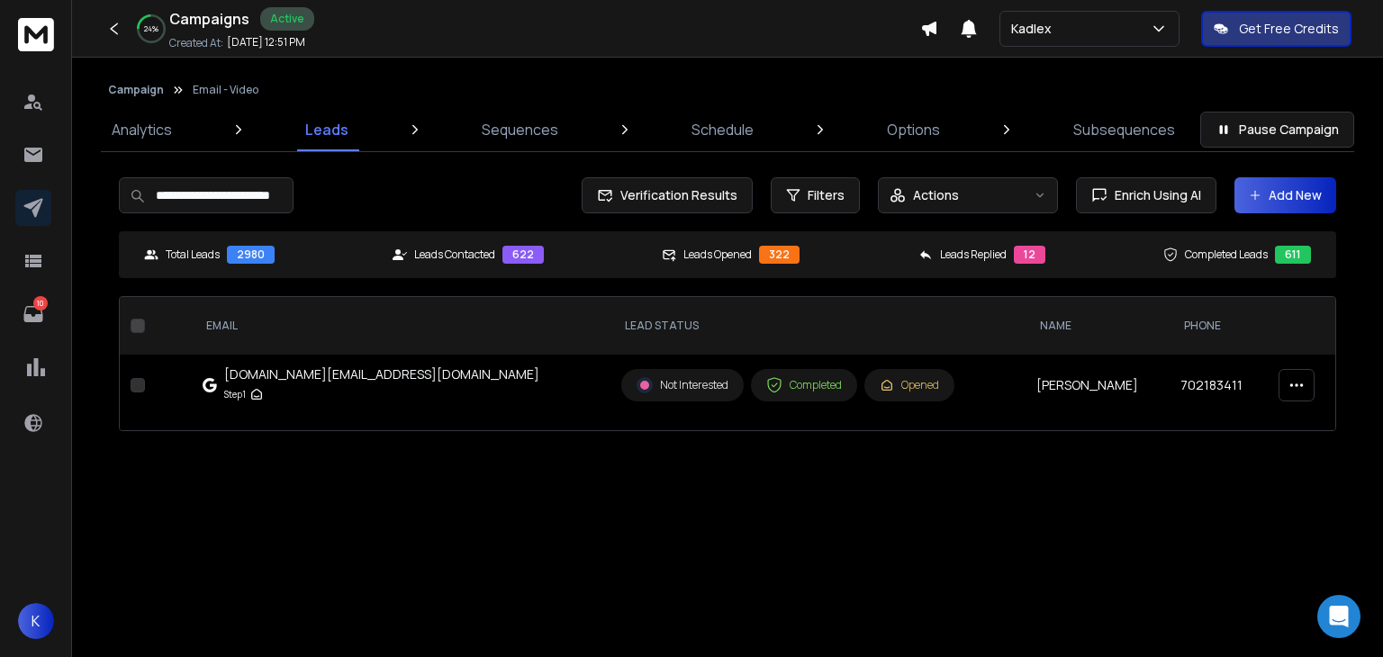
click at [1290, 389] on icon "button" at bounding box center [1297, 385] width 16 height 16
click at [1256, 478] on p "Block Lead" at bounding box center [1253, 481] width 64 height 18
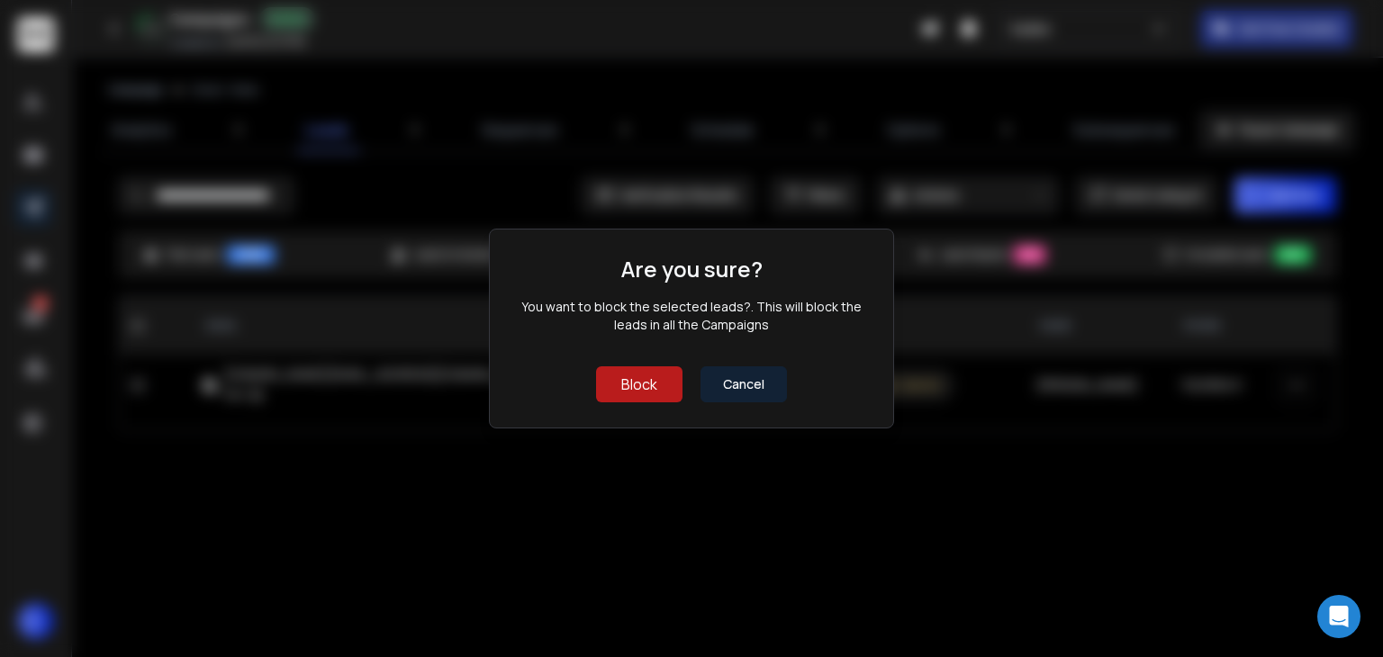
click at [671, 385] on button "Block" at bounding box center [639, 385] width 86 height 36
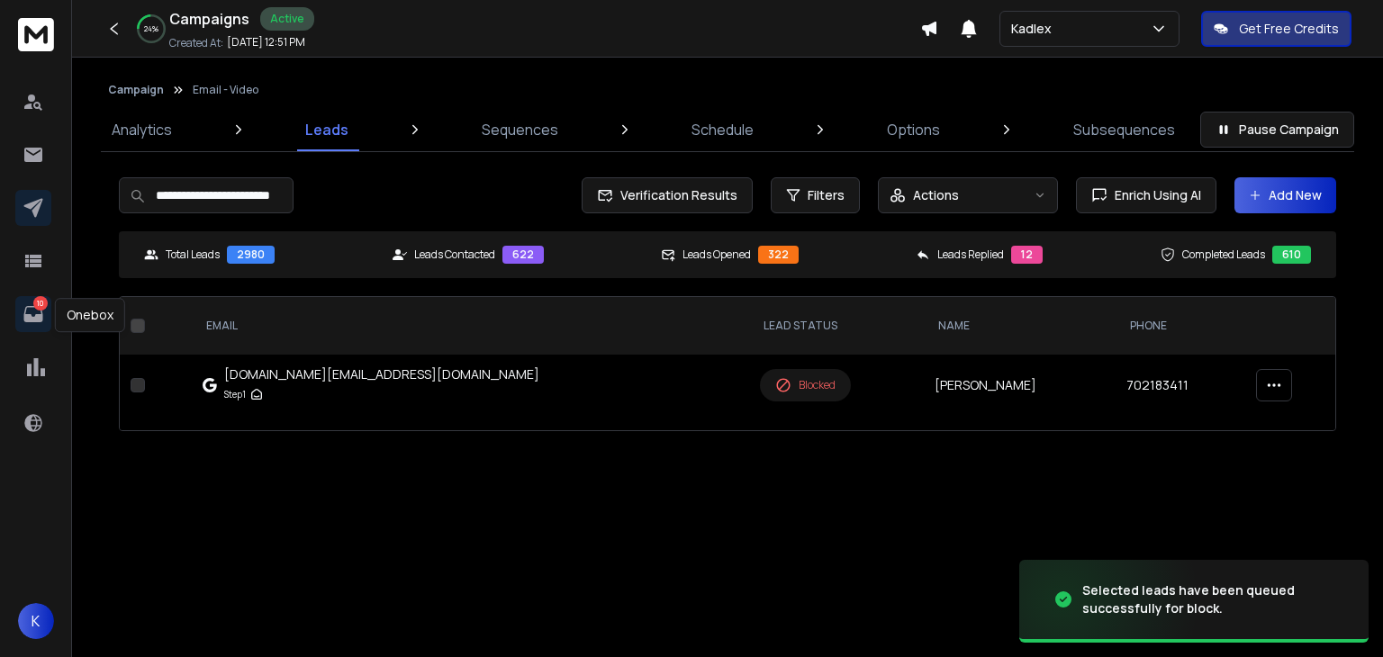
click at [40, 316] on icon at bounding box center [32, 314] width 19 height 16
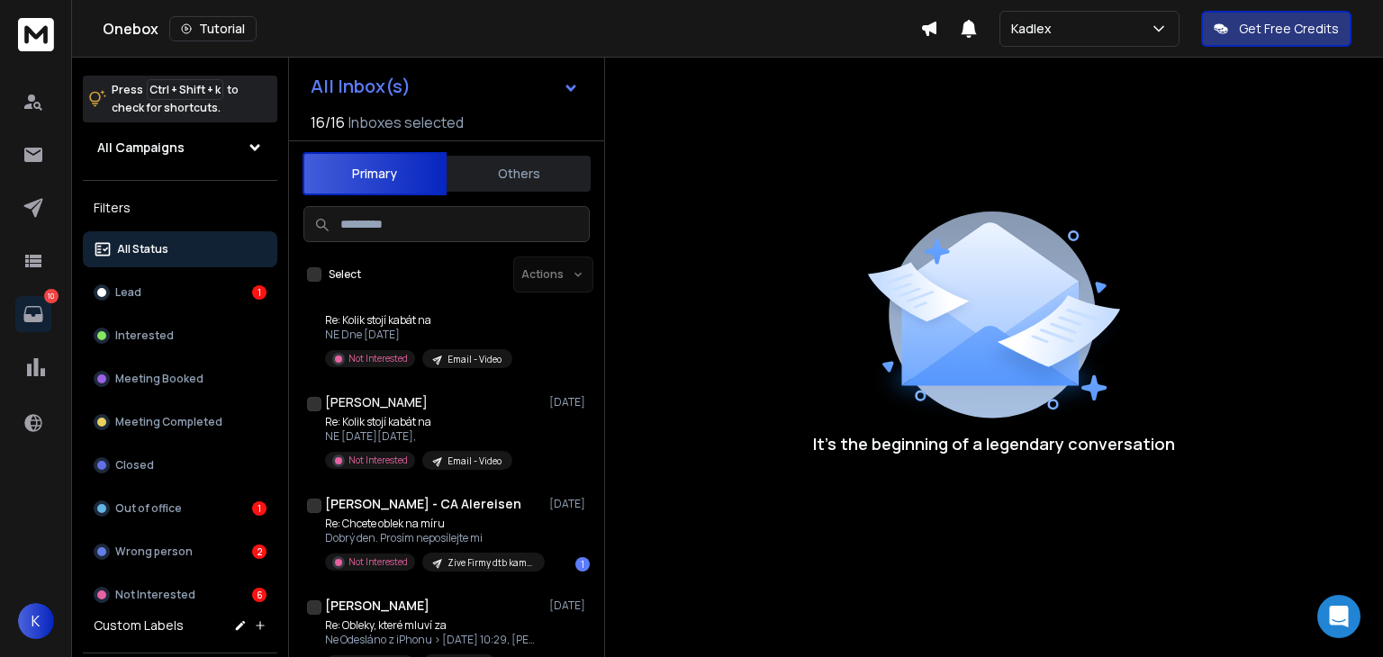
scroll to position [2342, 0]
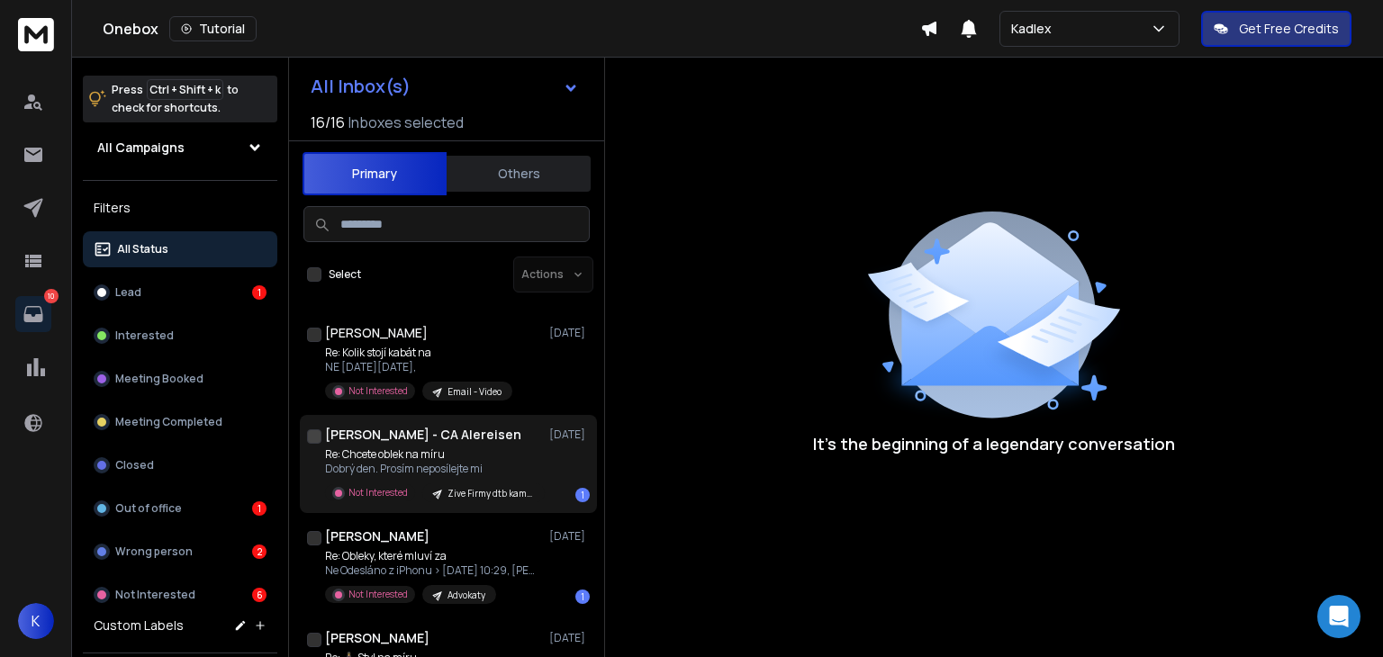
click at [474, 468] on p "Dobrý den. Prosím neposílejte mi" at bounding box center [433, 469] width 216 height 14
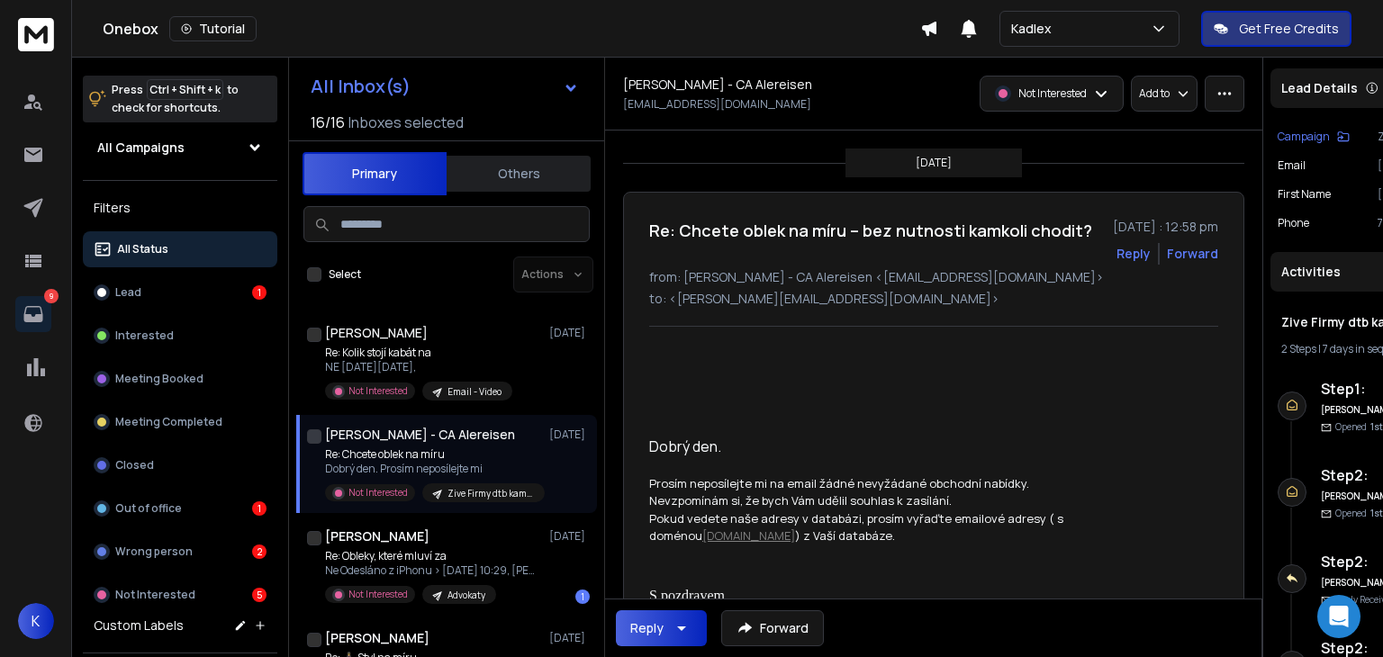
click at [1317, 144] on div "Campaign Zive Firmy dtb kampan Email [PERSON_NAME][EMAIL_ADDRESS][DOMAIN_NAME] …" at bounding box center [1378, 180] width 215 height 144
click at [1317, 140] on p "Campaign" at bounding box center [1304, 137] width 52 height 14
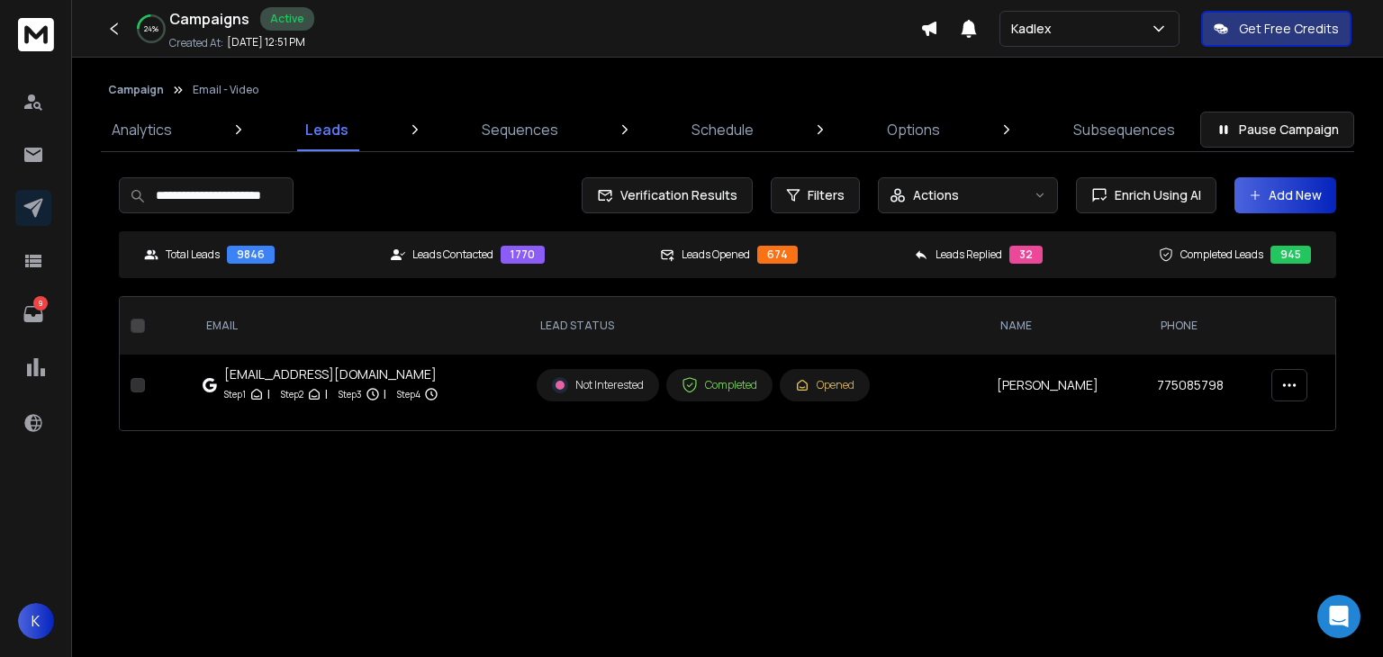
click at [1283, 385] on icon "button" at bounding box center [1290, 385] width 14 height 3
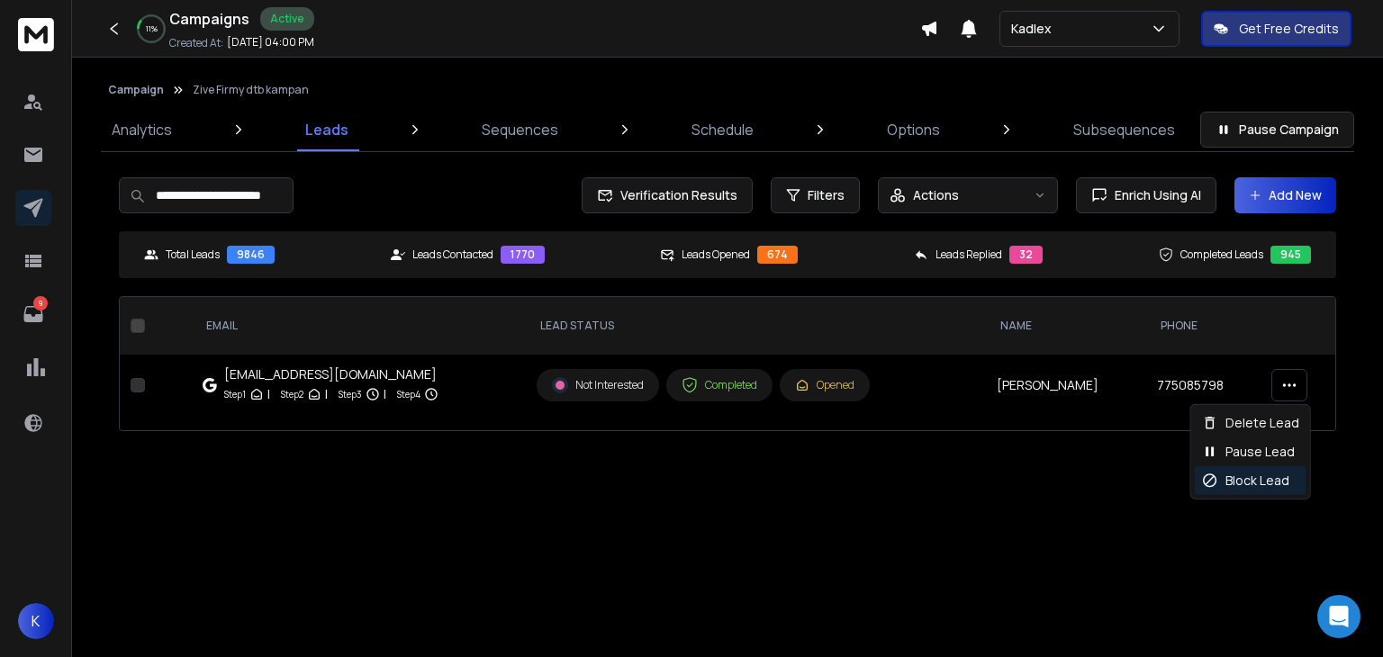
click at [1245, 469] on div "Block Lead" at bounding box center [1251, 481] width 112 height 29
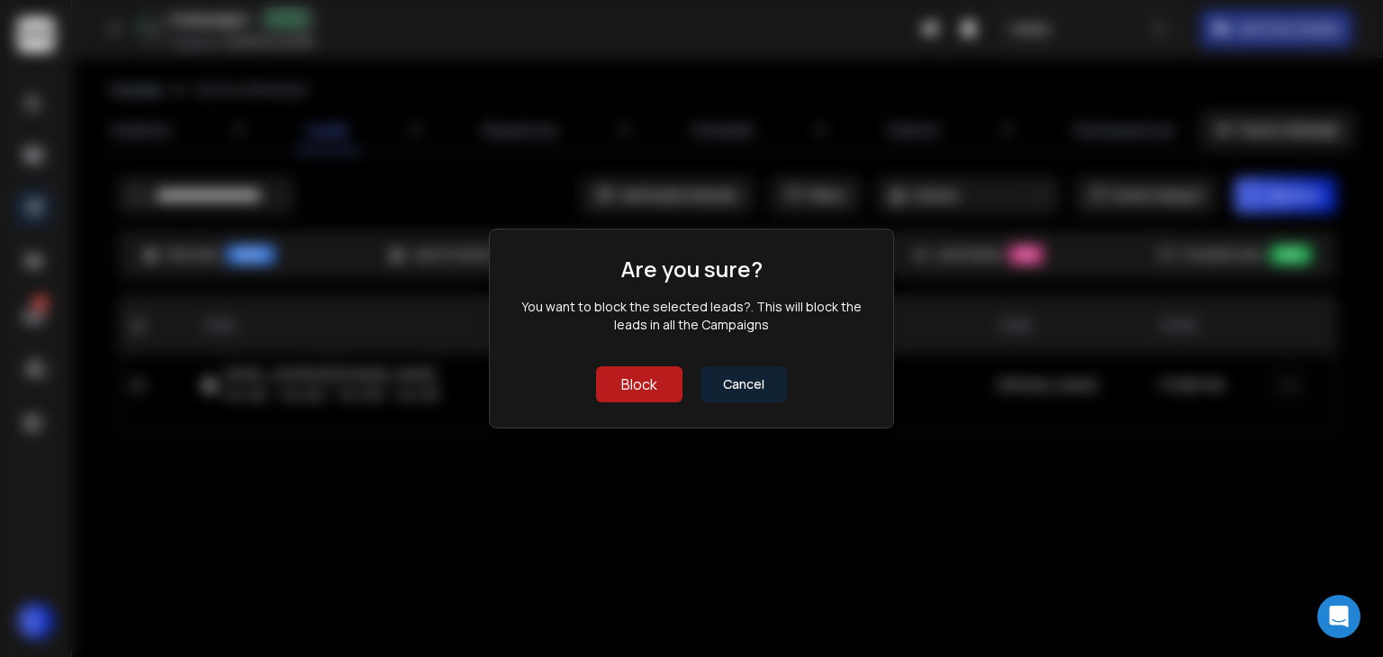
click at [621, 386] on button "Block" at bounding box center [639, 385] width 86 height 36
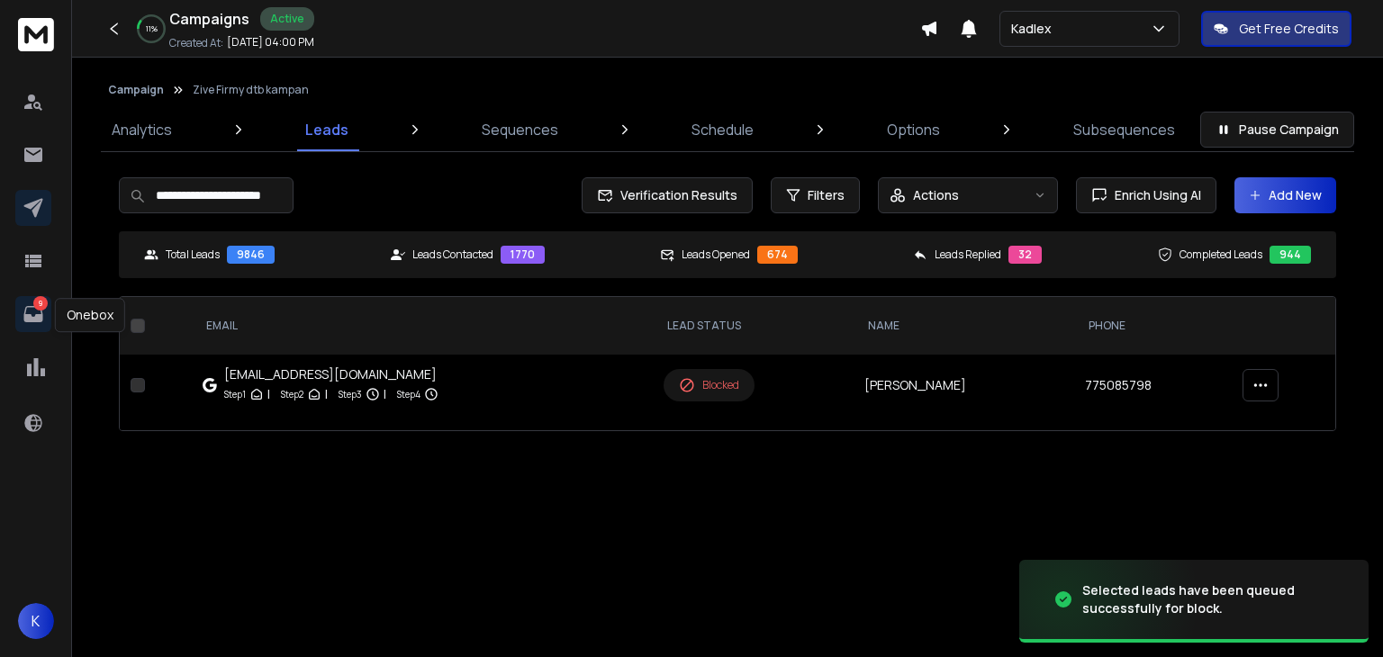
click at [30, 311] on icon at bounding box center [34, 315] width 22 height 22
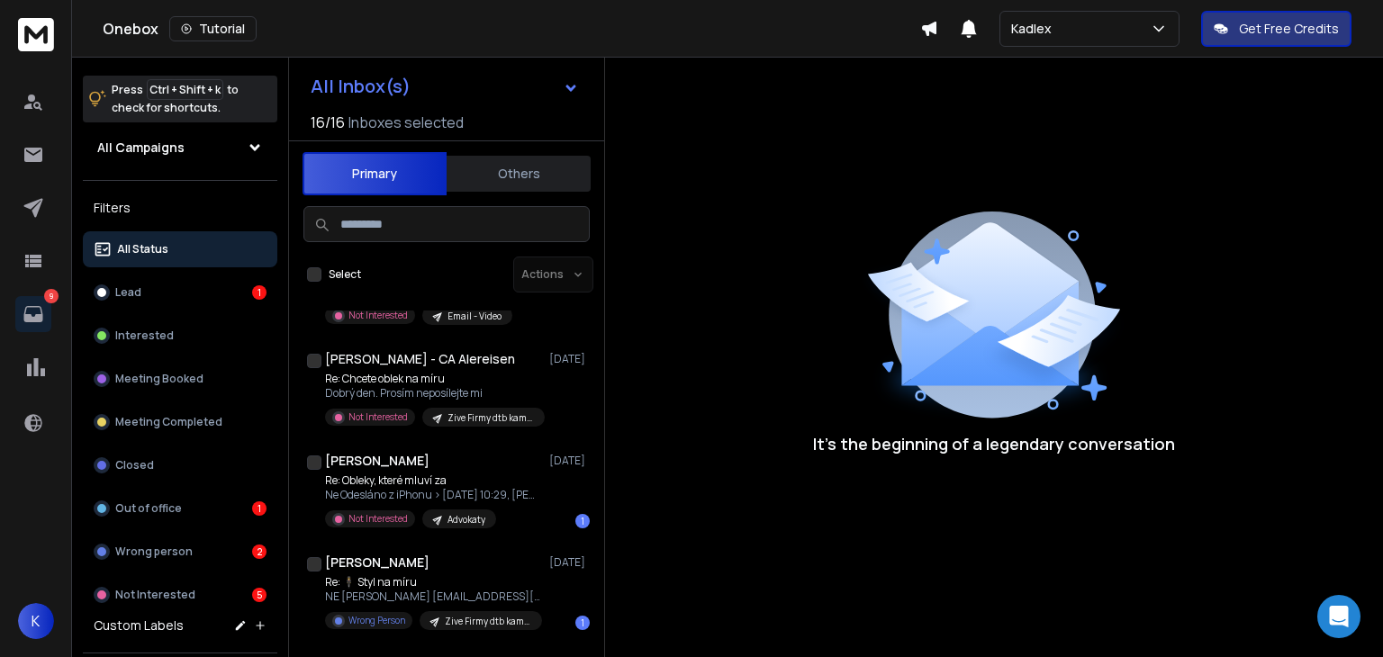
scroll to position [2432, 0]
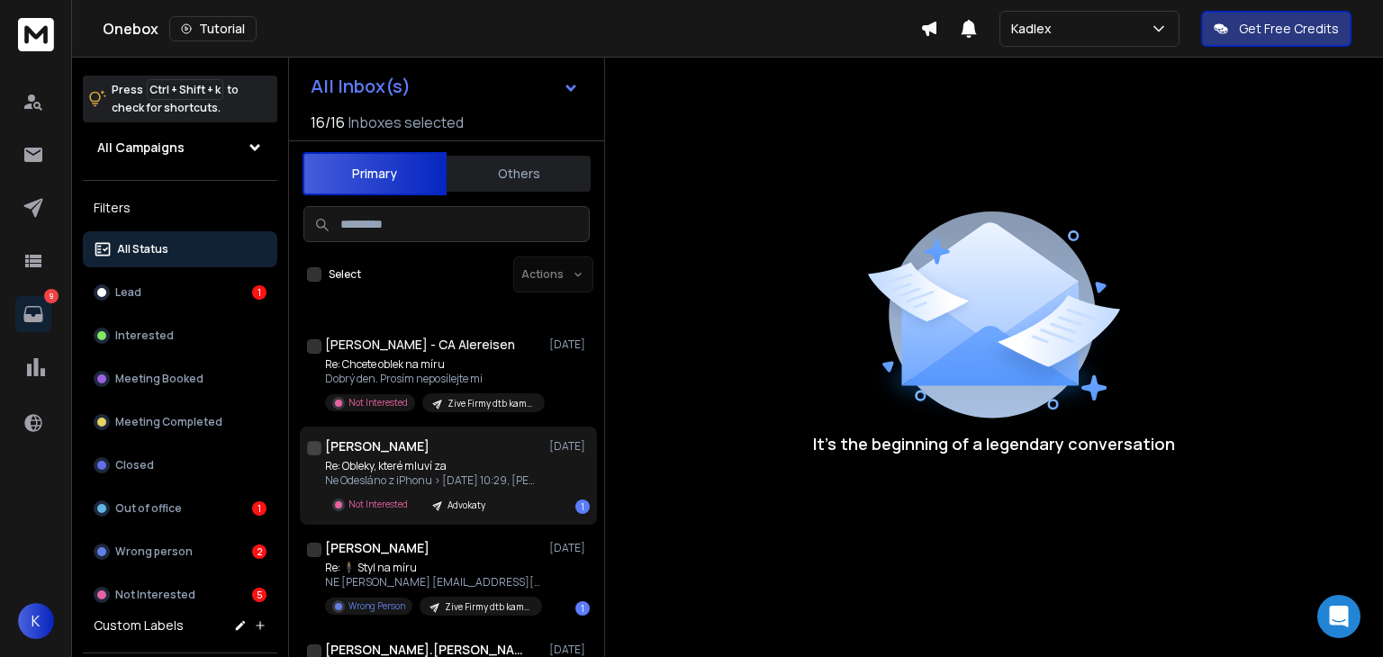
click at [526, 453] on div "[PERSON_NAME] [DATE]" at bounding box center [457, 447] width 265 height 18
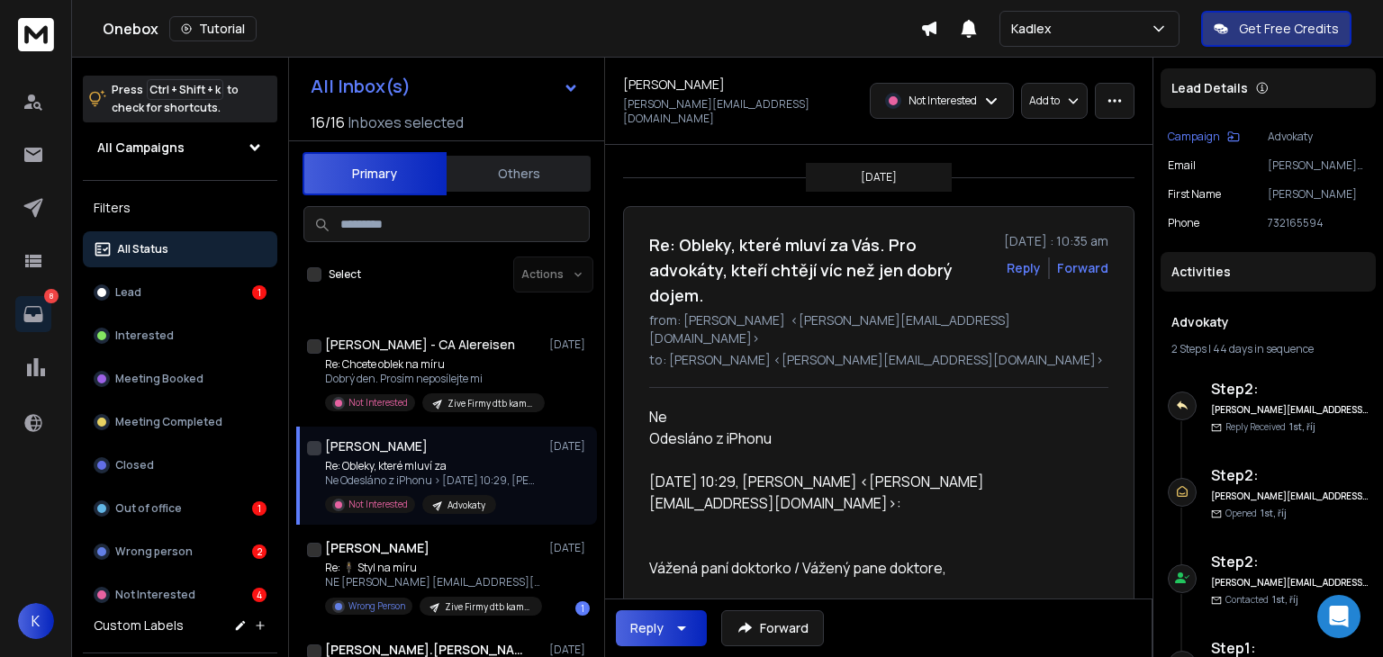
click at [1192, 143] on p "Campaign" at bounding box center [1194, 137] width 52 height 14
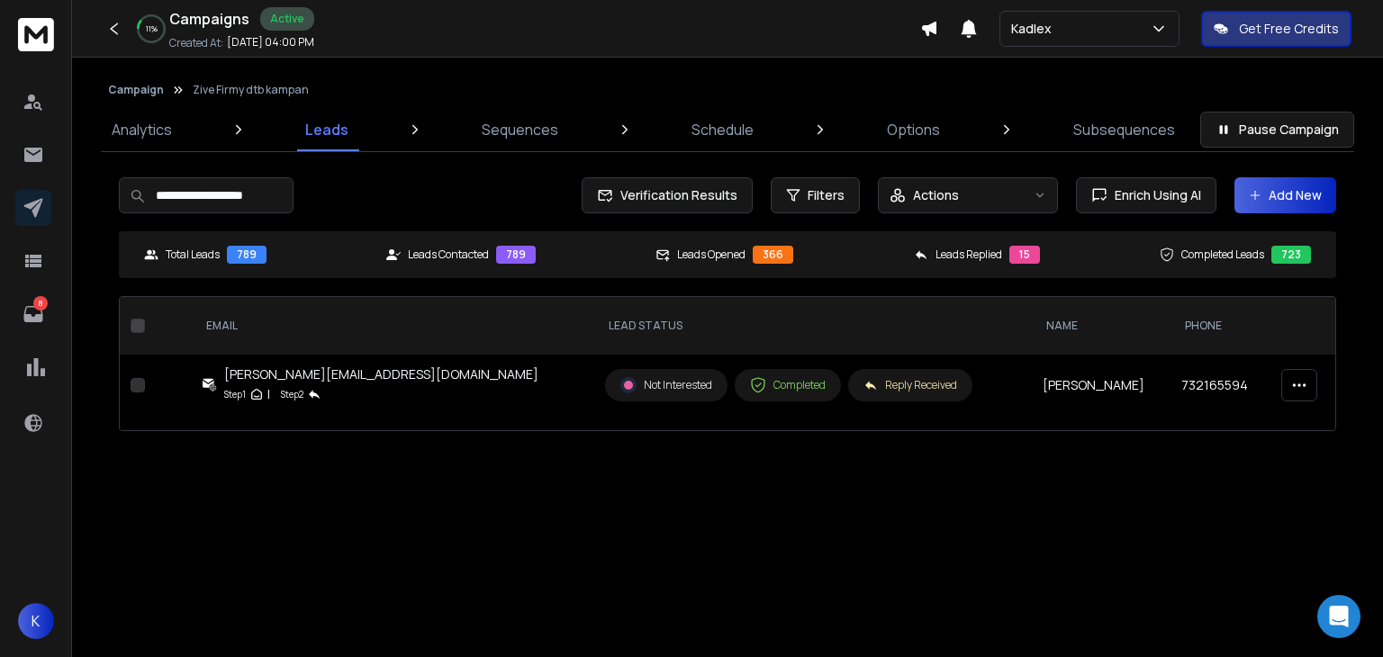
click at [1292, 381] on icon "button" at bounding box center [1300, 385] width 16 height 16
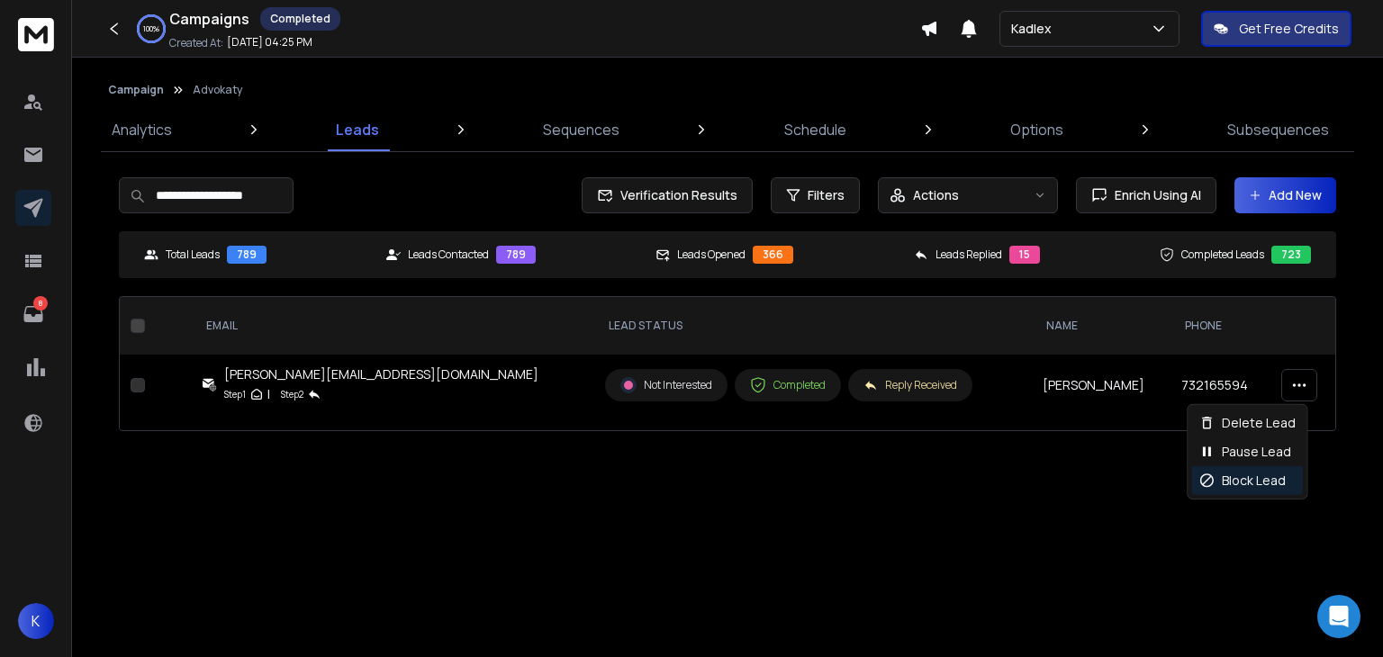
click at [1242, 483] on p "Block Lead" at bounding box center [1254, 481] width 64 height 18
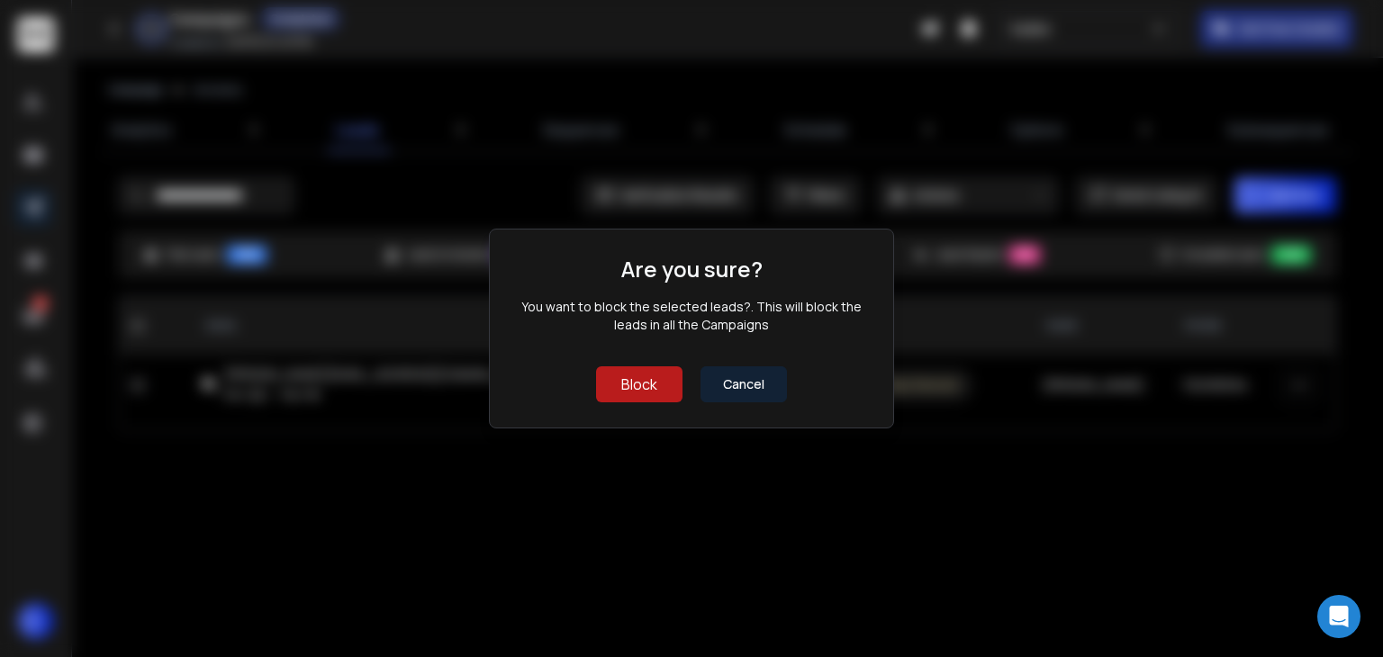
click at [657, 390] on button "Block" at bounding box center [639, 385] width 86 height 36
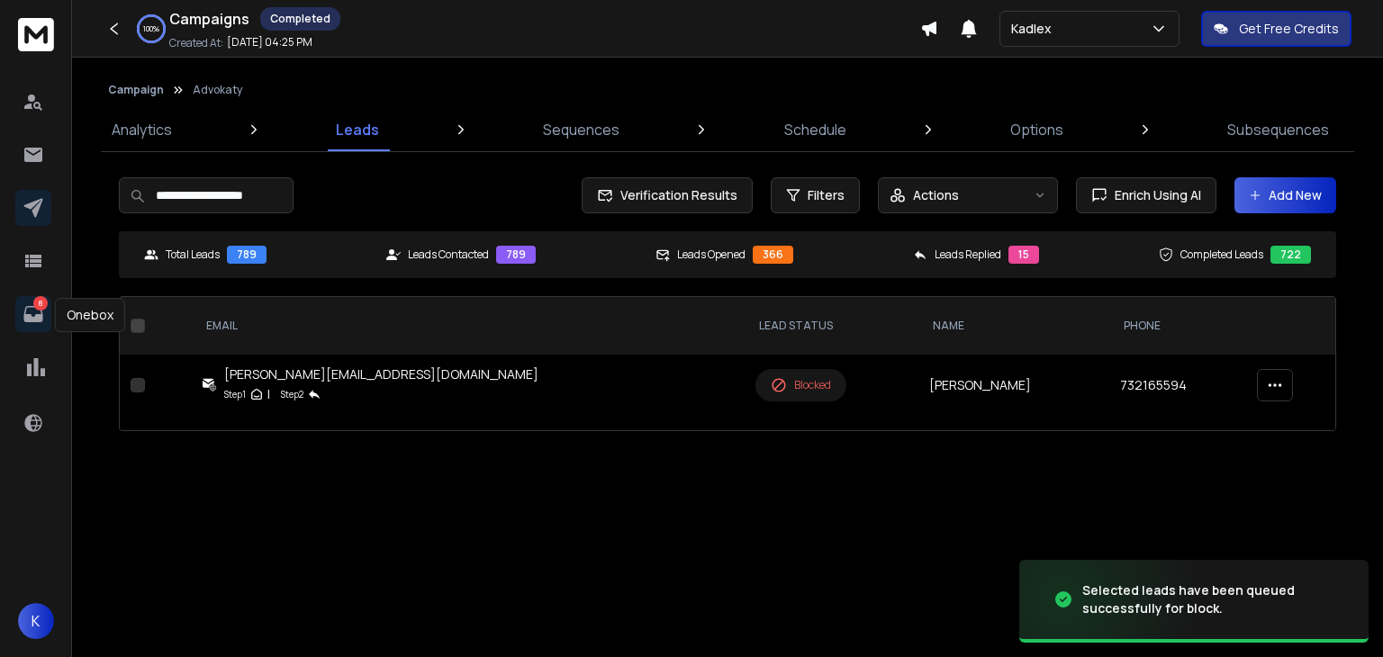
click at [35, 310] on icon at bounding box center [34, 315] width 22 height 22
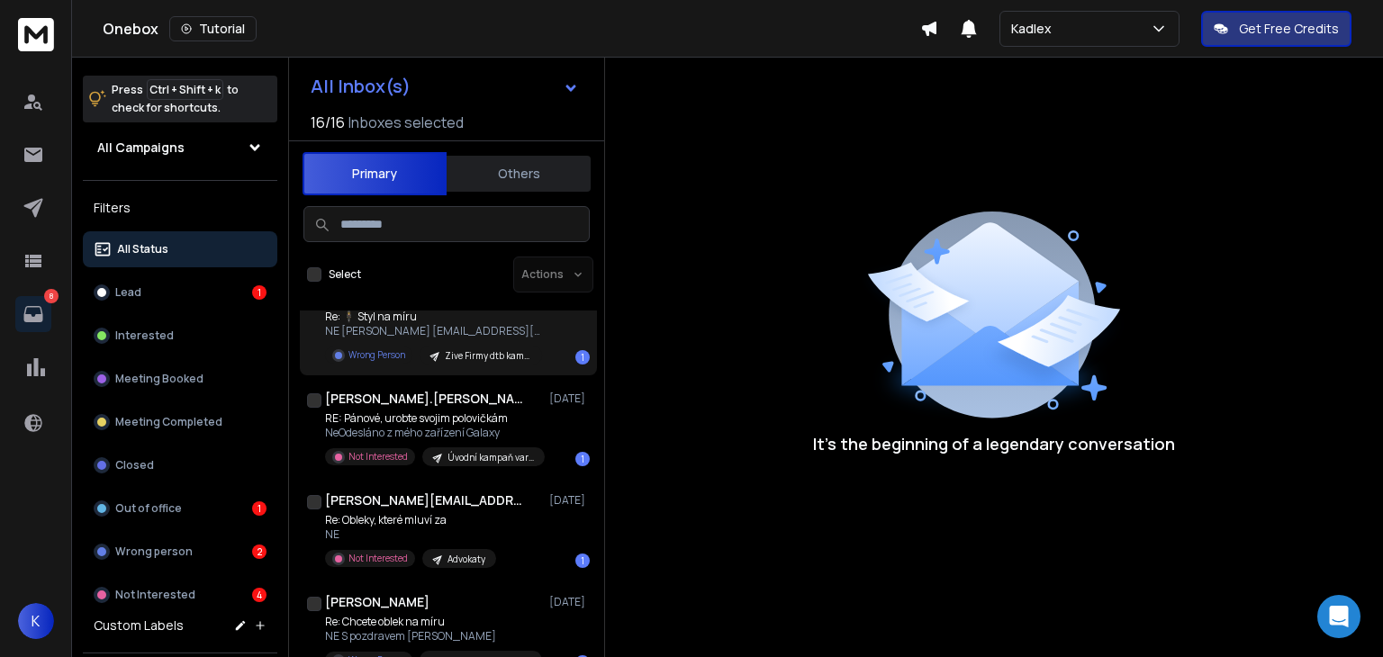
scroll to position [2612, 0]
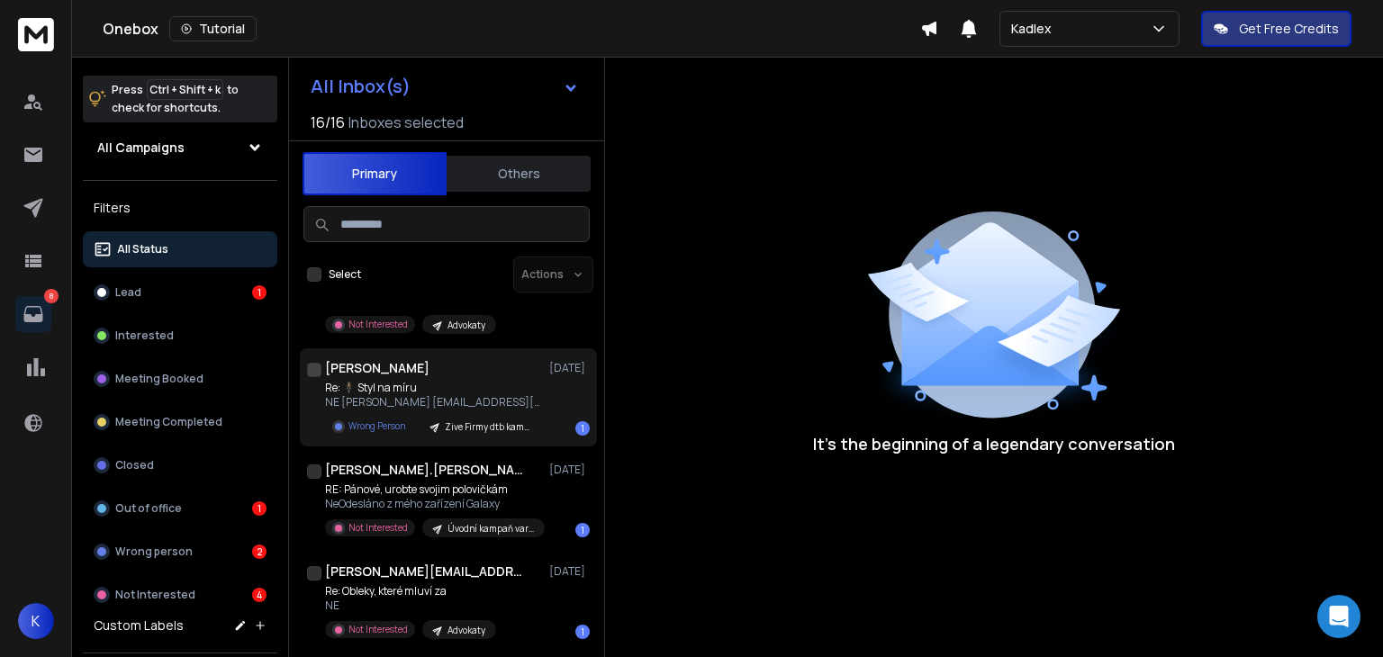
click at [555, 426] on div "Re: 🕴️ Styl na míru NE [PERSON_NAME] [EMAIL_ADDRESS][DOMAIN_NAME] +420 Wrong Pe…" at bounding box center [457, 408] width 265 height 55
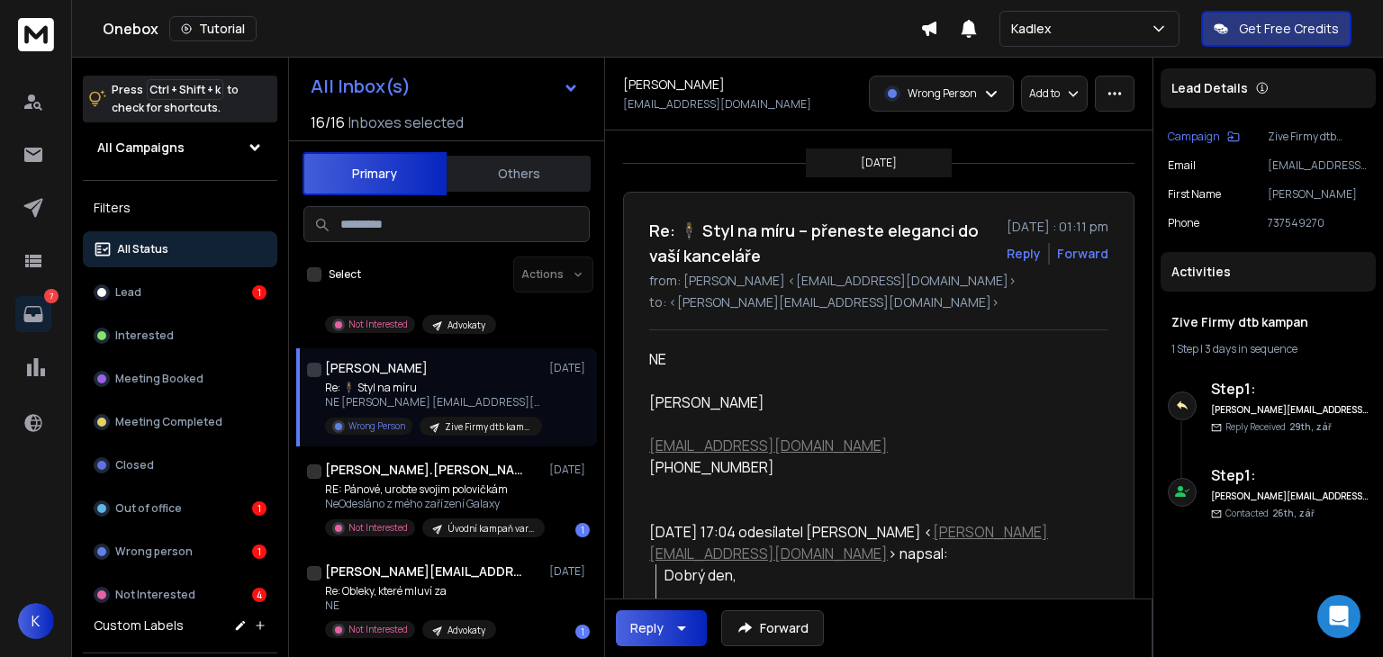
click at [1185, 140] on p "Campaign" at bounding box center [1194, 137] width 52 height 14
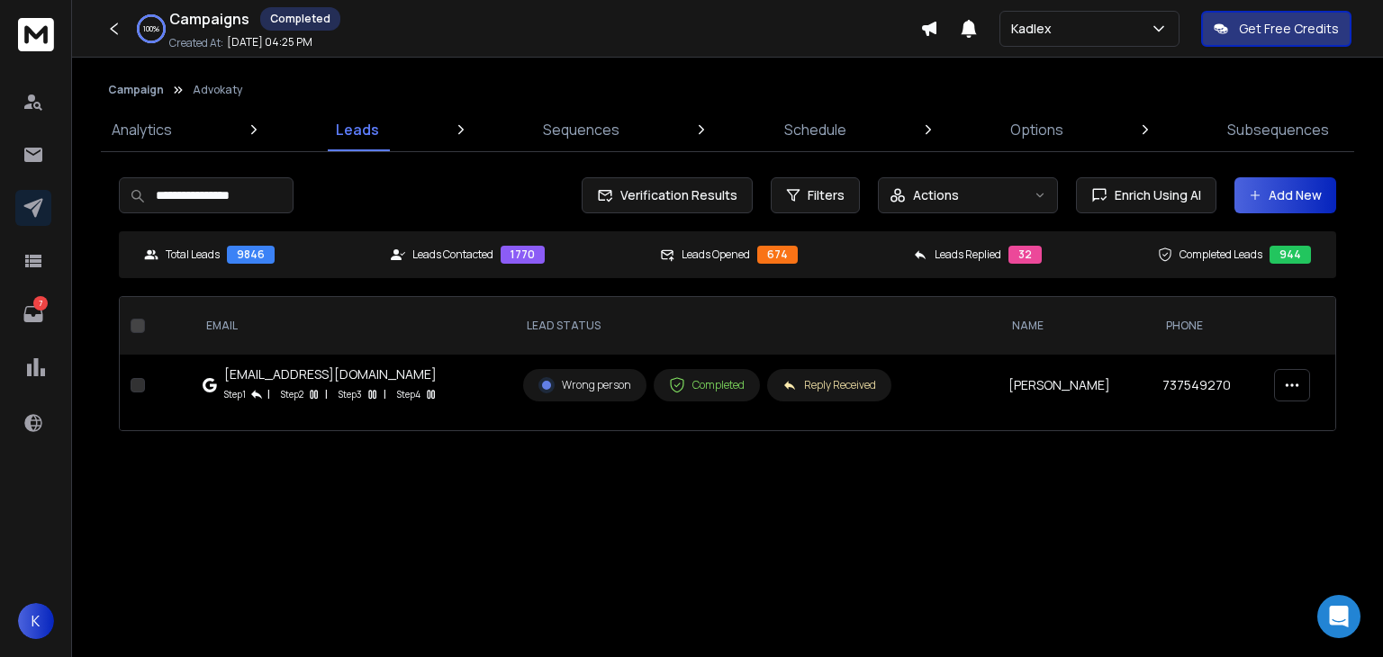
click at [1274, 376] on button "button" at bounding box center [1292, 385] width 36 height 32
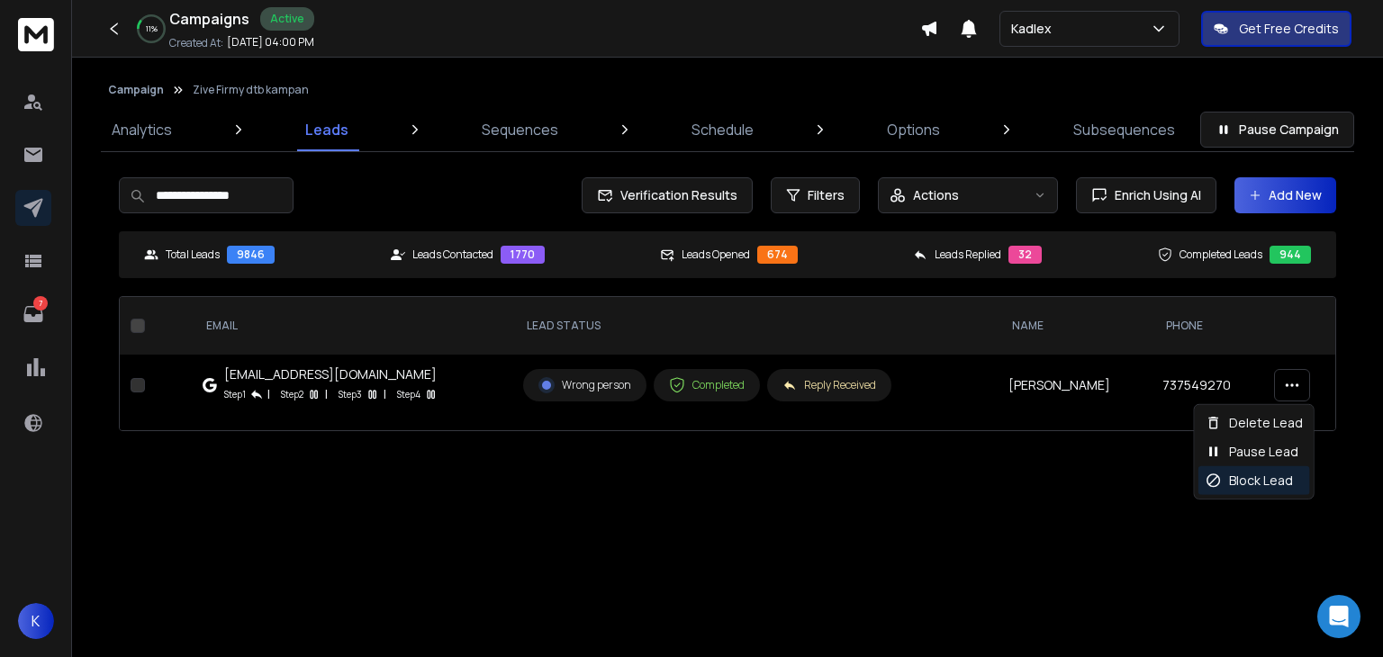
click at [1257, 476] on p "Block Lead" at bounding box center [1261, 481] width 64 height 18
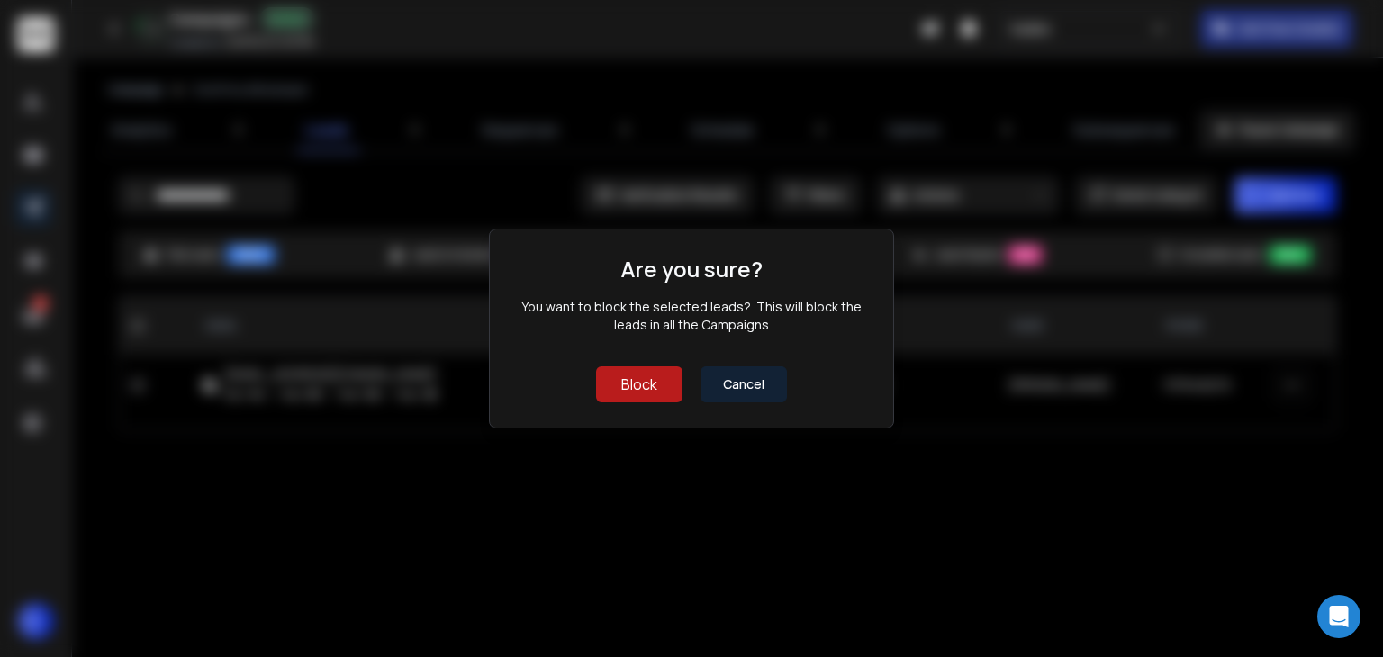
click at [648, 391] on button "Block" at bounding box center [639, 385] width 86 height 36
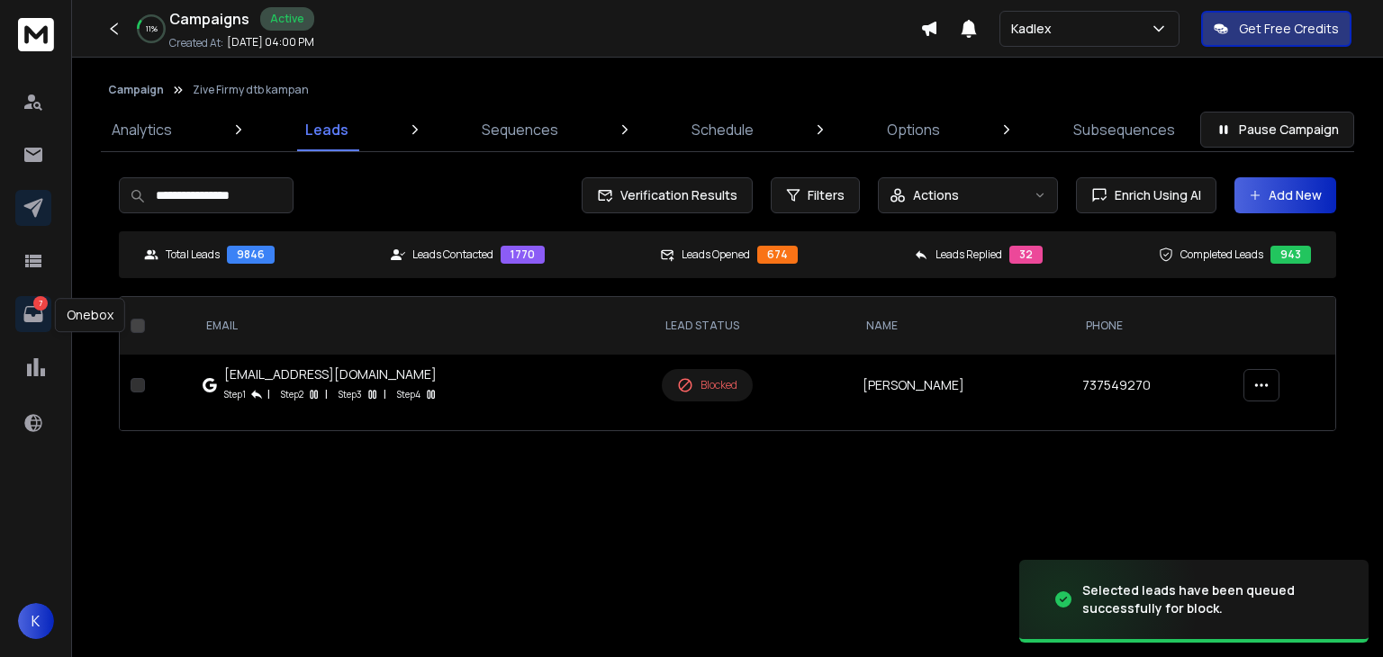
click at [39, 308] on p "7" at bounding box center [40, 303] width 14 height 14
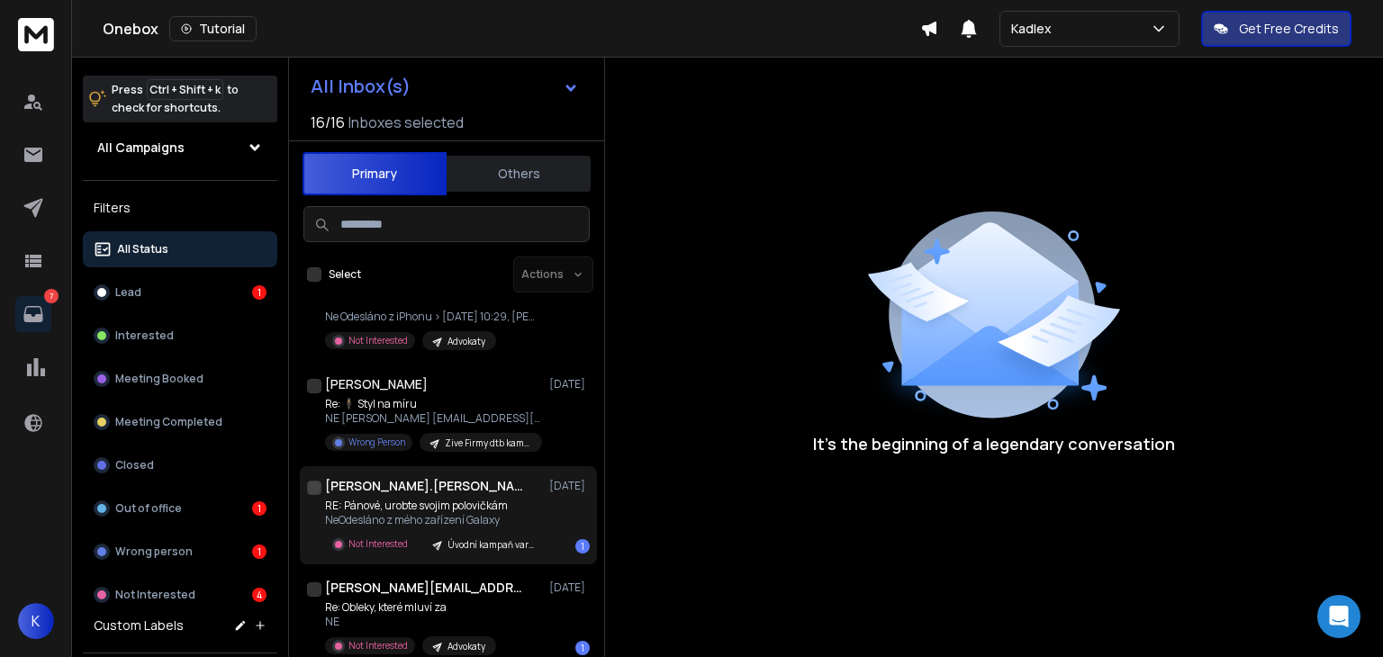
scroll to position [2612, 0]
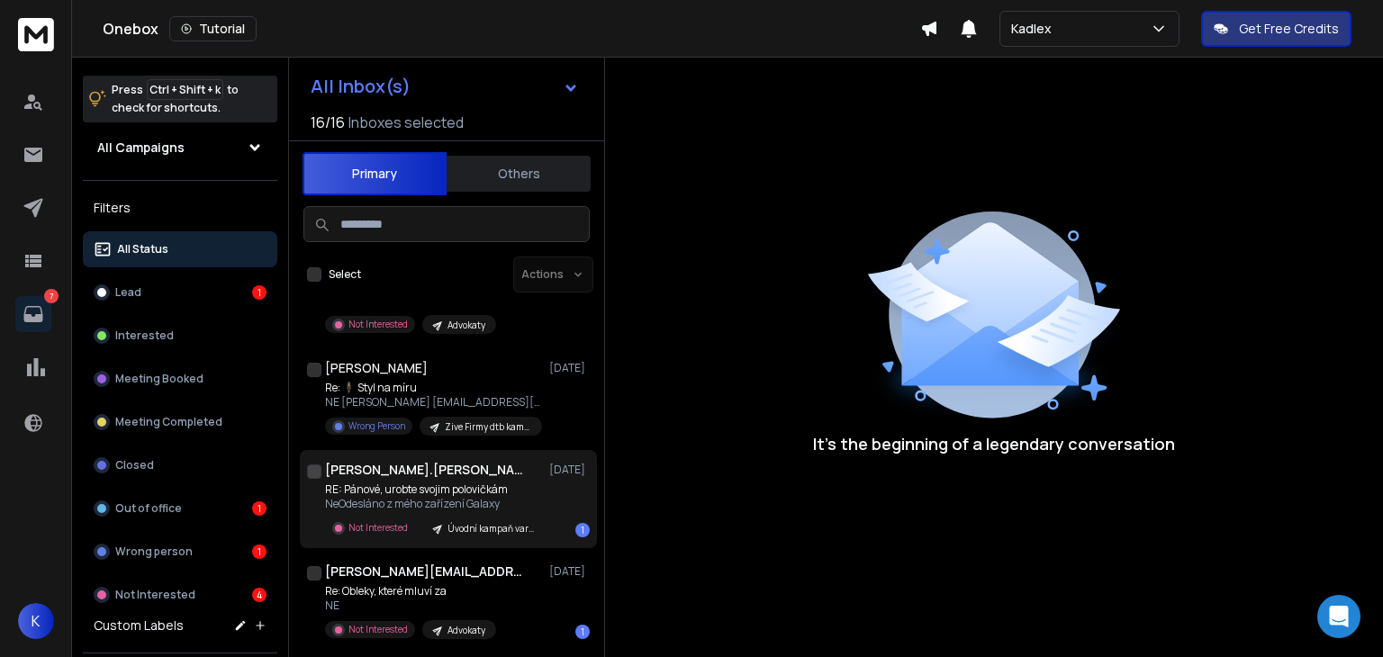
click at [551, 480] on div "[PERSON_NAME].[PERSON_NAME] [DATE] RE: Pánové, urobte svojim polovičkám NeOdesl…" at bounding box center [457, 499] width 265 height 77
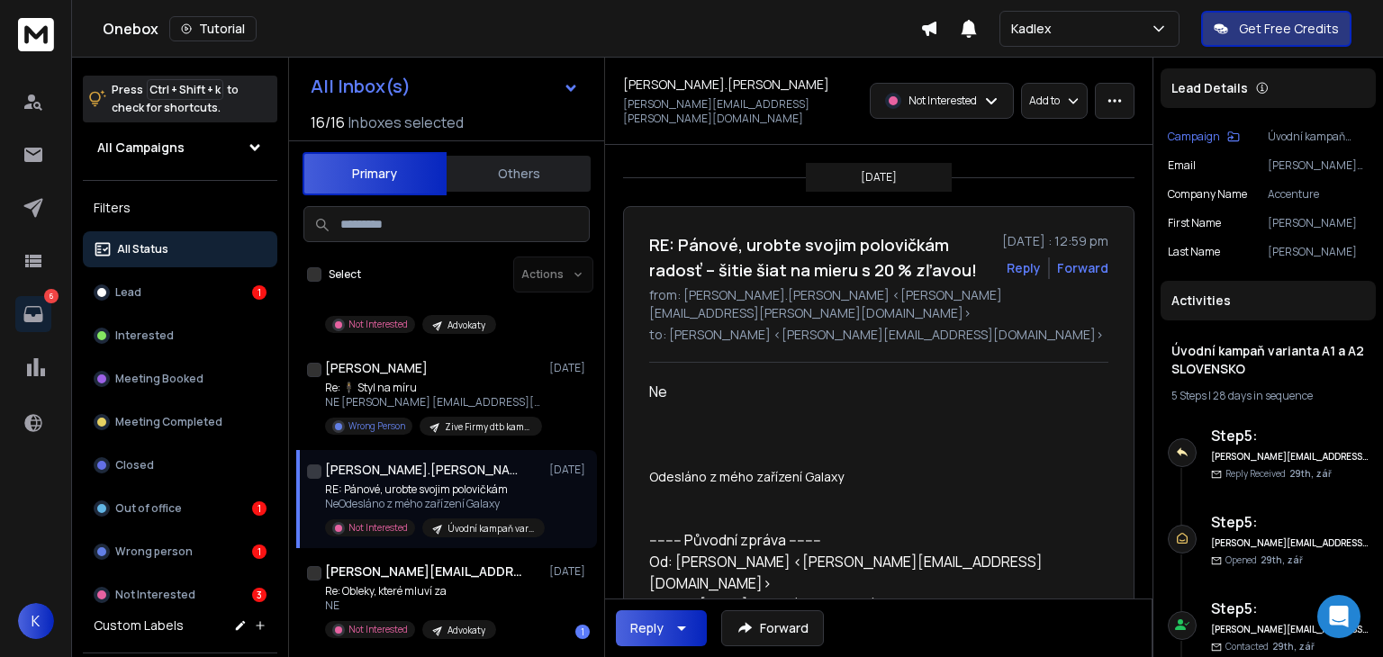
click at [1218, 135] on p "Campaign" at bounding box center [1194, 137] width 52 height 14
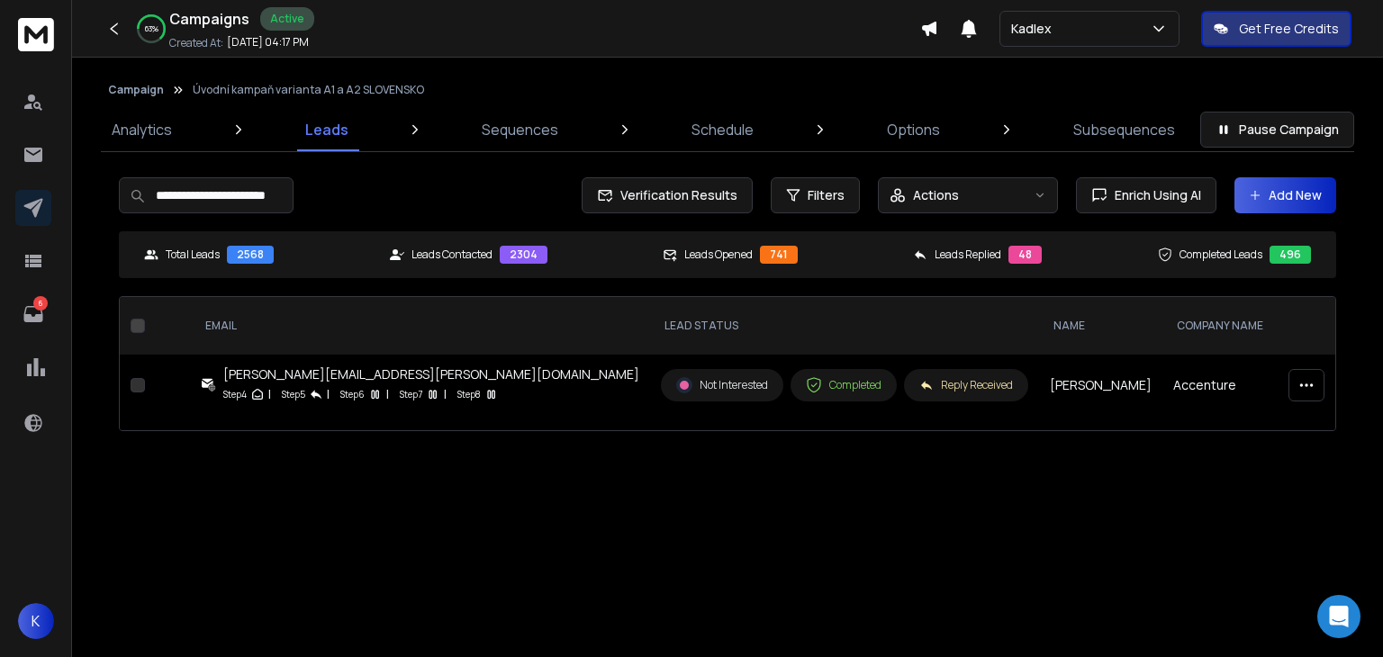
click at [1301, 380] on icon "button" at bounding box center [1307, 385] width 16 height 16
click at [1253, 480] on p "Block Lead" at bounding box center [1269, 481] width 64 height 18
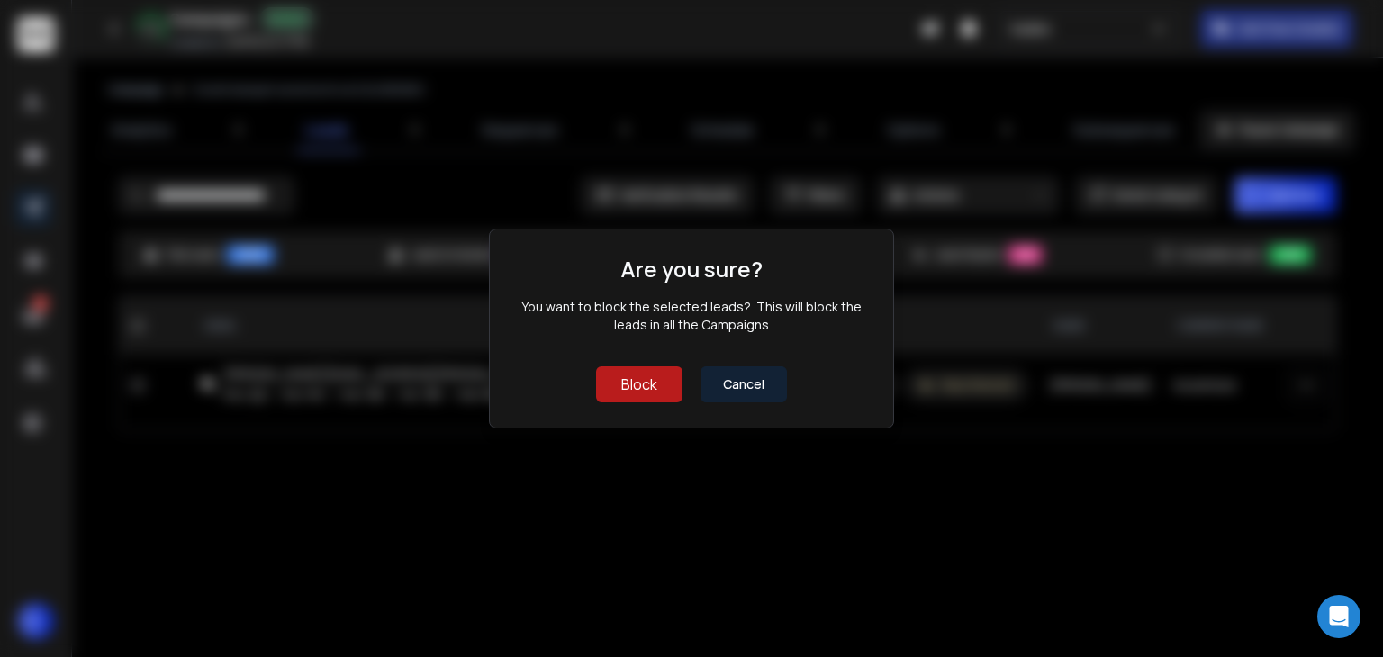
click at [646, 380] on button "Block" at bounding box center [639, 385] width 86 height 36
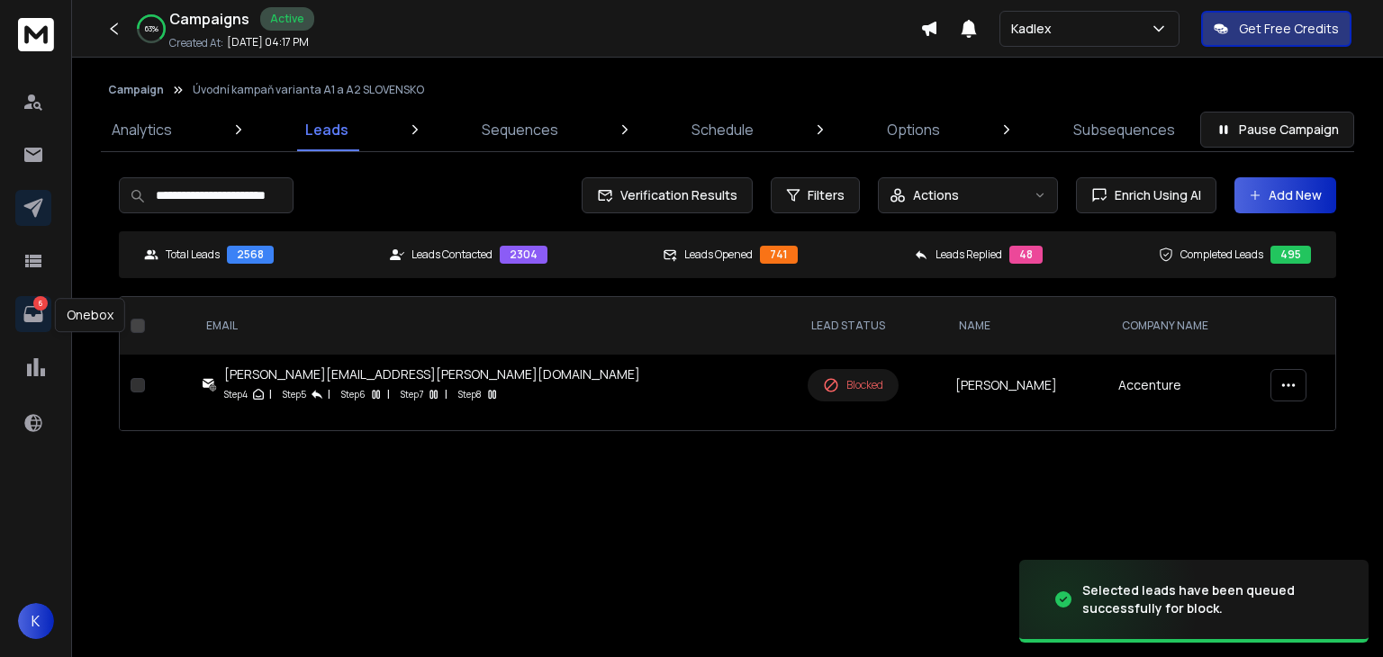
click at [25, 312] on icon at bounding box center [34, 315] width 22 height 22
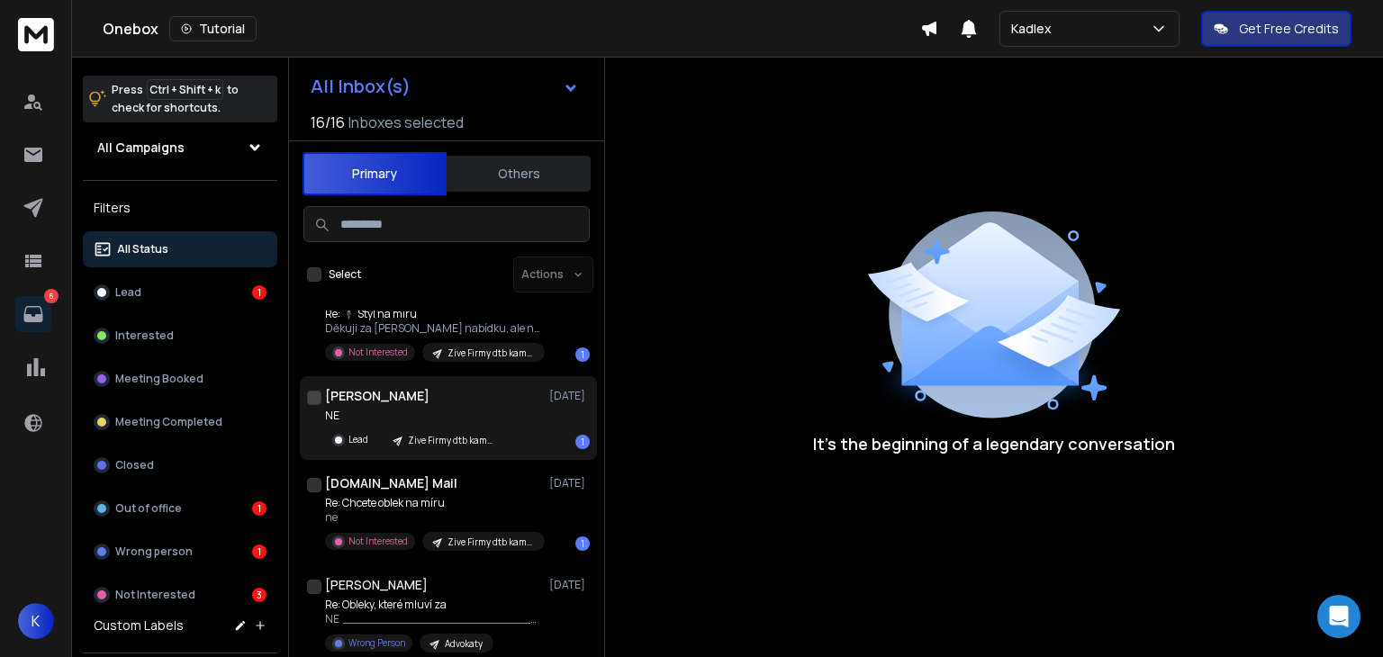
scroll to position [3062, 0]
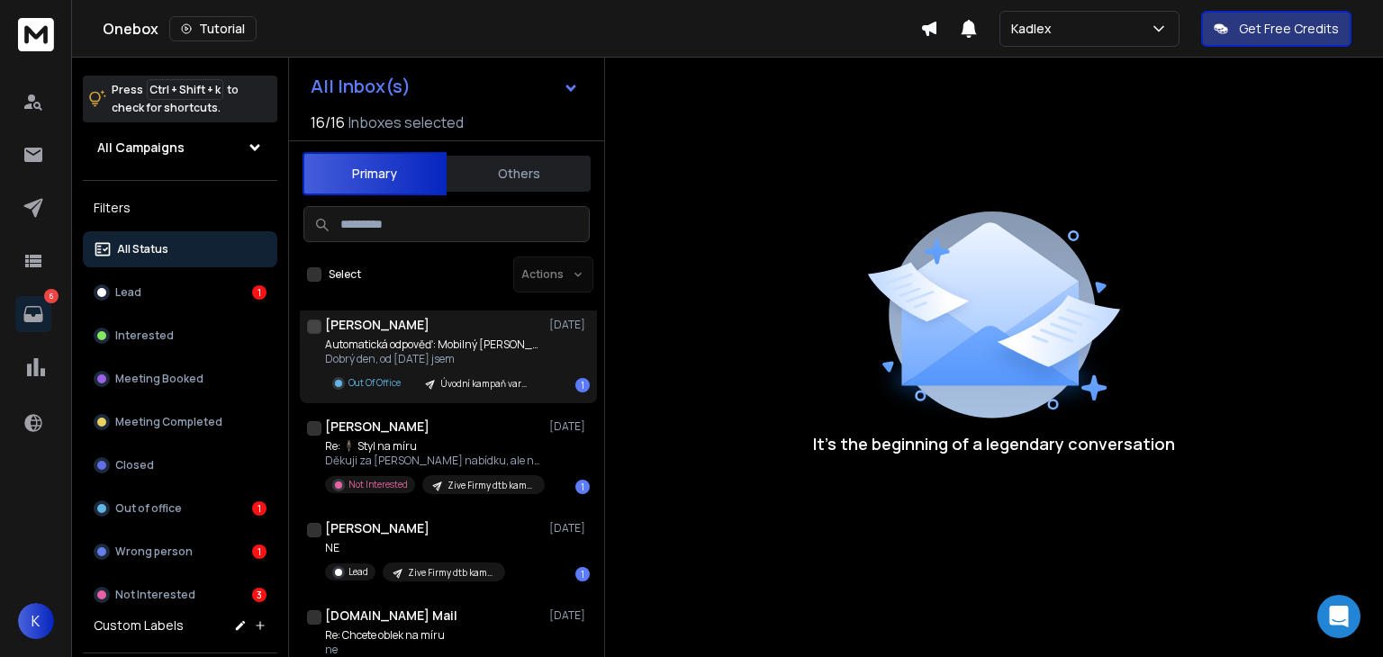
click at [511, 372] on div "Automatická odpověď: Mobilný [PERSON_NAME] den, od [DATE] jsem Out Of Office Úv…" at bounding box center [433, 365] width 216 height 55
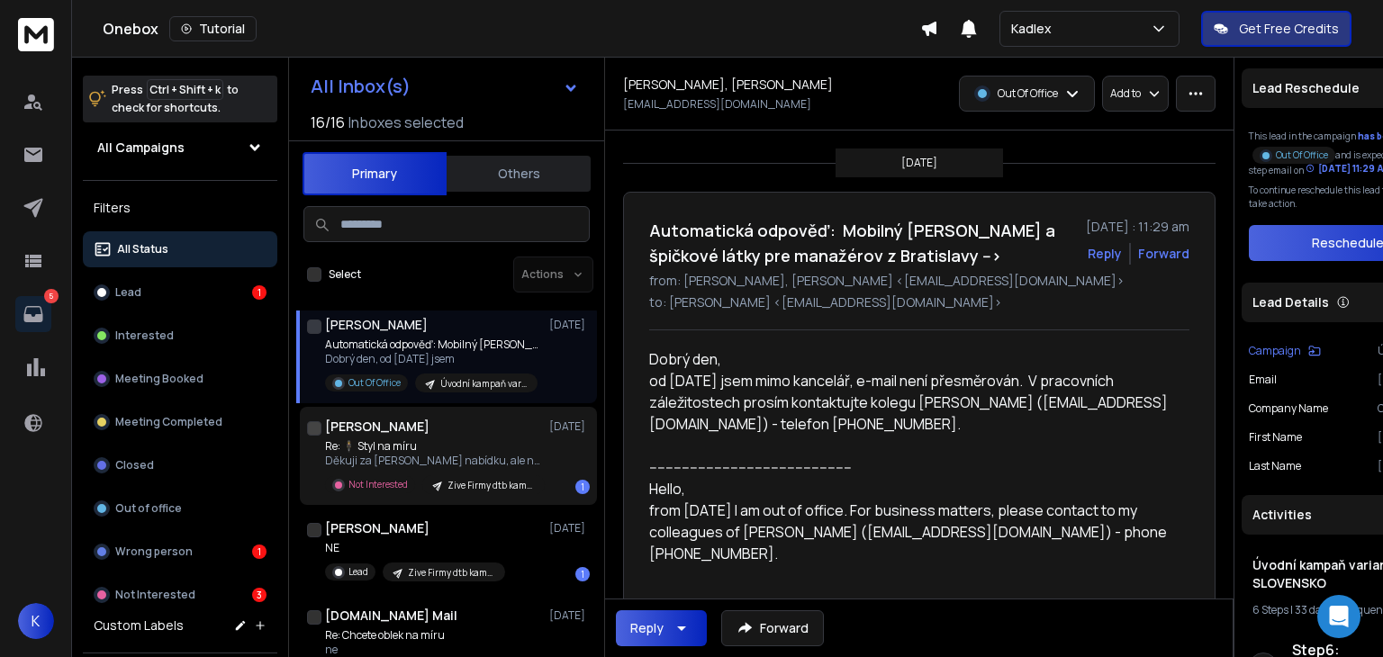
click at [518, 422] on div "[PERSON_NAME] [DATE]" at bounding box center [457, 427] width 265 height 18
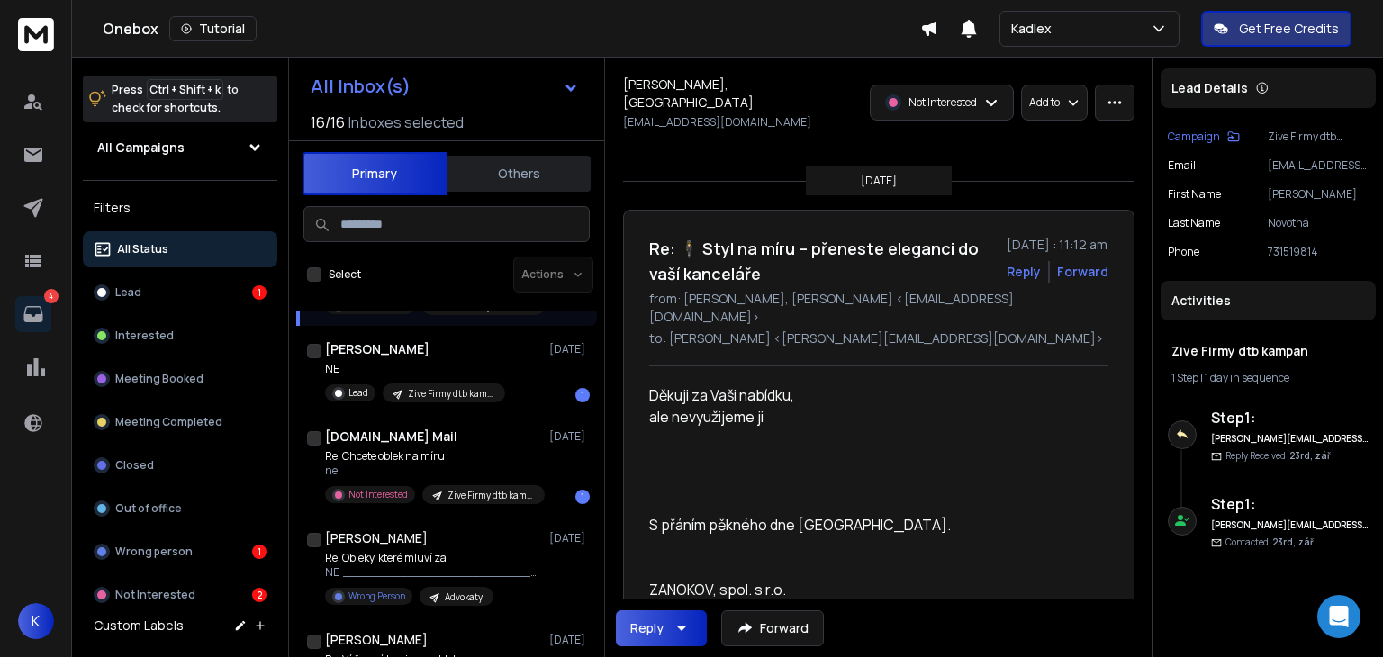
scroll to position [3242, 0]
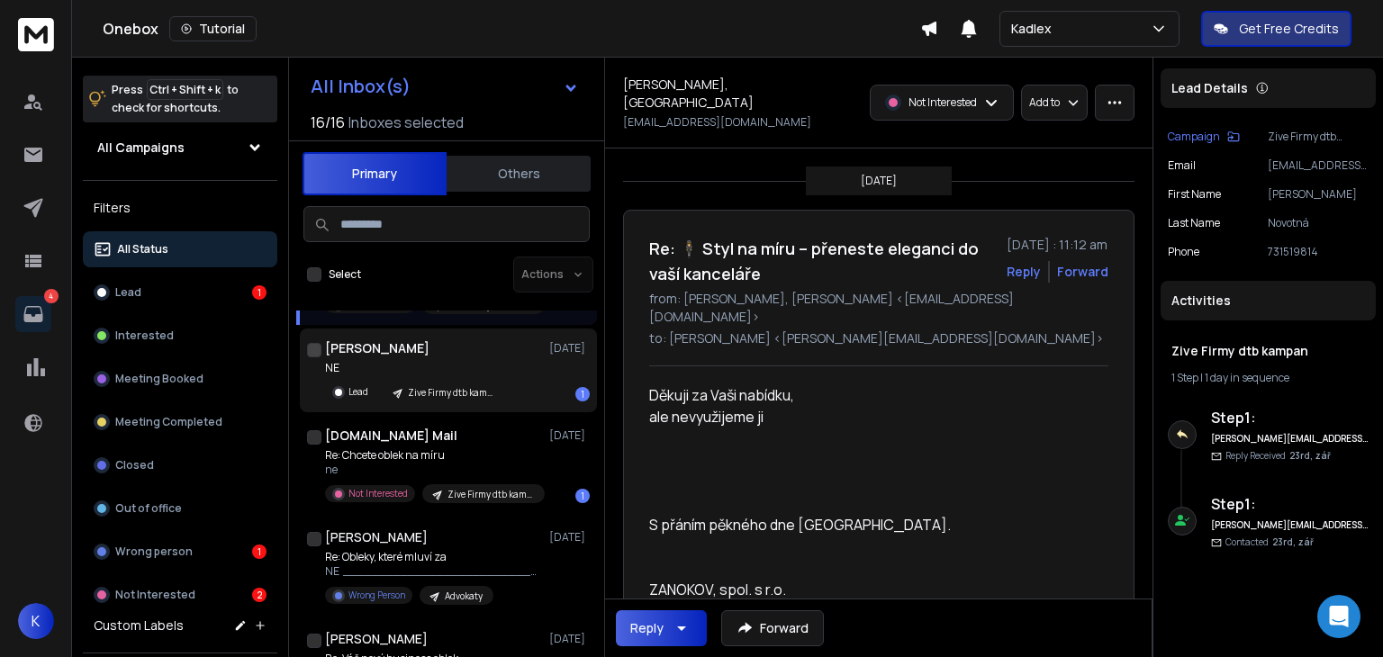
click at [514, 370] on div "NE Lead Zive Firmy dtb kampan 1" at bounding box center [457, 381] width 265 height 41
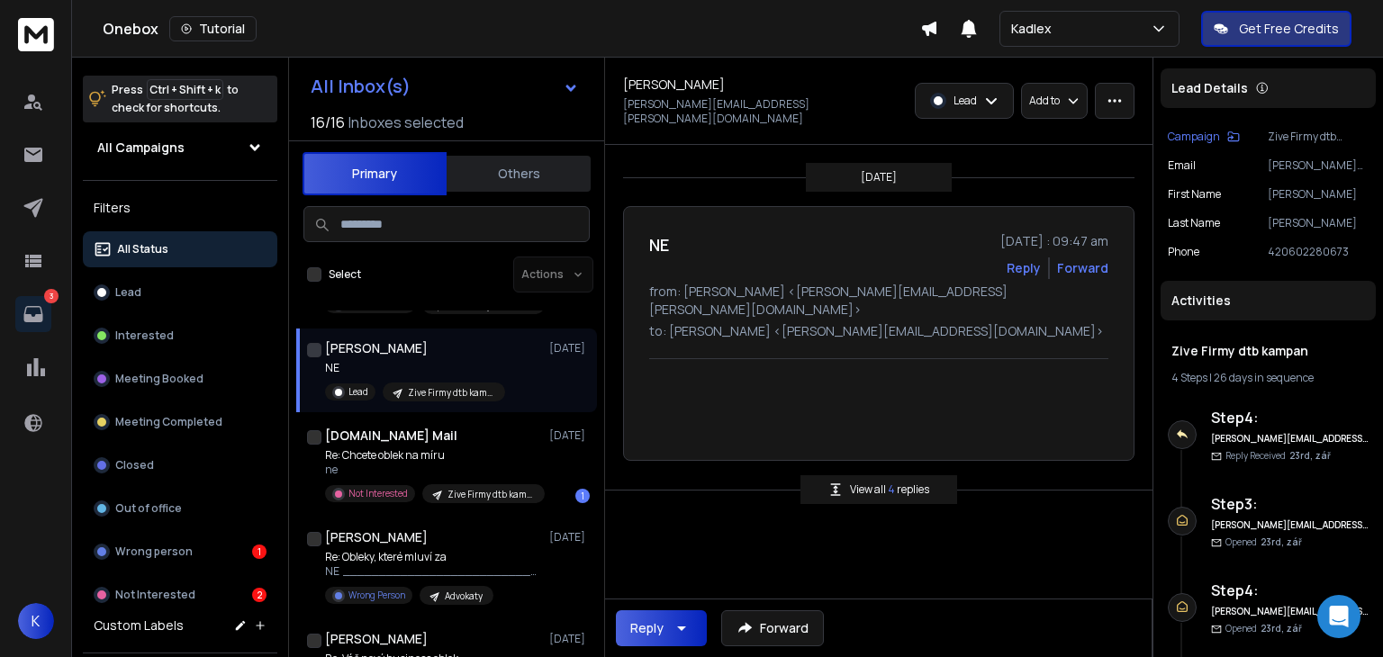
click at [1191, 134] on p "Campaign" at bounding box center [1194, 137] width 52 height 14
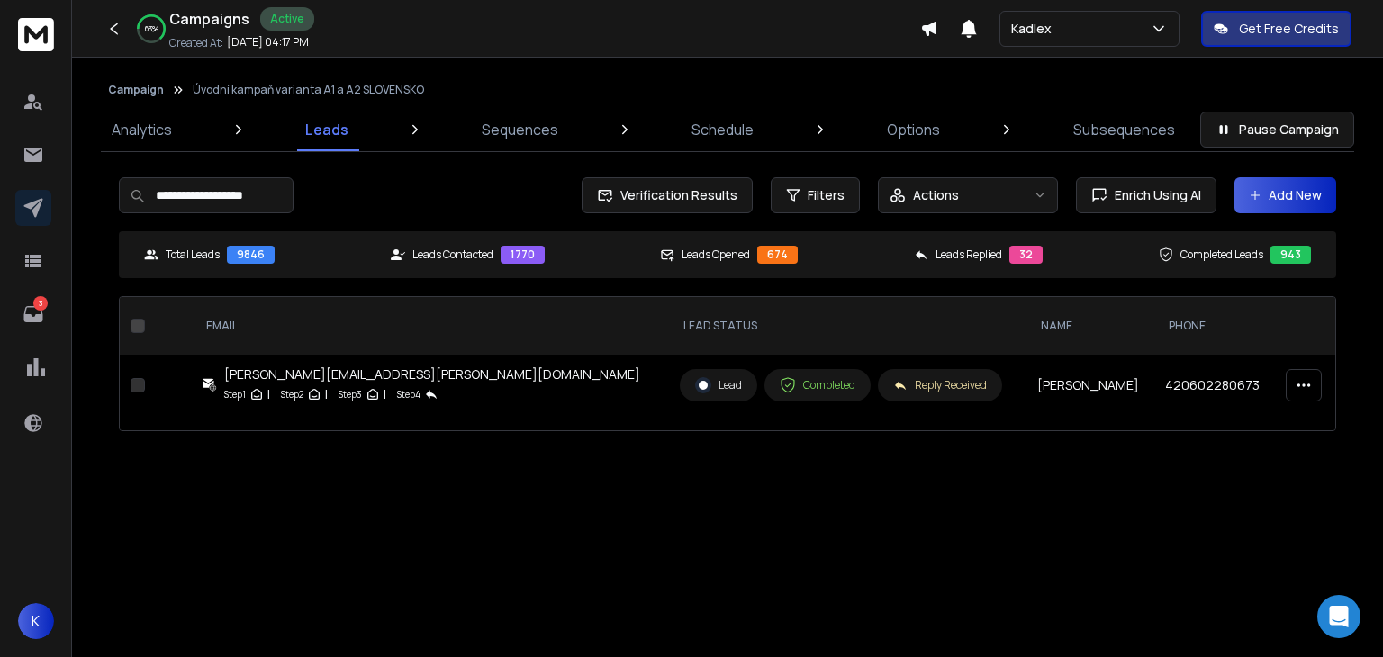
click at [1296, 377] on icon "button" at bounding box center [1304, 385] width 16 height 16
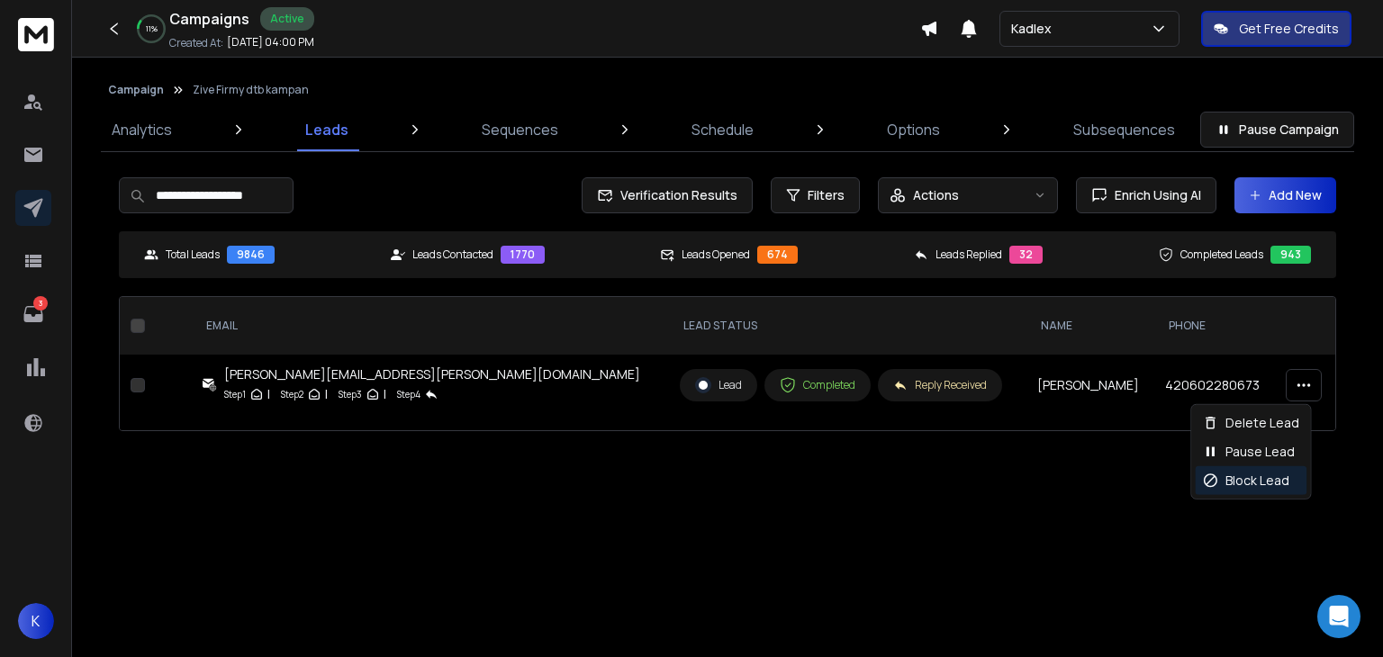
click at [1268, 476] on p "Block Lead" at bounding box center [1258, 481] width 64 height 18
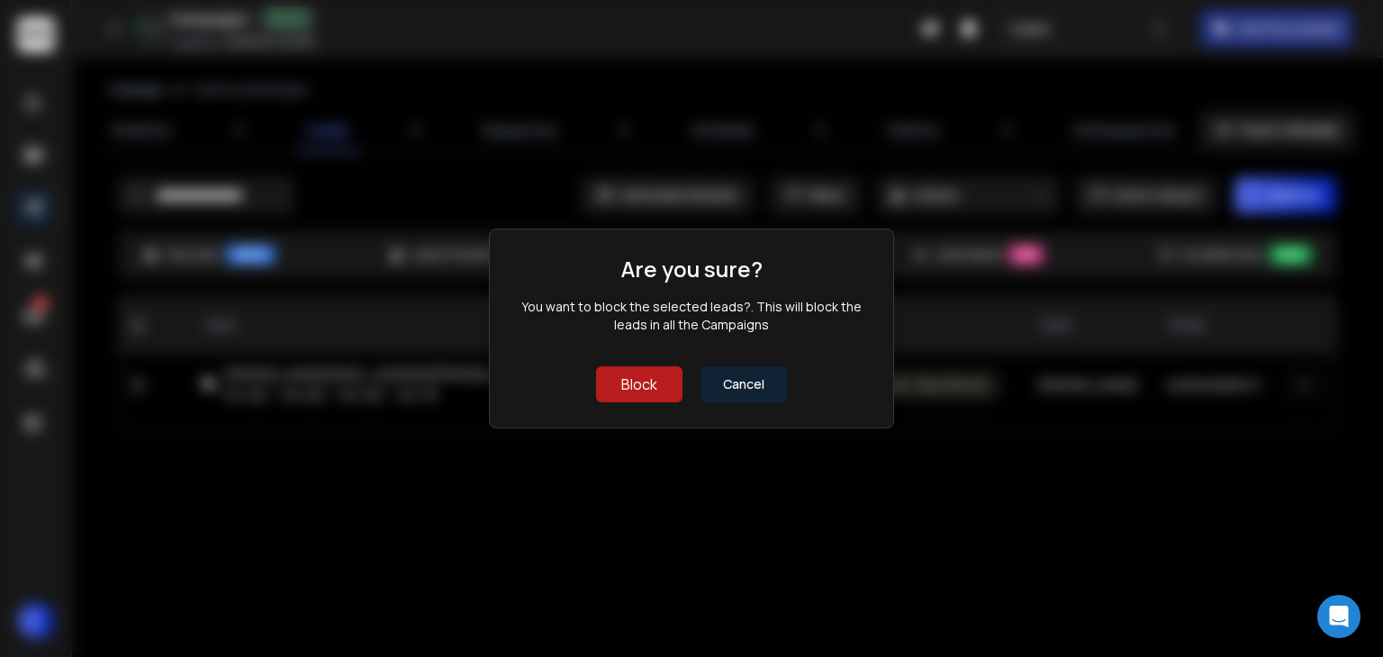
click at [645, 383] on button "Block" at bounding box center [639, 385] width 86 height 36
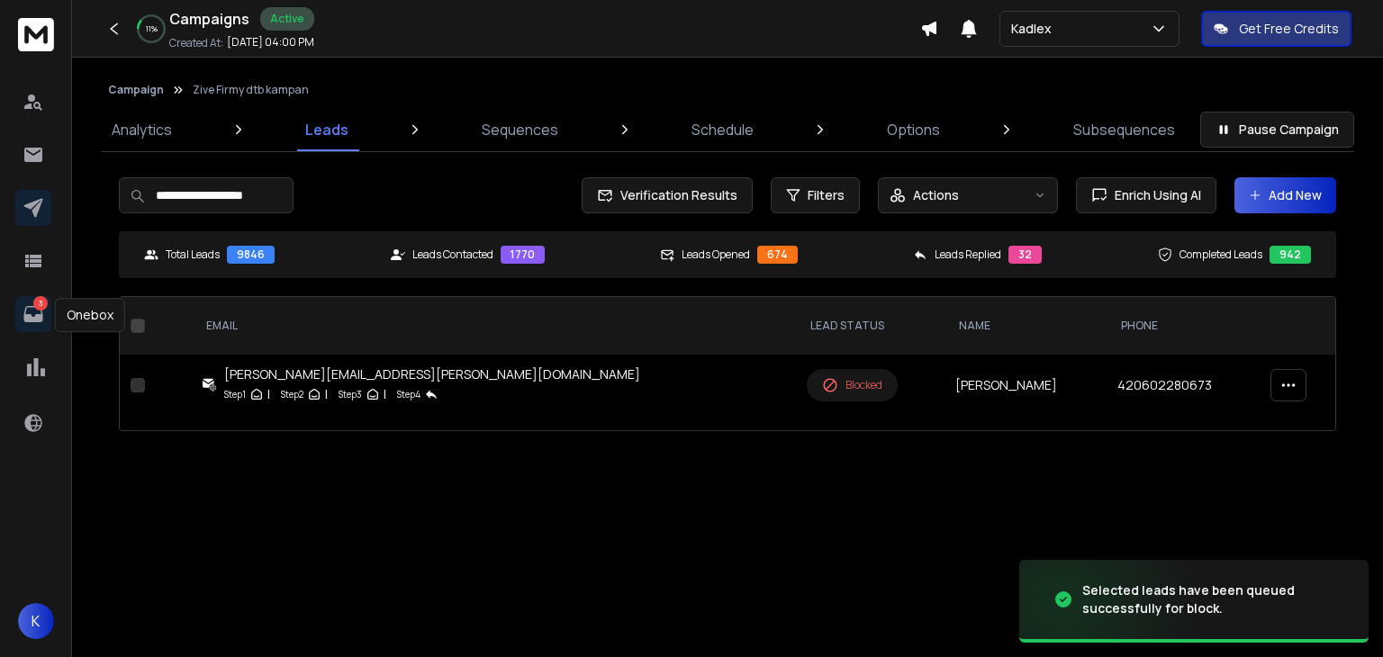
click at [34, 311] on icon at bounding box center [34, 315] width 22 height 22
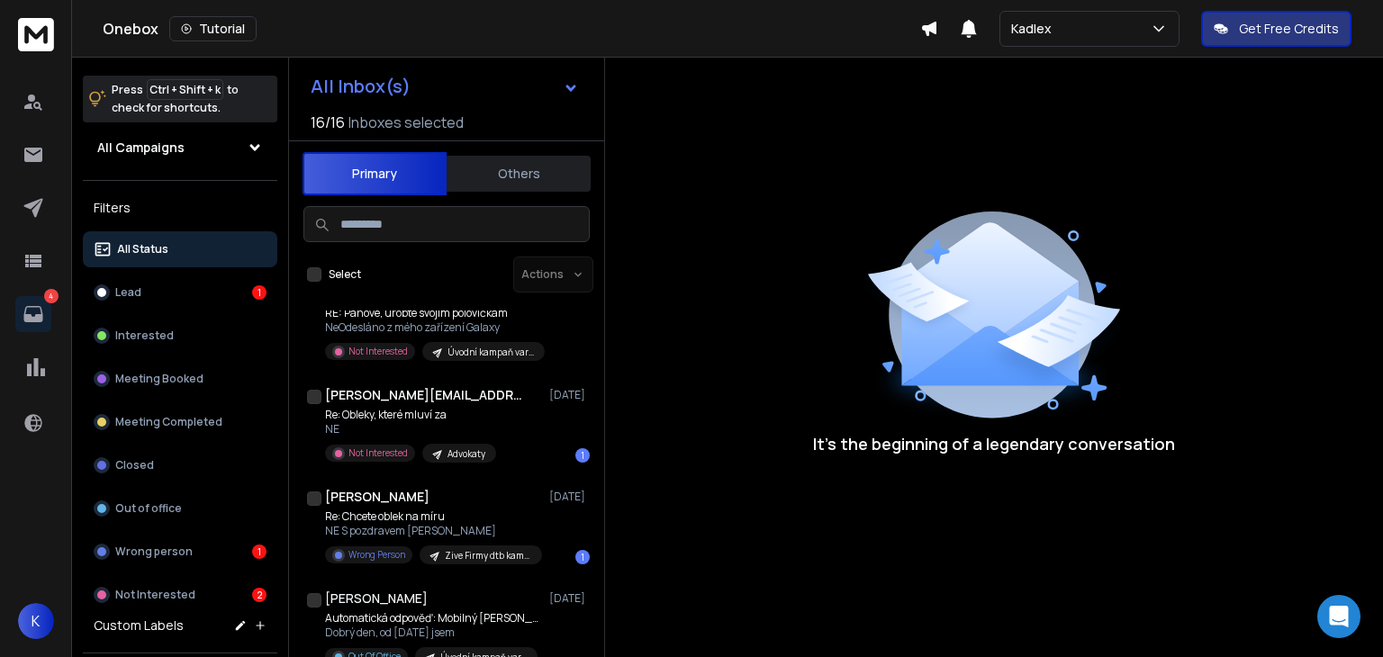
scroll to position [2792, 0]
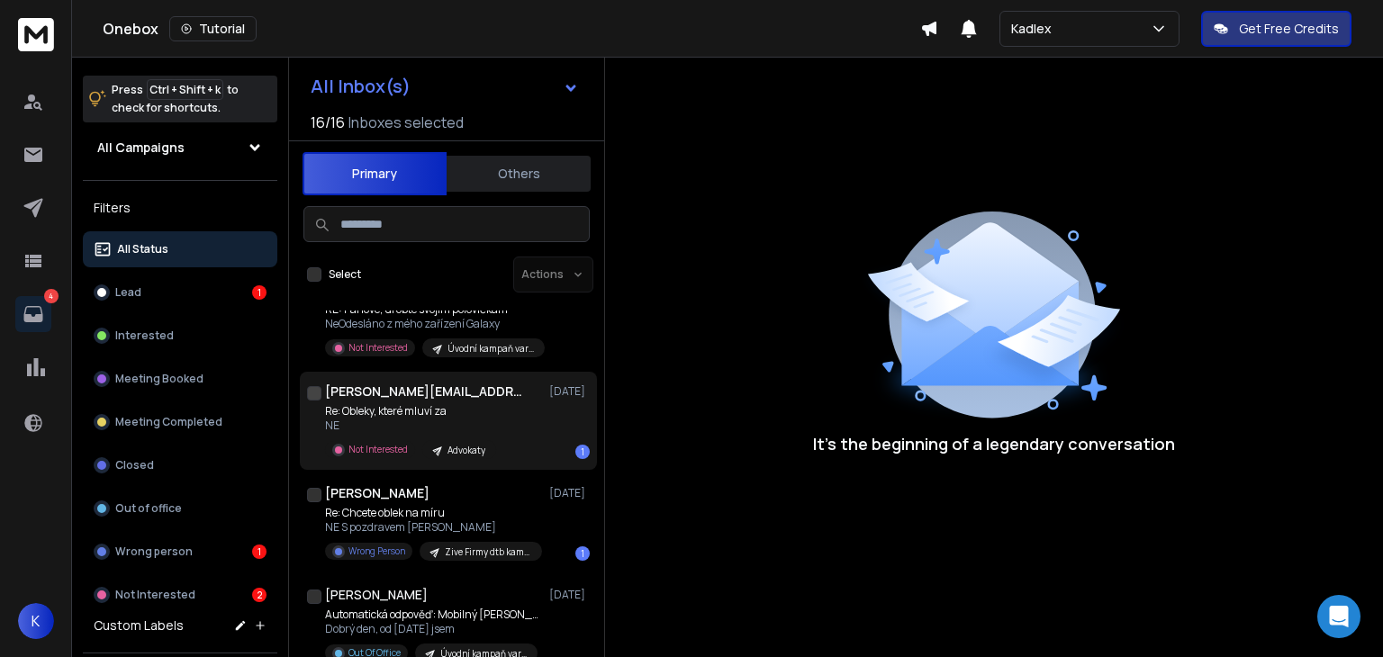
click at [528, 444] on div "Re: Obleky, které mluví za NE Not Interested Advokaty 1" at bounding box center [457, 431] width 265 height 55
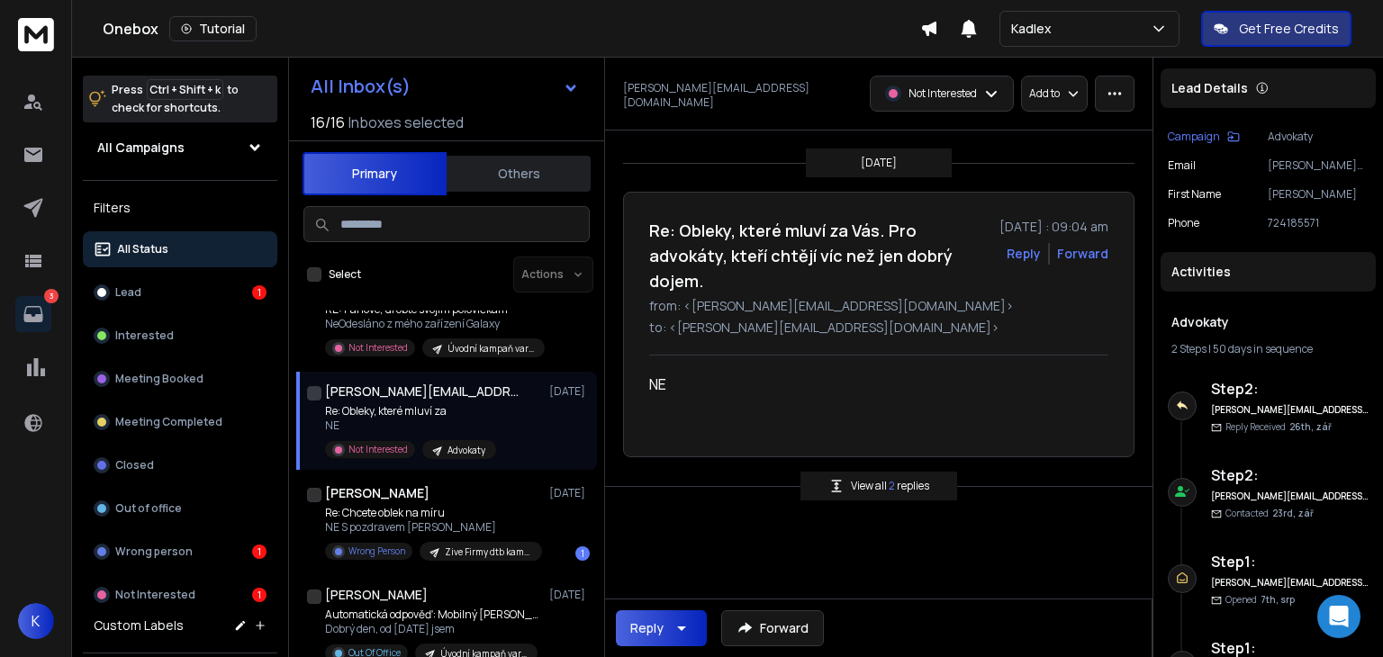
click at [1205, 137] on p "Campaign" at bounding box center [1194, 137] width 52 height 14
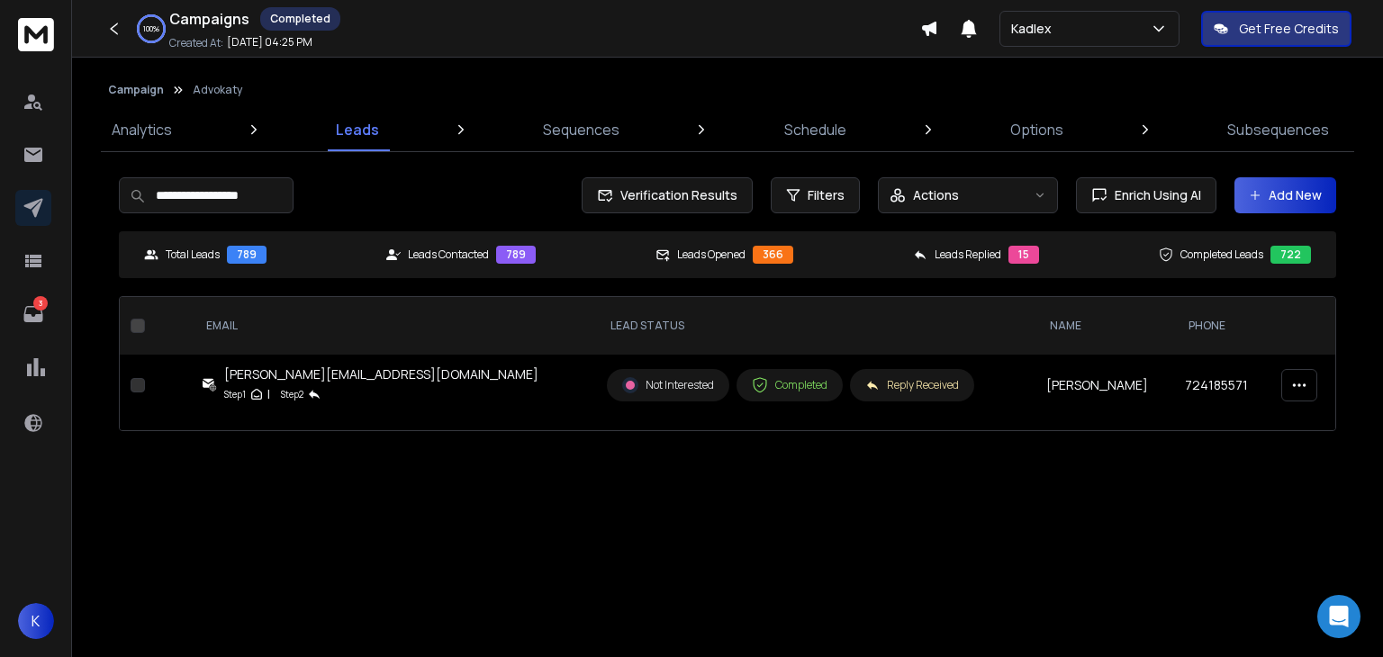
click at [1292, 378] on icon "button" at bounding box center [1300, 385] width 16 height 16
click at [1237, 475] on p "Block Lead" at bounding box center [1256, 481] width 64 height 18
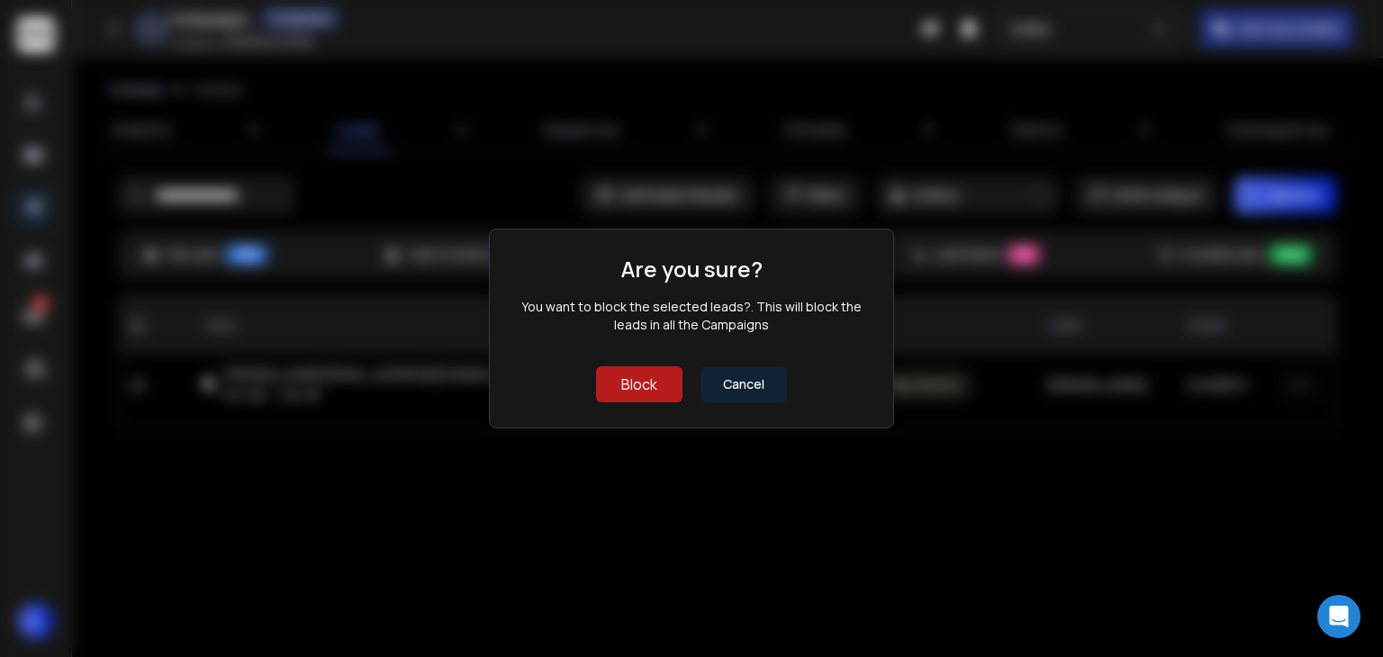
click at [621, 386] on button "Block" at bounding box center [639, 385] width 86 height 36
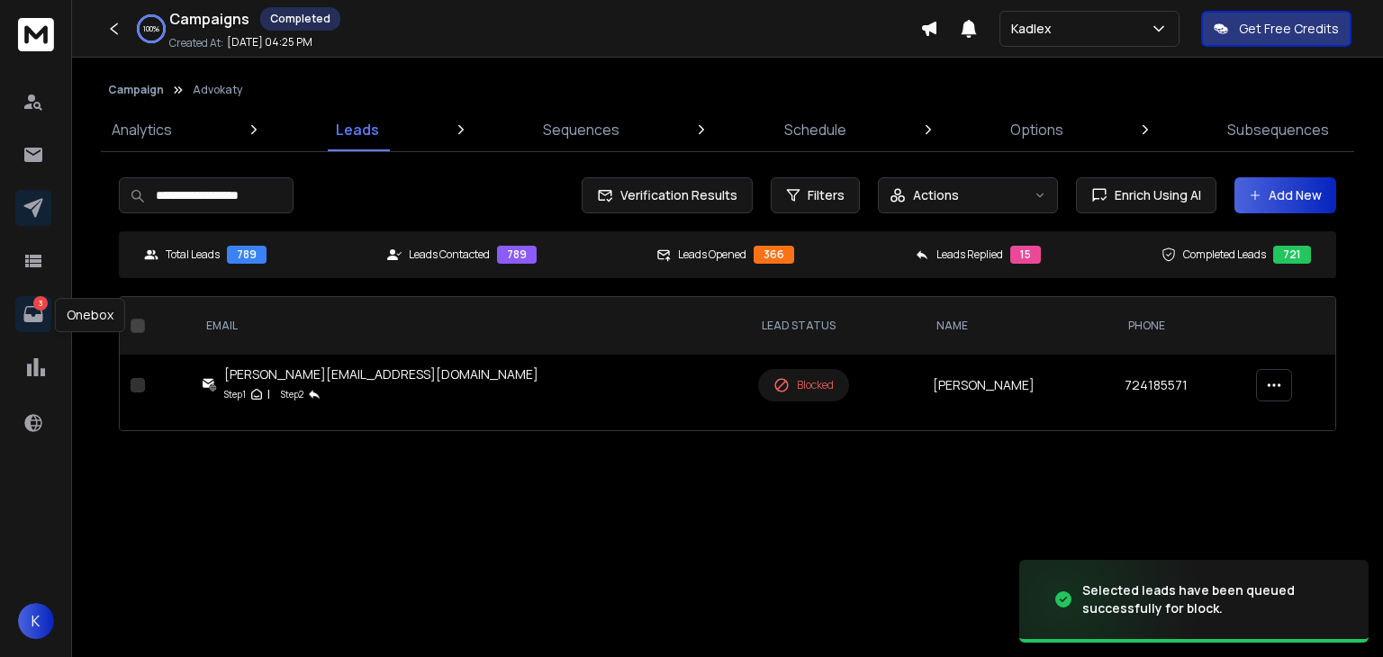
click at [29, 310] on icon at bounding box center [34, 315] width 22 height 22
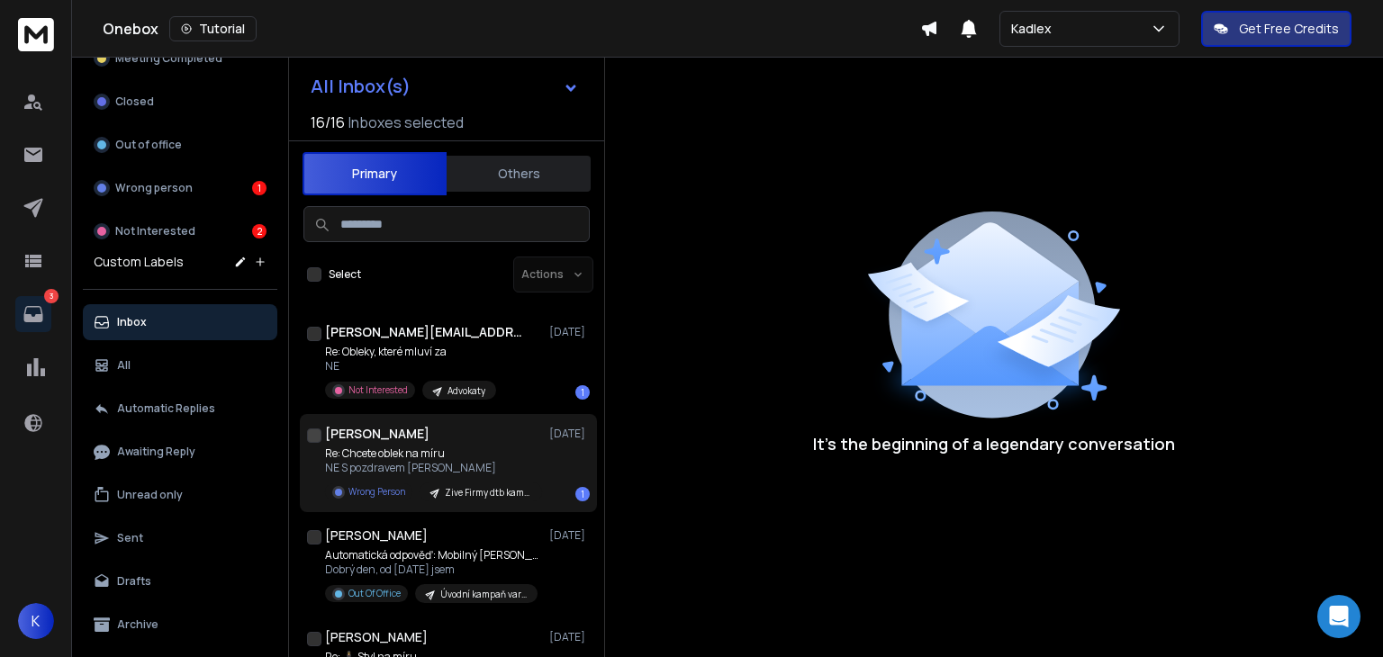
scroll to position [2882, 0]
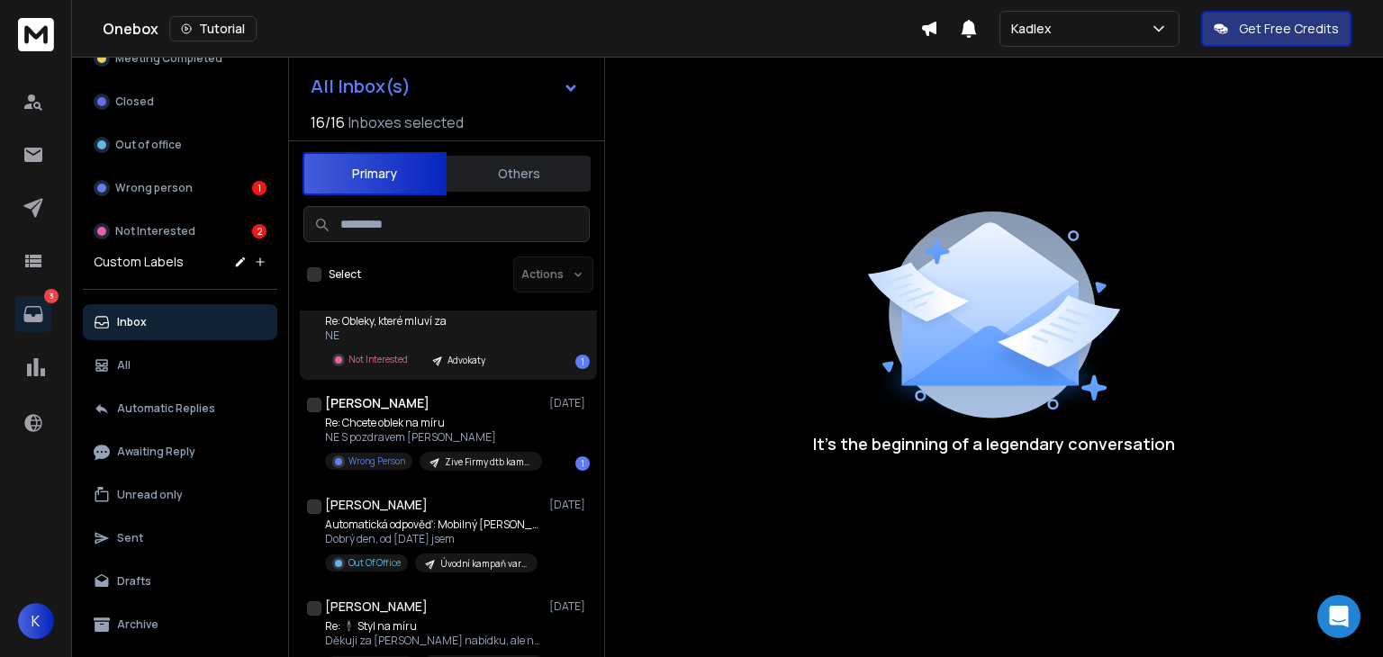
click at [539, 350] on div "Re: Obleky, které mluví za NE Not Interested Advokaty 1" at bounding box center [457, 341] width 265 height 55
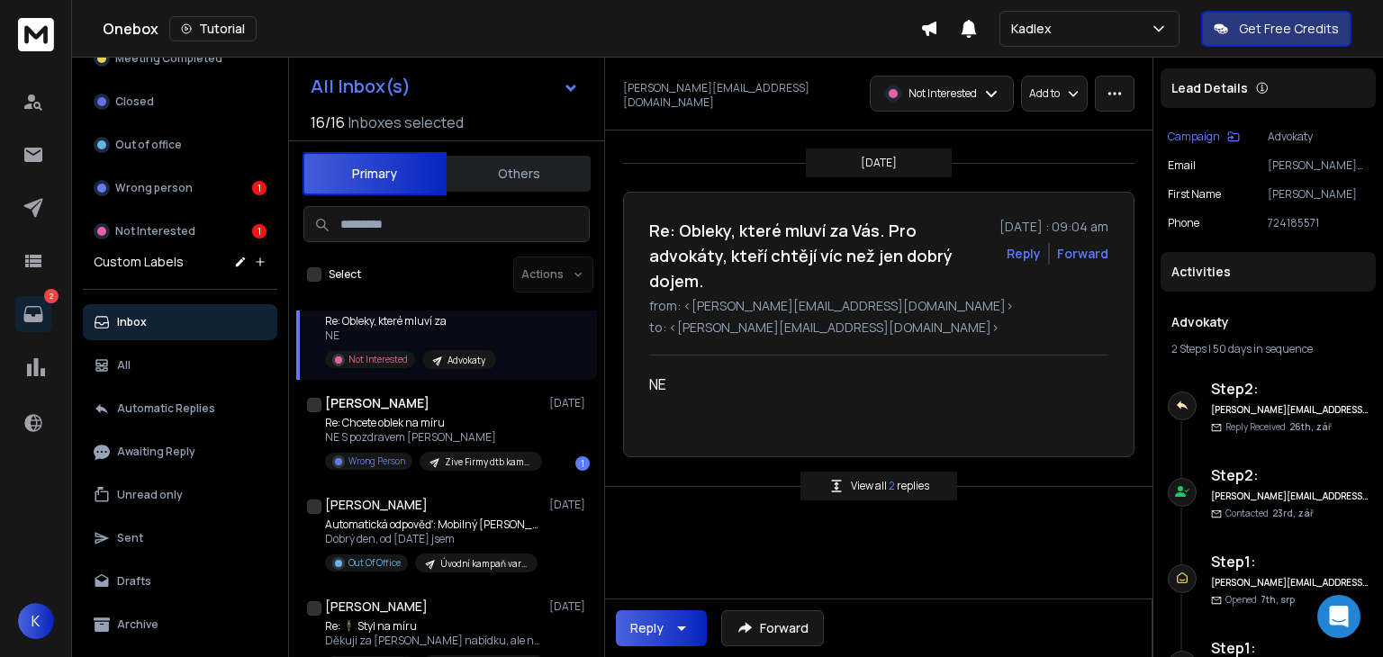
click at [1185, 136] on p "Campaign" at bounding box center [1194, 137] width 52 height 14
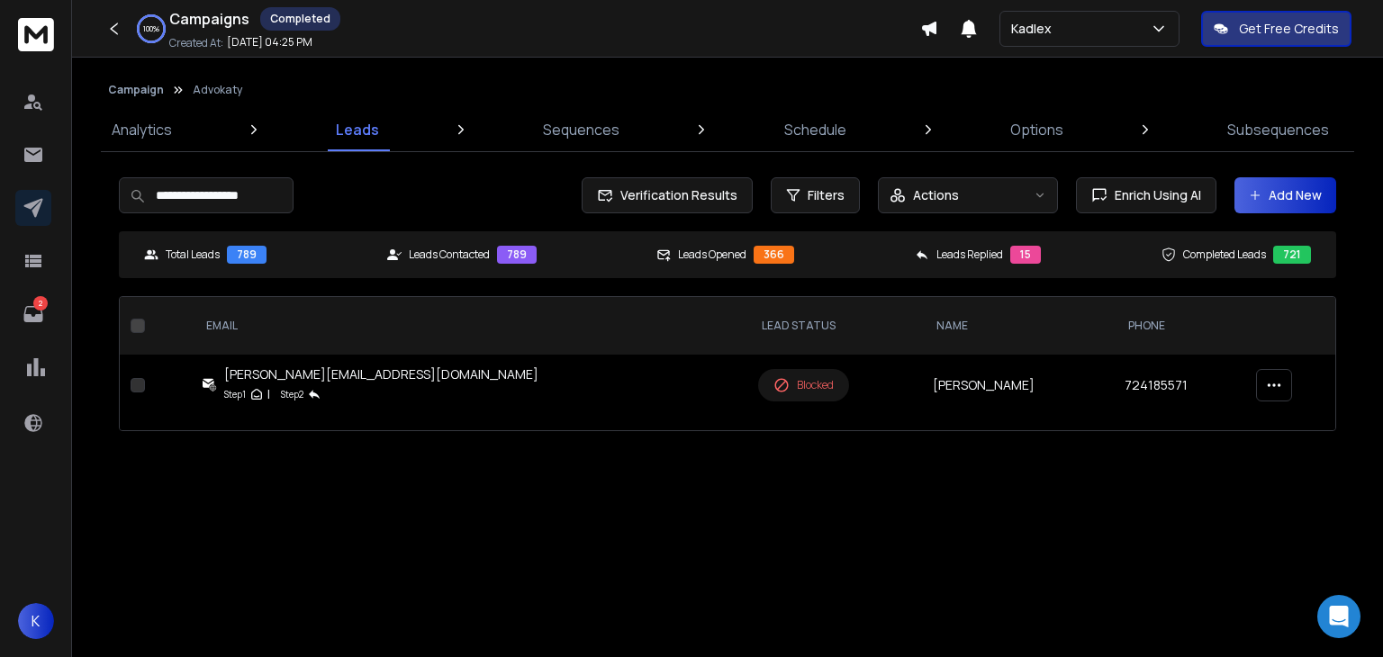
click at [1266, 387] on icon "button" at bounding box center [1274, 385] width 16 height 16
click at [1221, 425] on p "Delete Lead" at bounding box center [1221, 423] width 74 height 18
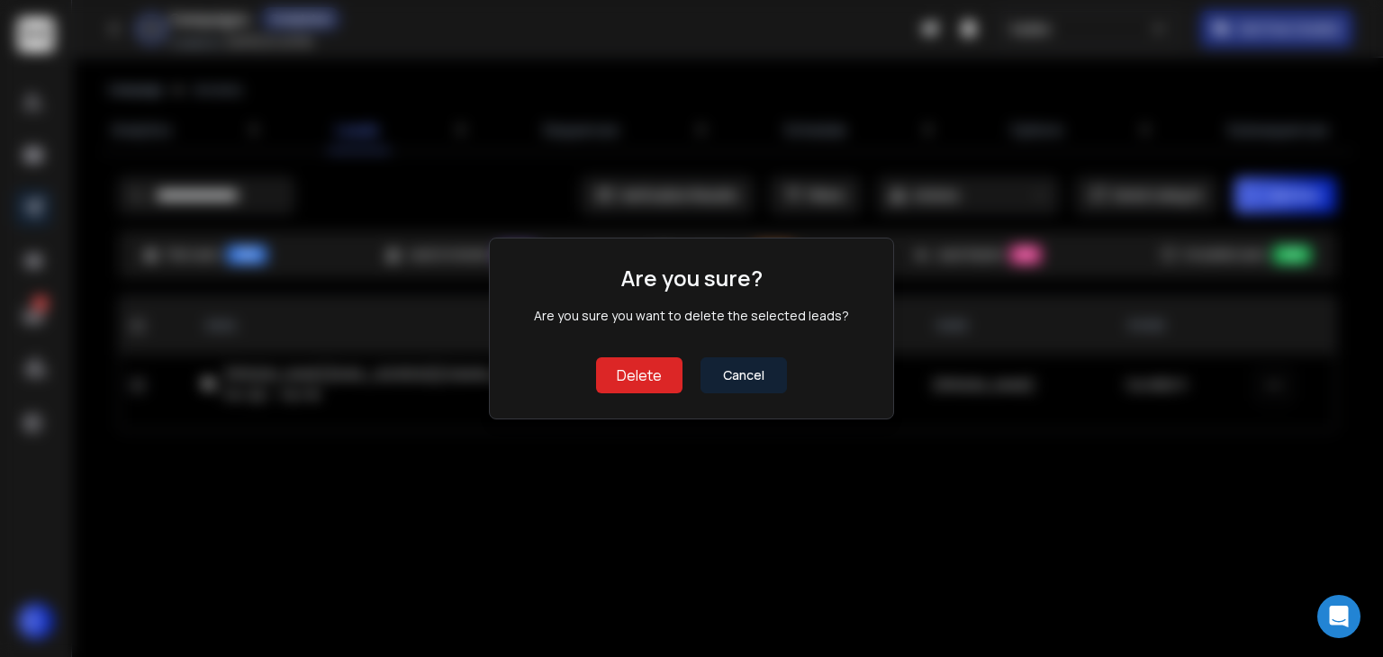
click at [746, 378] on button "Cancel" at bounding box center [744, 376] width 86 height 36
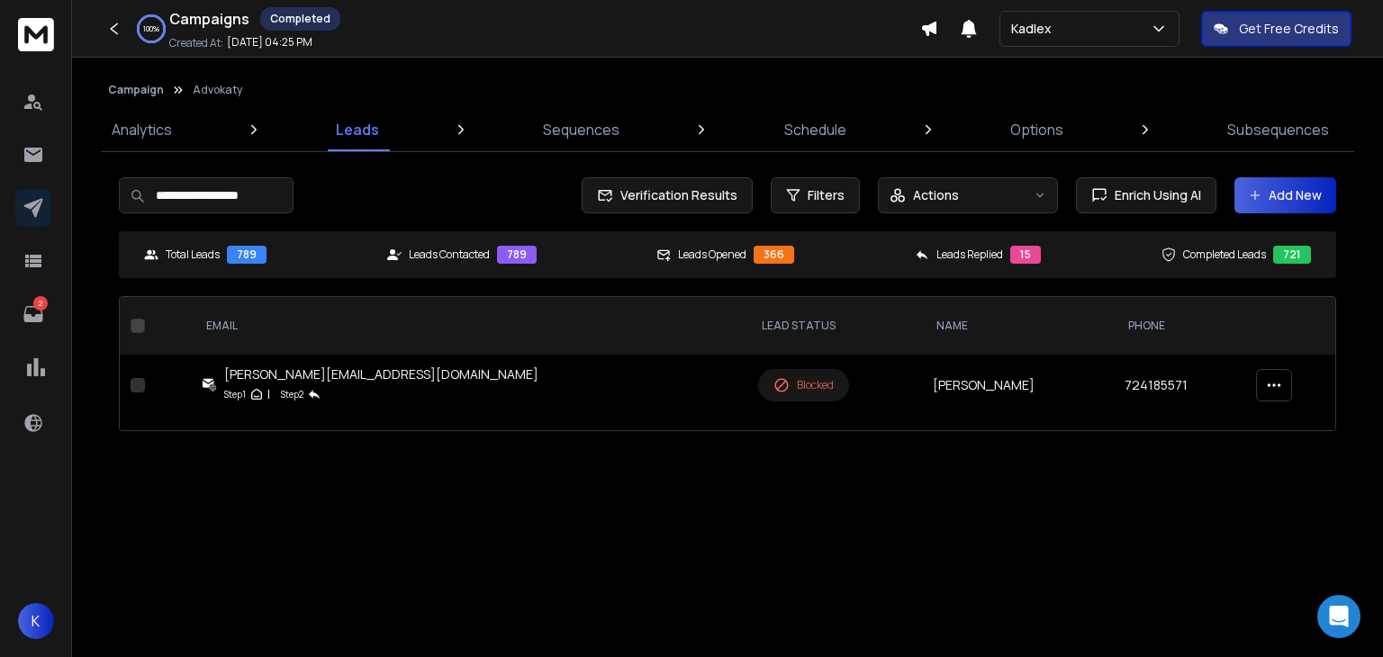
click at [1256, 386] on button "button" at bounding box center [1274, 385] width 36 height 32
click at [33, 305] on p "2" at bounding box center [40, 303] width 14 height 14
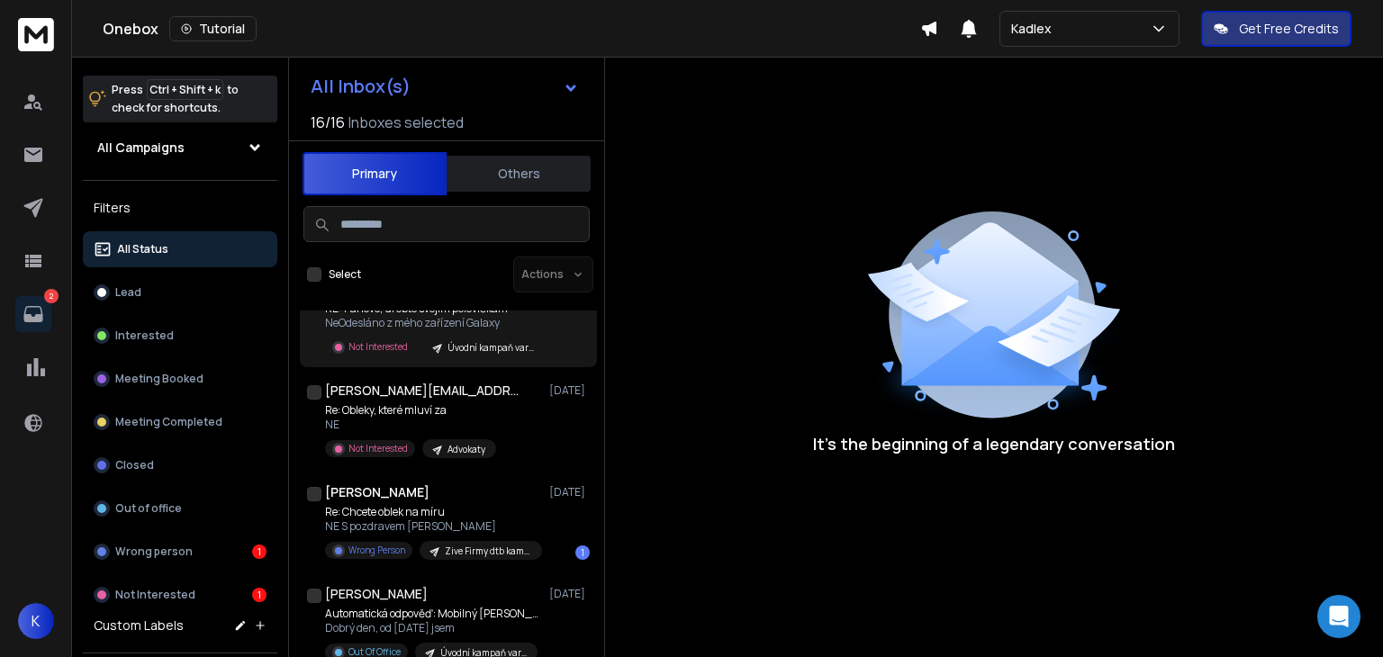
scroll to position [2792, 0]
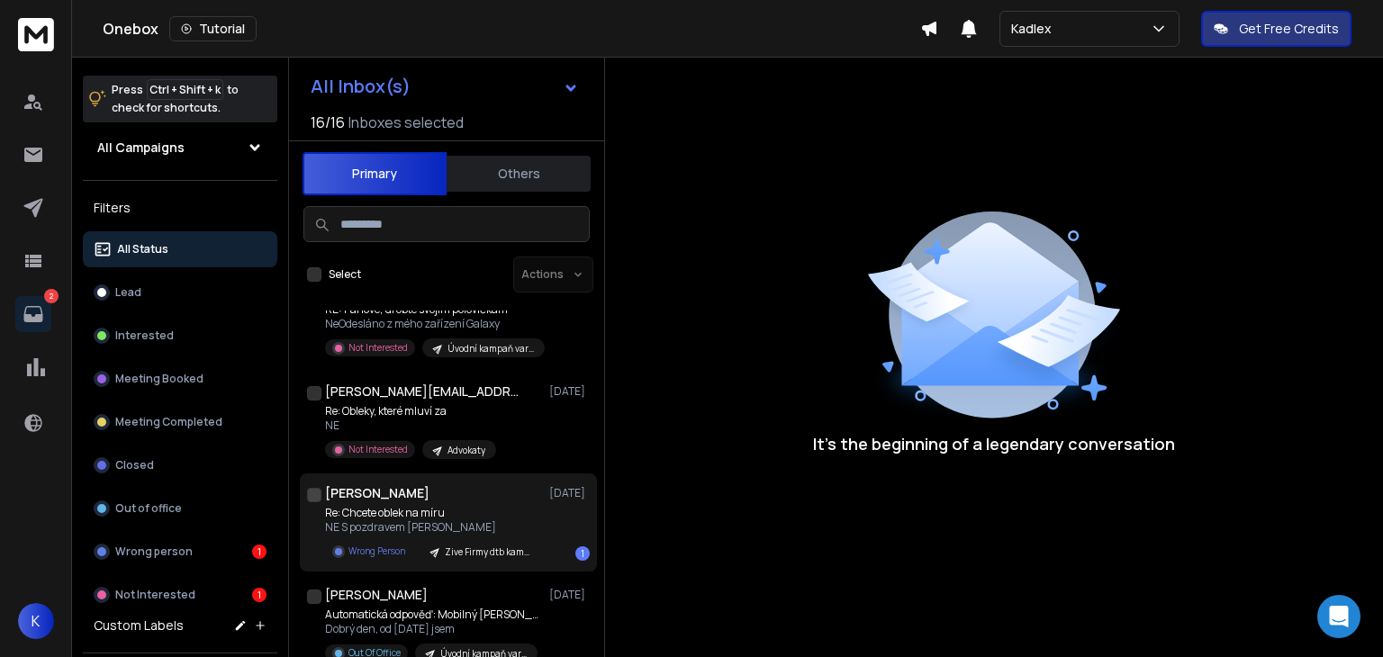
click at [544, 516] on div "Re: Chcete oblek na míru NE S pozdravem [PERSON_NAME] Wrong Person Zive Firmy d…" at bounding box center [457, 533] width 265 height 55
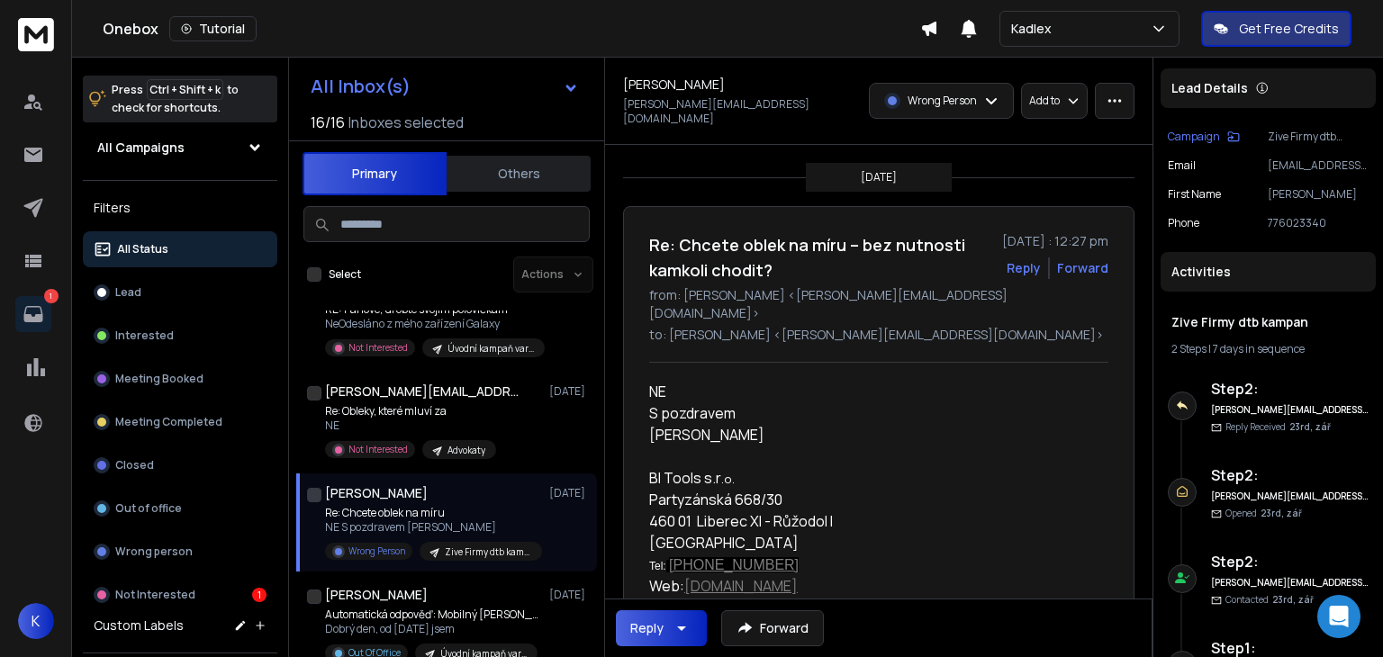
click at [1211, 133] on p "Campaign" at bounding box center [1194, 137] width 52 height 14
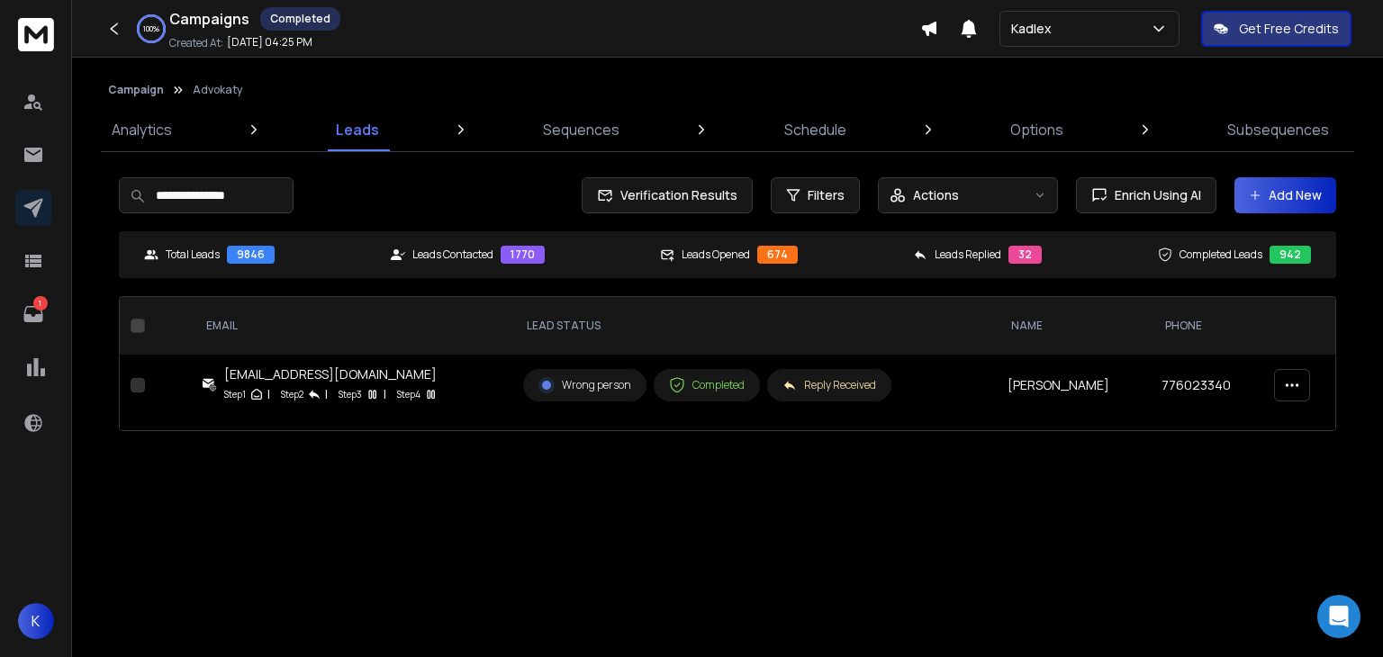
click at [1300, 386] on button "button" at bounding box center [1292, 385] width 36 height 32
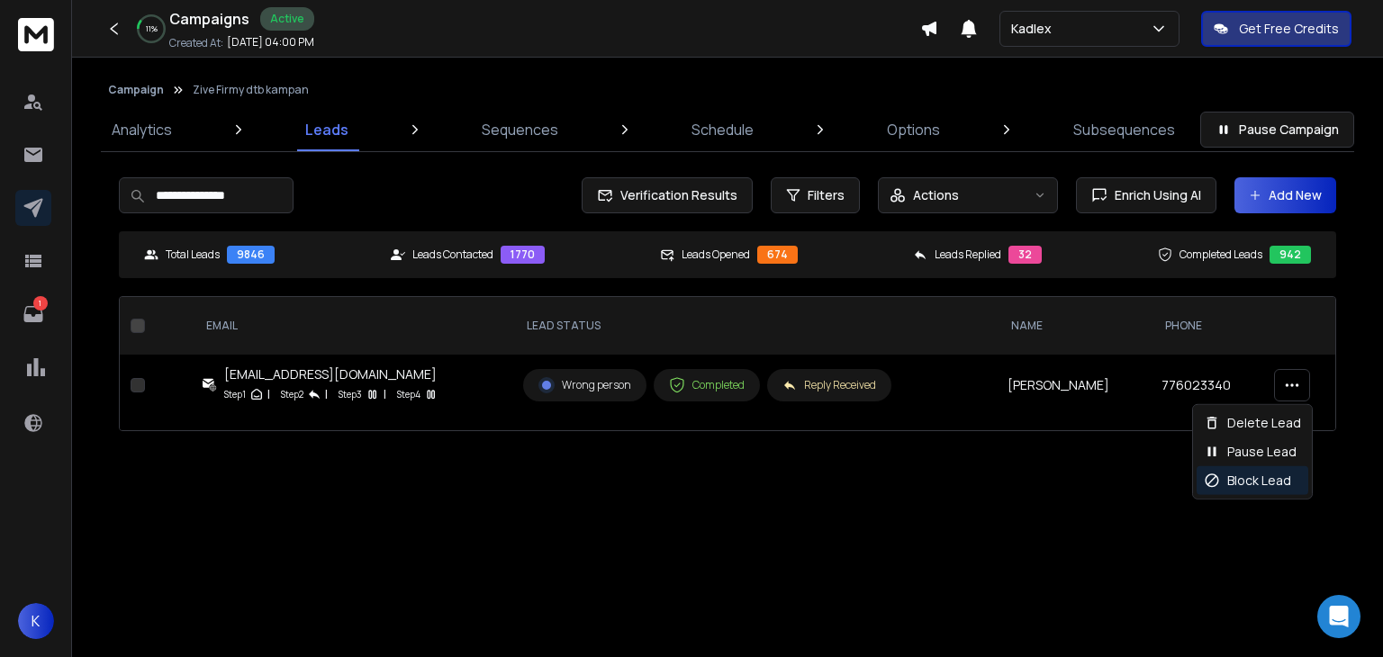
click at [1261, 478] on p "Block Lead" at bounding box center [1260, 481] width 64 height 18
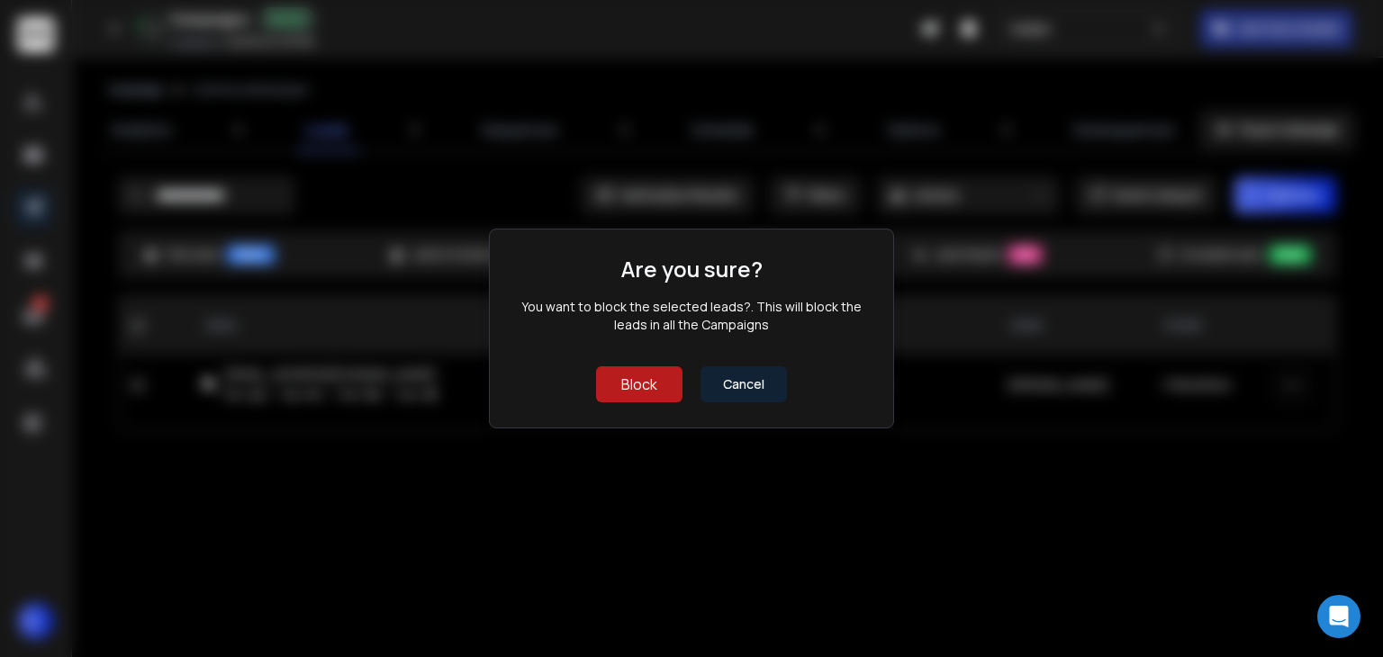
click at [627, 386] on button "Block" at bounding box center [639, 385] width 86 height 36
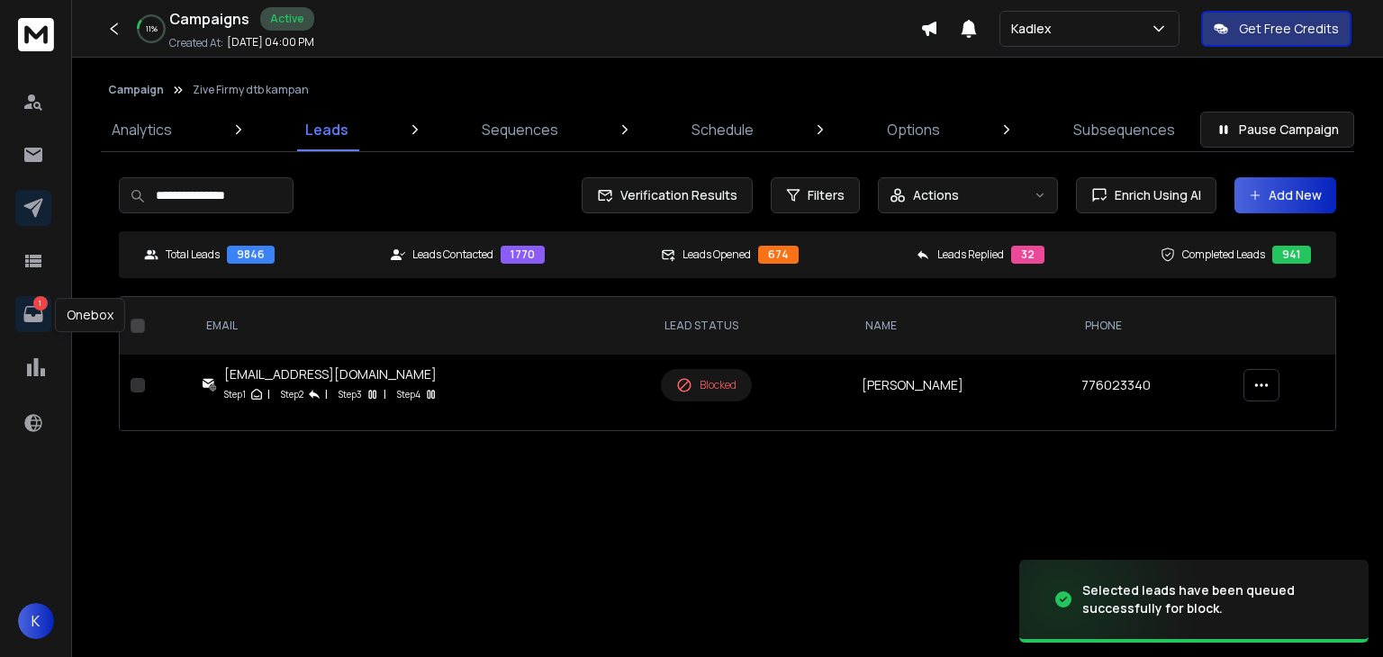
click at [36, 313] on icon at bounding box center [34, 315] width 22 height 22
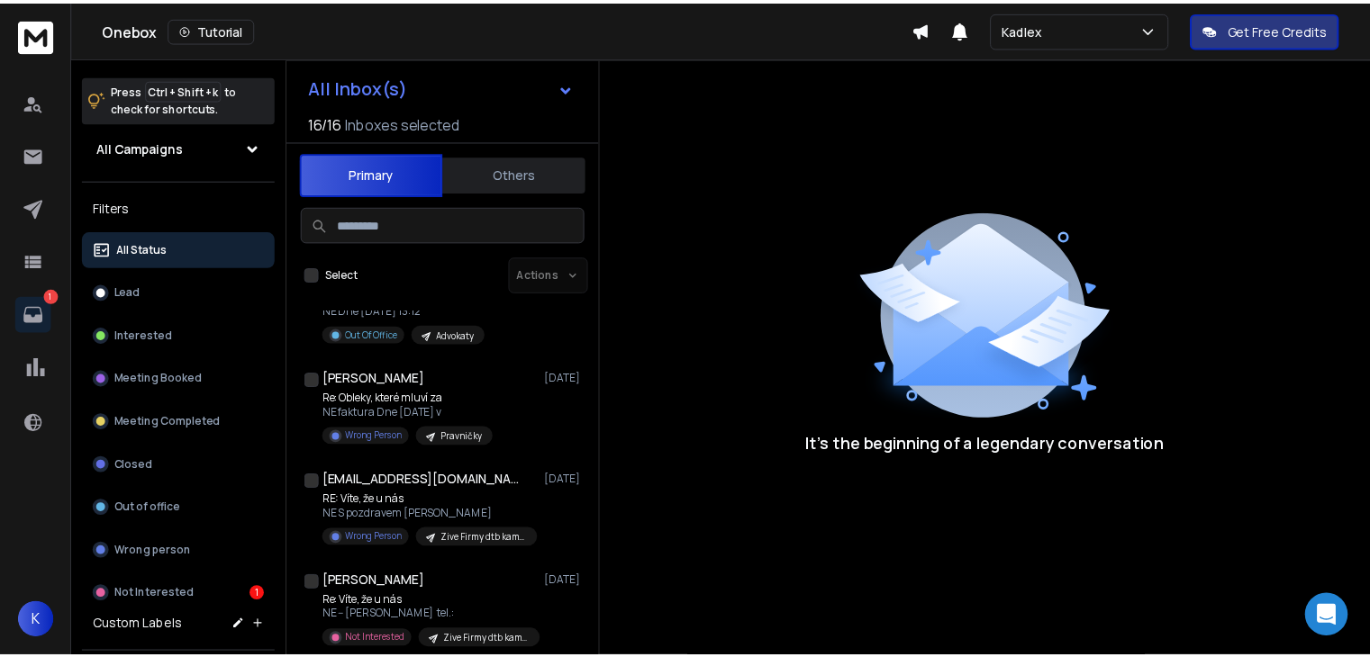
scroll to position [3422, 0]
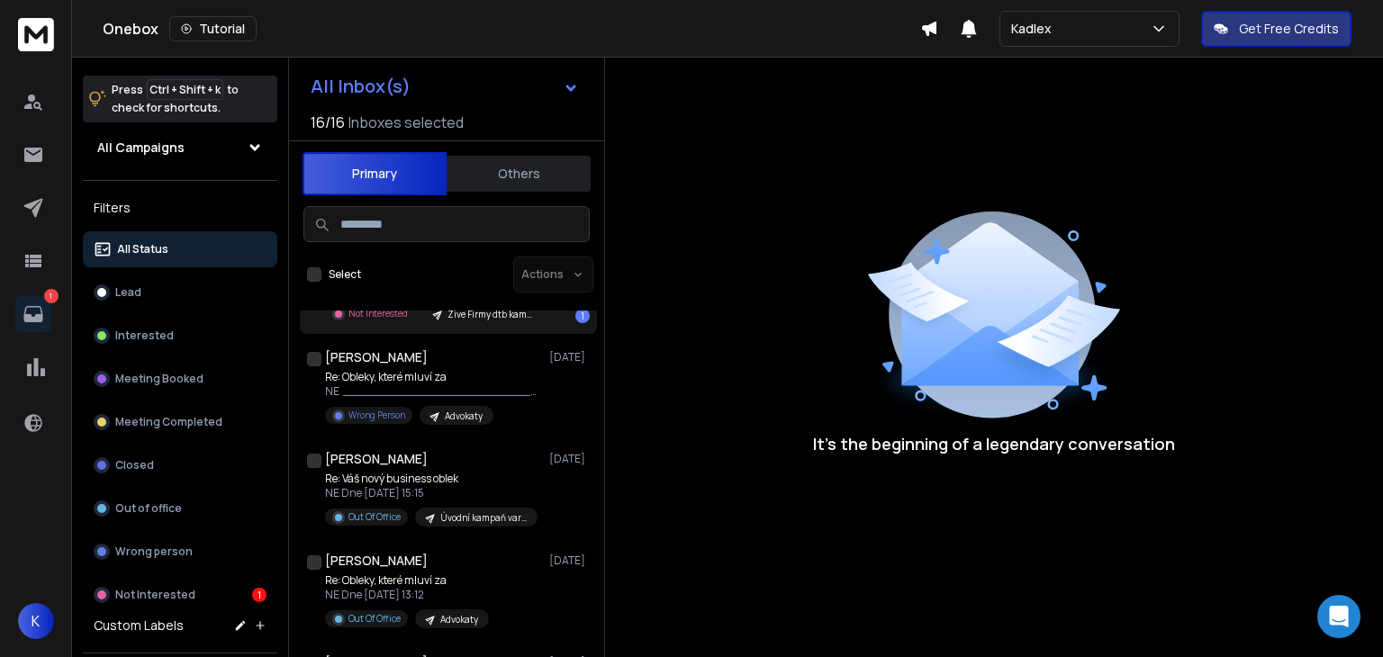
click at [530, 319] on p "Zive Firmy dtb kampan" at bounding box center [491, 315] width 86 height 14
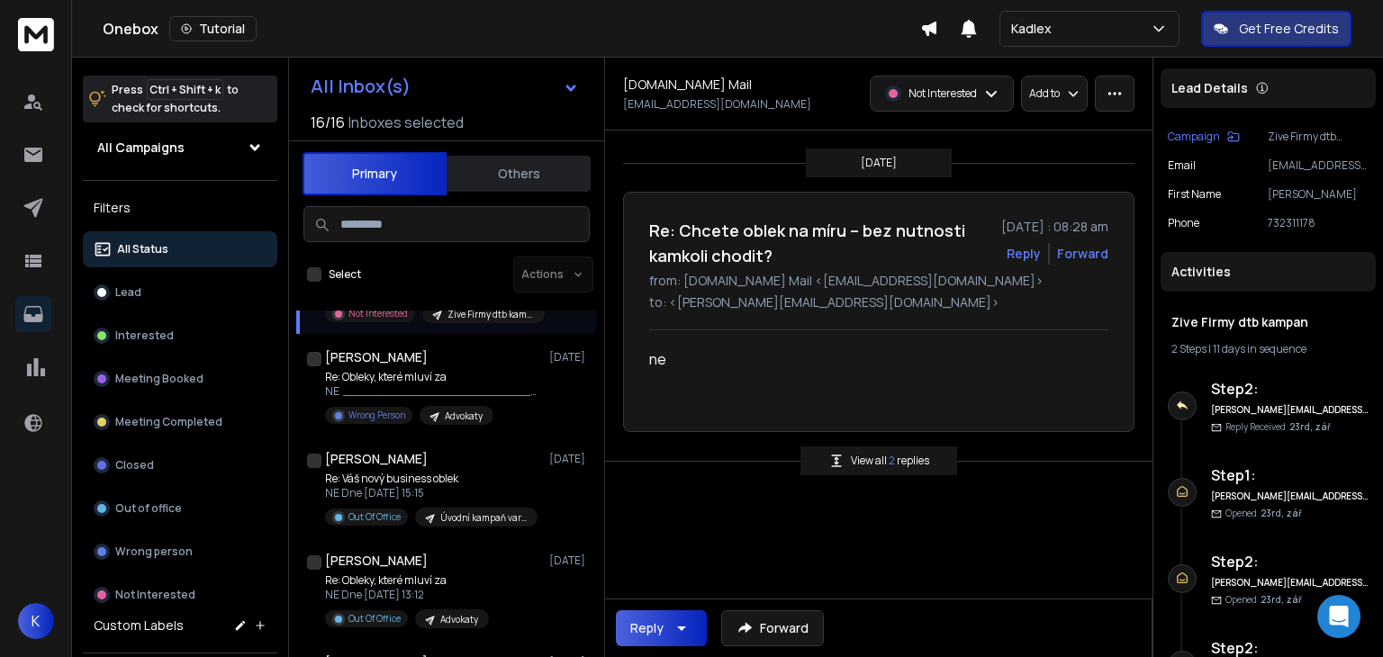
click at [1200, 134] on p "Campaign" at bounding box center [1194, 137] width 52 height 14
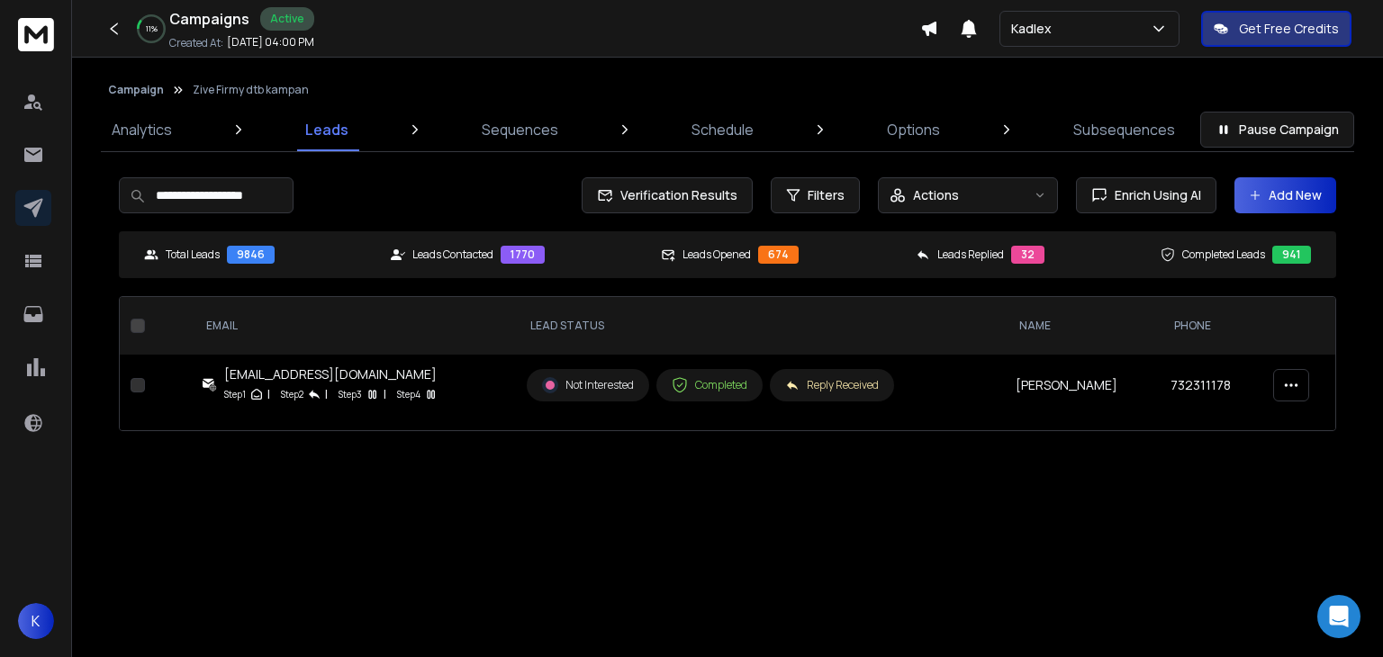
click at [1294, 386] on icon "button" at bounding box center [1291, 385] width 16 height 16
click at [1255, 481] on p "Block Lead" at bounding box center [1260, 481] width 64 height 18
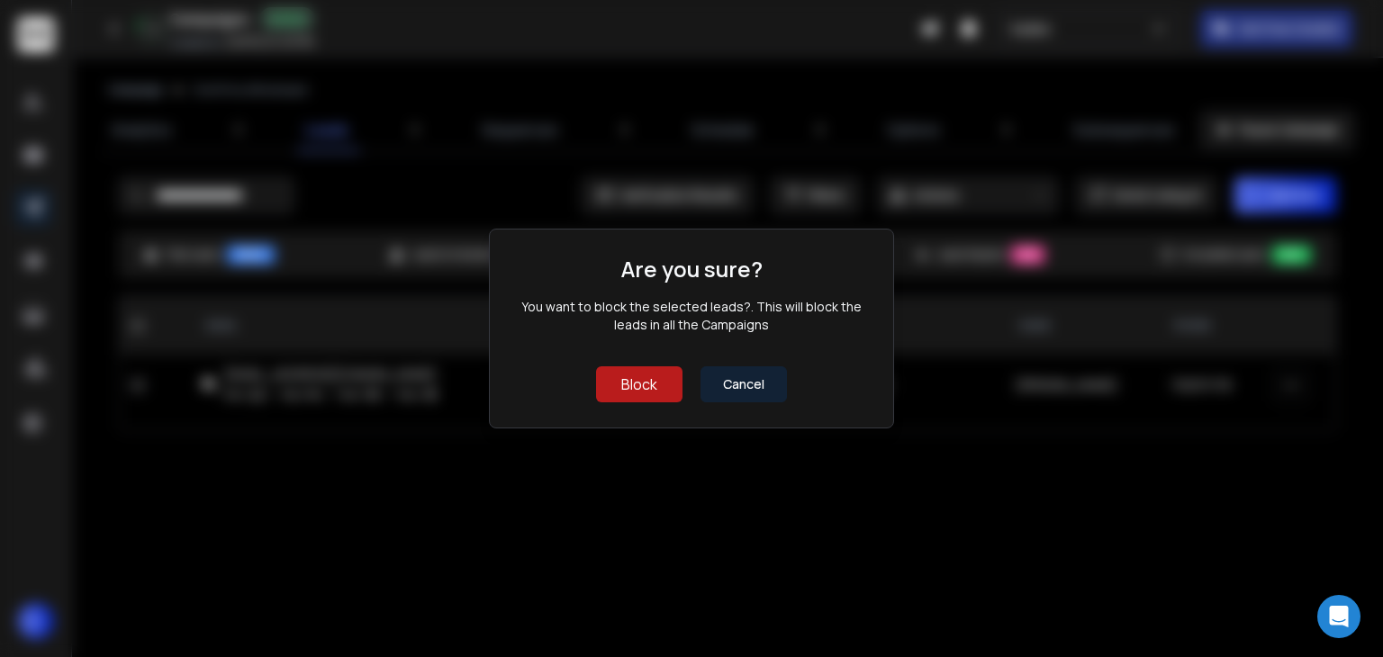
click at [654, 386] on button "Block" at bounding box center [639, 385] width 86 height 36
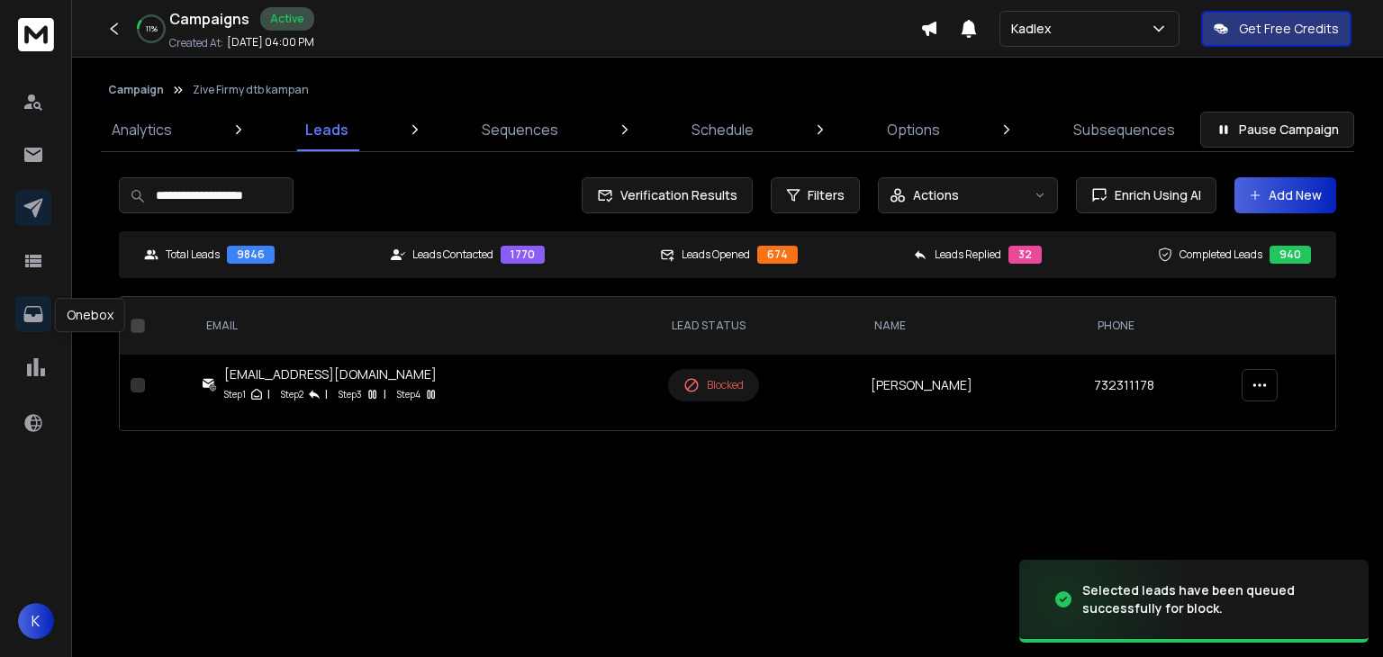
click at [30, 319] on icon at bounding box center [32, 314] width 19 height 16
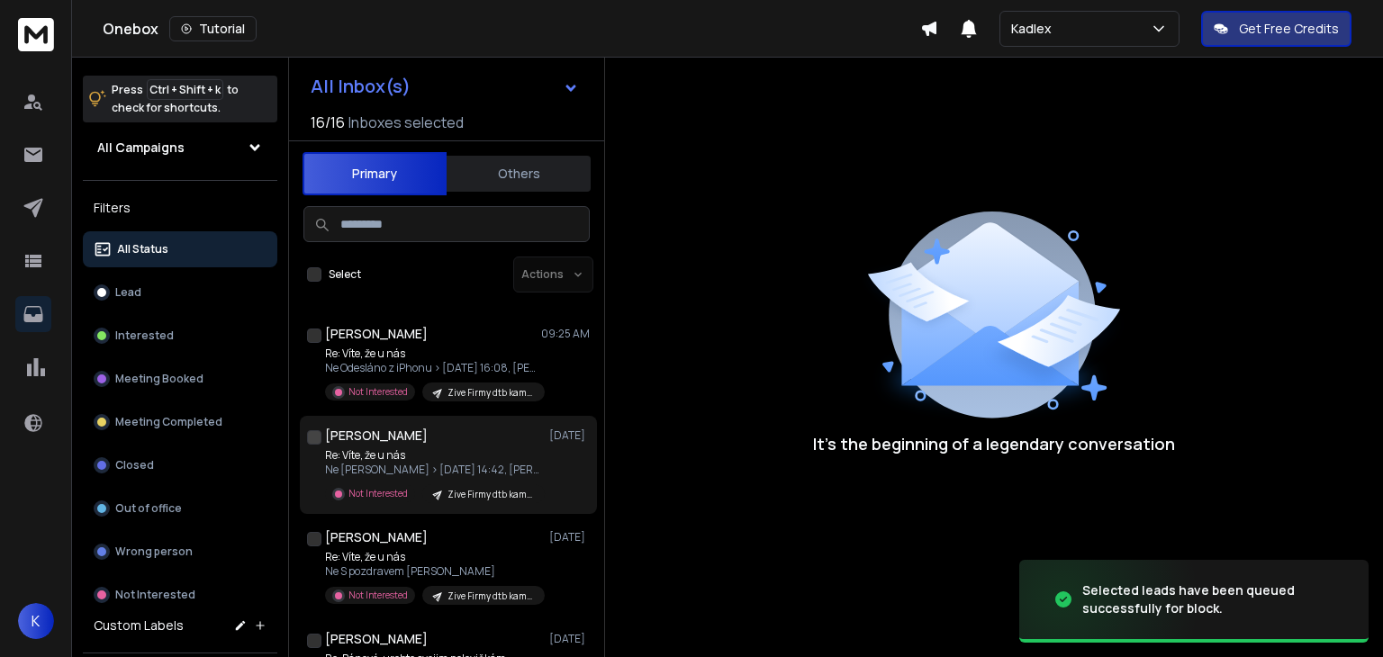
click at [469, 476] on p "Ne [PERSON_NAME] > [DATE] 14:42, [PERSON_NAME]" at bounding box center [433, 470] width 216 height 14
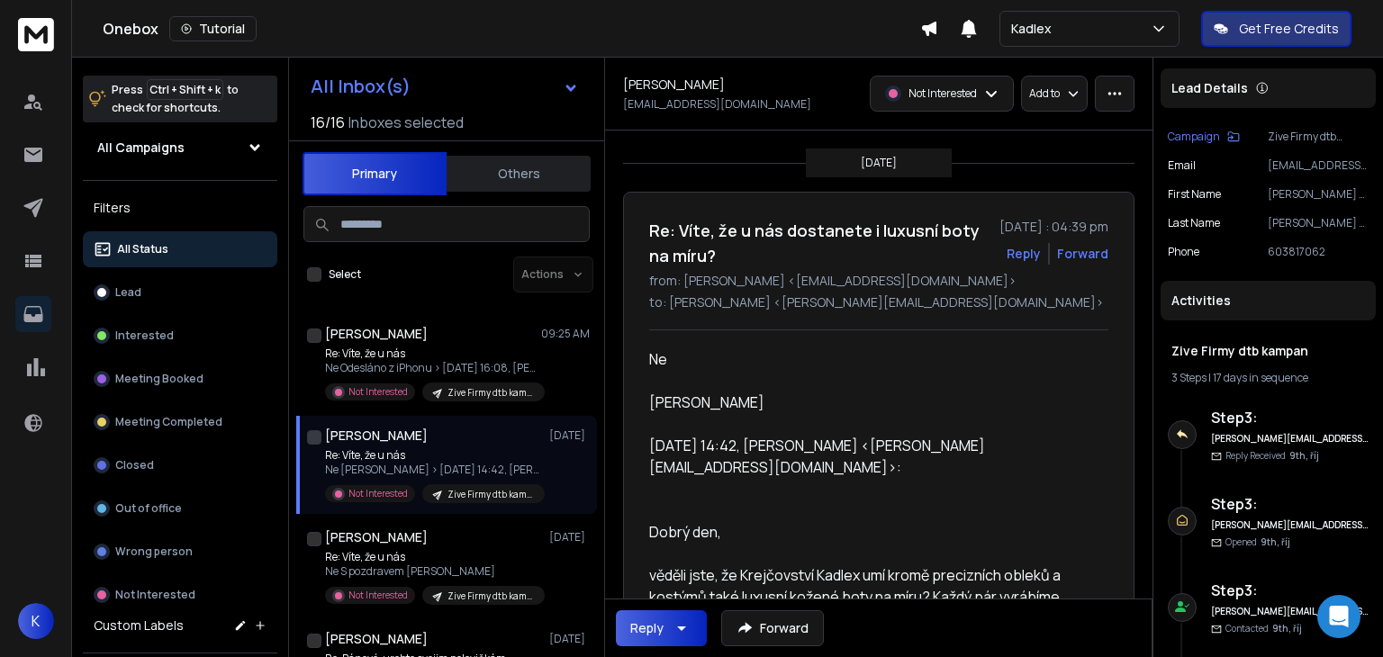
click at [1207, 141] on p "Campaign" at bounding box center [1194, 137] width 52 height 14
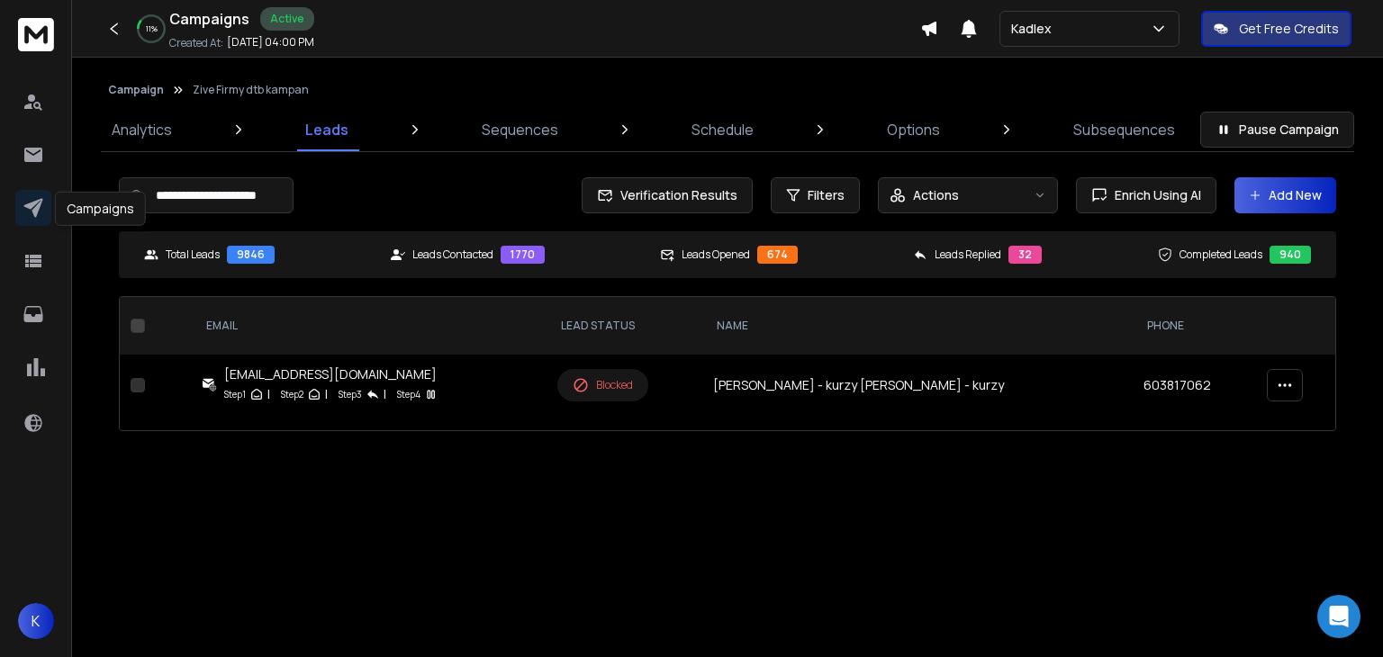
click at [36, 201] on icon at bounding box center [32, 208] width 19 height 19
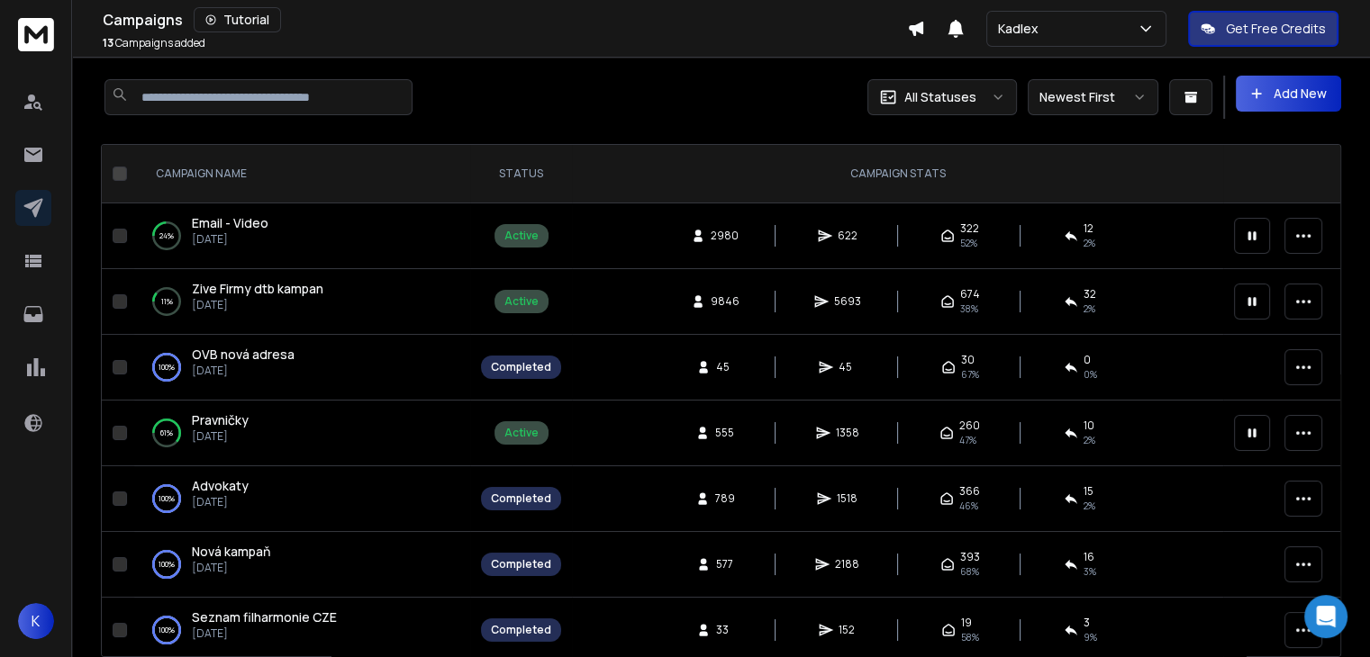
click at [347, 282] on div "11 % Zive Firmy dtb kampan [DATE]" at bounding box center [302, 301] width 300 height 43
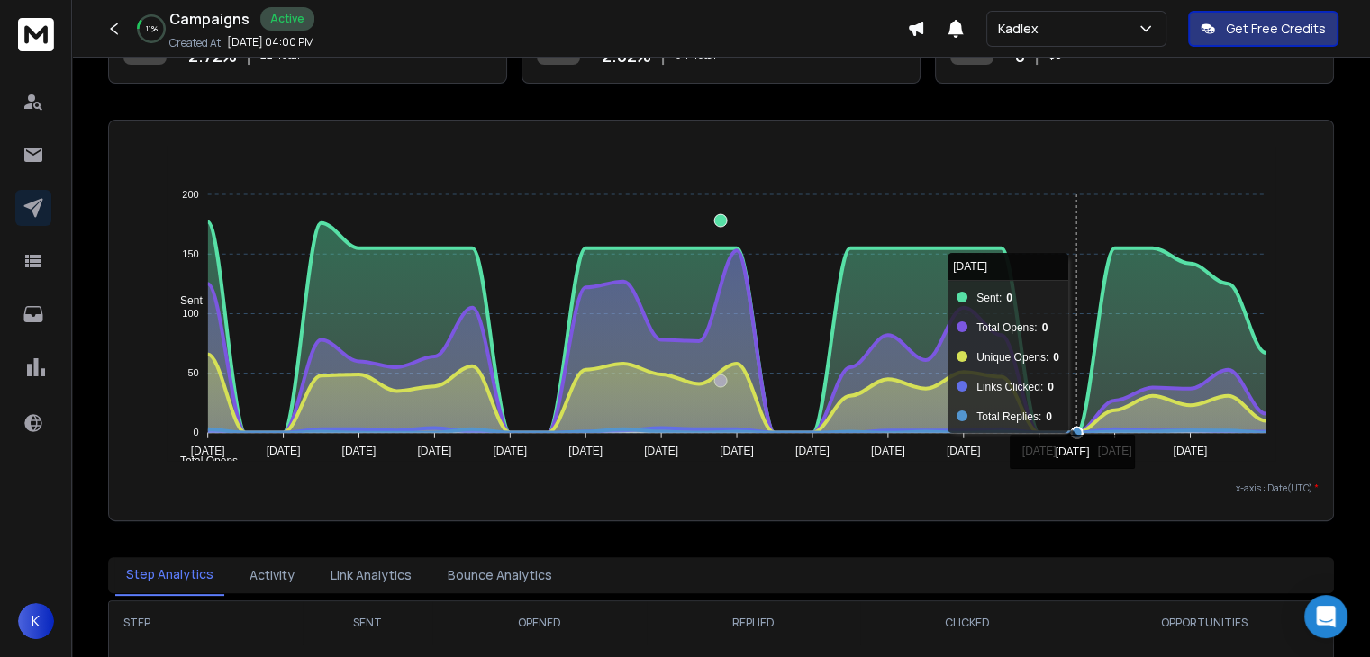
scroll to position [360, 0]
